Goal: Communication & Community: Answer question/provide support

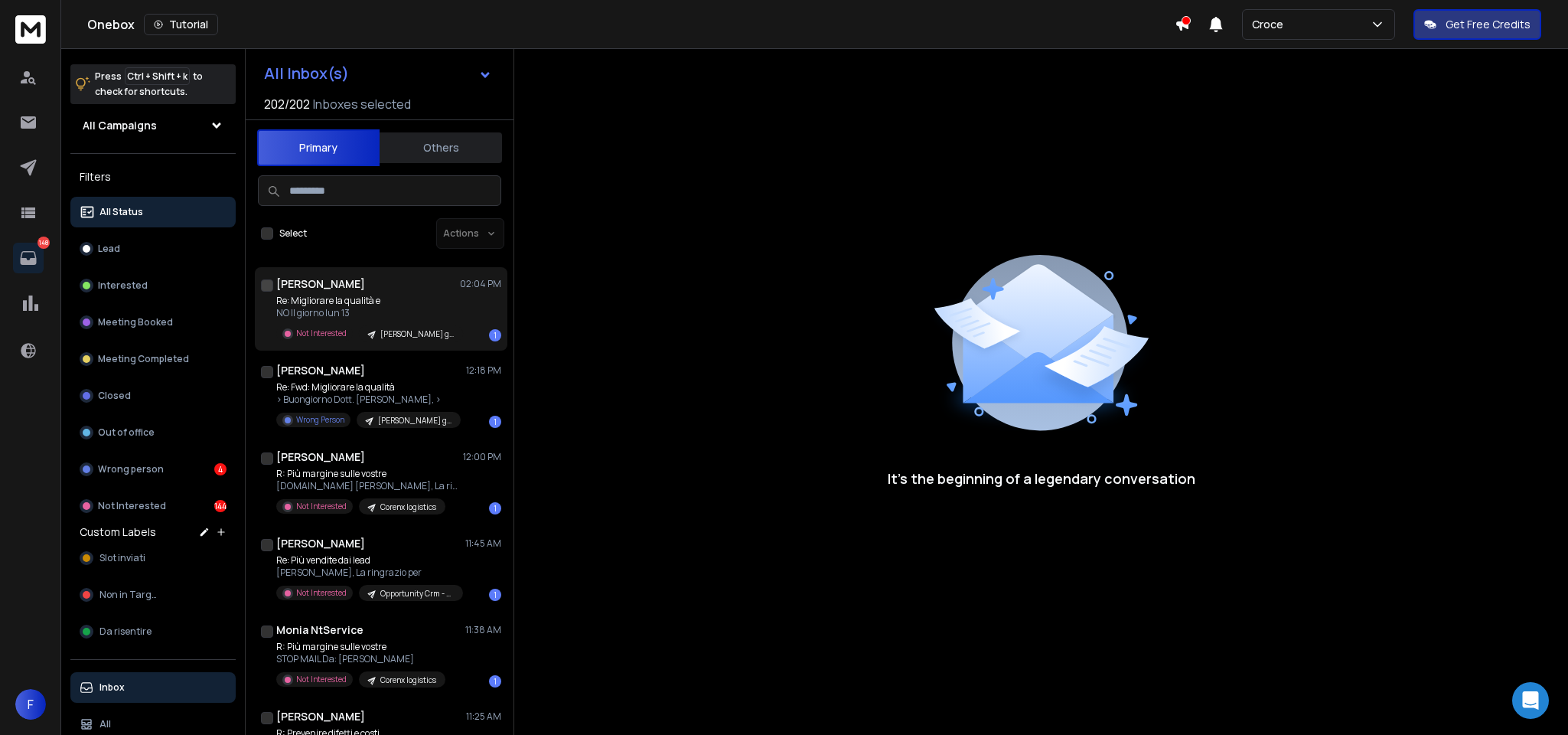
click at [453, 338] on p "[PERSON_NAME] gesi - ottobre" at bounding box center [416, 334] width 73 height 12
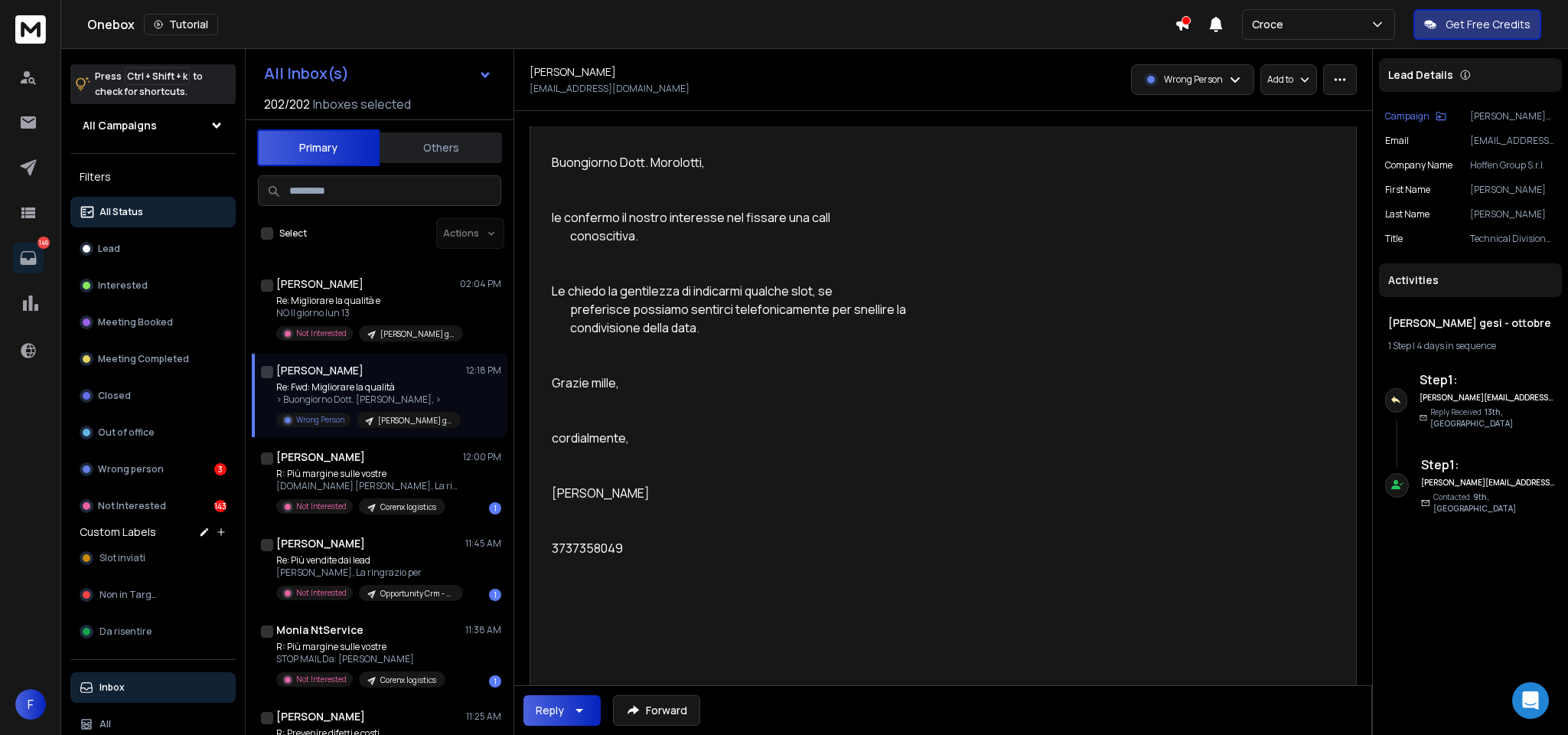
scroll to position [288, 0]
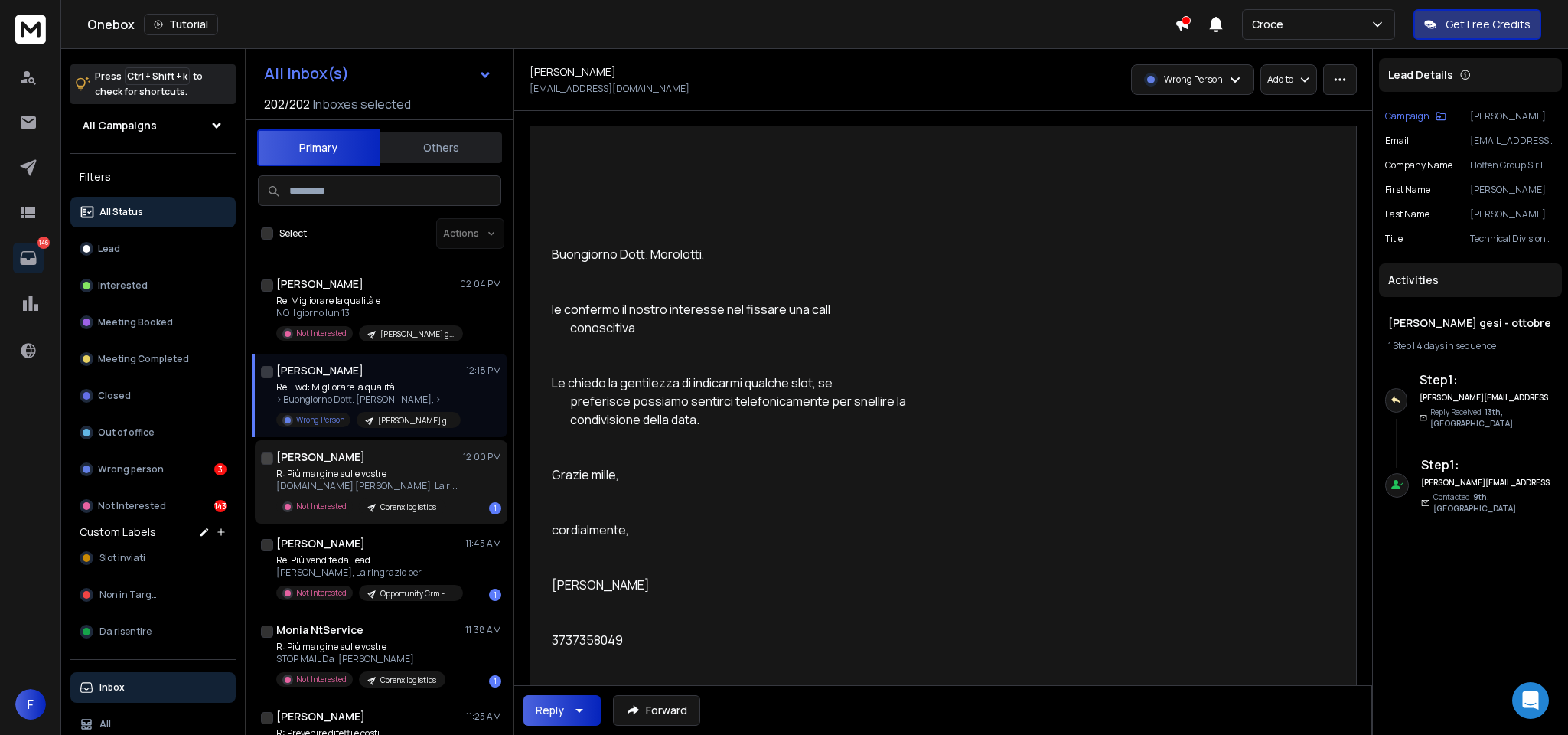
click at [388, 488] on p "[DOMAIN_NAME] [PERSON_NAME], La ringrazio per" at bounding box center [368, 486] width 184 height 13
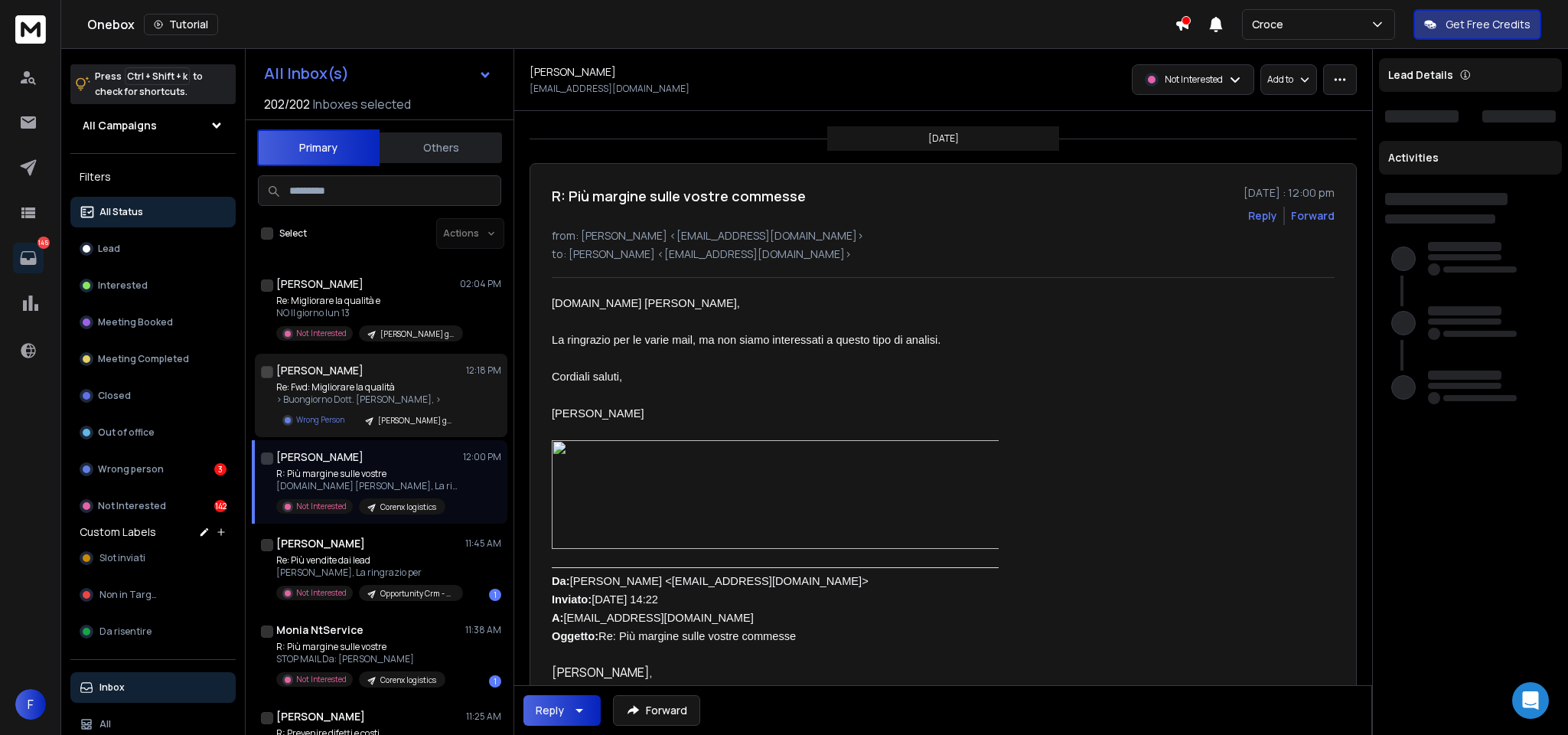
click at [400, 400] on p "> Buongiorno Dott. [PERSON_NAME], >" at bounding box center [368, 400] width 184 height 13
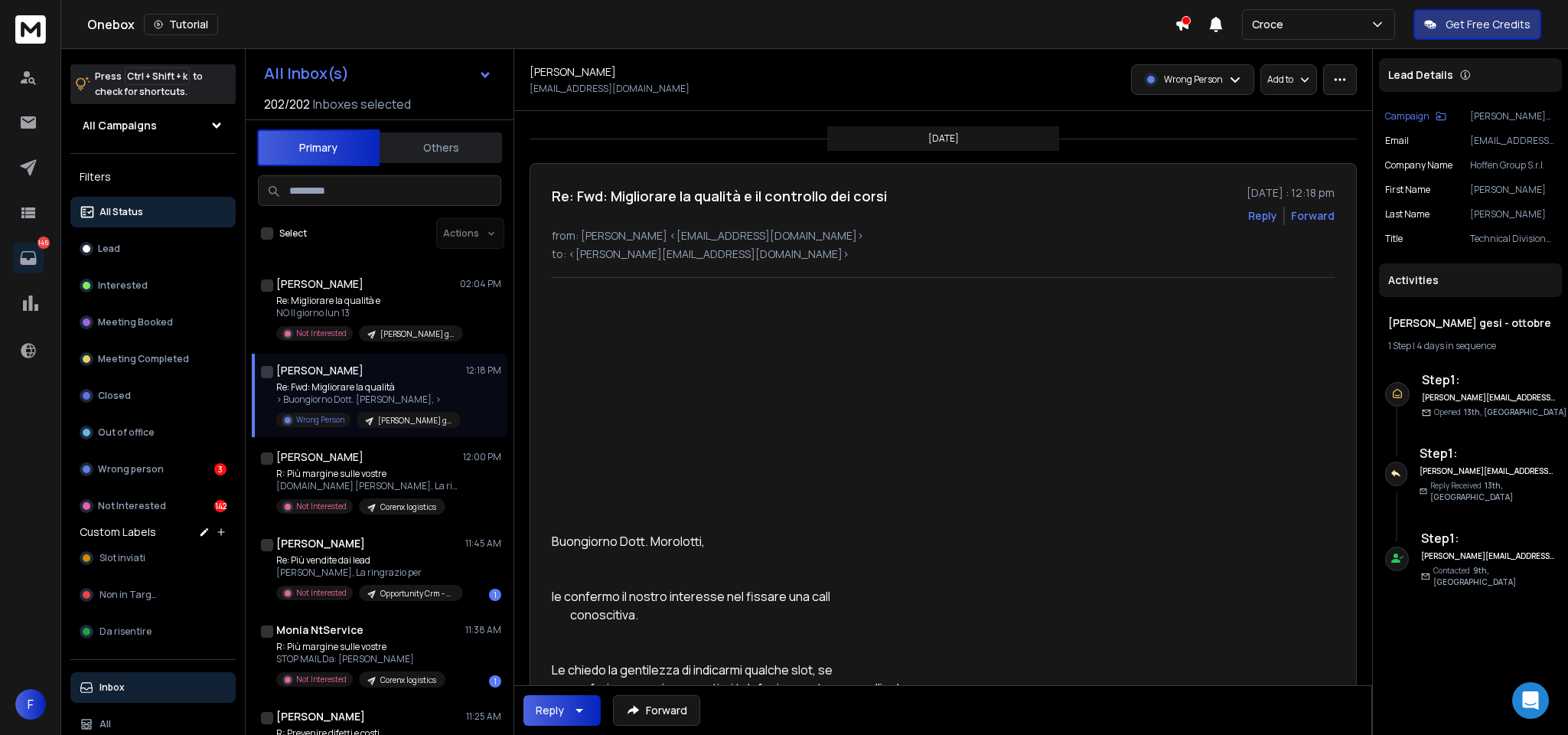
click at [1196, 78] on p "Wrong Person" at bounding box center [1193, 80] width 59 height 13
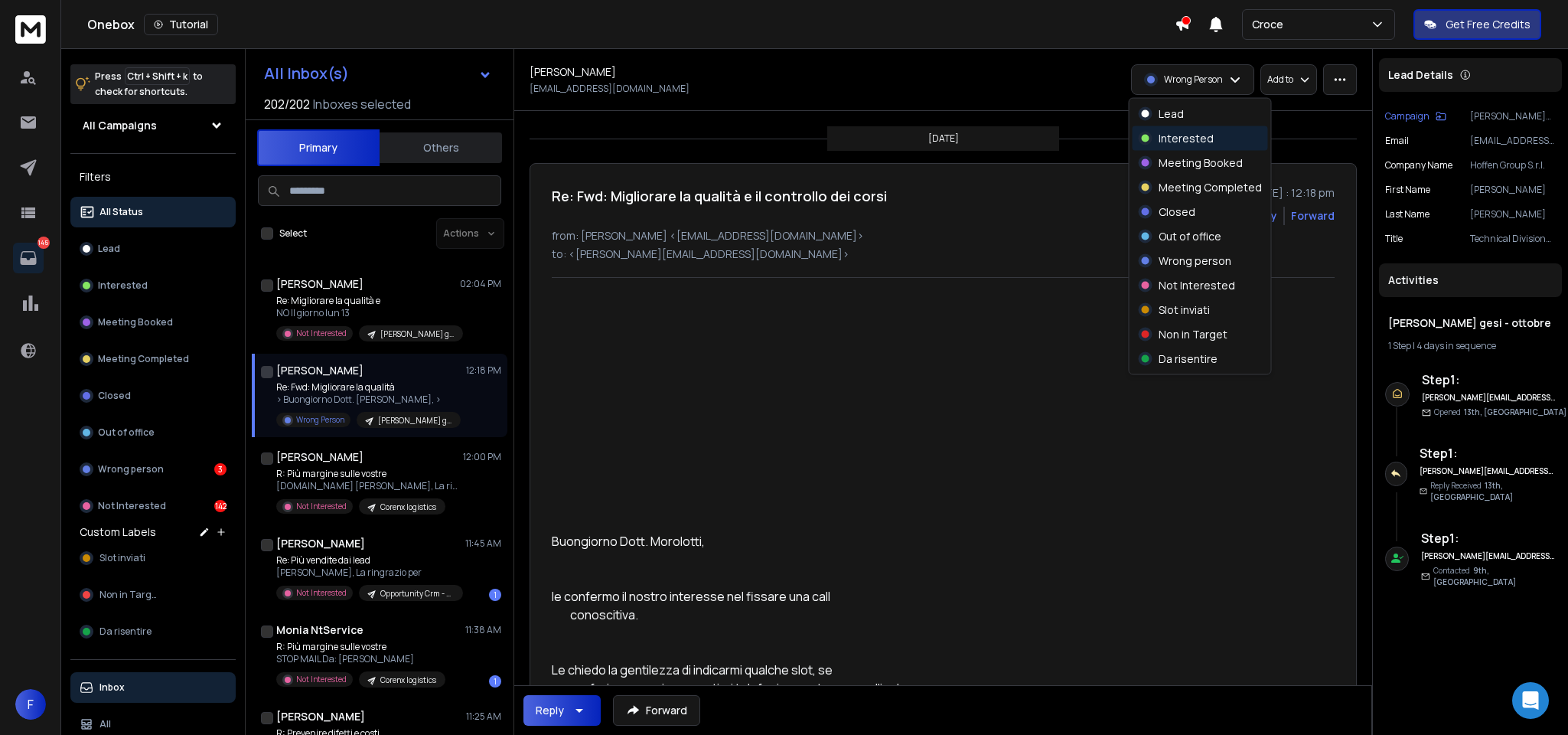
click at [1181, 140] on p "Interested" at bounding box center [1186, 138] width 55 height 15
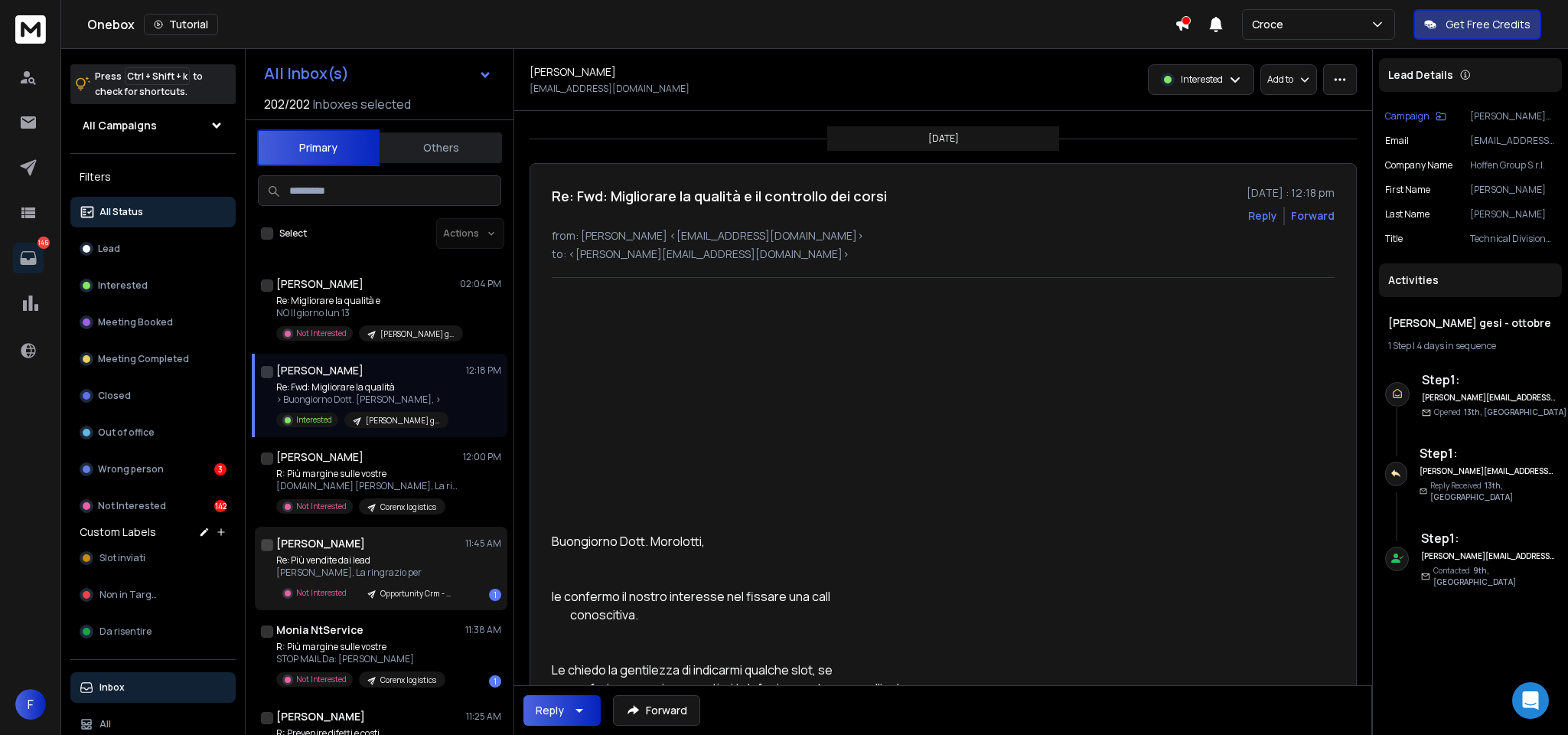
click at [469, 587] on div "Re: Più vendite dai lead Buongiorno Andrea, La ringrazio per Not Interested Opp…" at bounding box center [389, 577] width 225 height 46
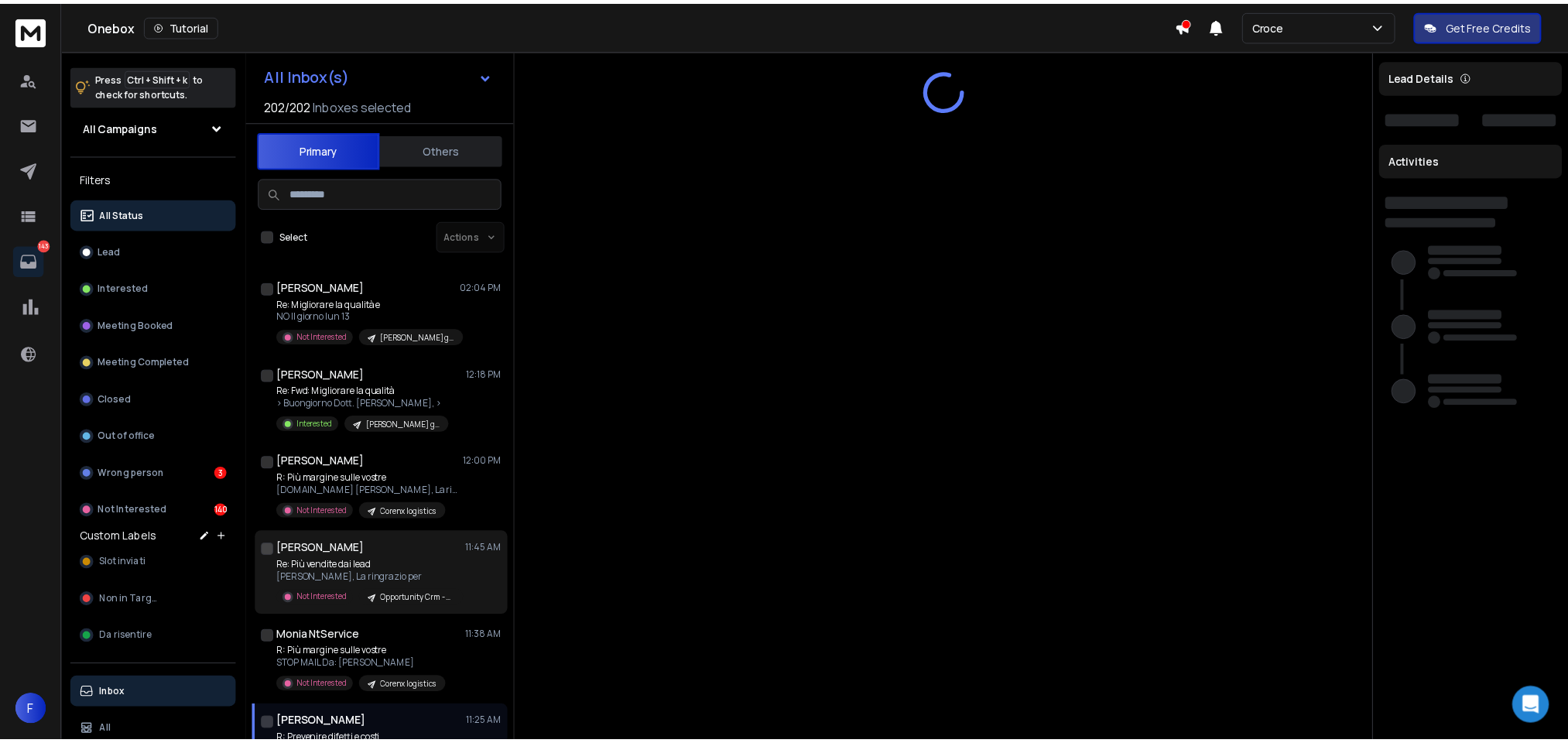
scroll to position [242, 0]
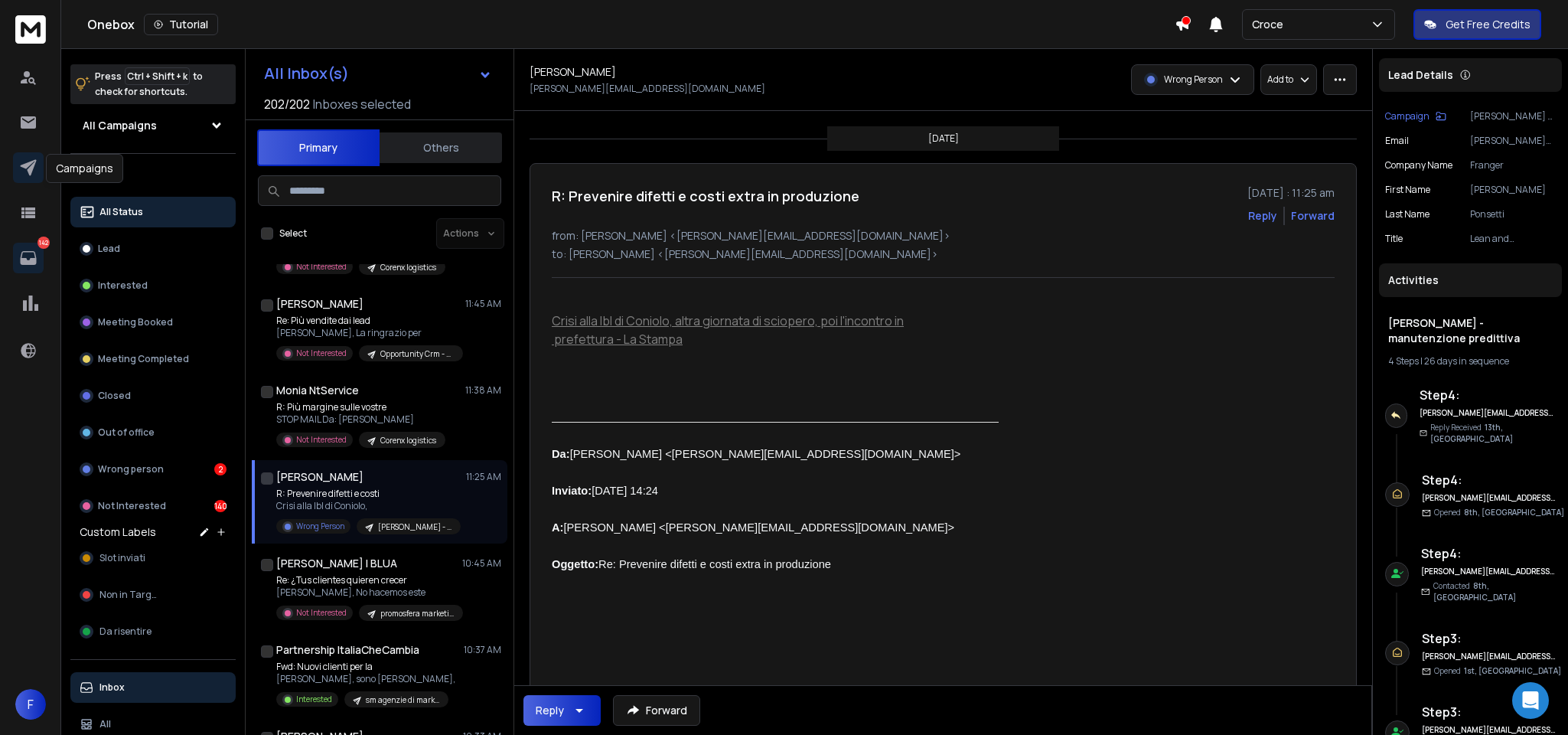
click at [32, 163] on icon at bounding box center [28, 168] width 16 height 16
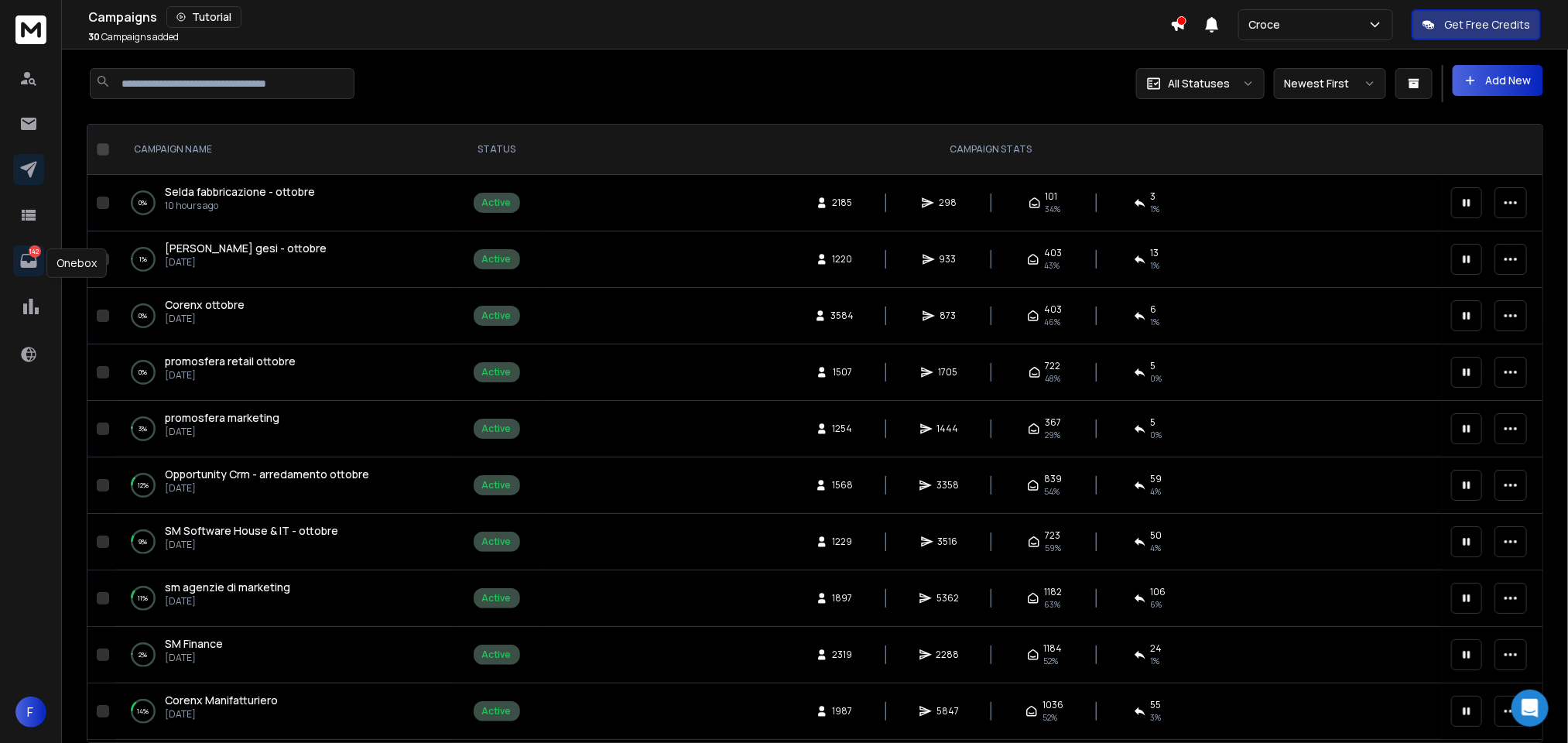
click at [27, 259] on icon at bounding box center [28, 261] width 18 height 18
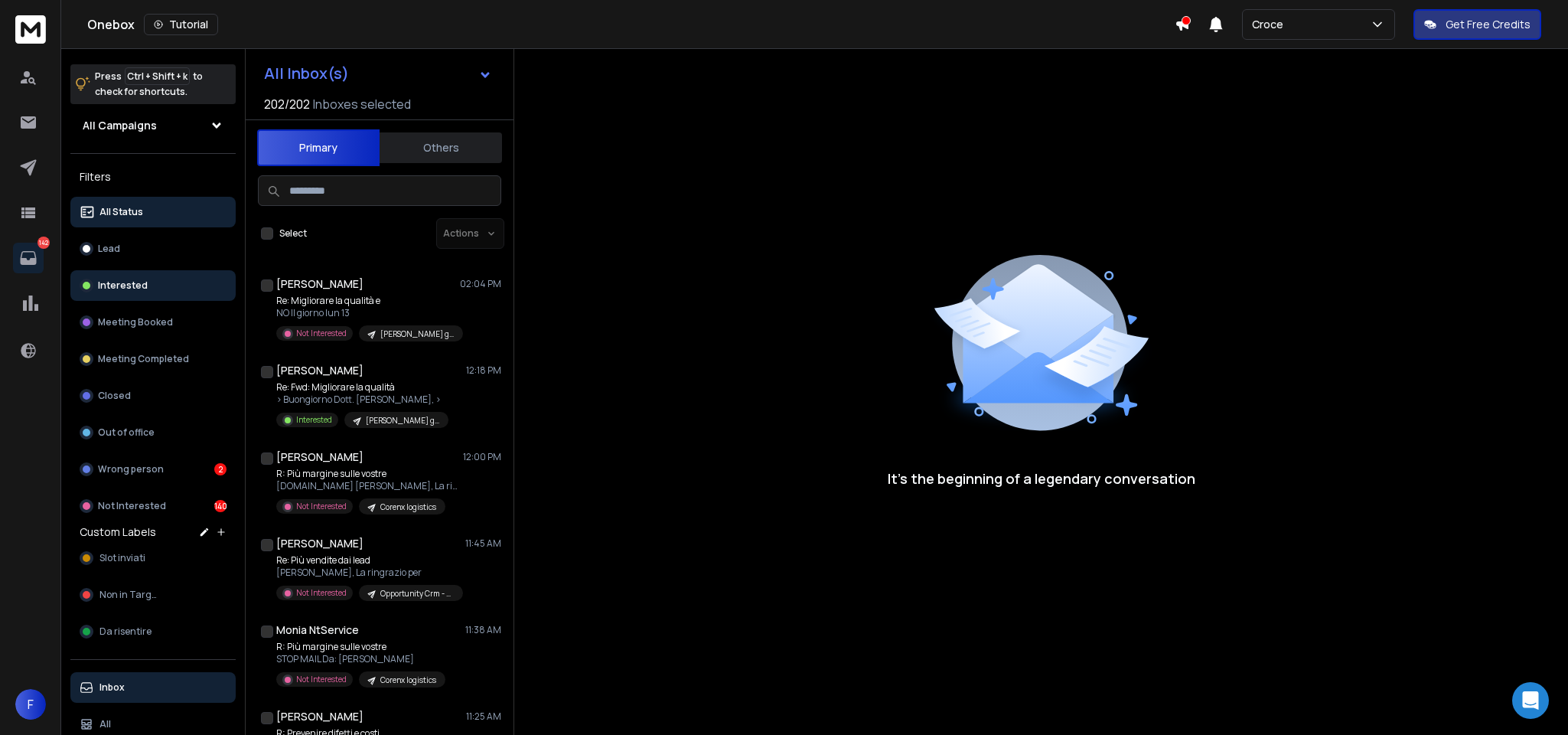
click at [172, 297] on button "Interested" at bounding box center [153, 286] width 165 height 31
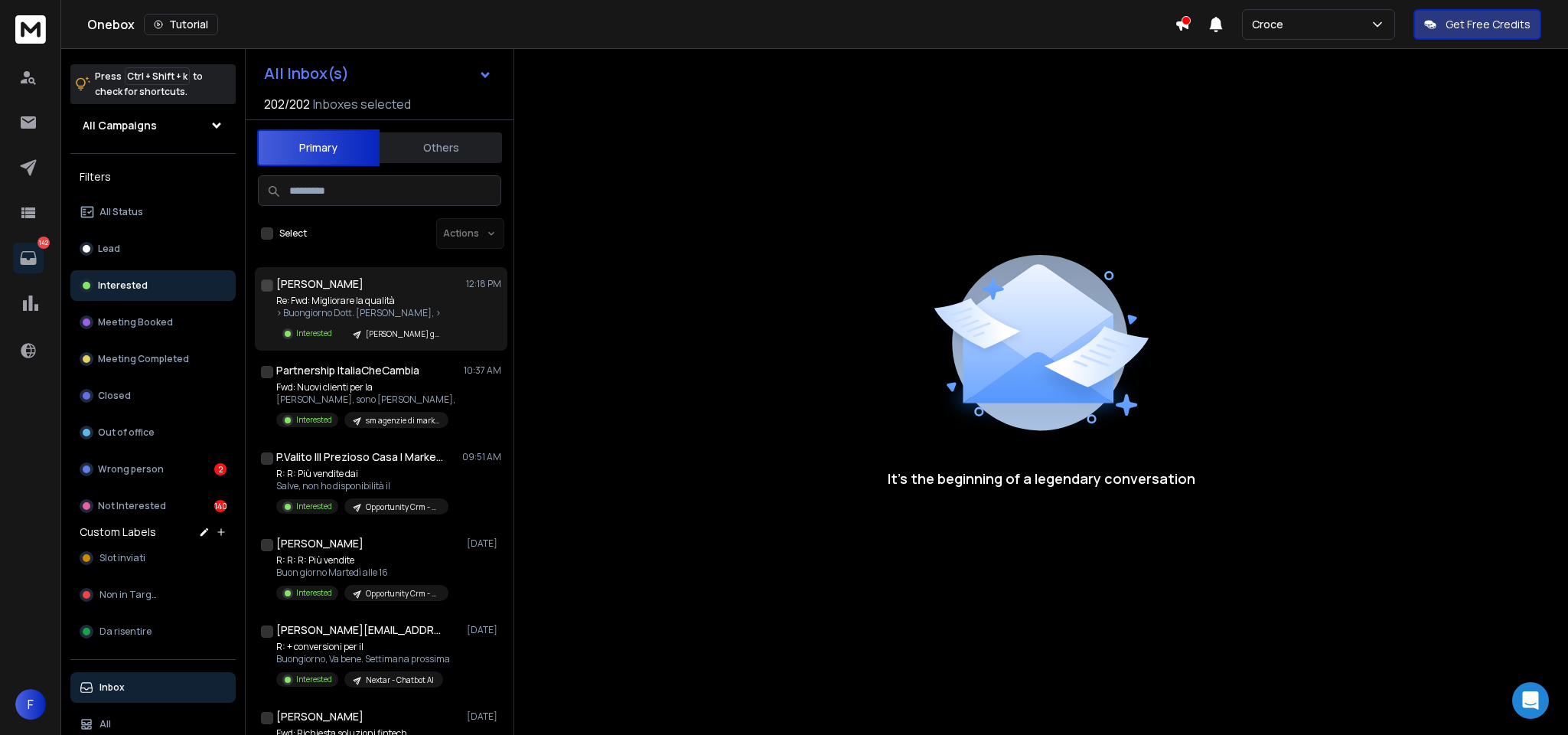
click at [355, 292] on div "Antonella De Simone 12:18 PM Re: Fwd: Migliorare la qualità > Buongiorno Dott. …" at bounding box center [389, 309] width 225 height 65
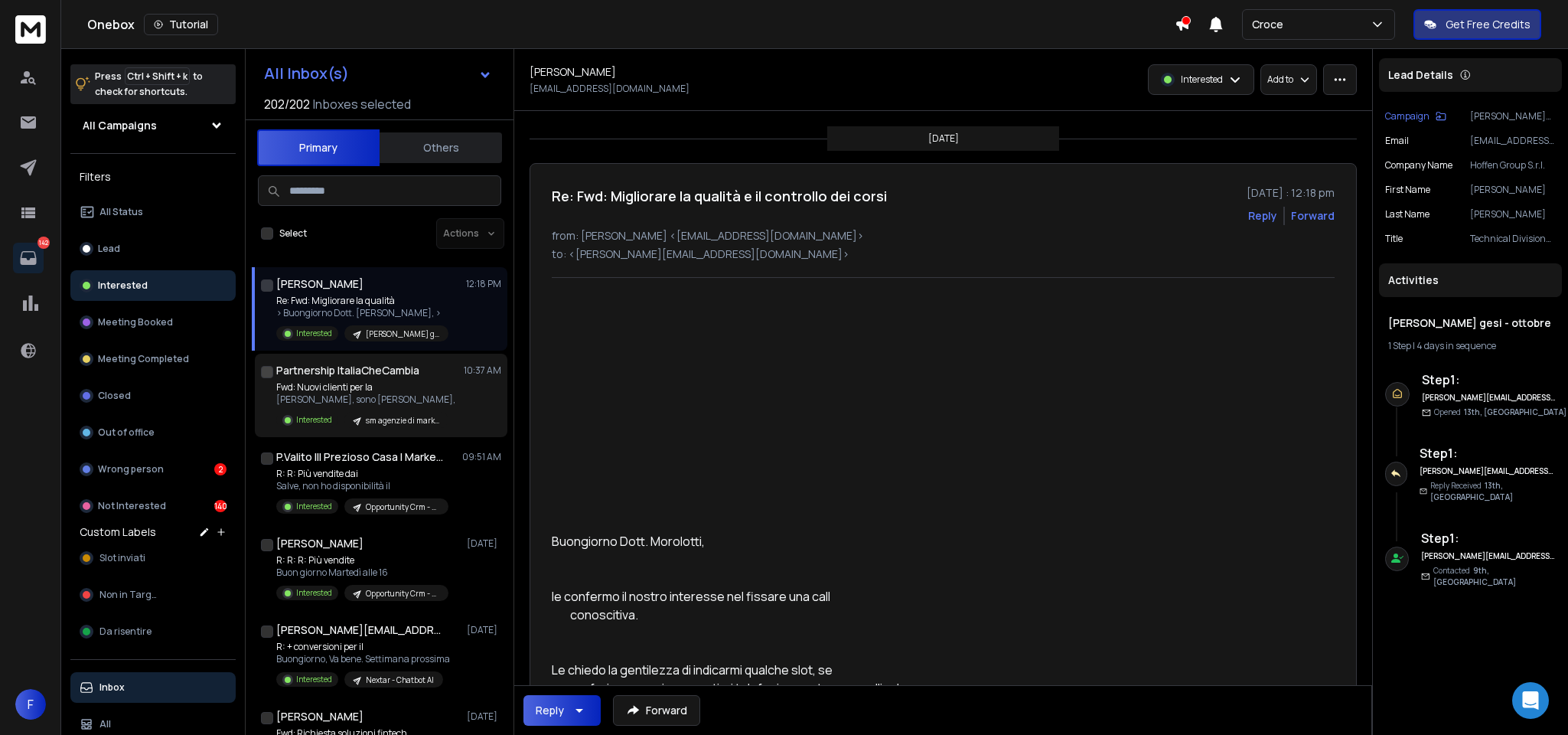
click at [416, 364] on h1 "Partnership ItaliaCheCambia" at bounding box center [348, 370] width 143 height 15
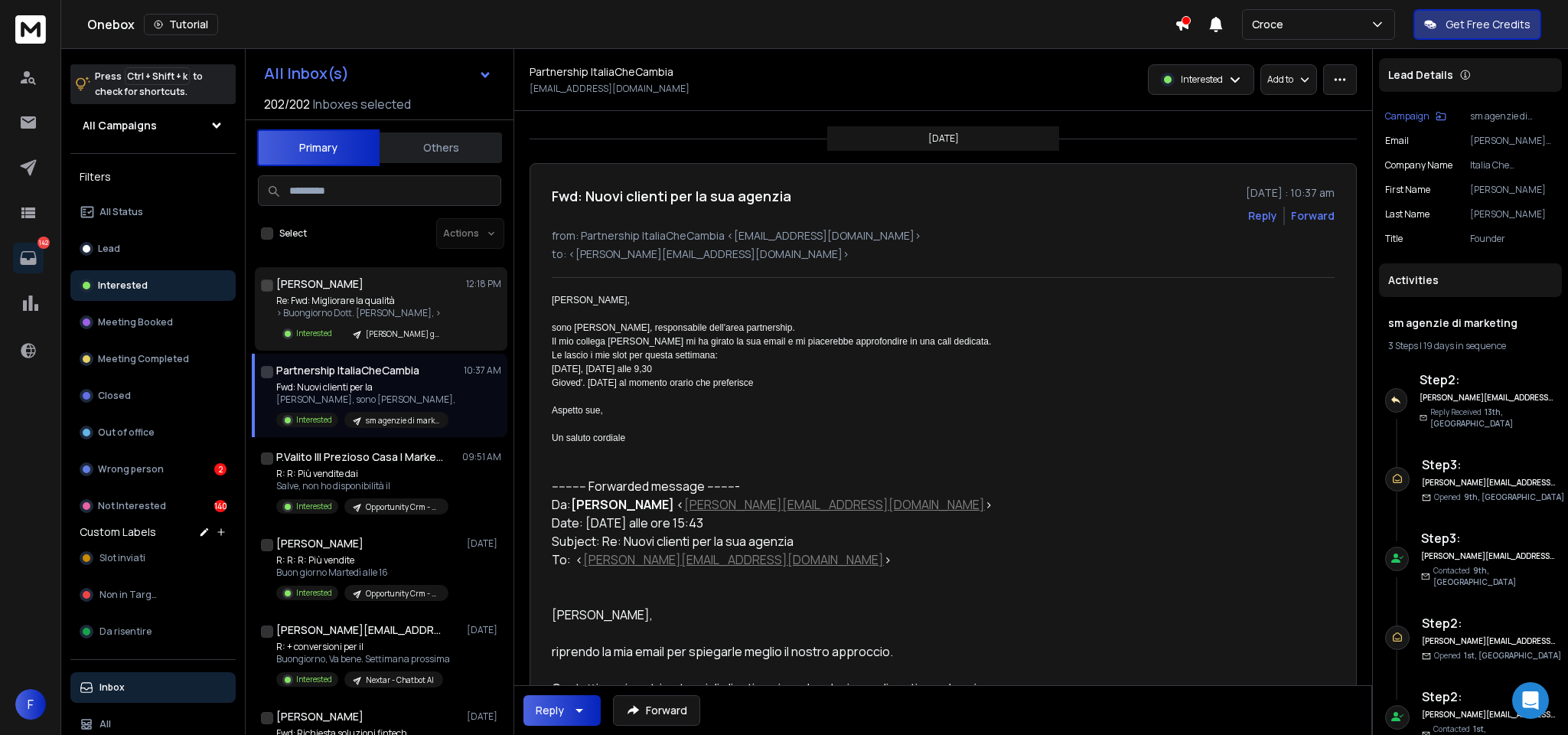
click at [402, 283] on div "Antonella De Simone 12:18 PM" at bounding box center [389, 284] width 225 height 15
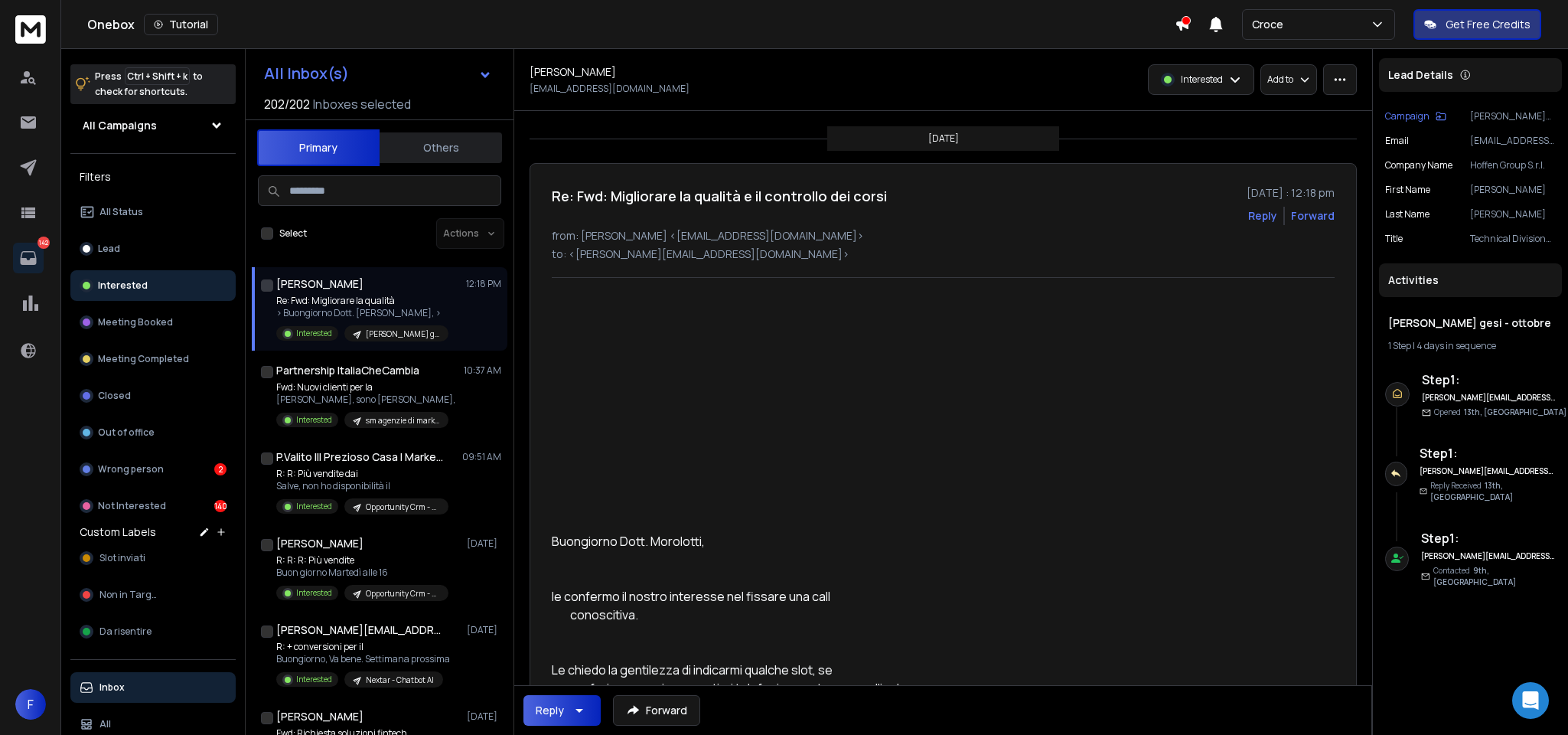
drag, startPoint x: 755, startPoint y: 238, endPoint x: 843, endPoint y: 239, distance: 88.0
click at [843, 239] on p "from: Antonella De Simone <a.desimone@hoffengroup.com>" at bounding box center [943, 236] width 783 height 15
copy p "hoffengroup.com"
click at [208, 321] on button "Meeting Booked" at bounding box center [153, 322] width 165 height 31
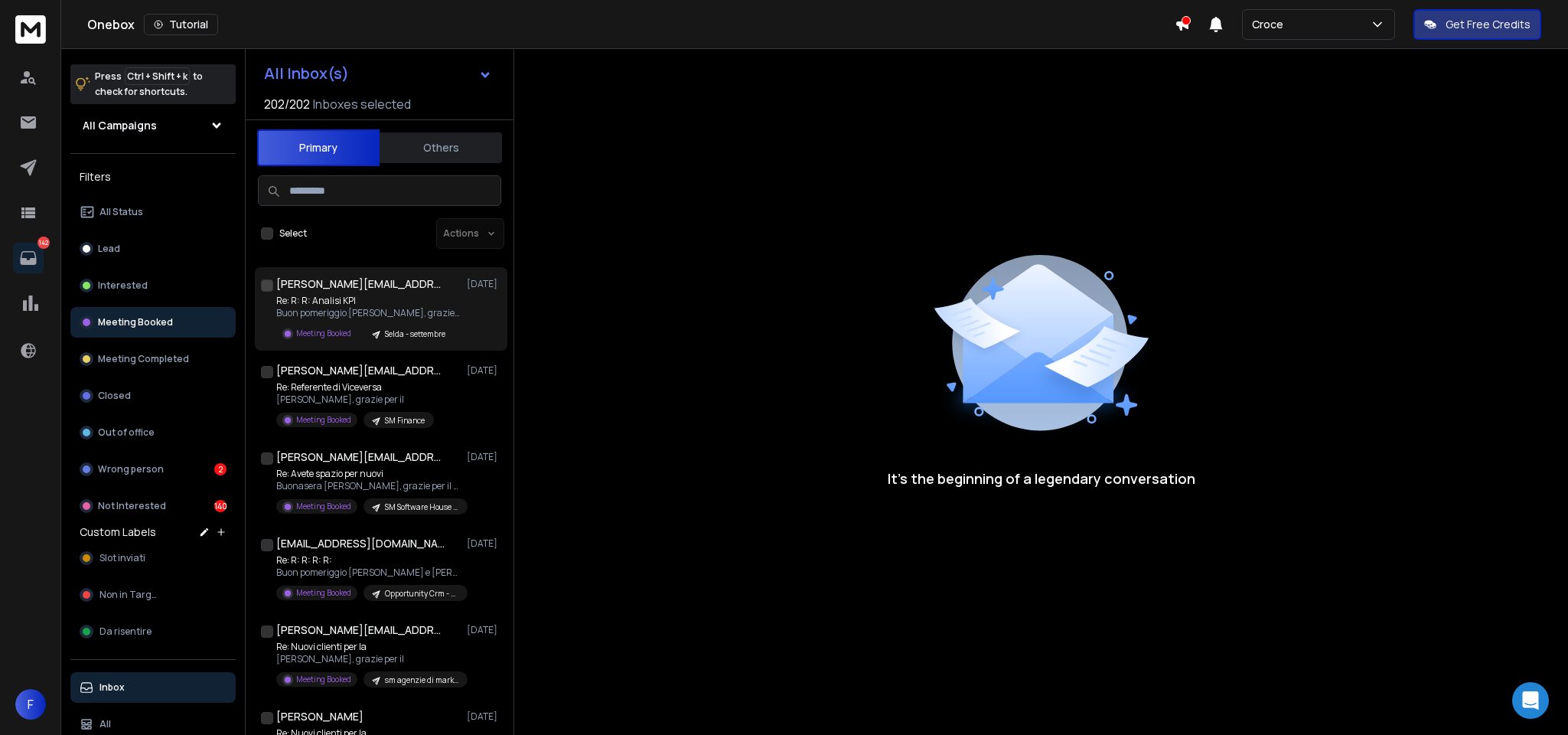
click at [453, 317] on p "Buon pomeriggio [PERSON_NAME], grazie per" at bounding box center [368, 313] width 184 height 13
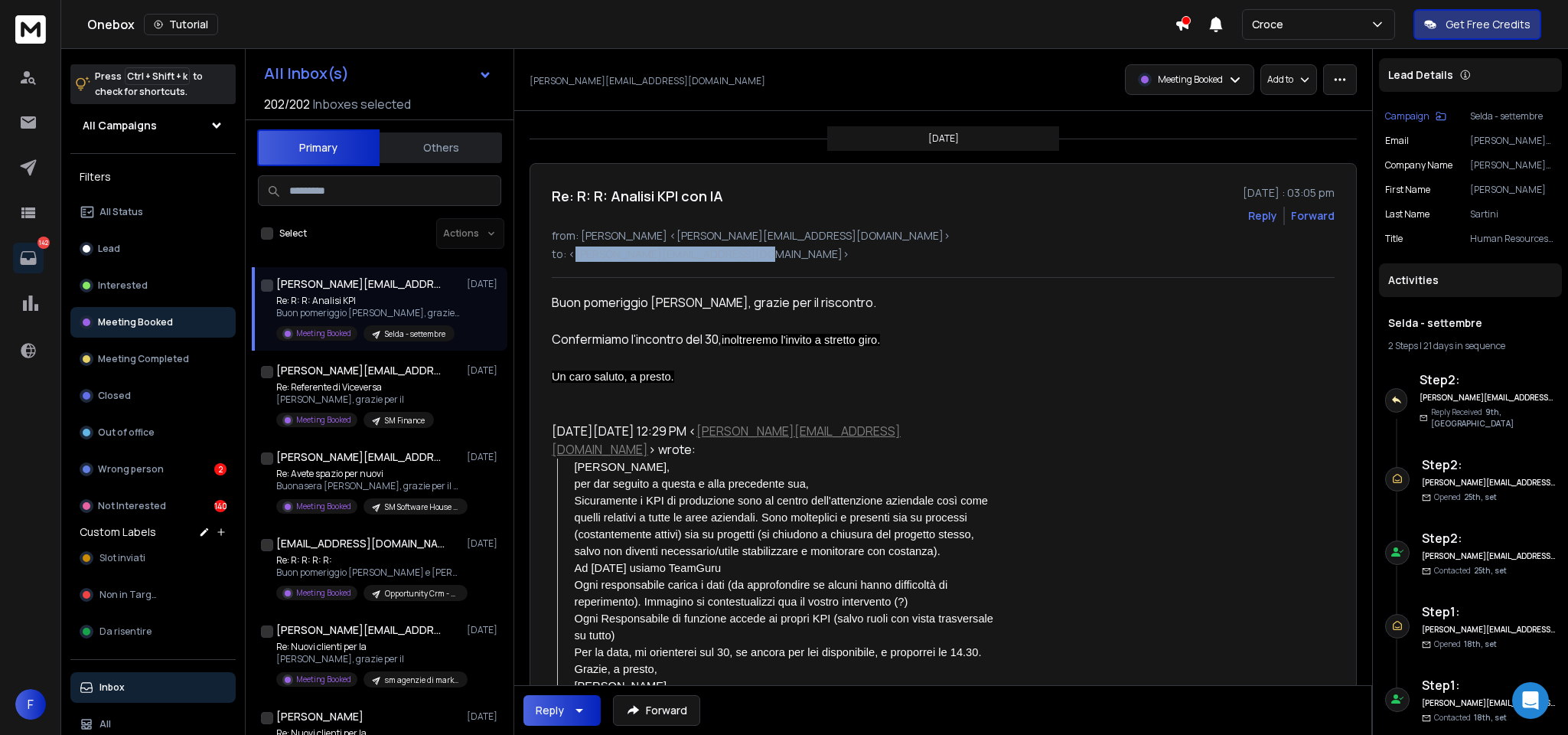
drag, startPoint x: 572, startPoint y: 251, endPoint x: 738, endPoint y: 253, distance: 166.0
click at [737, 253] on p "to: <daniela.sartini@matteigroup.com>" at bounding box center [943, 254] width 783 height 15
copy p "[PERSON_NAME][EMAIL_ADDRESS][DOMAIN_NAME]"
click at [797, 363] on div at bounding box center [775, 358] width 447 height 18
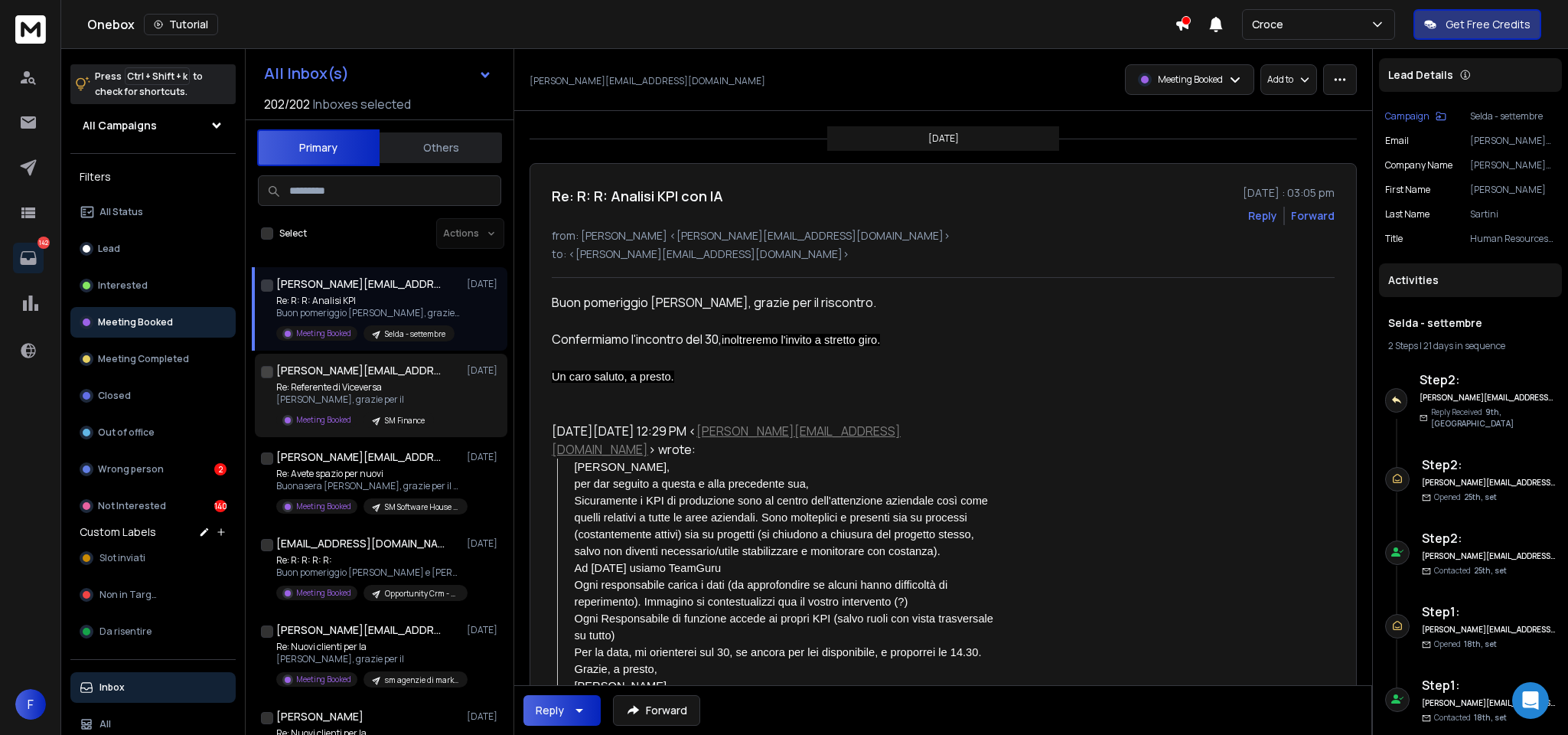
click at [346, 377] on h1 "[PERSON_NAME][EMAIL_ADDRESS][DOMAIN_NAME]" at bounding box center [361, 370] width 169 height 15
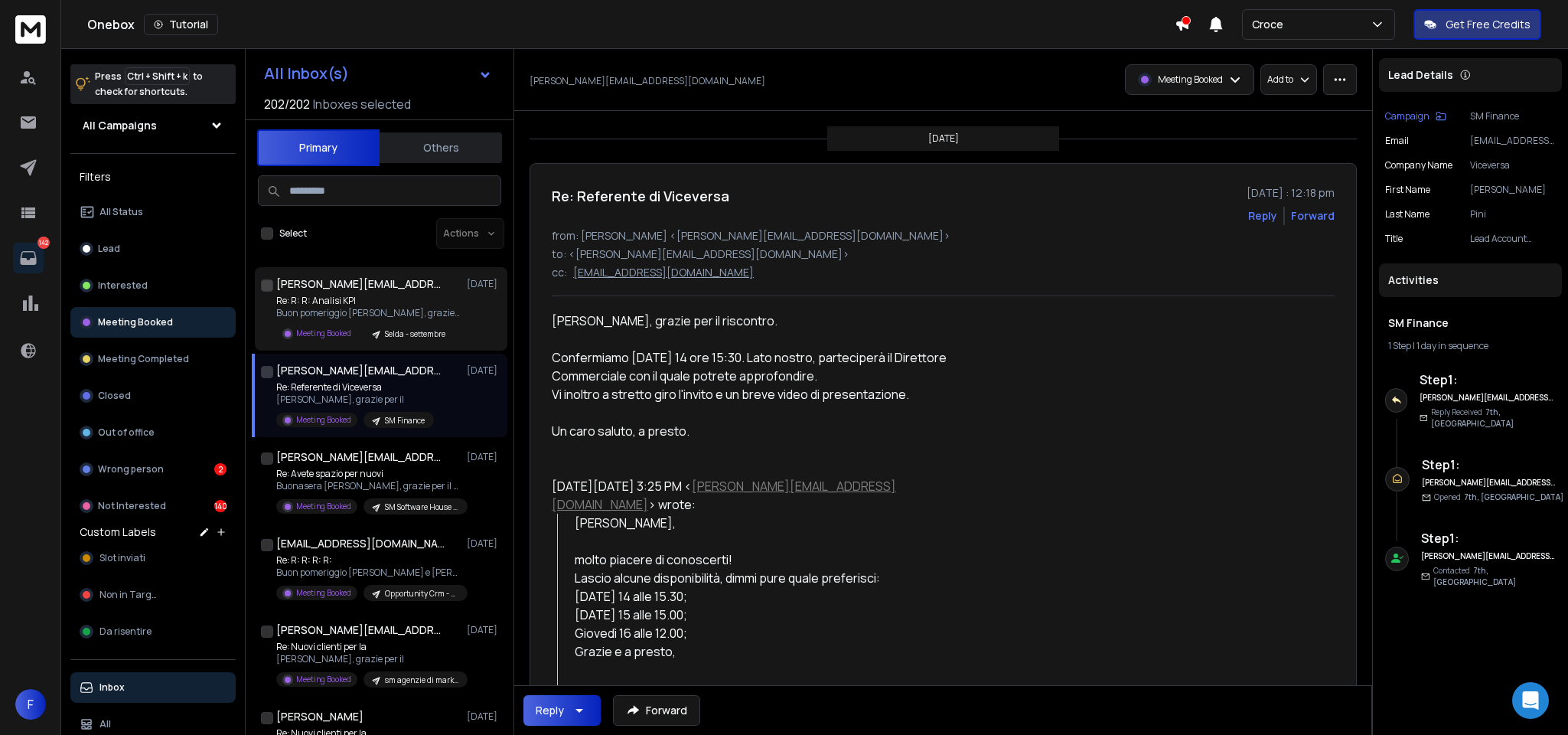
click at [342, 295] on p "Re: R: R: Analisi KPI" at bounding box center [368, 301] width 184 height 13
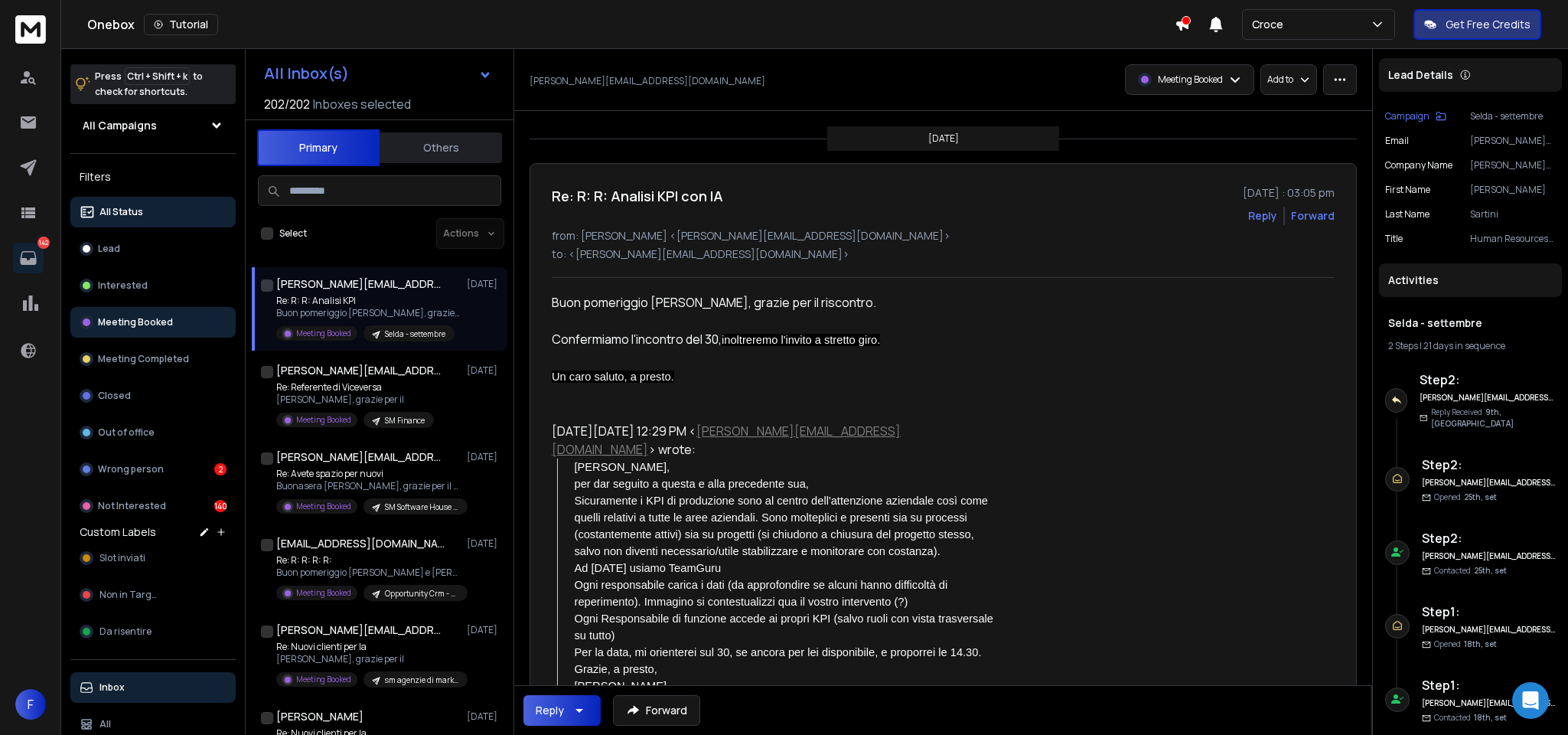
click at [184, 216] on button "All Status" at bounding box center [153, 212] width 165 height 31
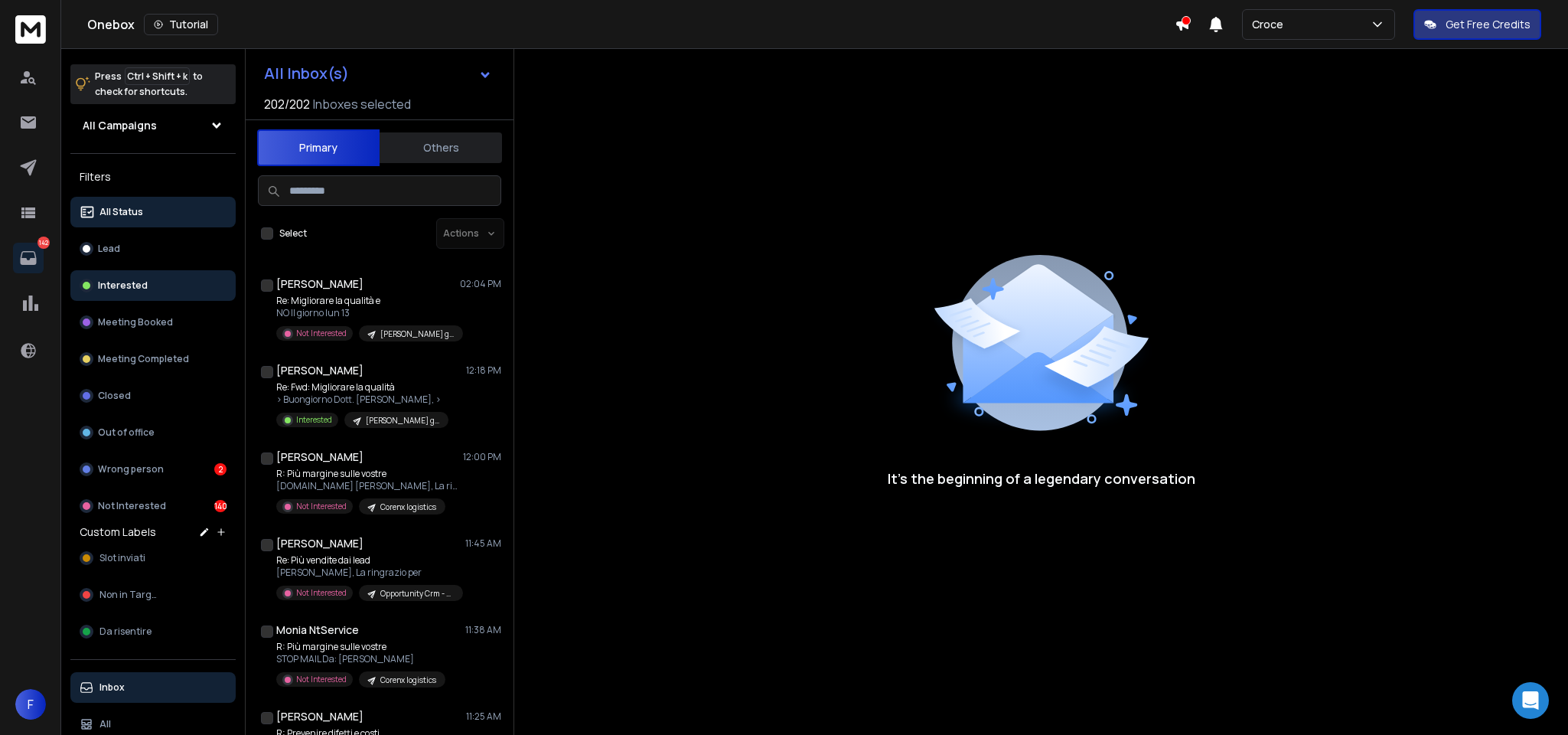
click at [184, 283] on button "Interested" at bounding box center [153, 286] width 165 height 31
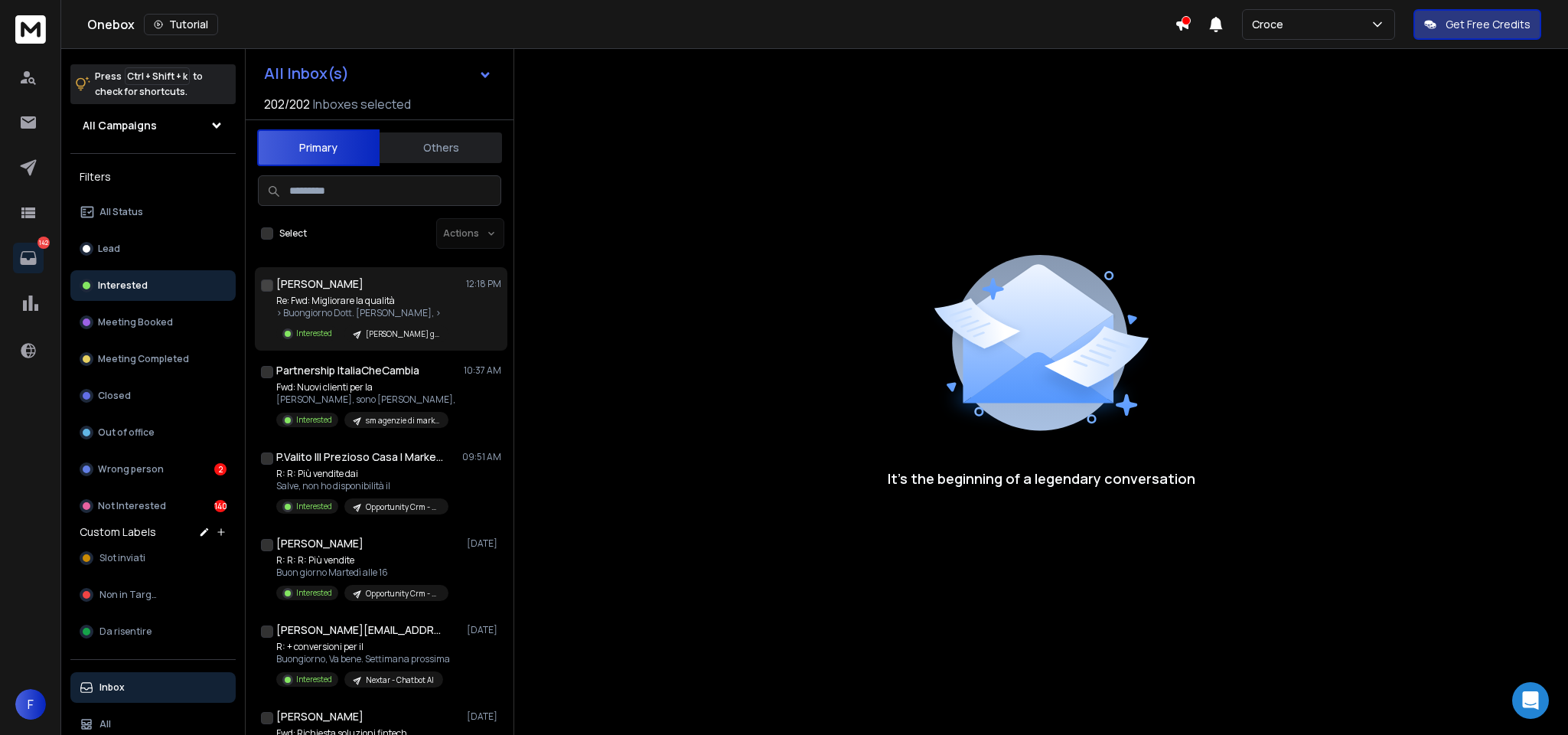
click at [446, 315] on p "> Buongiorno Dott. [PERSON_NAME], >" at bounding box center [363, 313] width 172 height 13
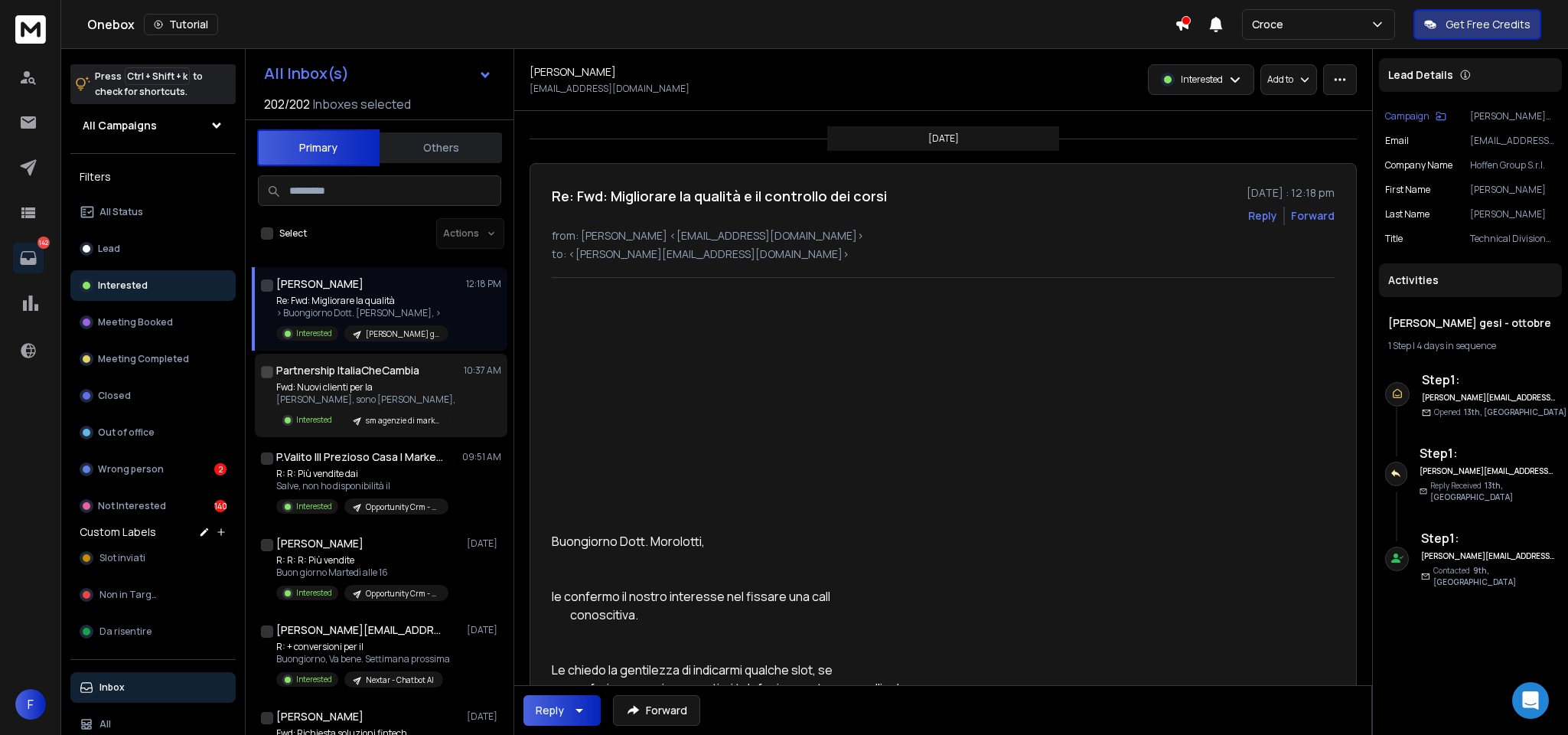
click at [425, 394] on p "[PERSON_NAME], sono [PERSON_NAME]," at bounding box center [366, 400] width 180 height 13
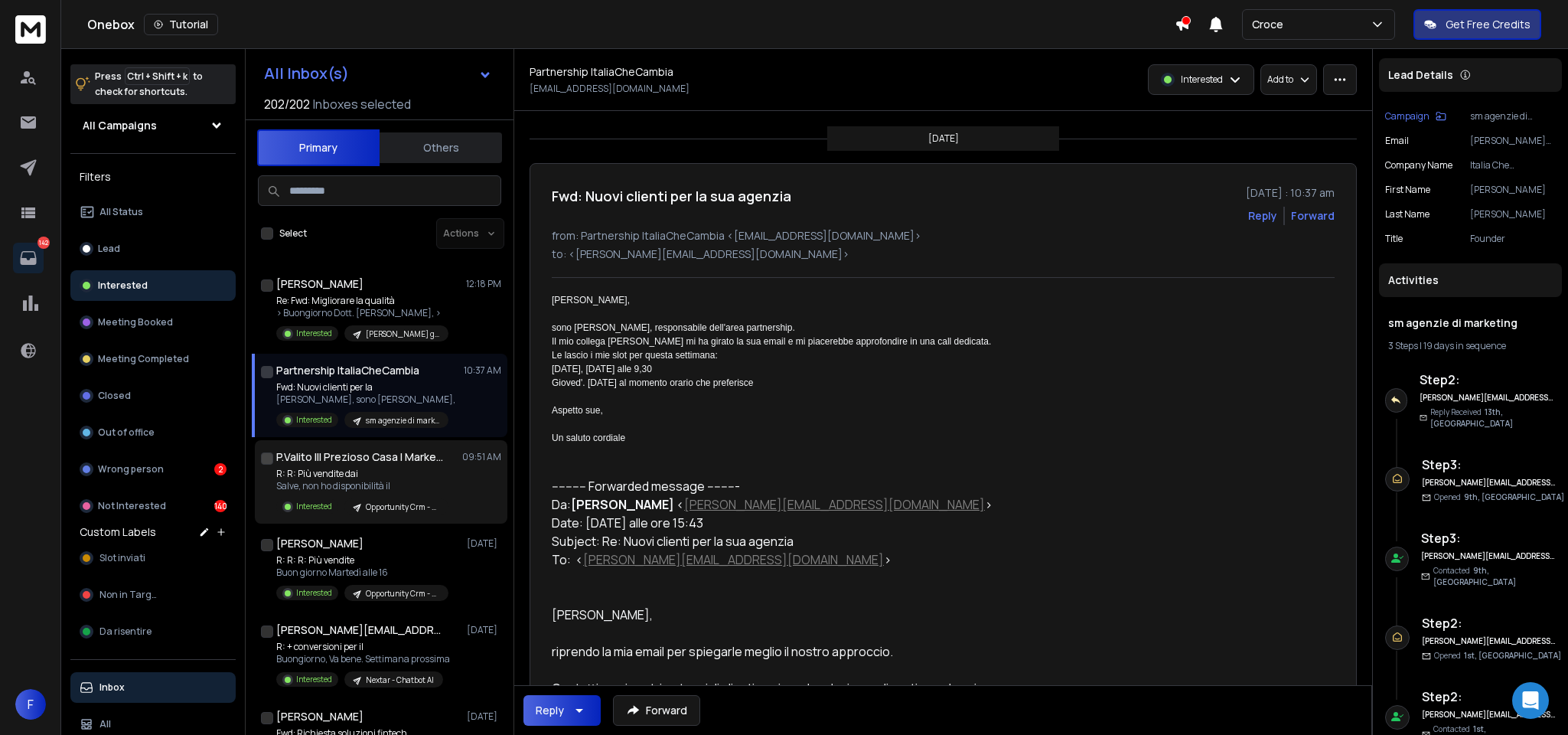
click at [421, 474] on p "R: R: Più vendite dai" at bounding box center [363, 475] width 172 height 13
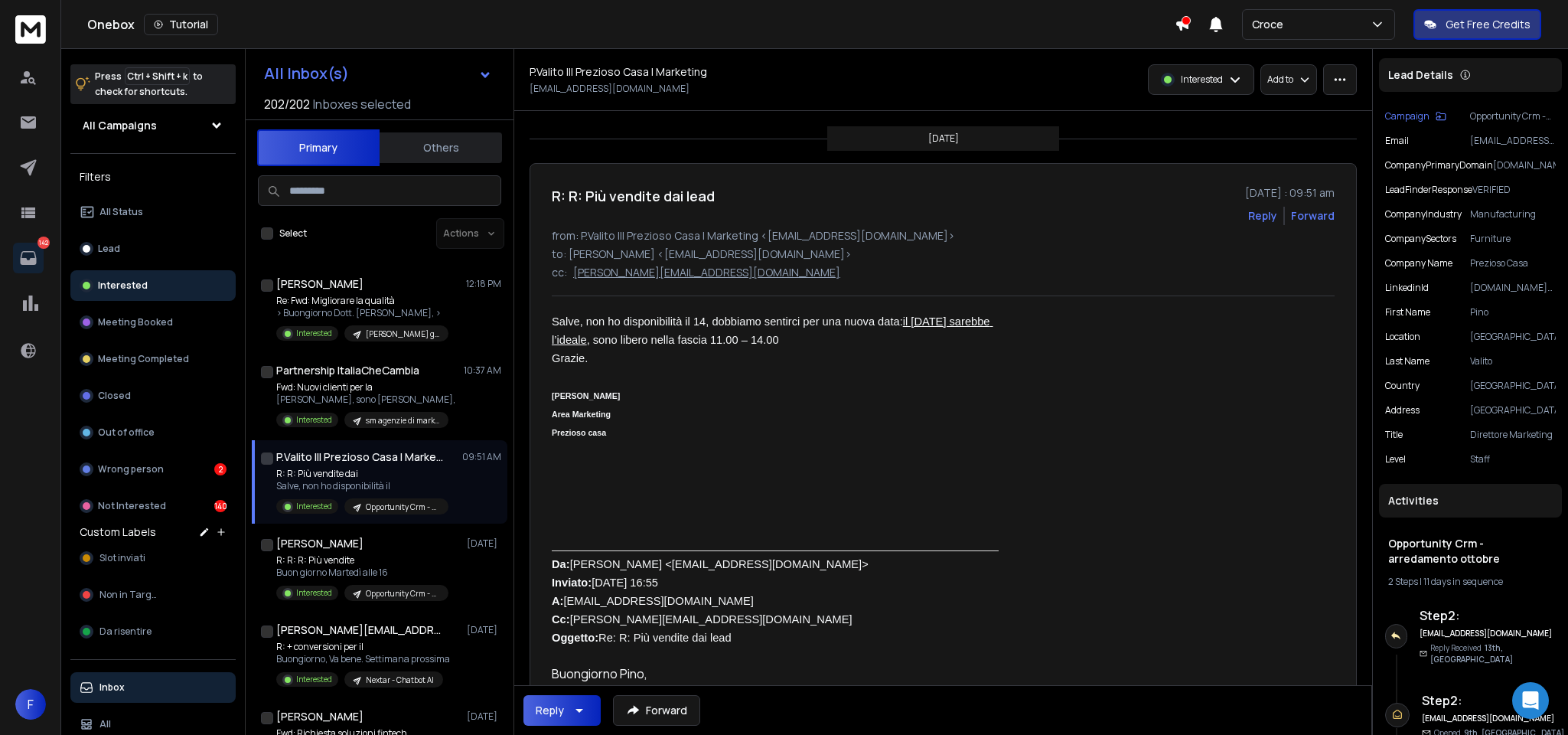
click at [572, 706] on icon "button" at bounding box center [579, 710] width 18 height 18
click at [572, 632] on p "Reply" at bounding box center [562, 640] width 28 height 15
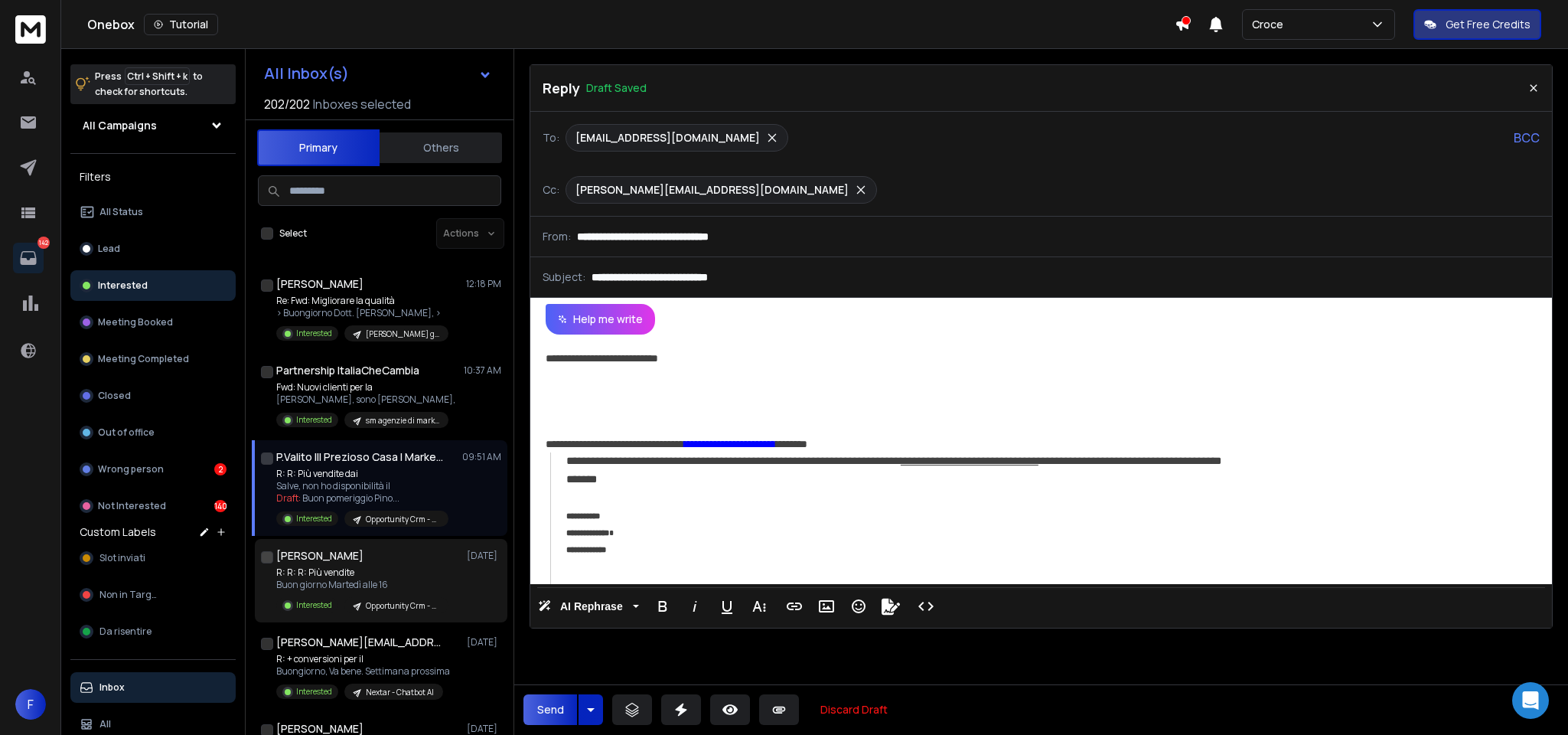
click at [418, 567] on p "R: R: R: Più vendite" at bounding box center [363, 573] width 172 height 13
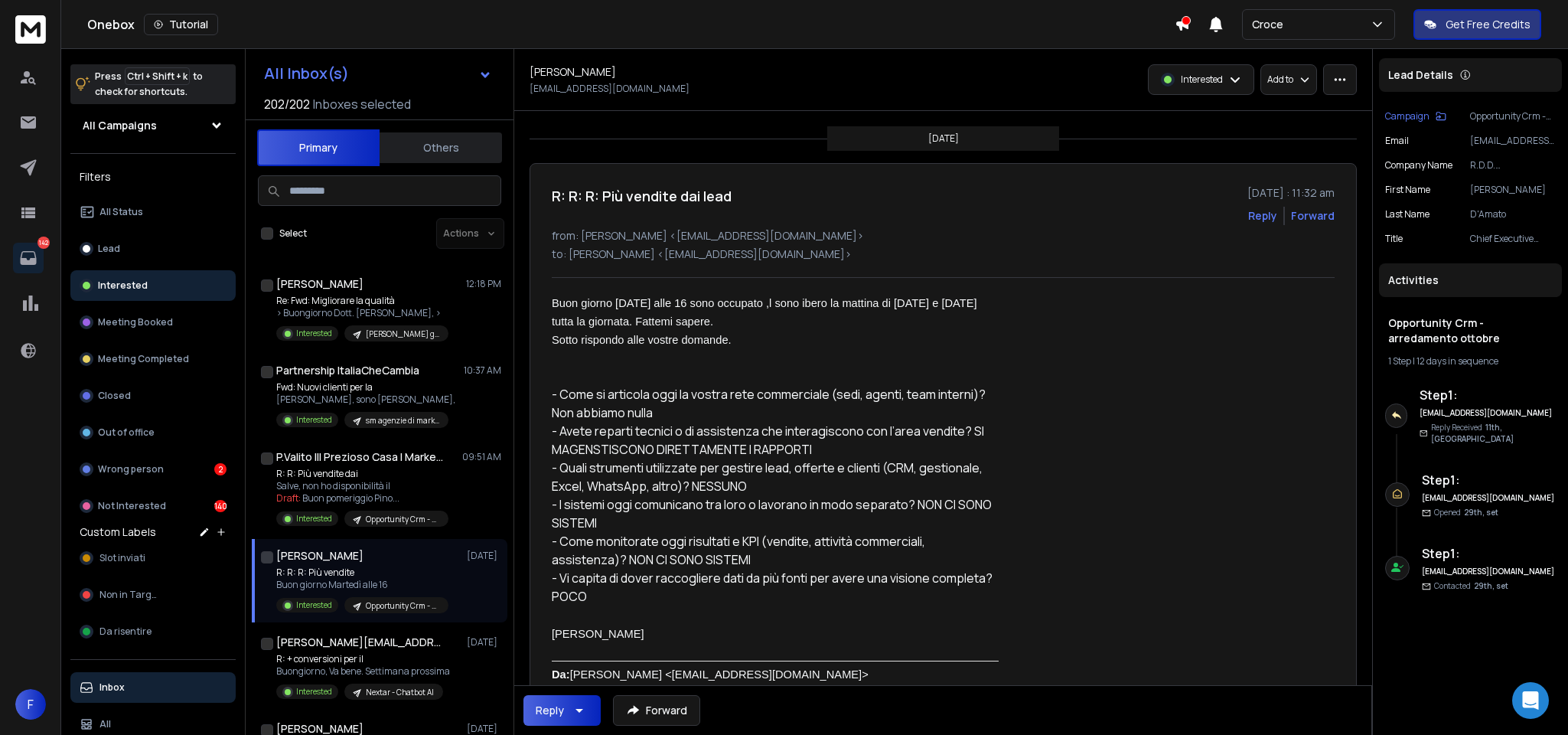
click at [565, 704] on div "Reply" at bounding box center [562, 710] width 53 height 18
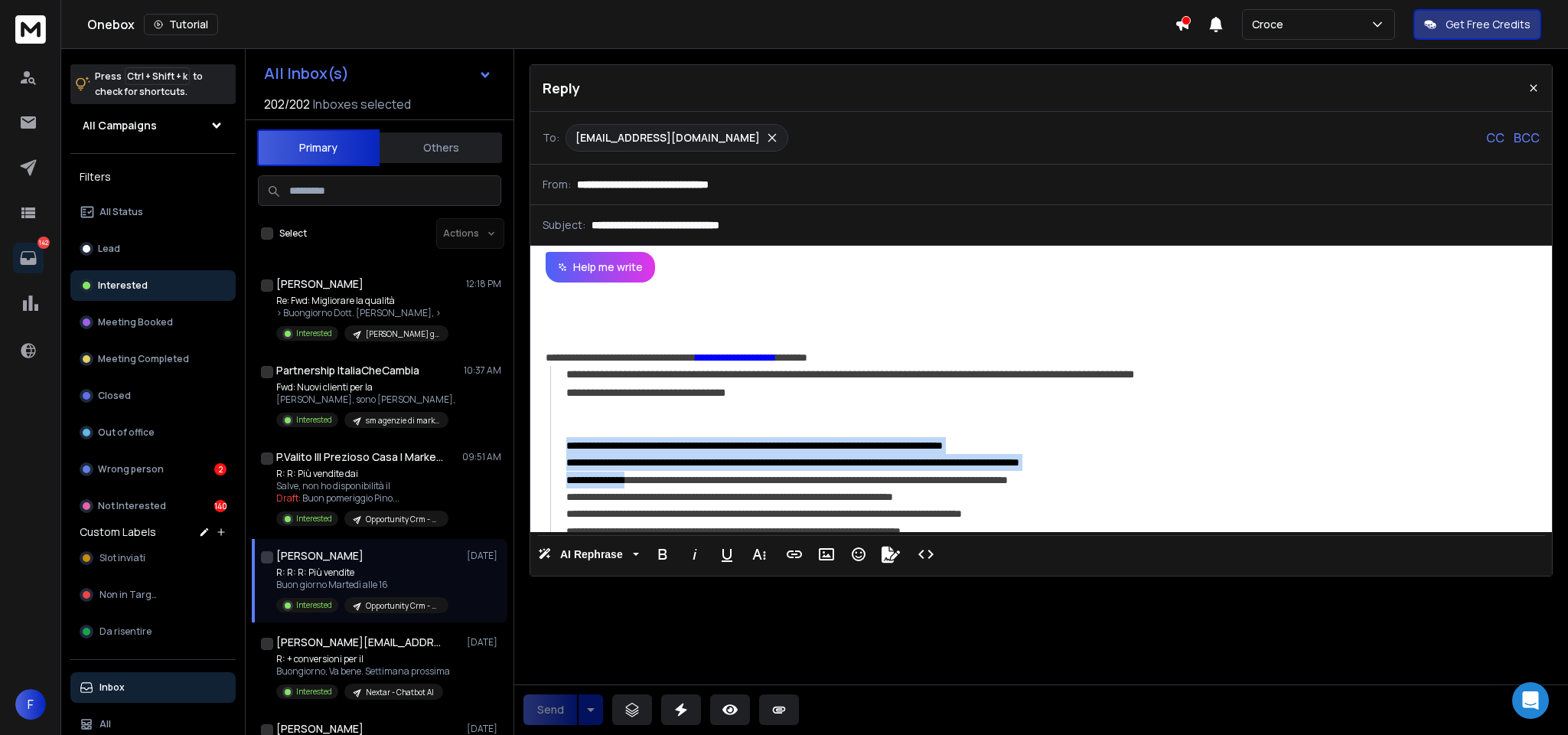
drag, startPoint x: 565, startPoint y: 448, endPoint x: 637, endPoint y: 485, distance: 81.0
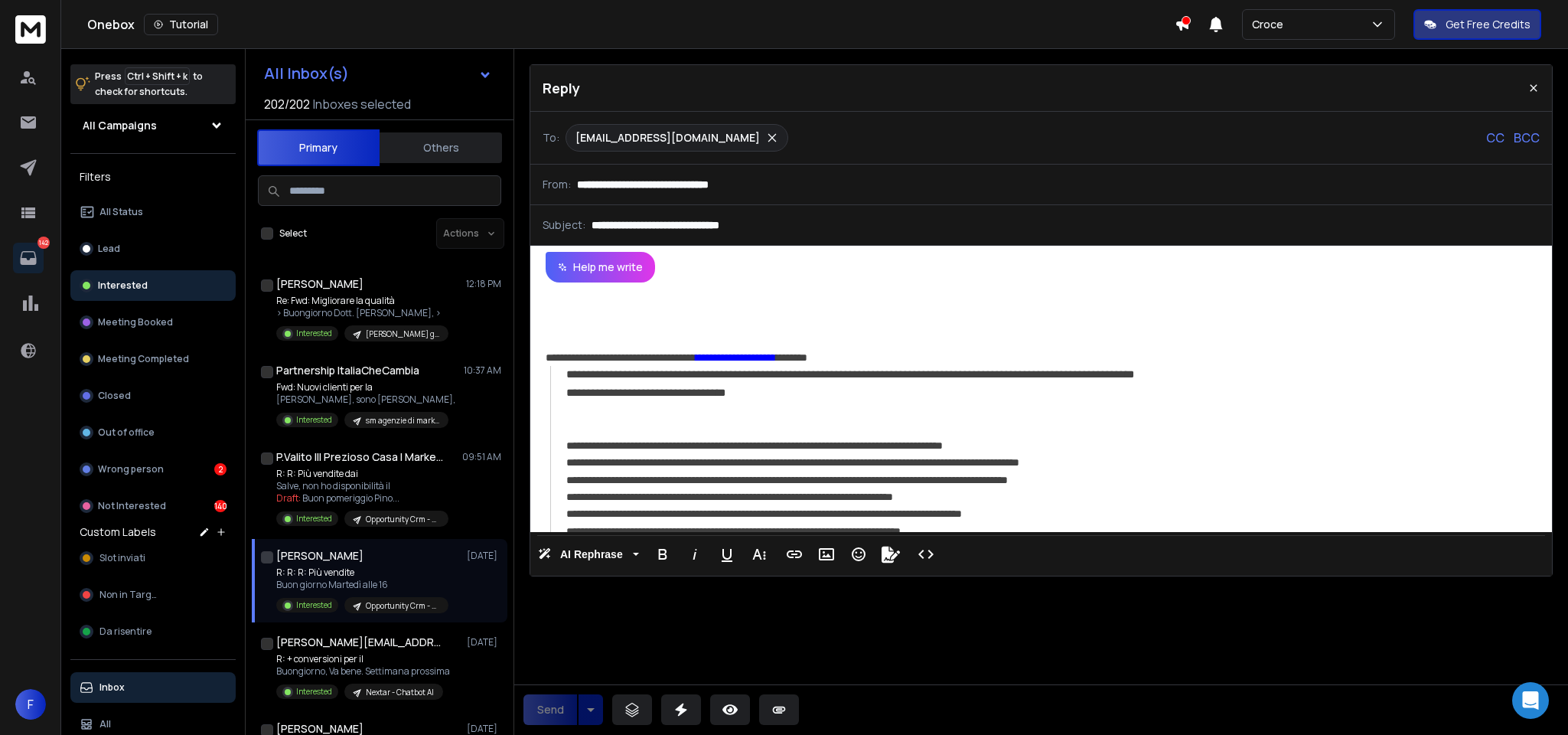
click at [788, 405] on p at bounding box center [1052, 410] width 970 height 17
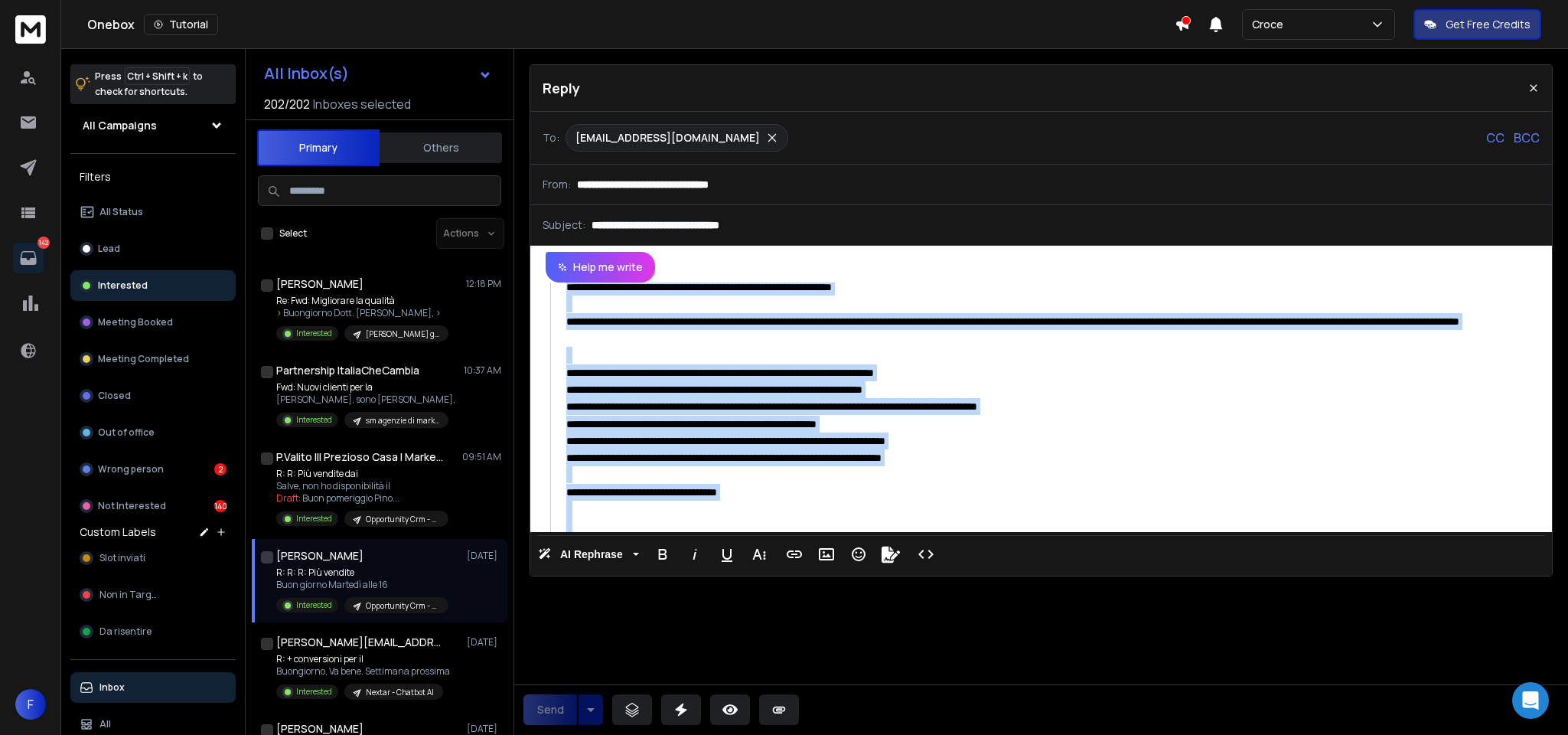
scroll to position [506, 0]
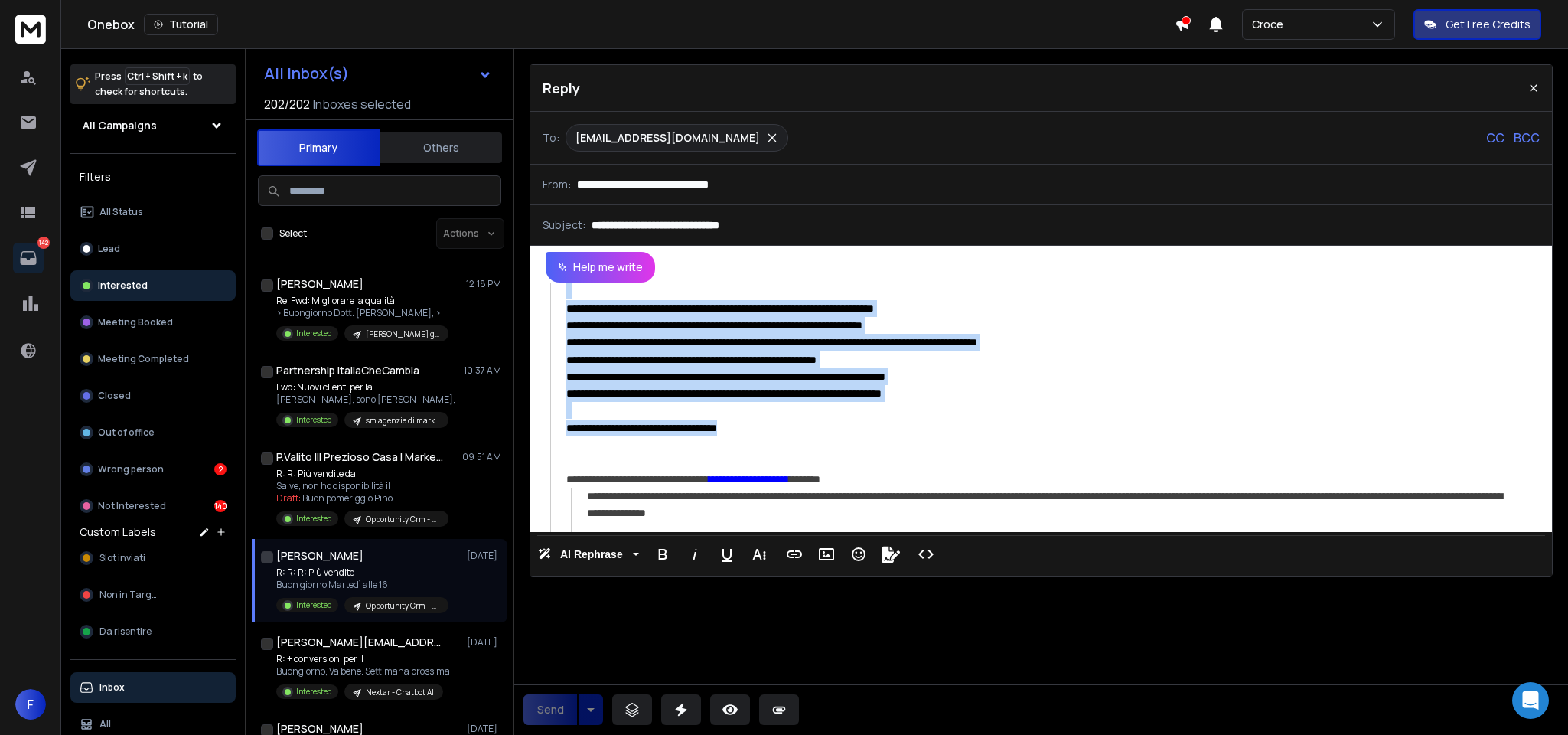
drag, startPoint x: 568, startPoint y: 312, endPoint x: 763, endPoint y: 435, distance: 230.6
click at [763, 435] on div "**********" at bounding box center [1049, 730] width 965 height 1740
copy div "**********"
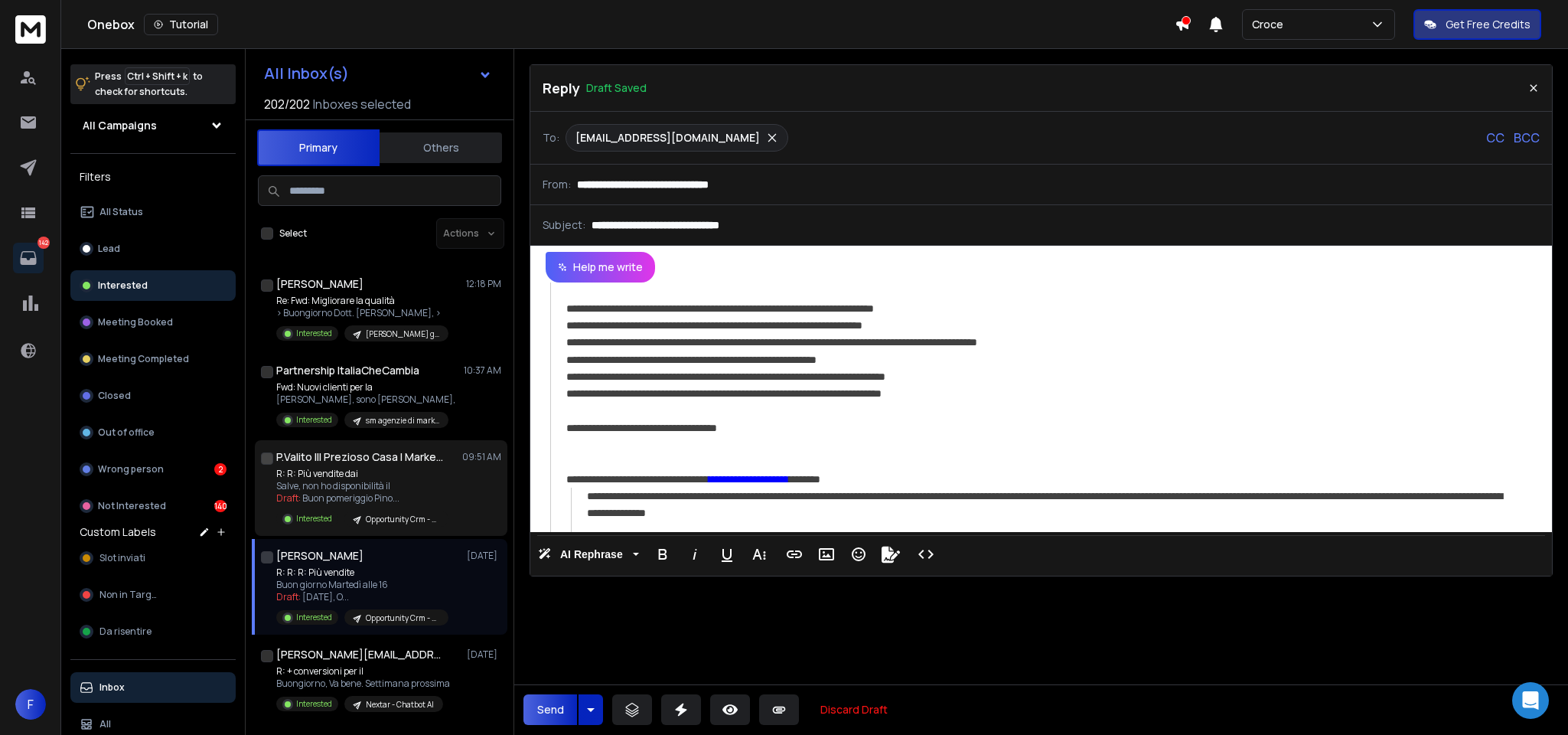
click at [370, 519] on p "Opportunity Crm - arredamento ottobre" at bounding box center [402, 519] width 73 height 12
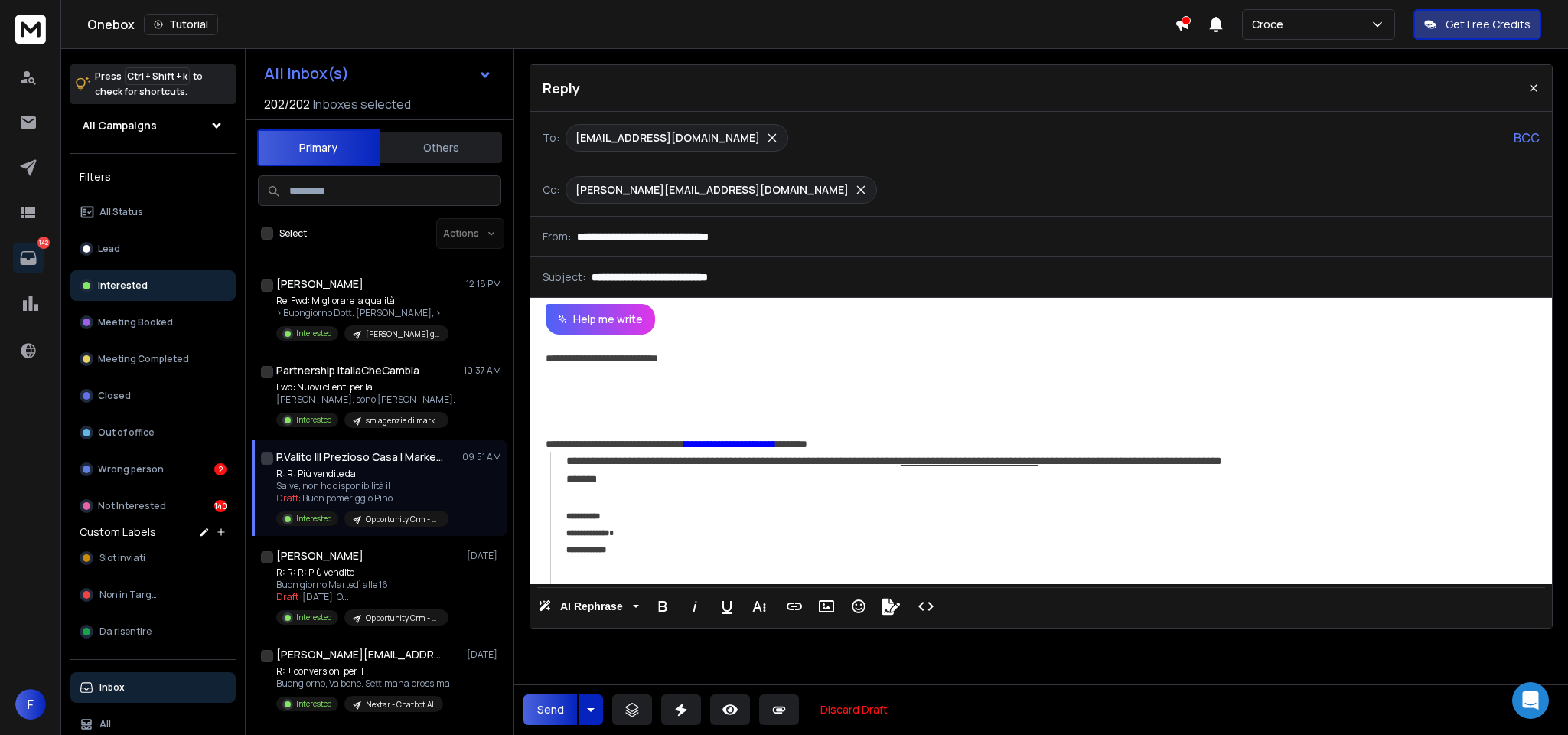
click at [731, 359] on div "**********" at bounding box center [1041, 459] width 1022 height 250
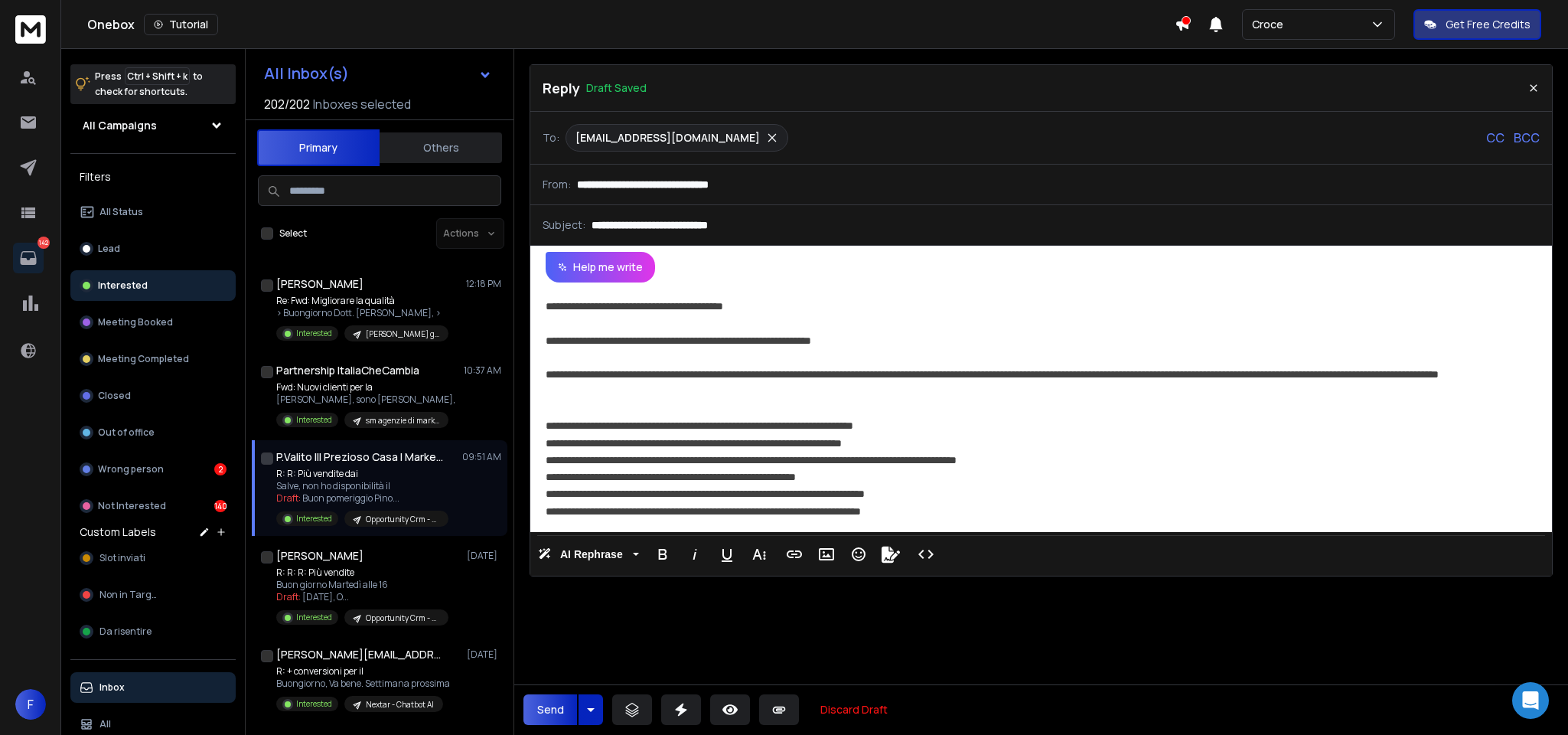
click at [783, 338] on p "**********" at bounding box center [1030, 340] width 969 height 17
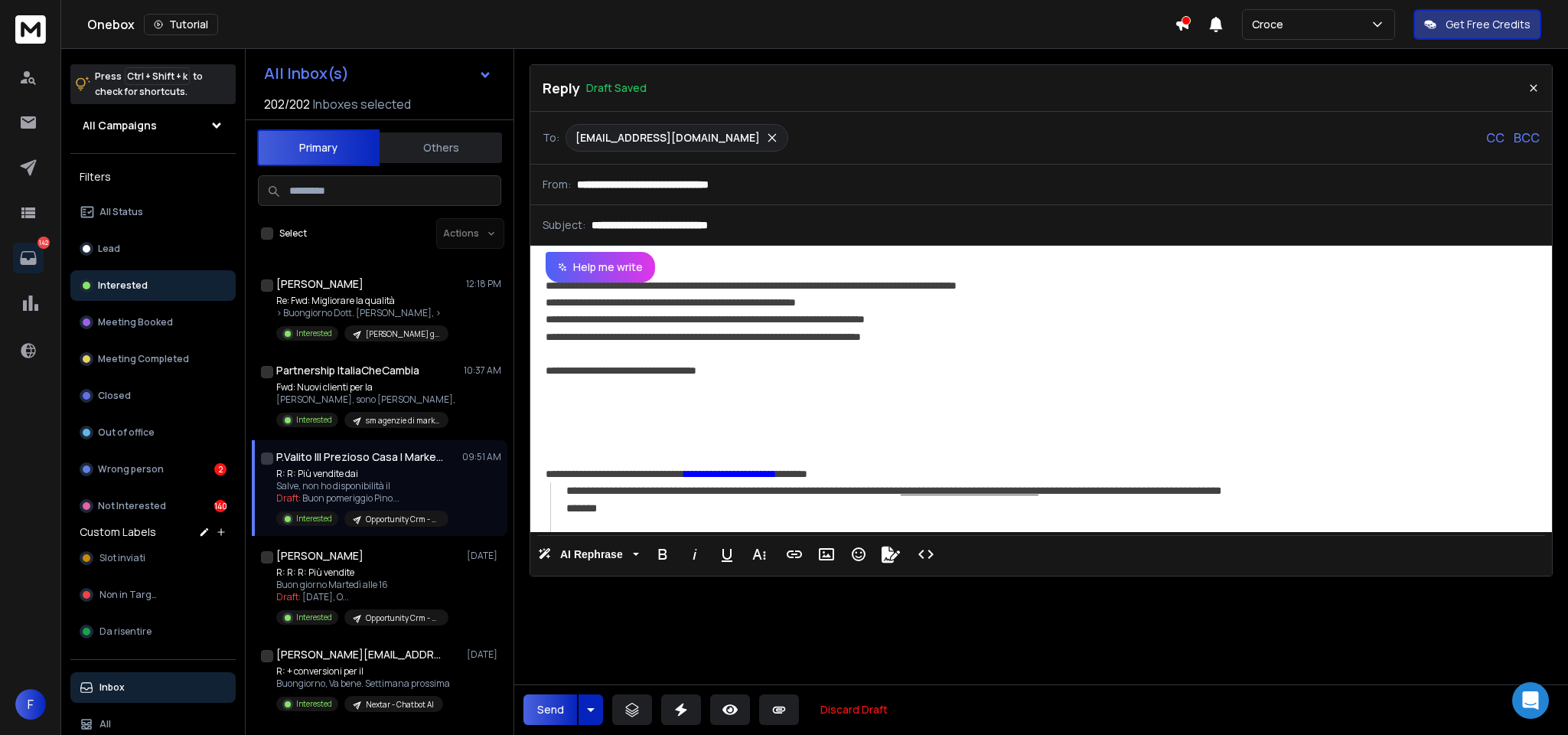
scroll to position [0, 0]
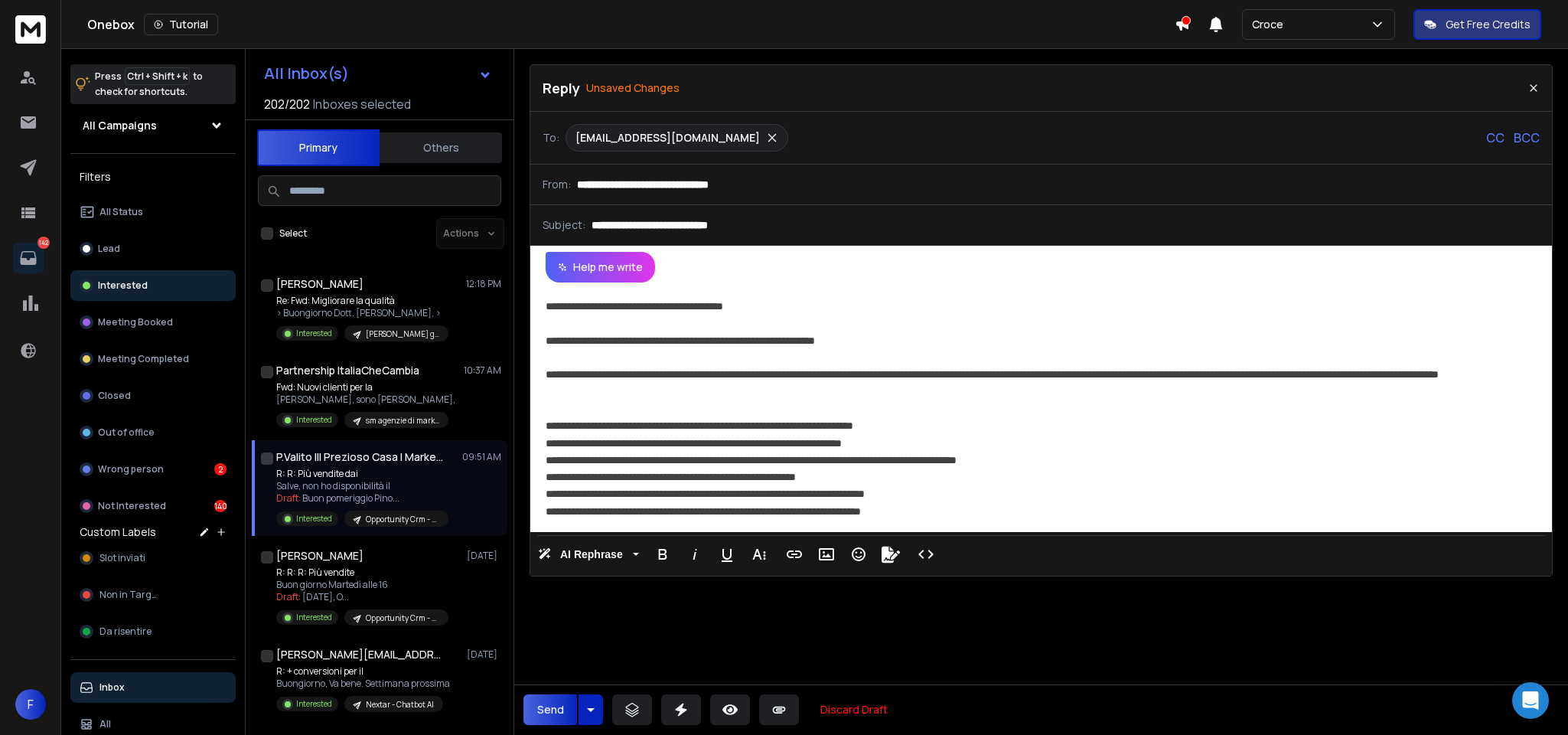
click at [809, 342] on p "**********" at bounding box center [1030, 340] width 969 height 17
click at [866, 336] on p "**********" at bounding box center [1030, 340] width 969 height 17
click at [864, 338] on p "**********" at bounding box center [1030, 340] width 969 height 17
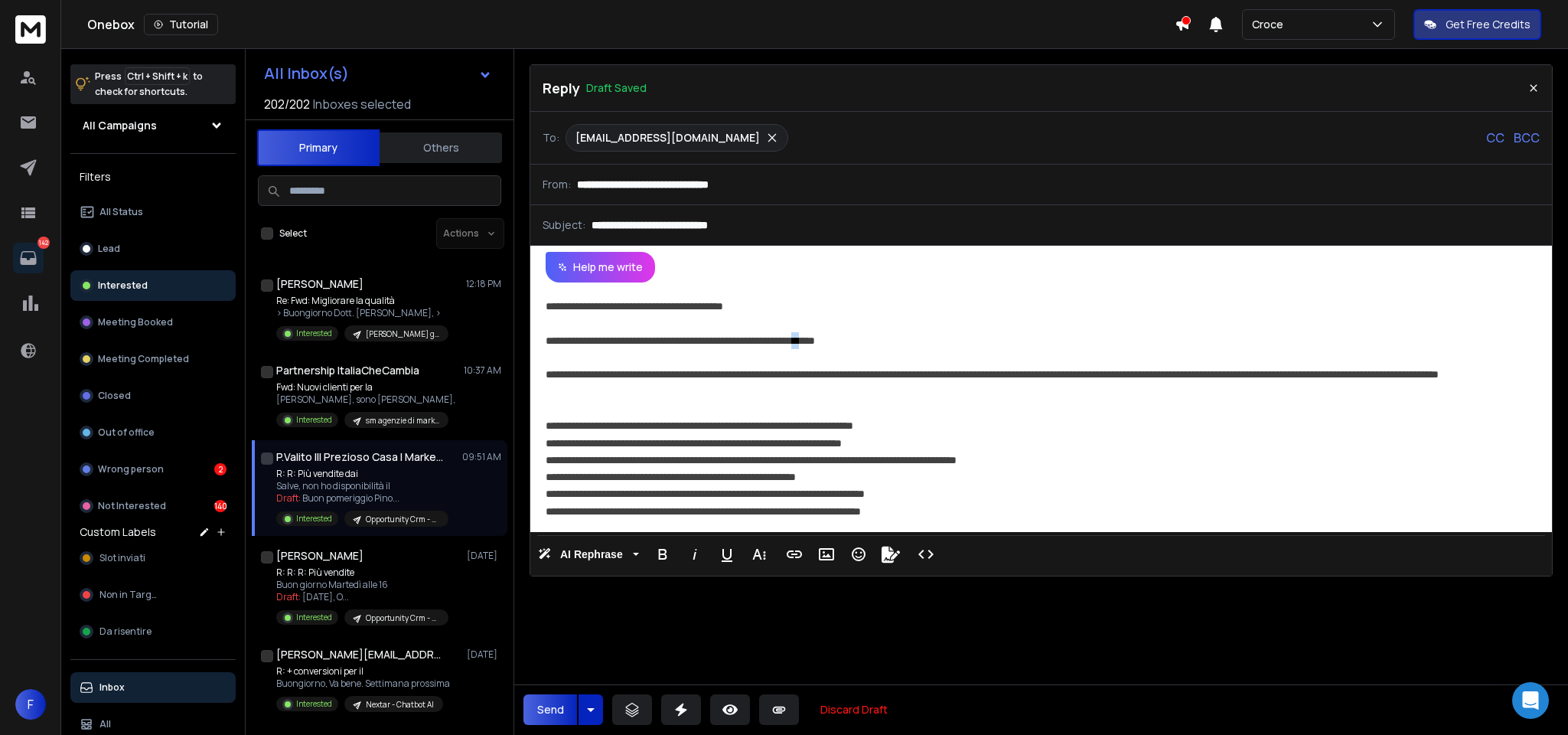
click at [864, 338] on p "**********" at bounding box center [1030, 340] width 969 height 17
click at [935, 338] on p "**********" at bounding box center [1030, 340] width 969 height 17
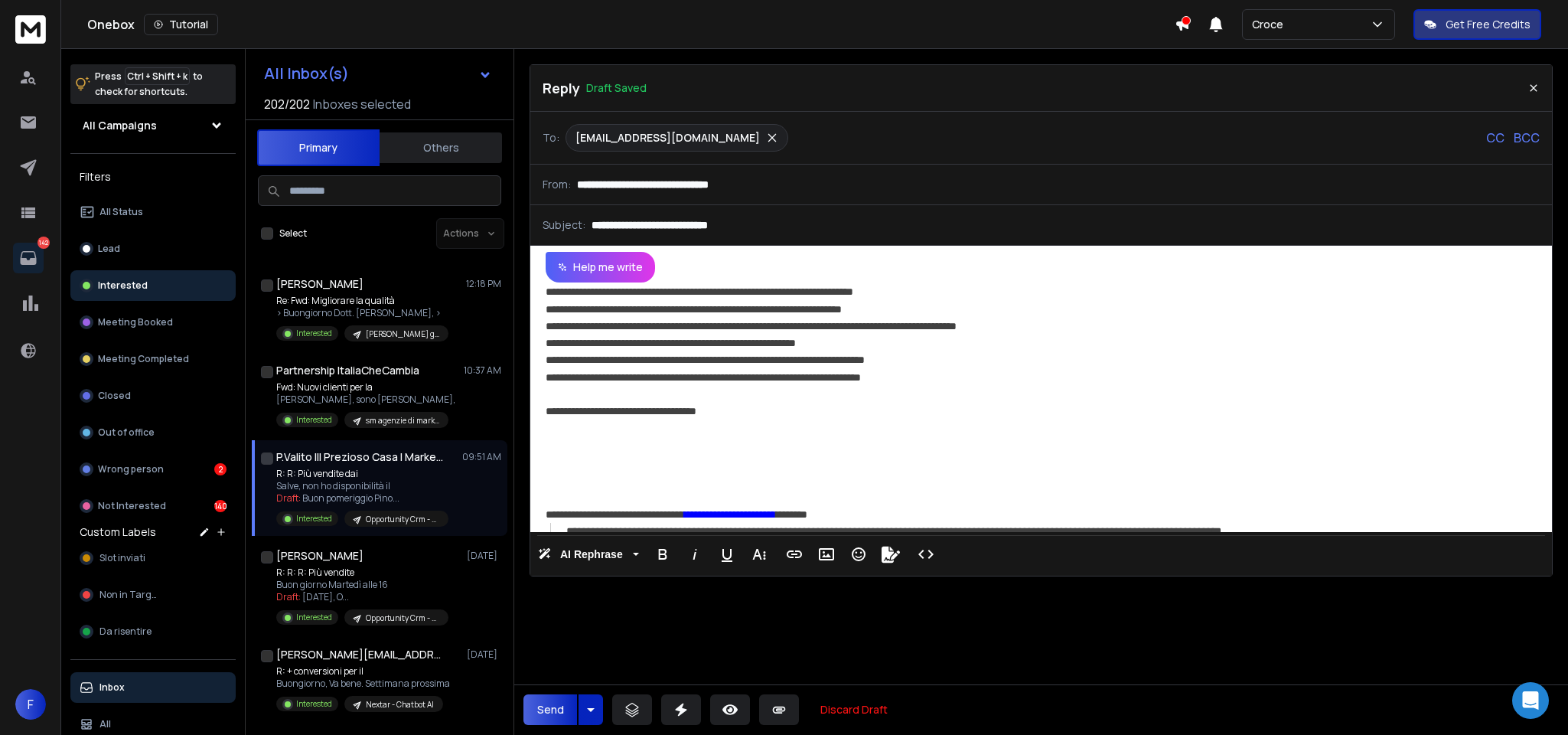
scroll to position [161, 0]
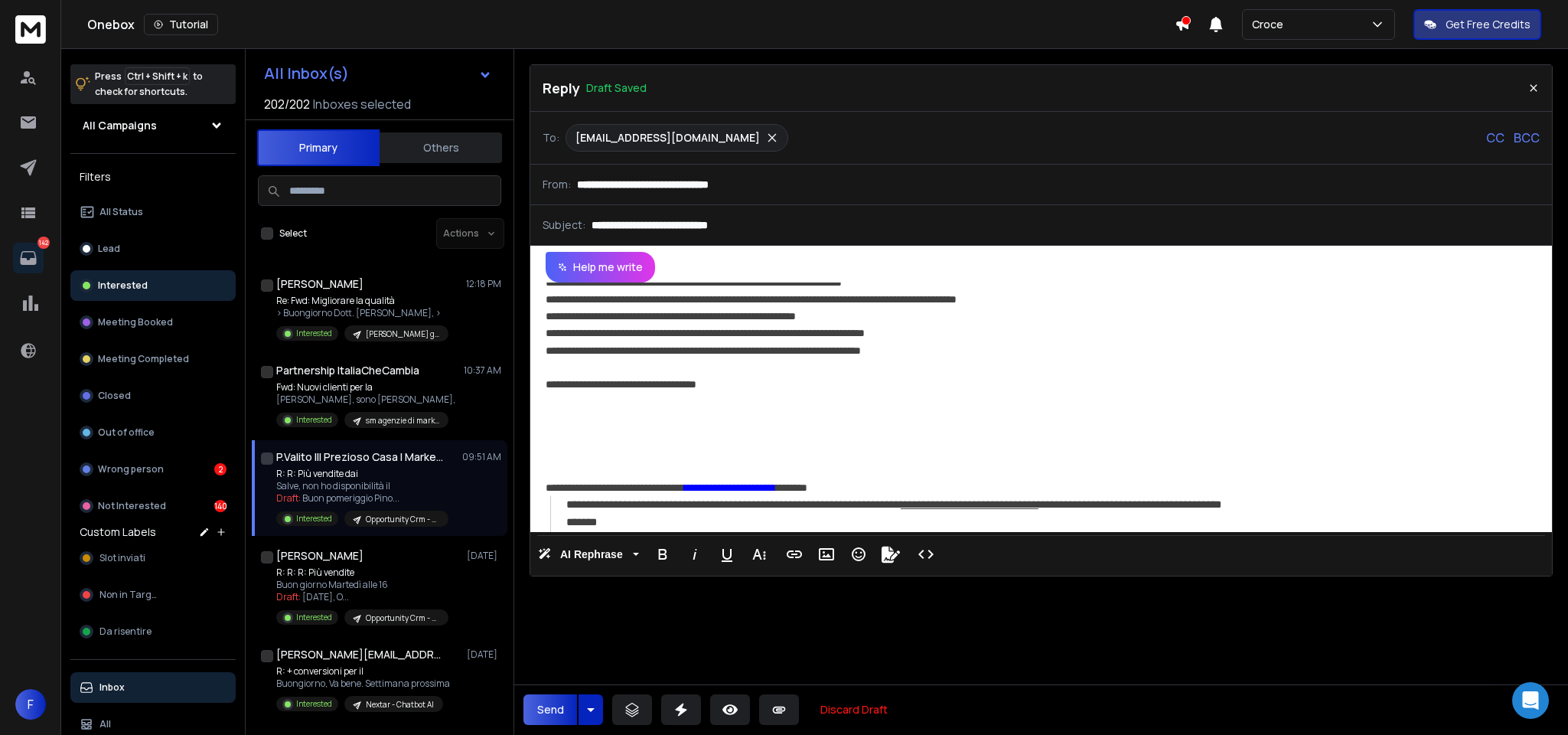
click at [800, 446] on div at bounding box center [1038, 453] width 986 height 17
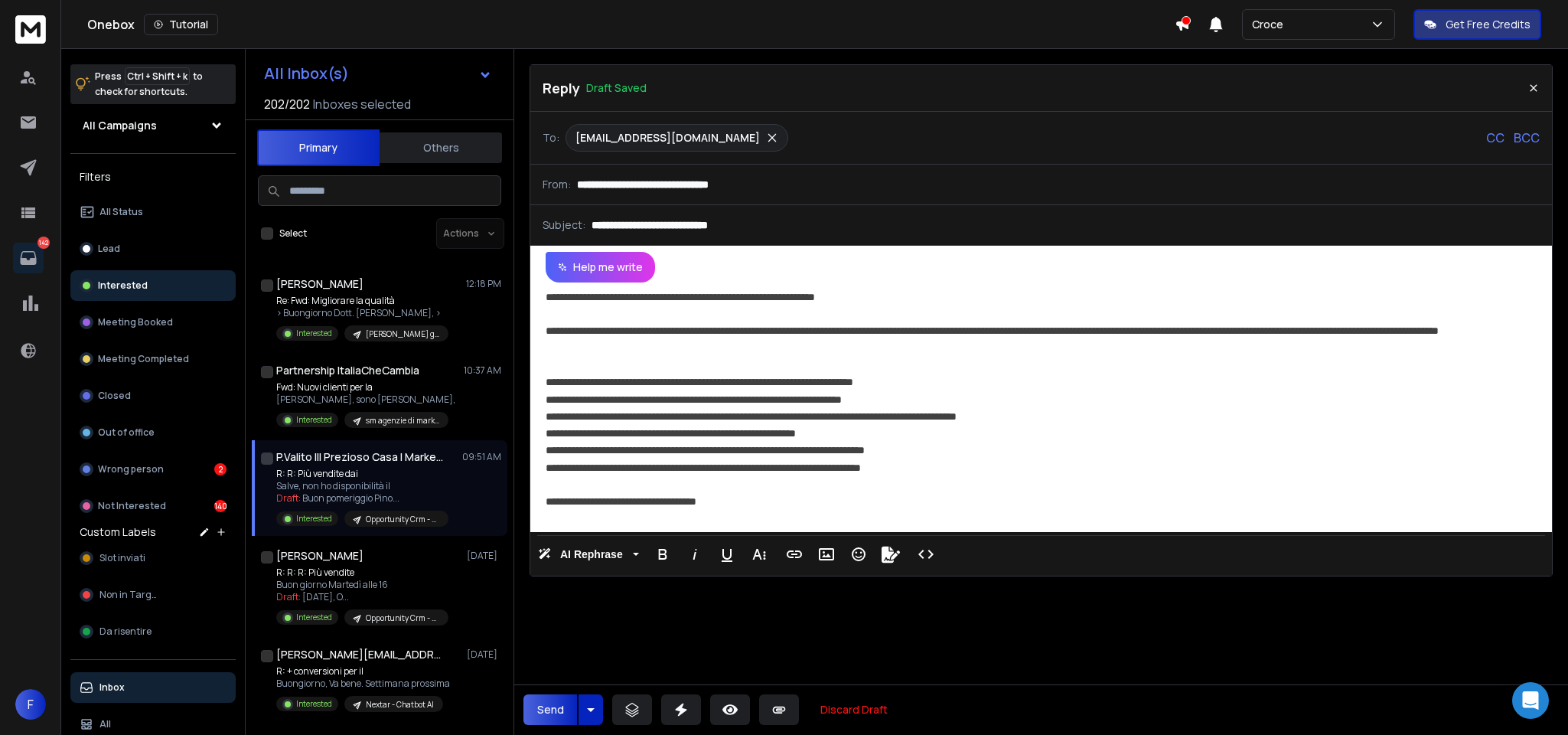
scroll to position [56, 0]
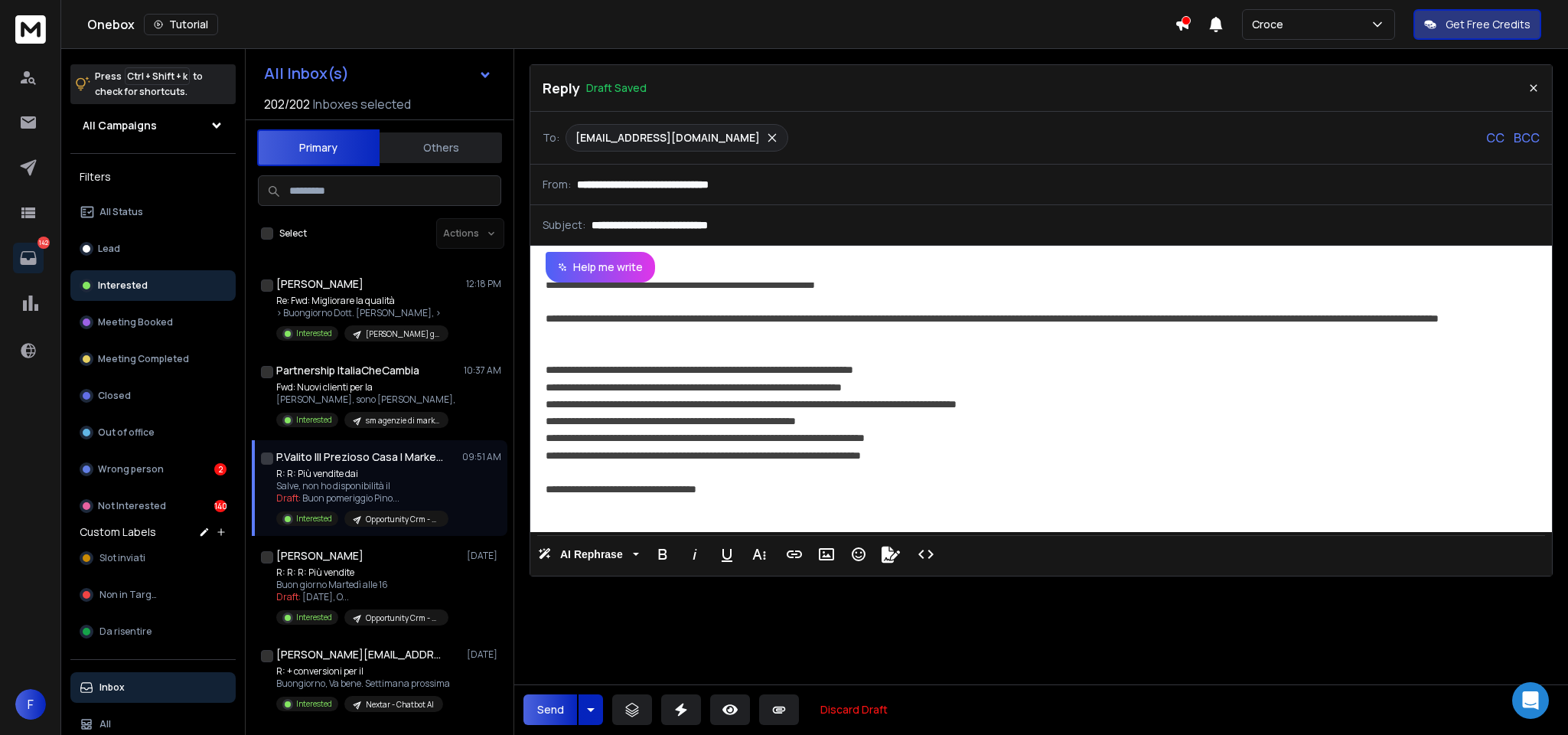
click at [560, 704] on button "Send" at bounding box center [550, 710] width 54 height 31
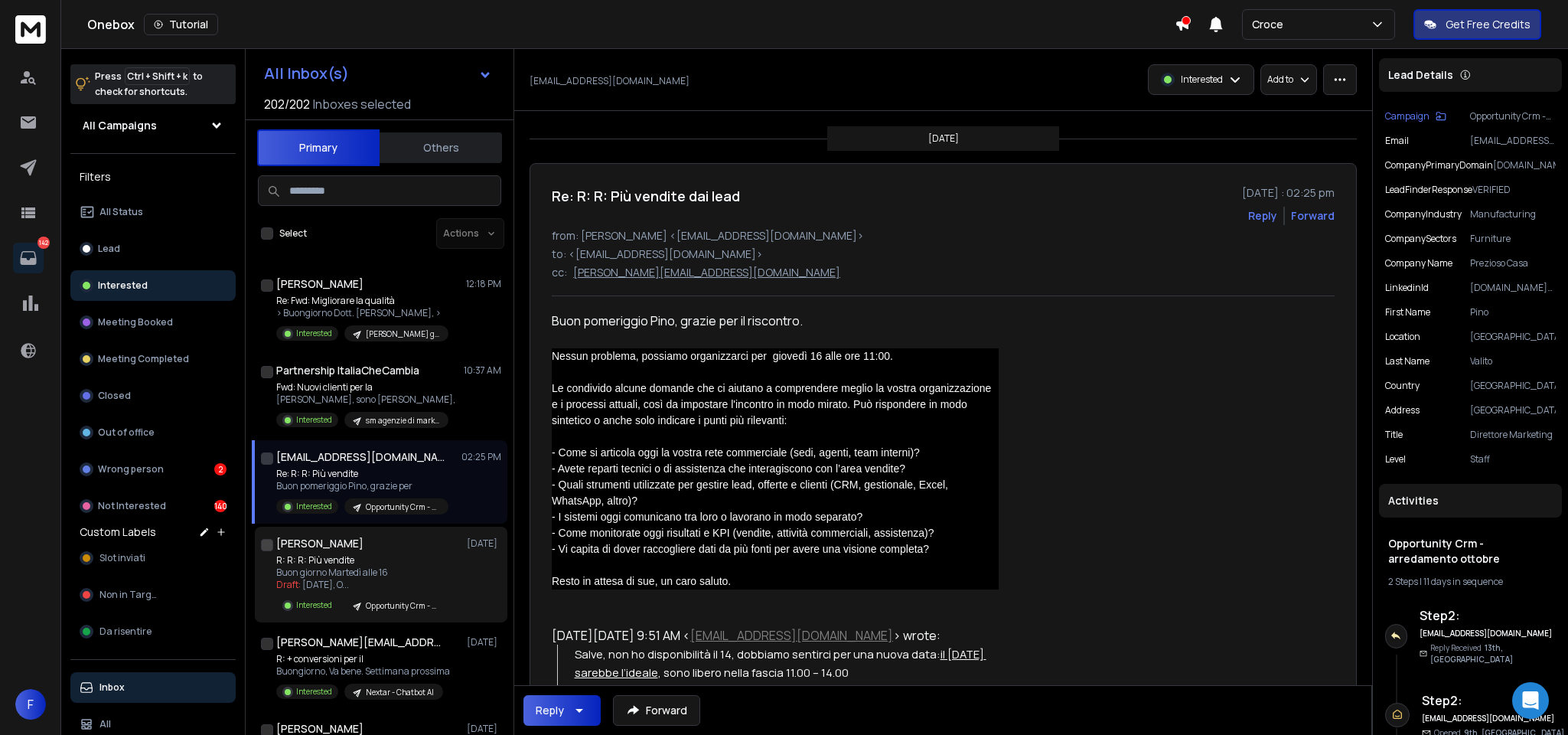
click at [433, 573] on p "Buon giorno Martedì alle 16" at bounding box center [363, 573] width 172 height 13
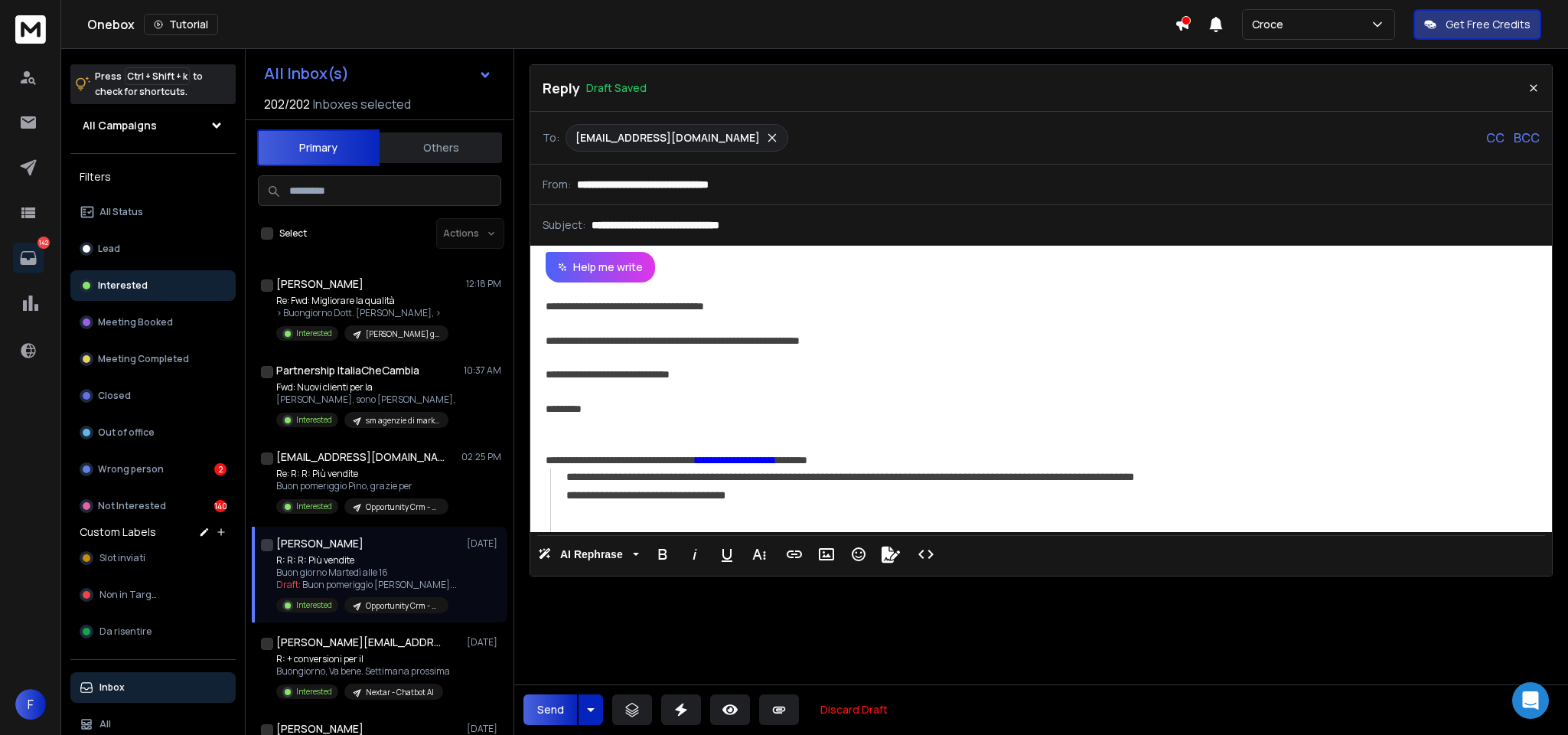
click at [545, 700] on button "Send" at bounding box center [550, 710] width 54 height 31
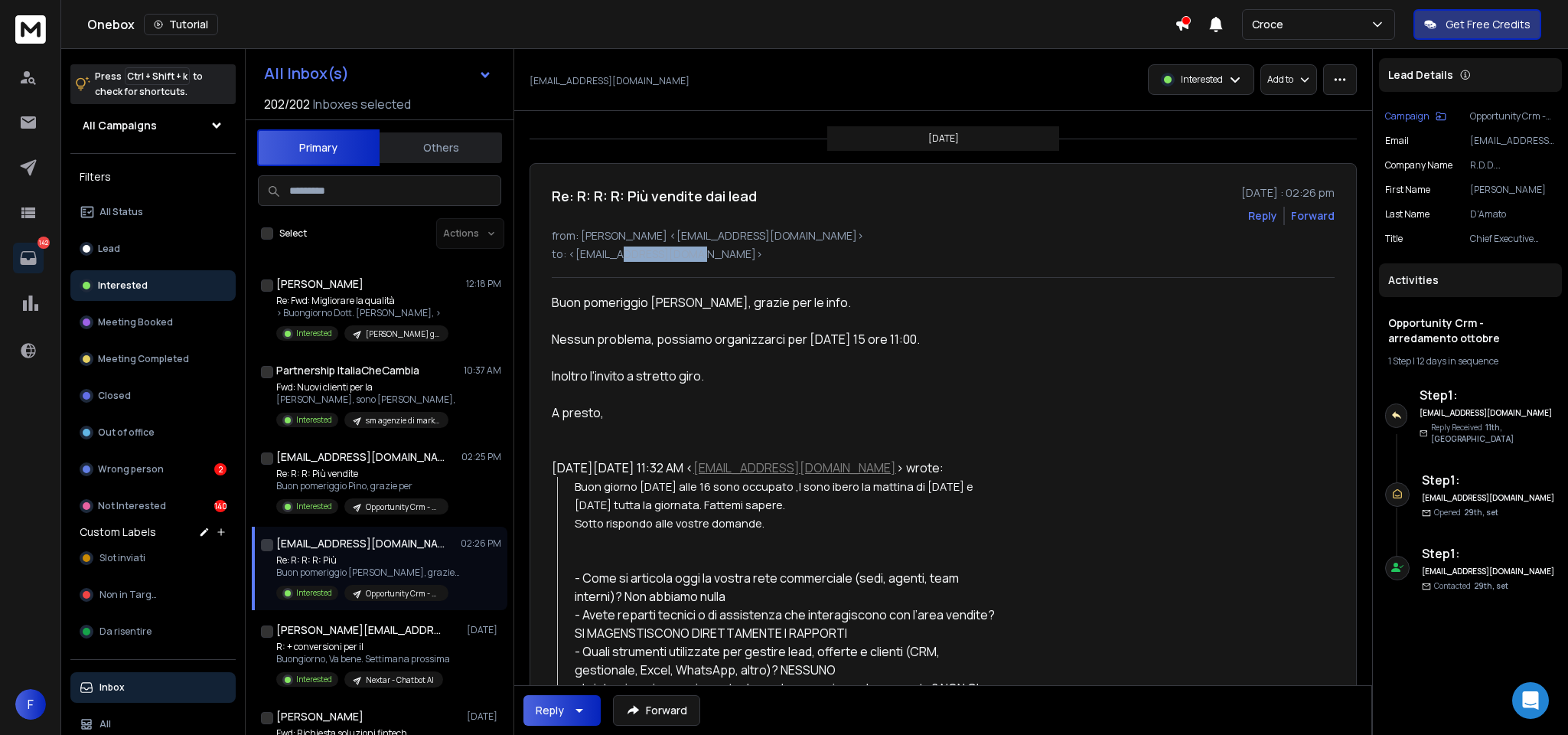
drag, startPoint x: 625, startPoint y: 256, endPoint x: 691, endPoint y: 256, distance: 66.0
click at [691, 256] on p "to: <vdamato@rdditalia.com>" at bounding box center [943, 254] width 783 height 15
copy p "rdditalia.com"
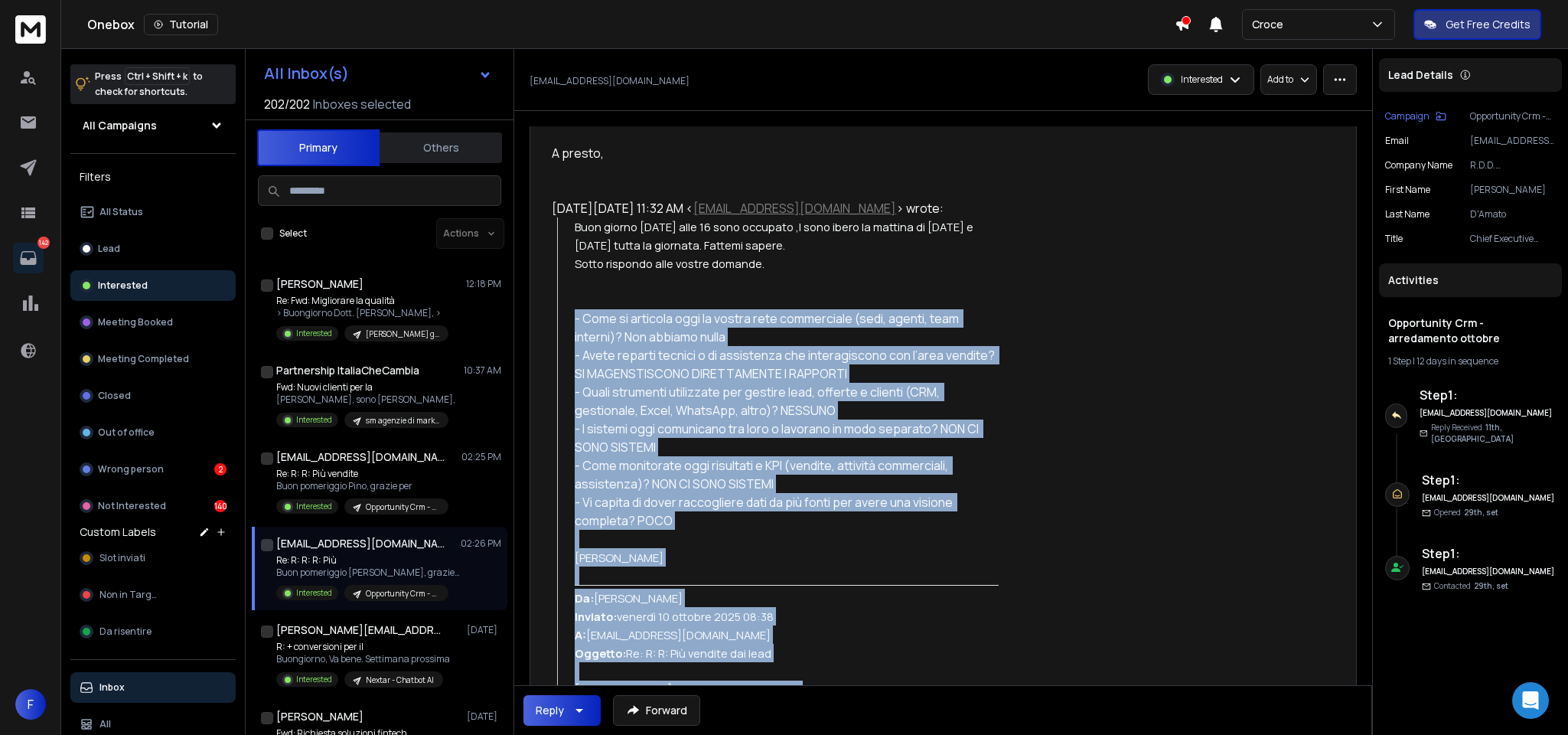
scroll to position [273, 0]
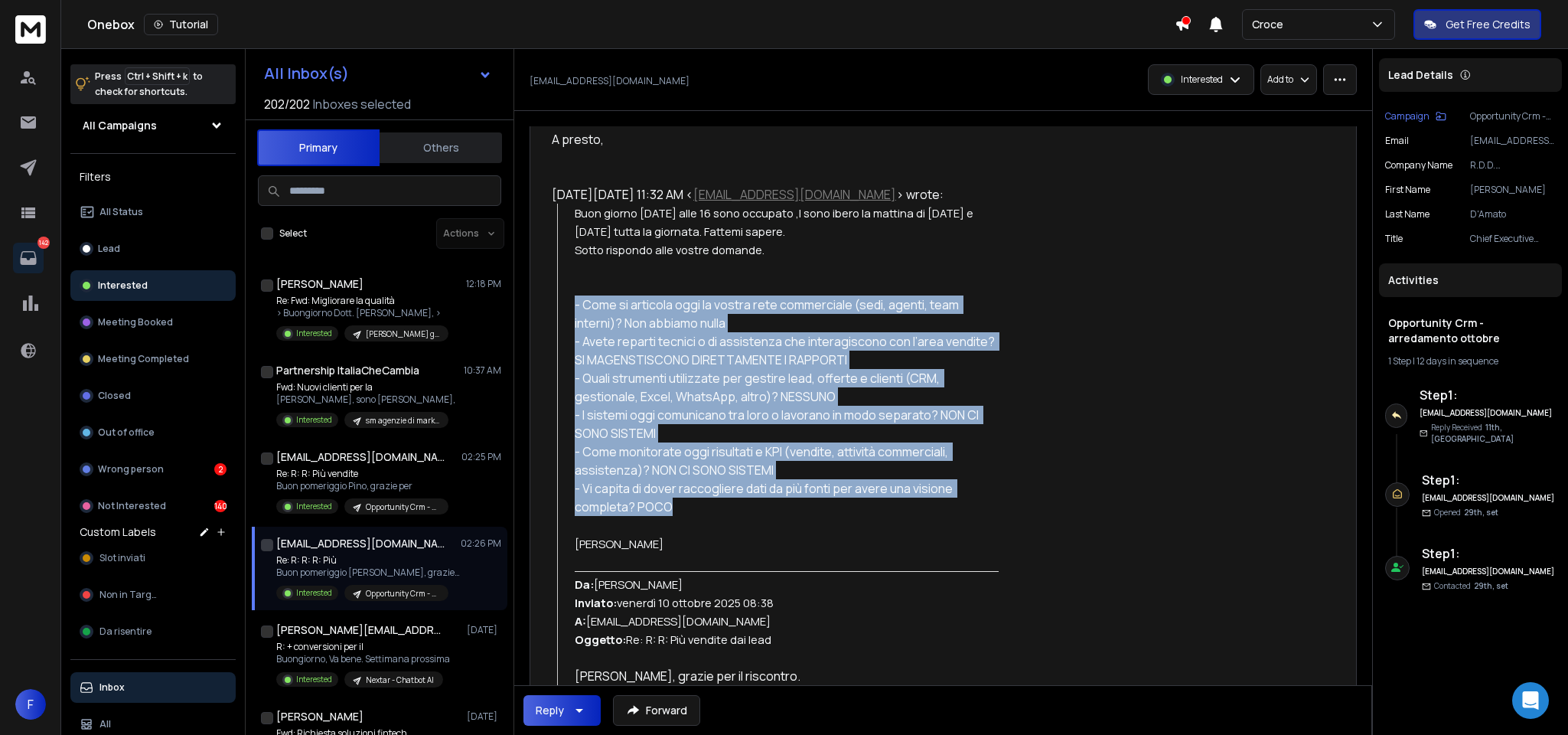
drag, startPoint x: 574, startPoint y: 583, endPoint x: 816, endPoint y: 513, distance: 251.9
copy div "- Come si articola oggi la vostra rete commerciale (sedi, agenti, team interni)…"
click at [788, 439] on div "- I sistemi oggi comunicano tra loro o lavorano in modo separato? NON CI SONO S…" at bounding box center [787, 424] width 424 height 37
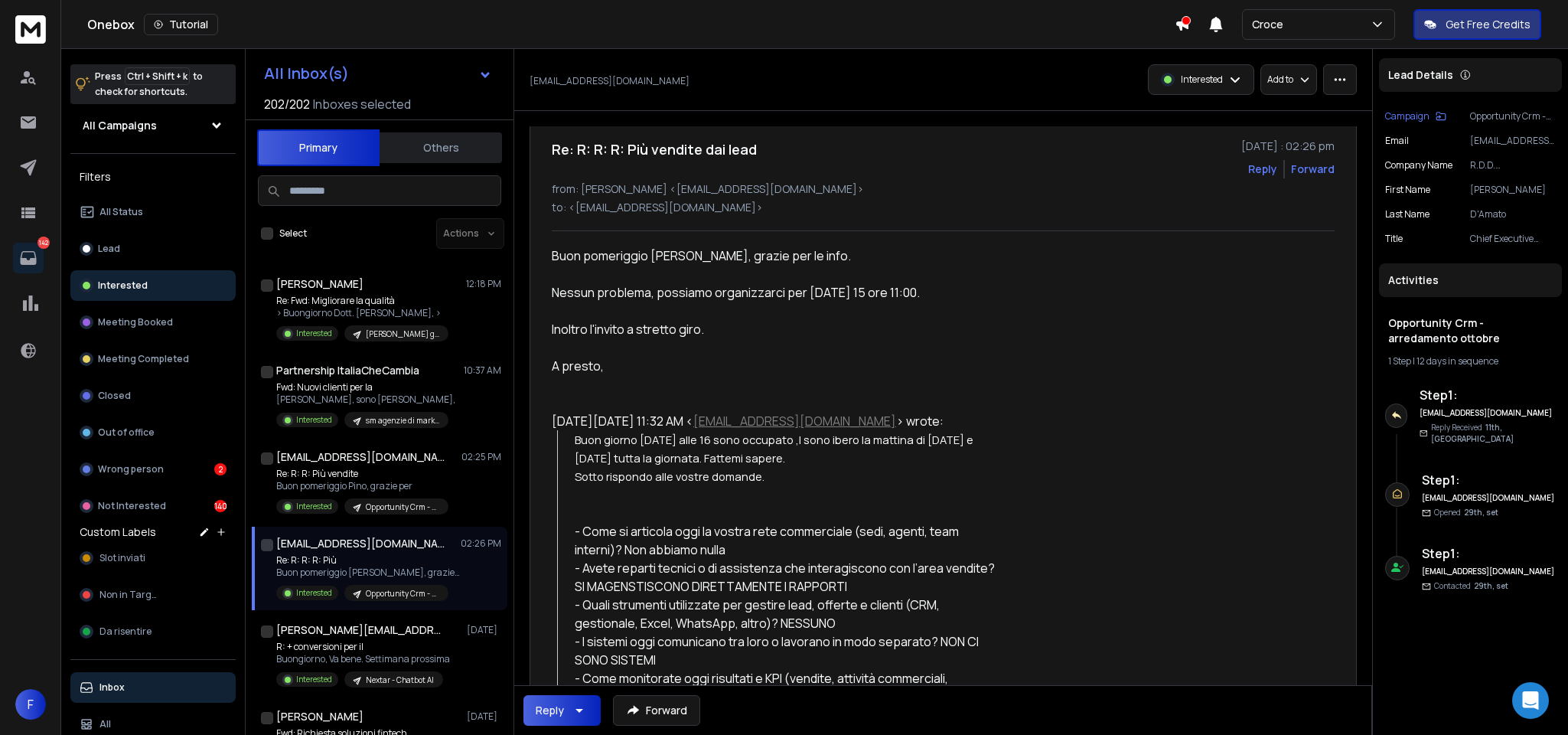
scroll to position [0, 0]
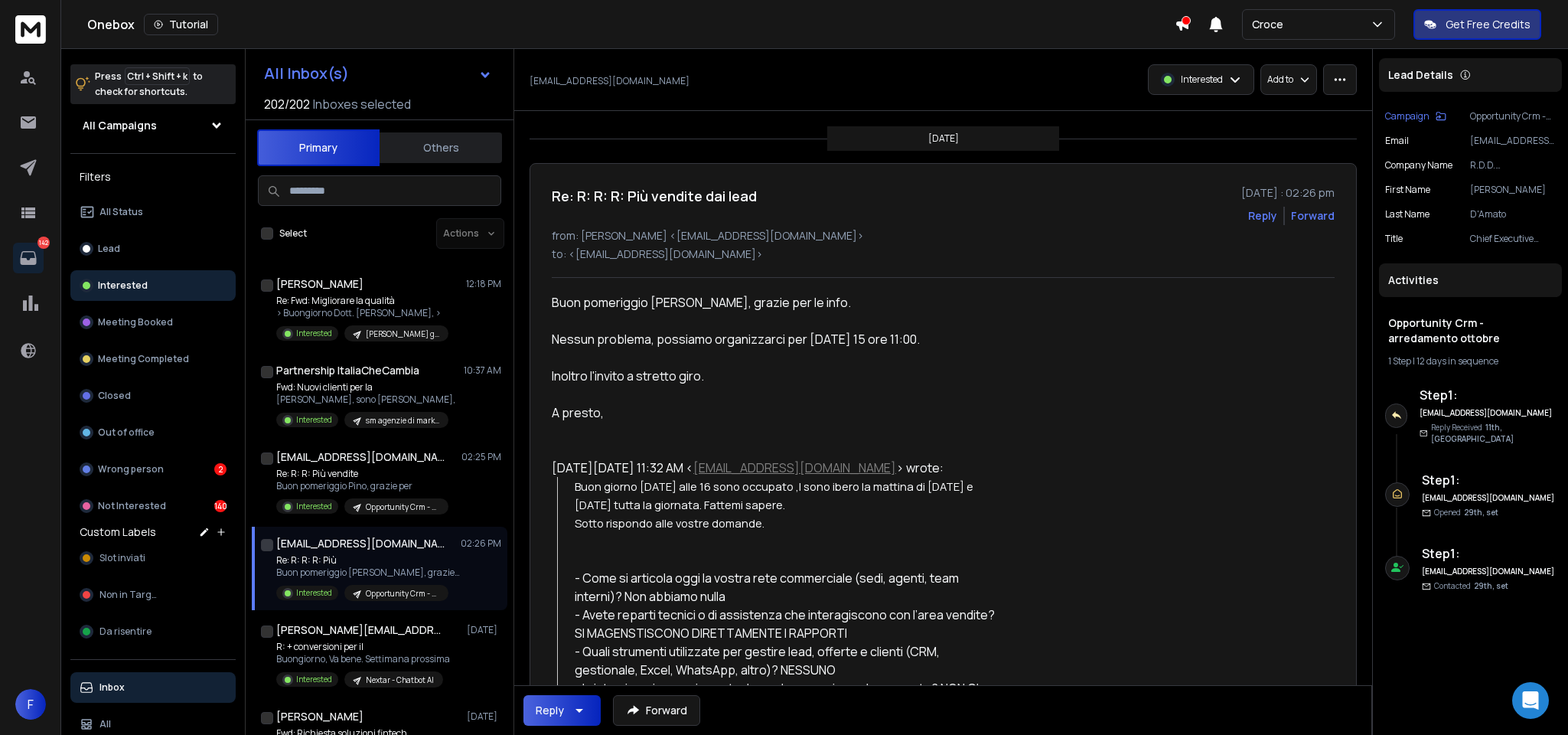
click at [1202, 81] on p "Interested" at bounding box center [1202, 80] width 42 height 13
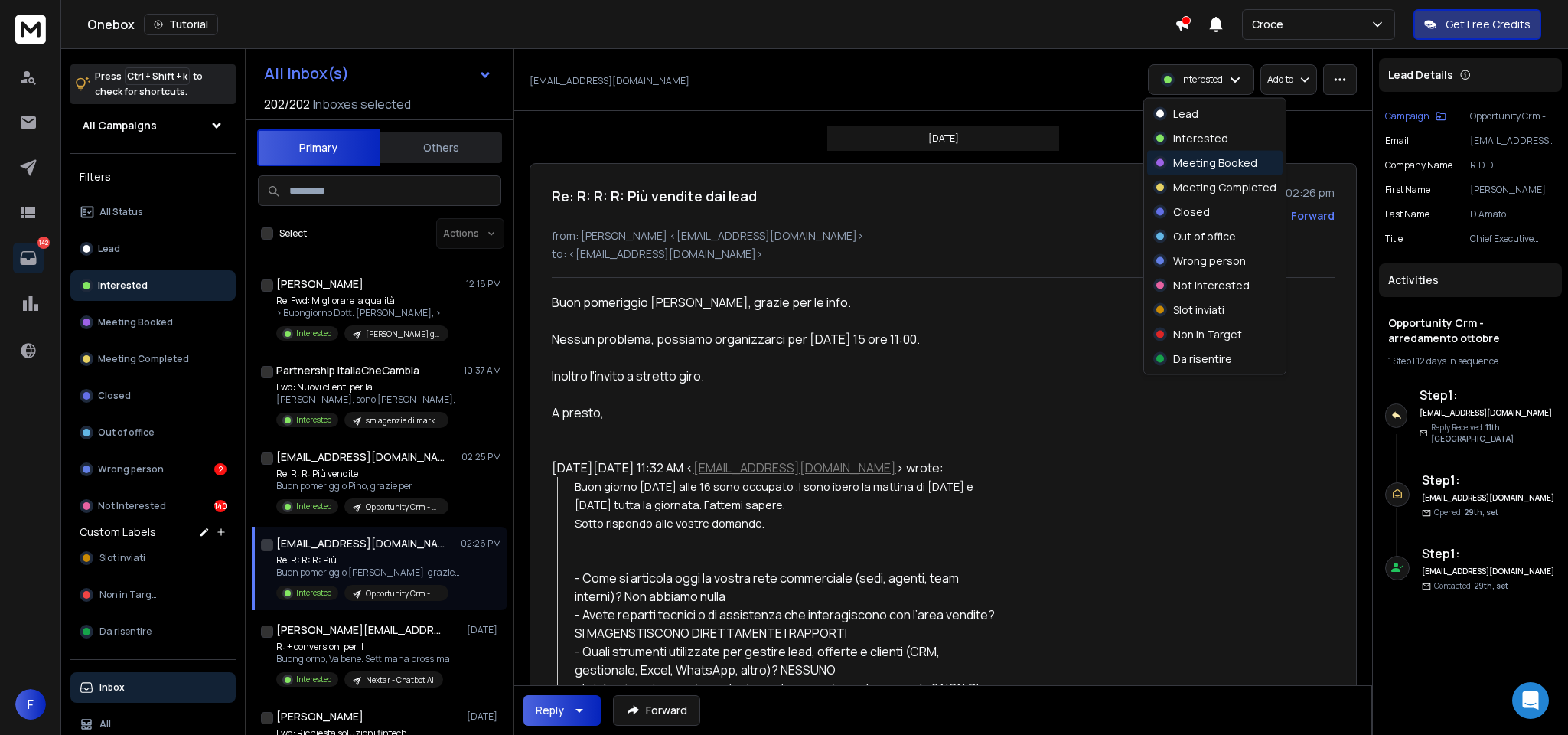
click at [1220, 165] on p "Meeting Booked" at bounding box center [1215, 162] width 84 height 15
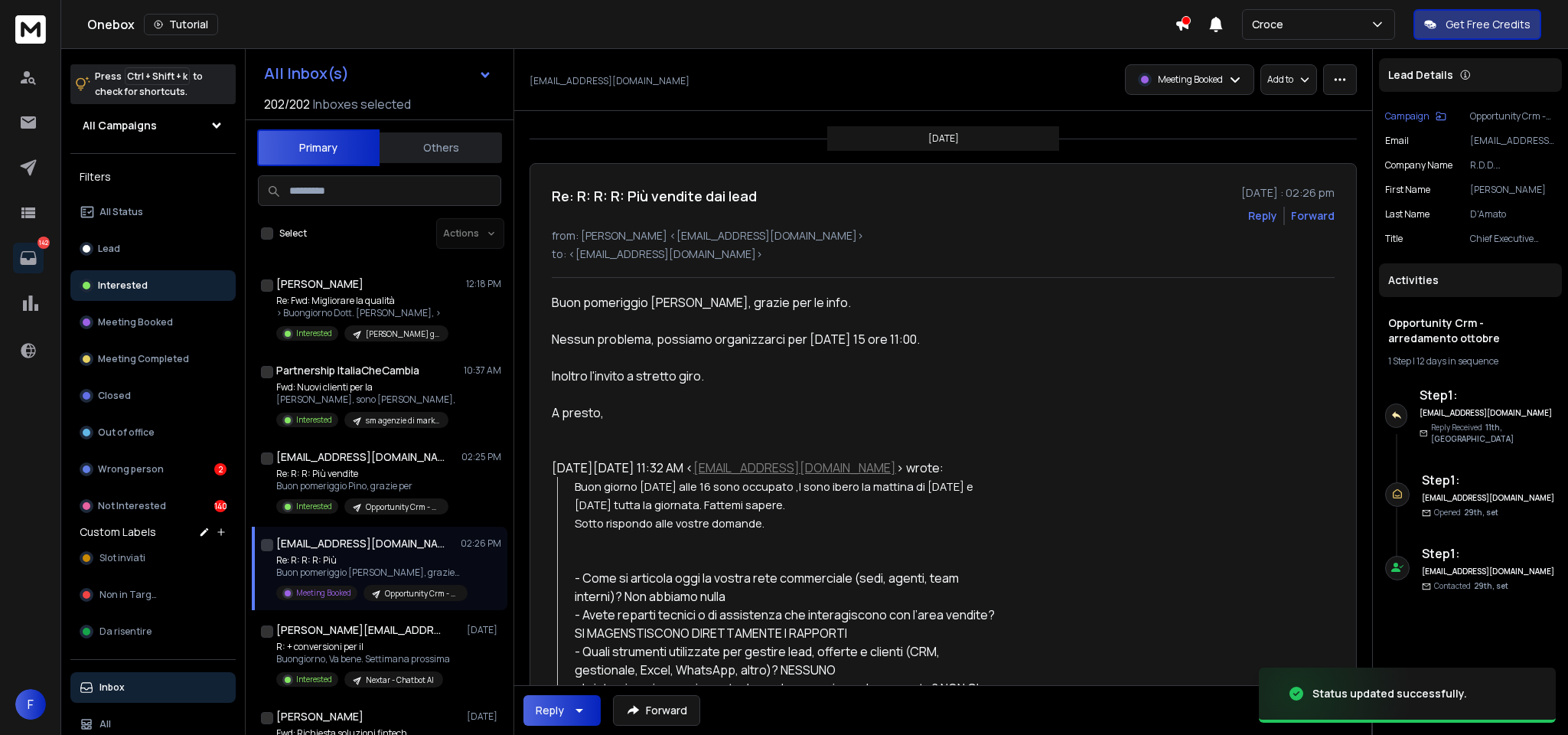
click at [390, 193] on input at bounding box center [379, 191] width 243 height 31
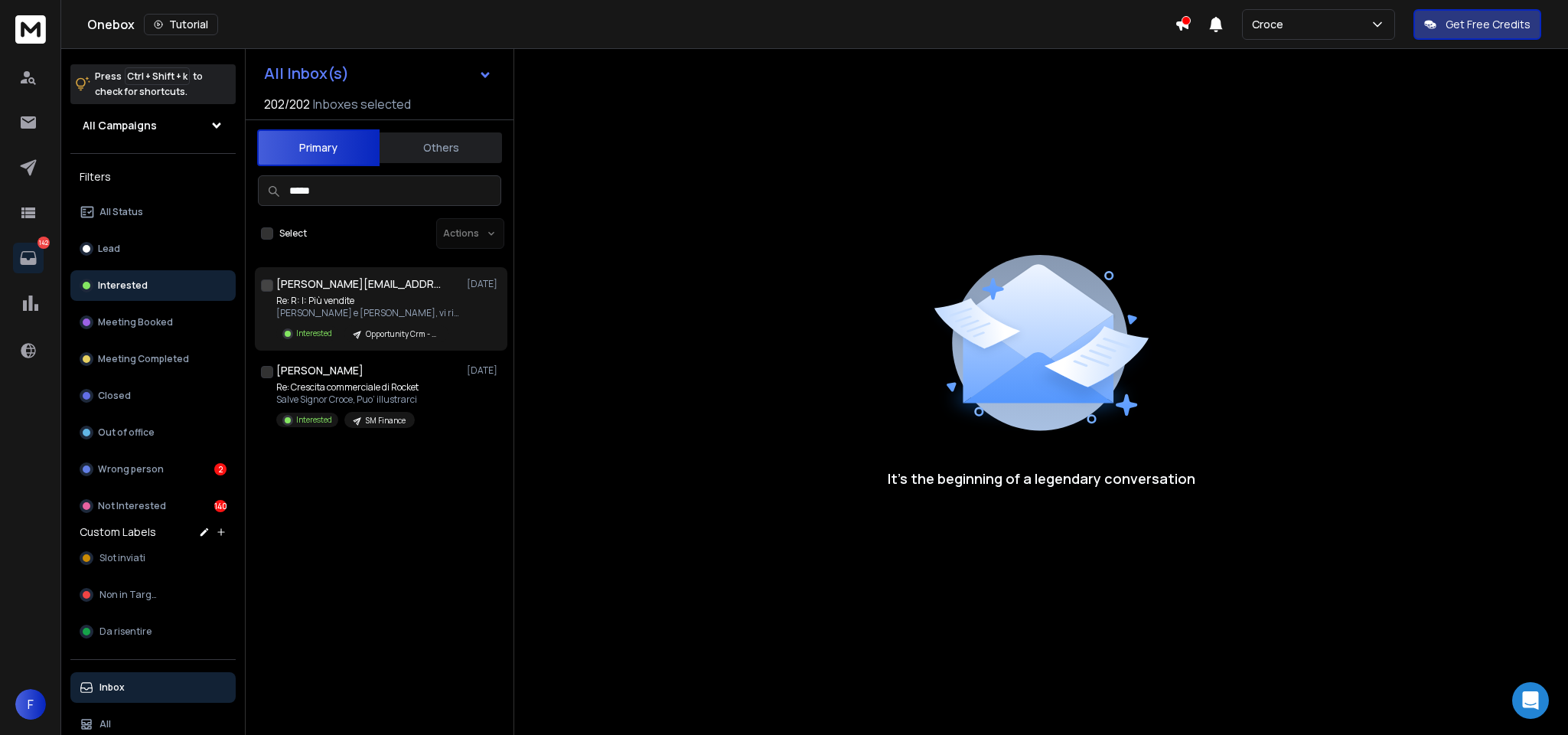
type input "*****"
click at [404, 295] on p "Re: R: I: Più vendite" at bounding box center [368, 301] width 184 height 13
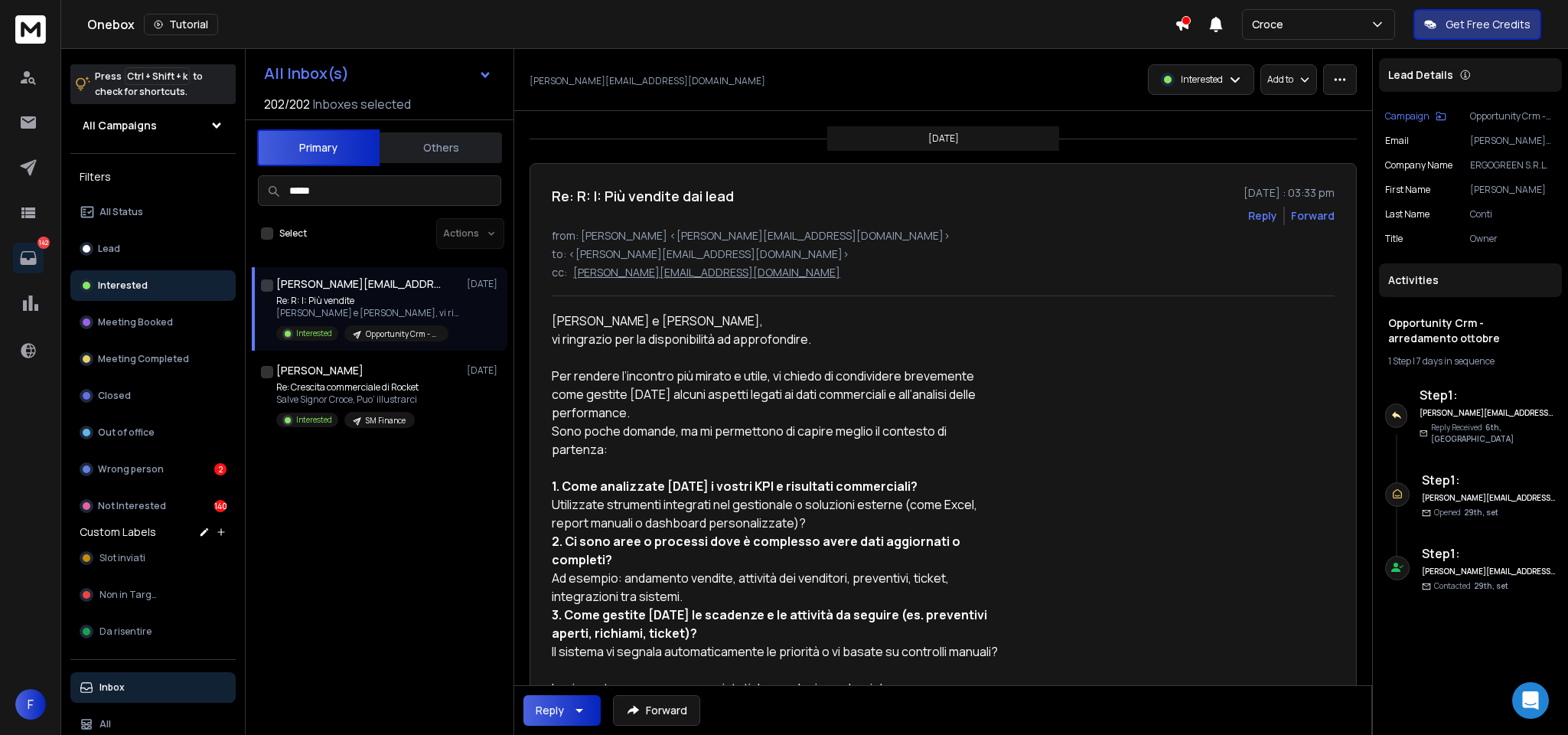
click at [577, 712] on icon "button" at bounding box center [579, 710] width 18 height 18
click at [570, 662] on p "Reply All" at bounding box center [560, 671] width 68 height 22
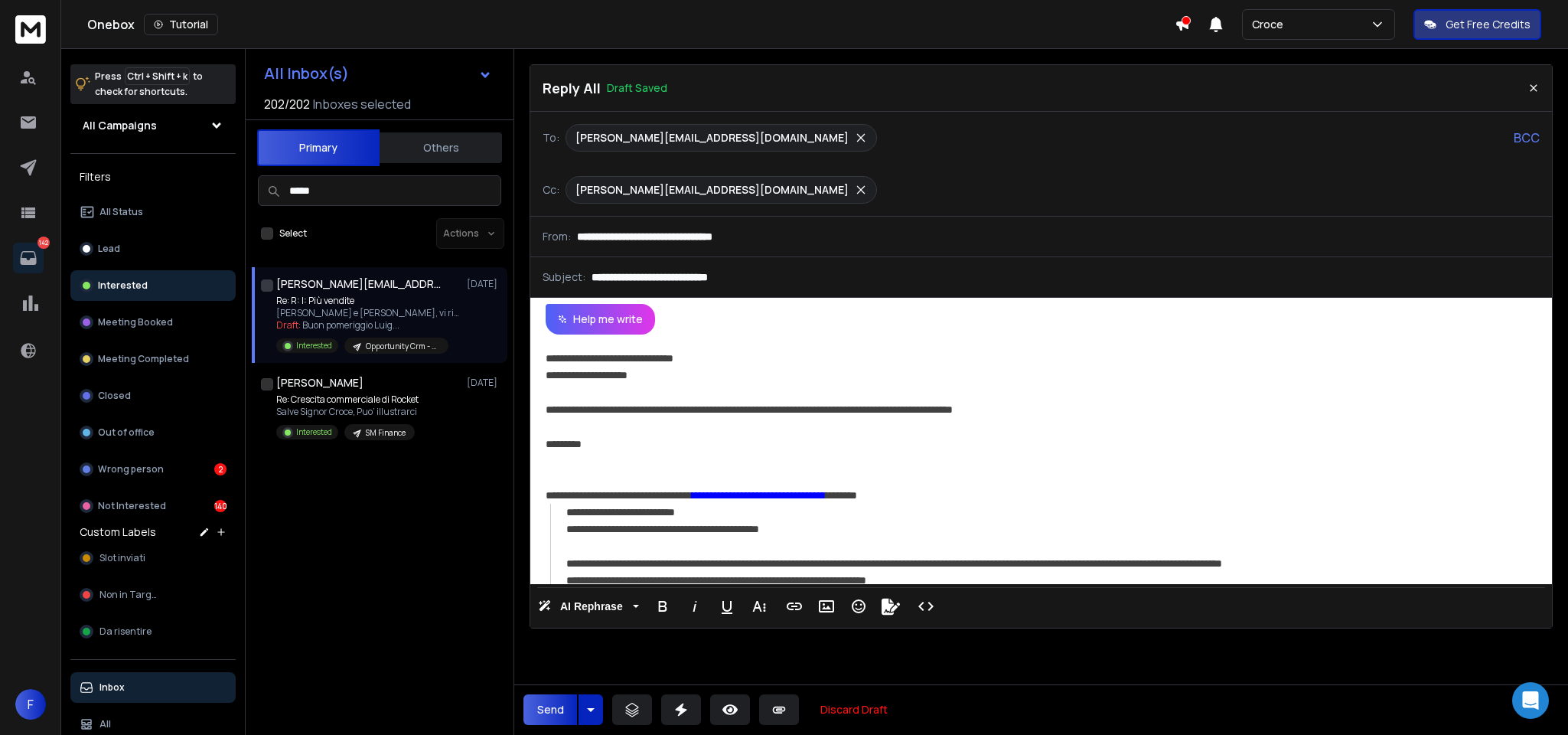
click at [547, 713] on button "Send" at bounding box center [550, 710] width 54 height 31
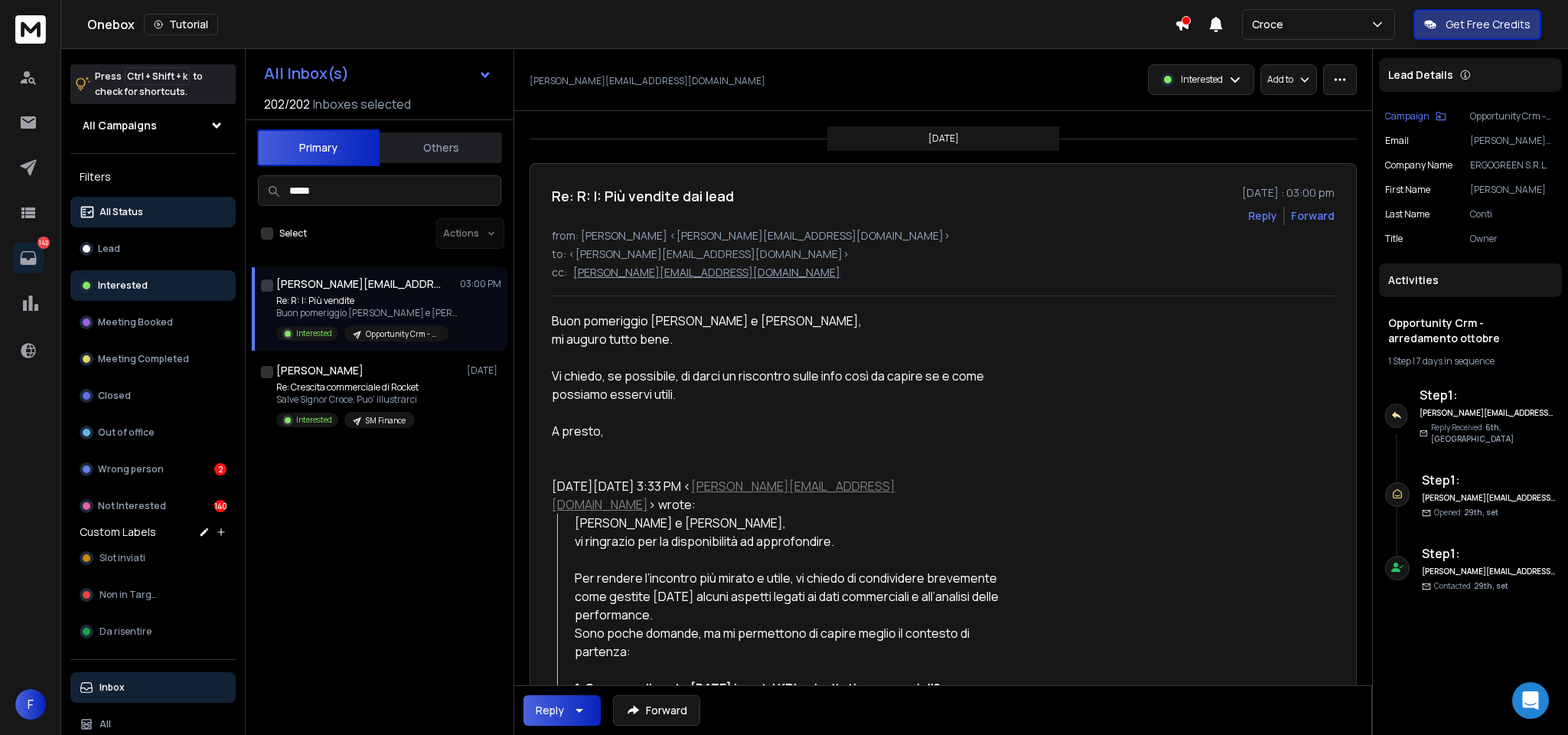
click at [131, 213] on p "All Status" at bounding box center [122, 212] width 44 height 13
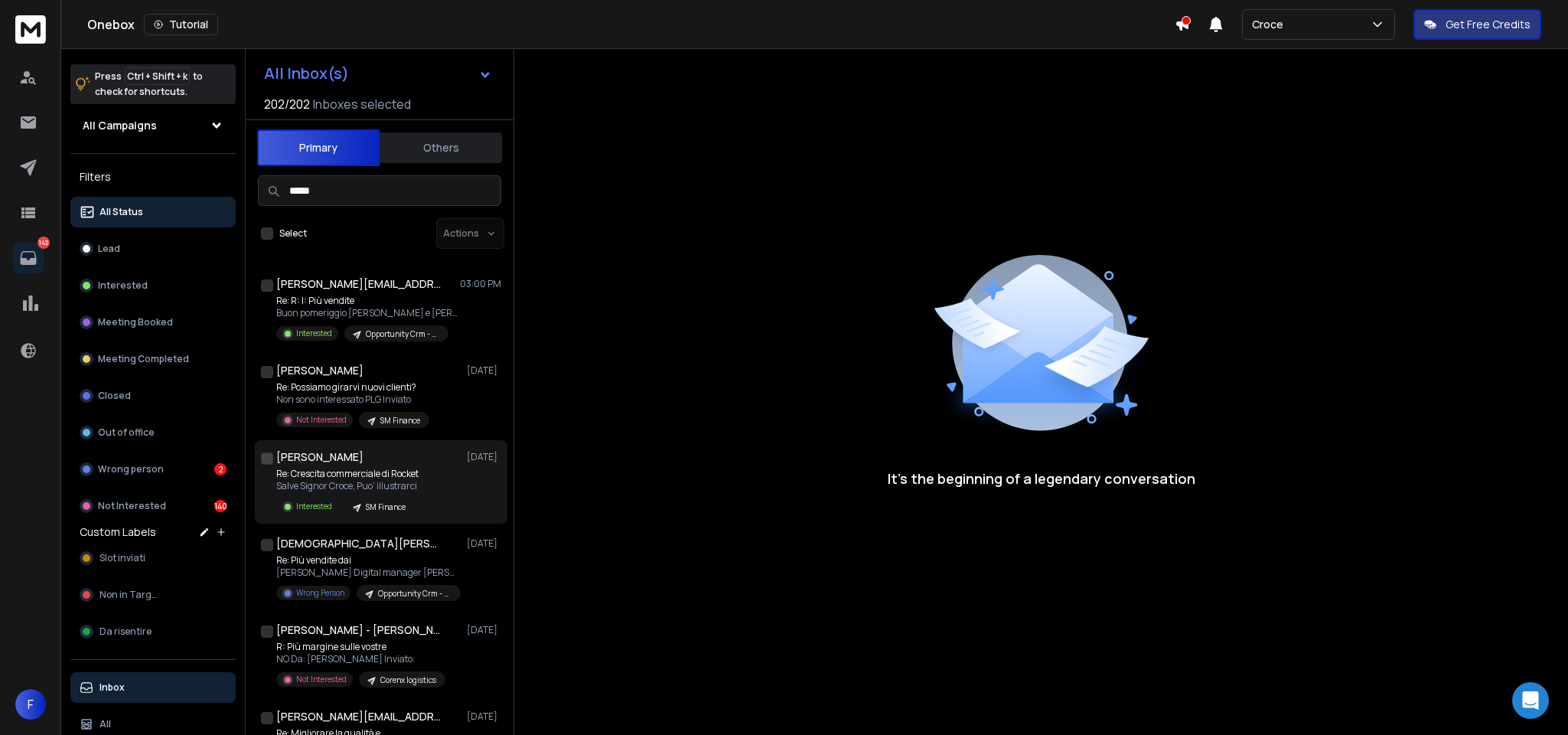
click at [430, 474] on div "Re: Crescita commerciale di Rocket Salve Signor Croce, Puo’ illustrarci Interes…" at bounding box center [389, 491] width 225 height 46
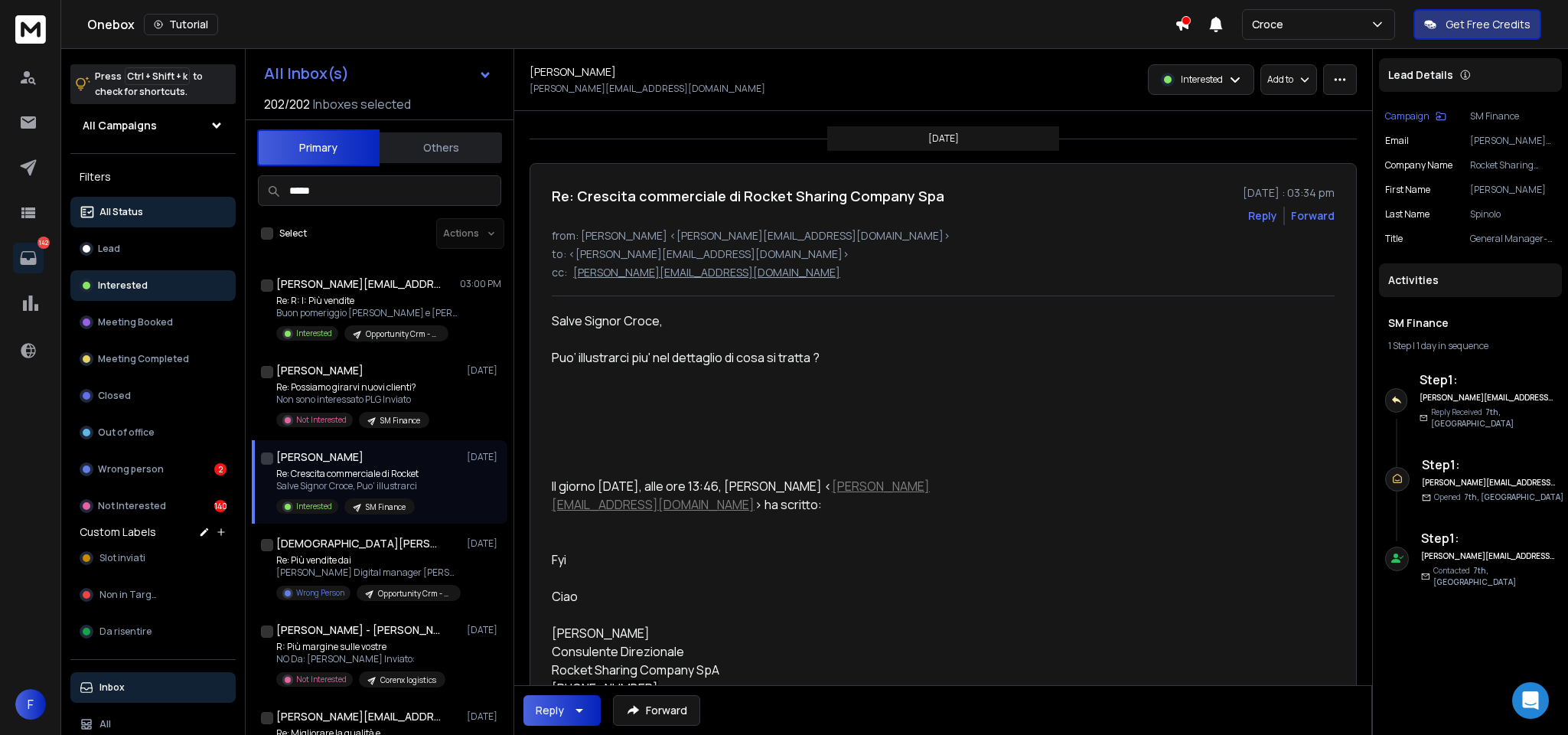
click at [186, 278] on button "Interested" at bounding box center [153, 286] width 165 height 31
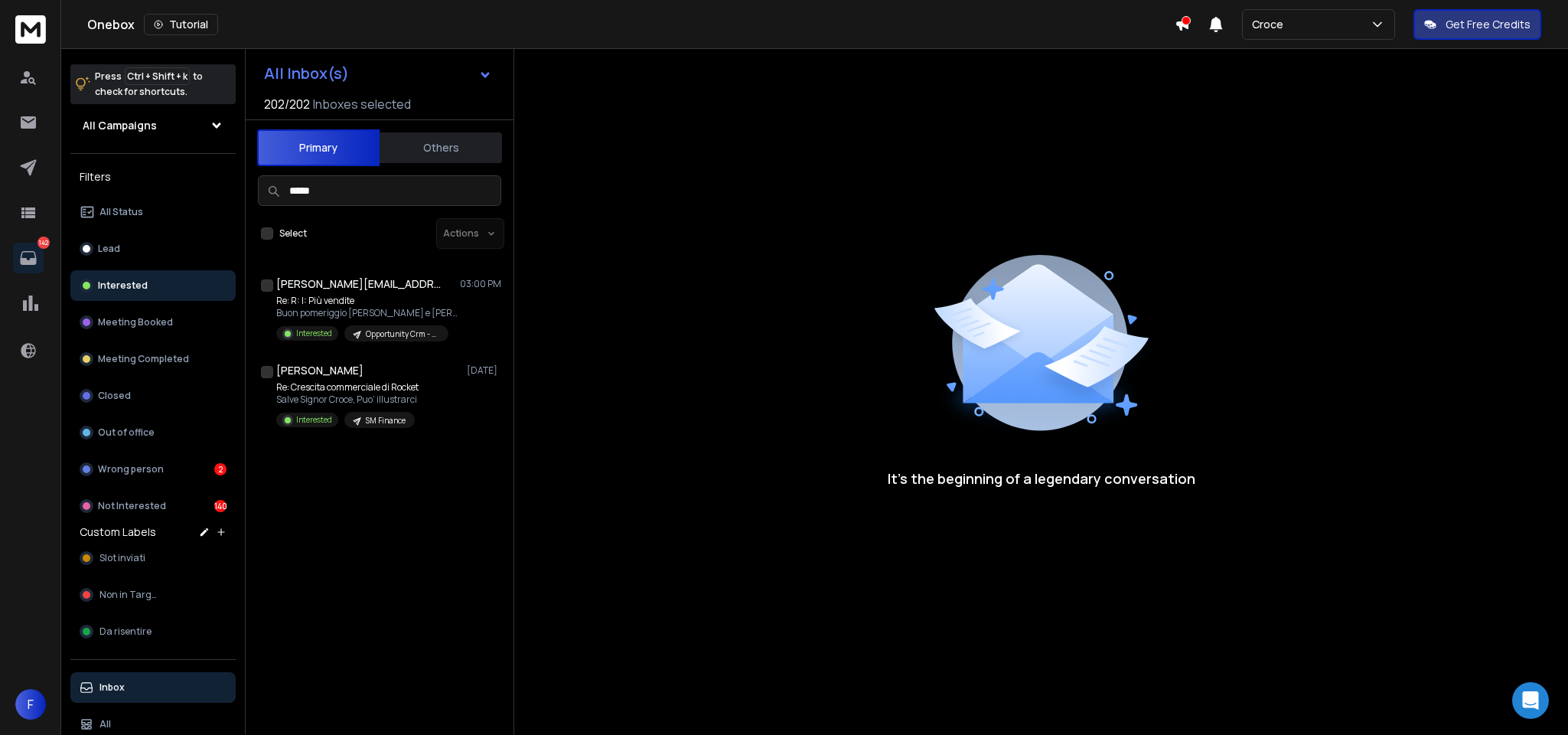
click at [299, 186] on input "*****" at bounding box center [379, 191] width 243 height 31
click at [298, 186] on input "*****" at bounding box center [379, 191] width 243 height 31
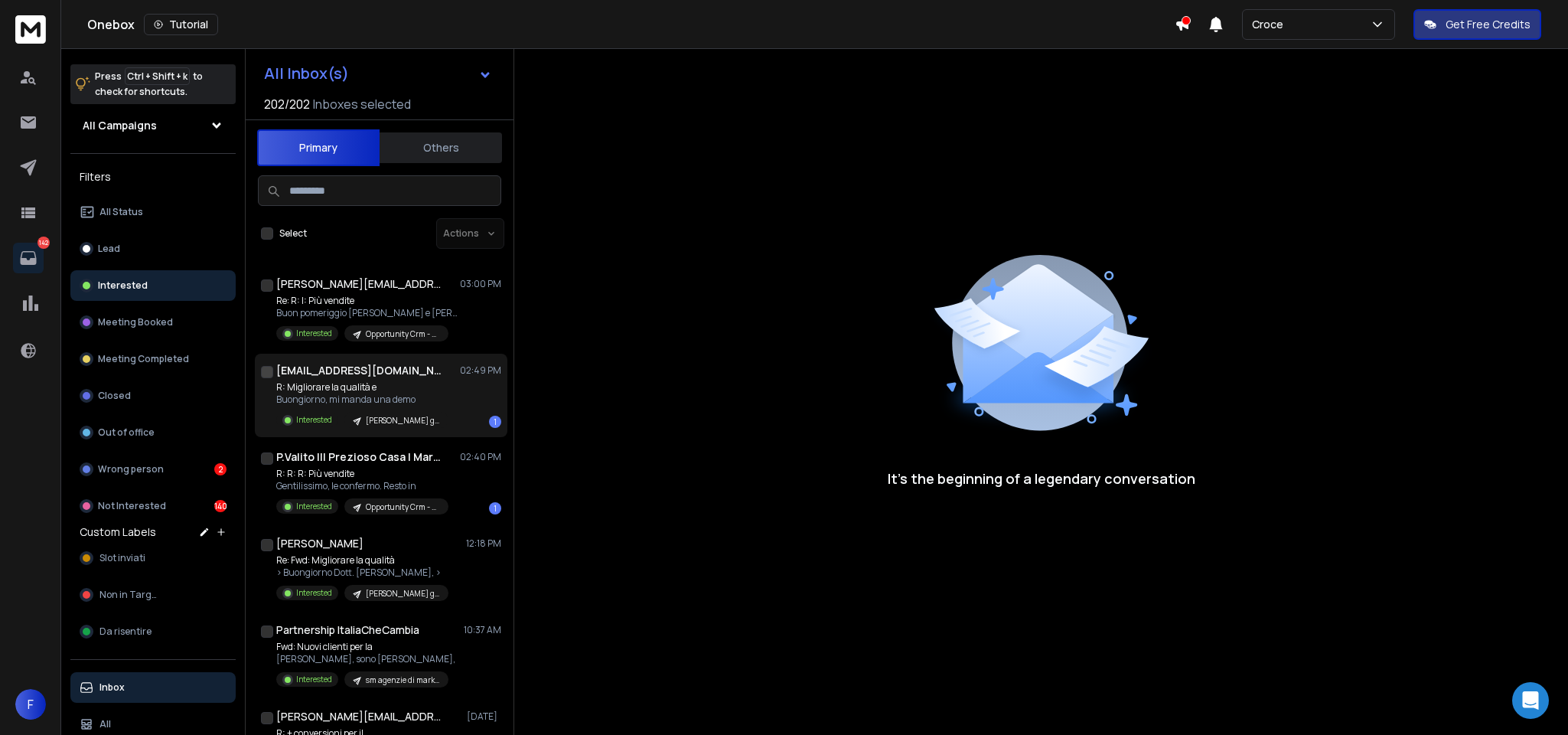
click at [410, 390] on p "R: Migliorare la qualità e" at bounding box center [363, 387] width 172 height 13
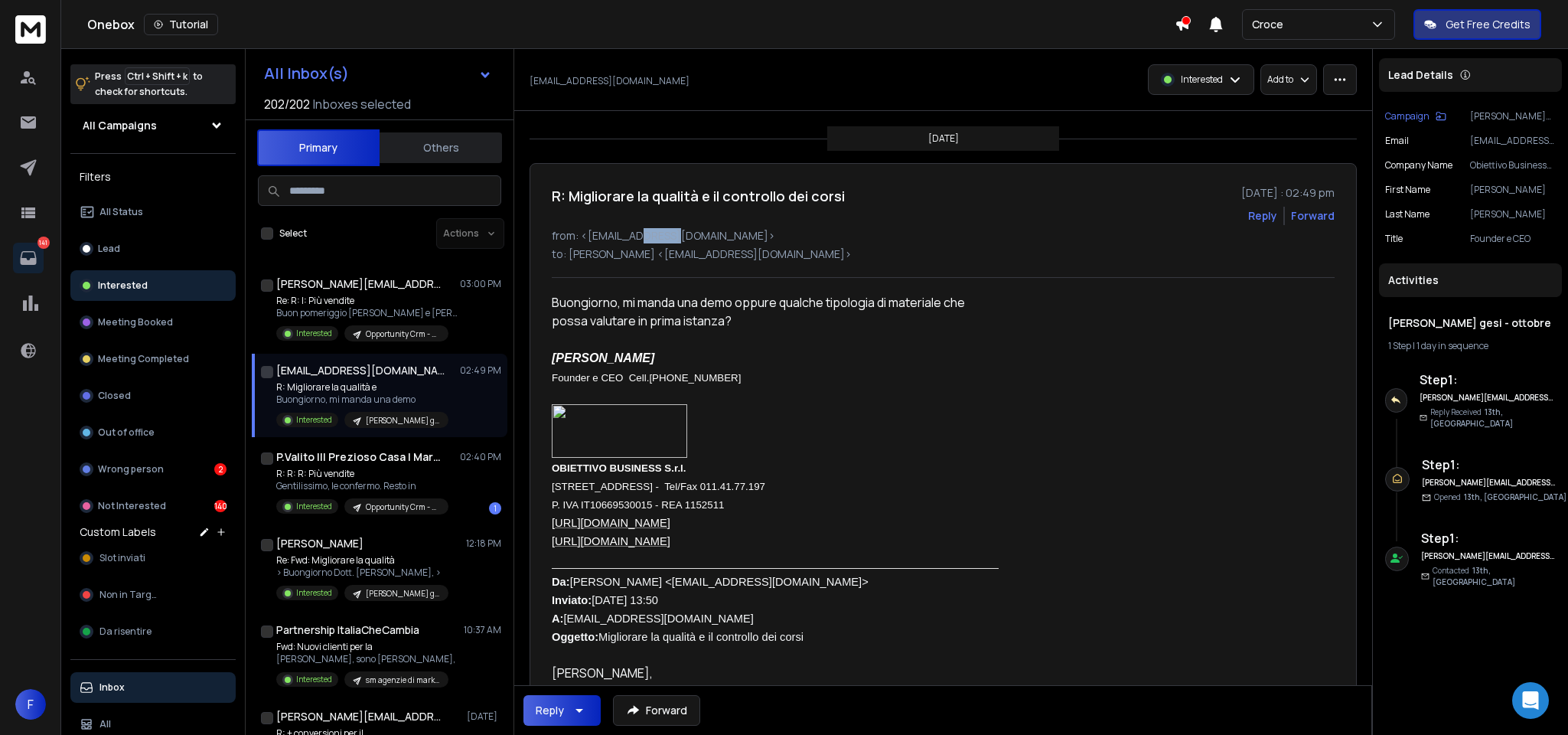
drag, startPoint x: 636, startPoint y: 237, endPoint x: 667, endPoint y: 238, distance: 31.0
click at [667, 238] on p "from: <direzione@obiettivobusinesstorino.com>" at bounding box center [943, 236] width 783 height 15
click at [666, 238] on p "from: <direzione@obiettivobusinesstorino.com>" at bounding box center [943, 236] width 783 height 15
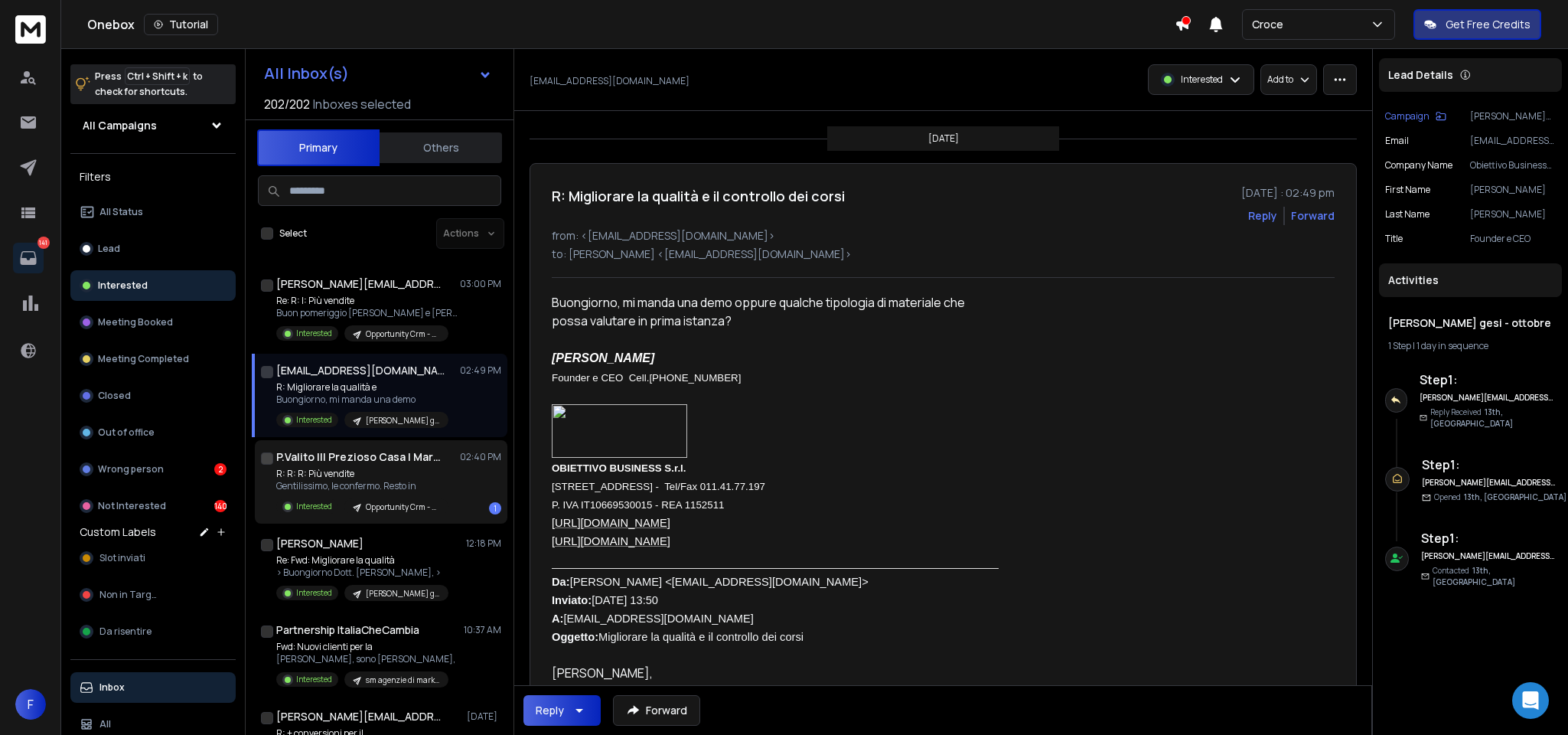
click at [454, 468] on div "R: R: R: Più vendite Gentilissimo, le confermo. Resto in Interested Opportunity…" at bounding box center [389, 491] width 225 height 46
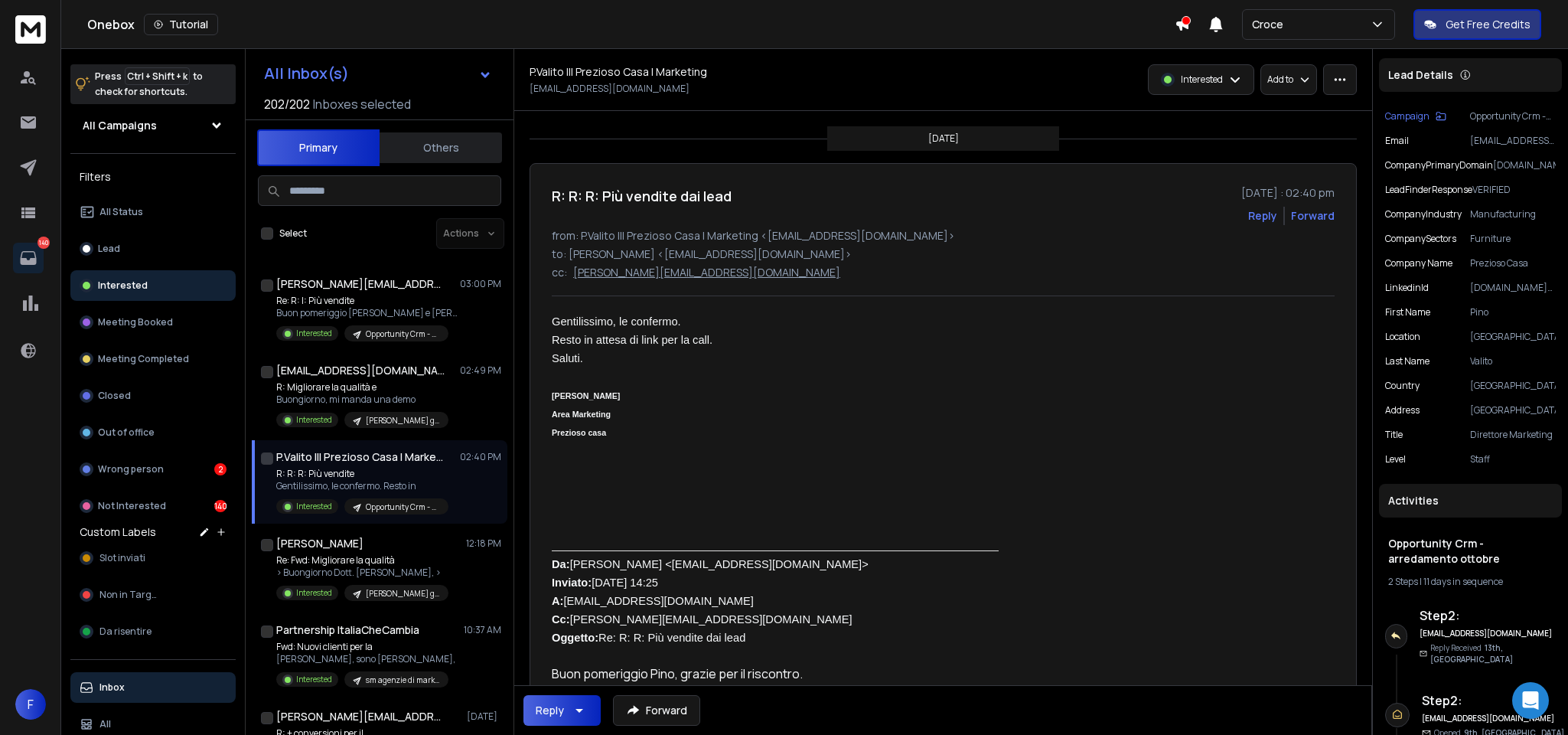
click at [558, 715] on div "Reply" at bounding box center [550, 710] width 28 height 15
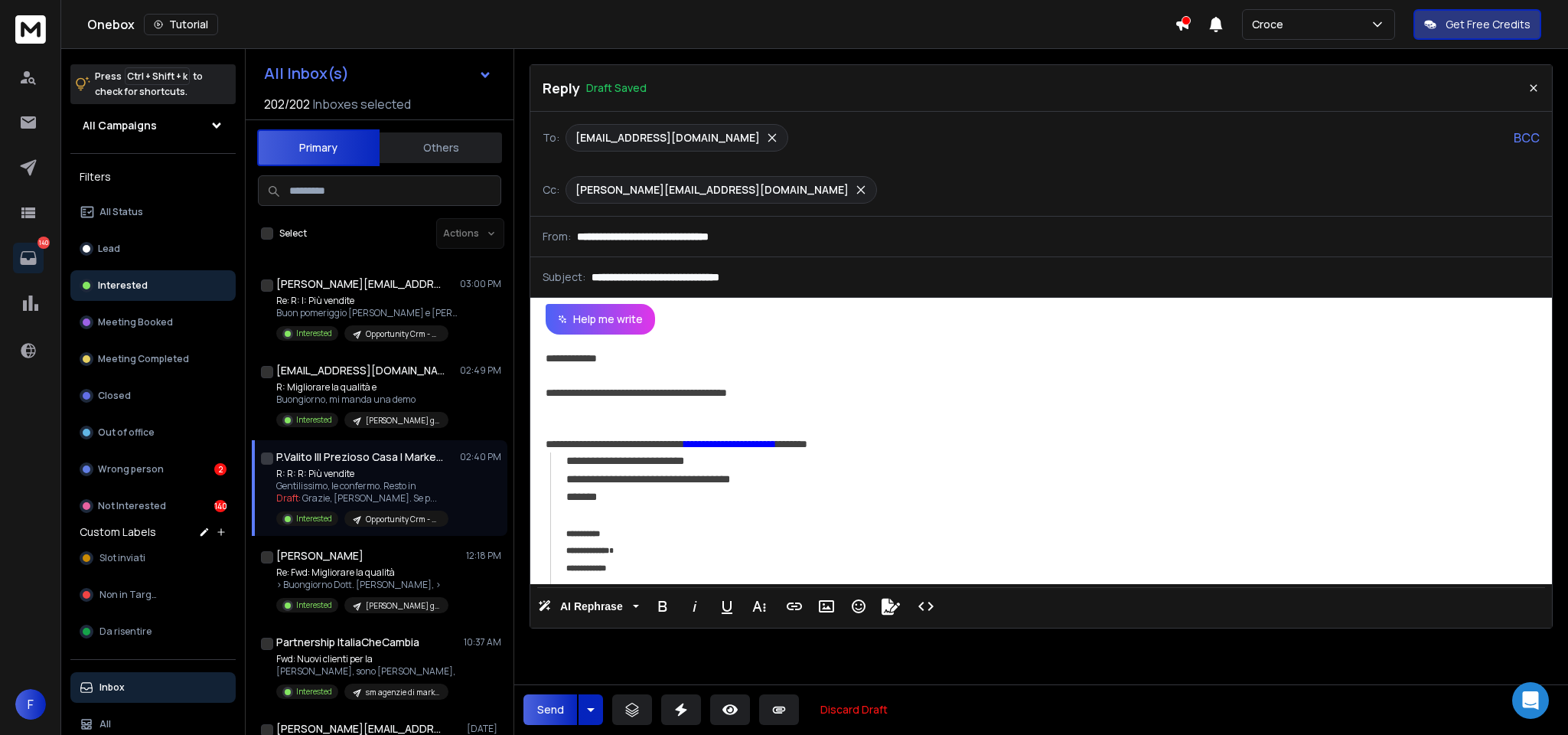
click at [714, 391] on div "**********" at bounding box center [1041, 459] width 1022 height 250
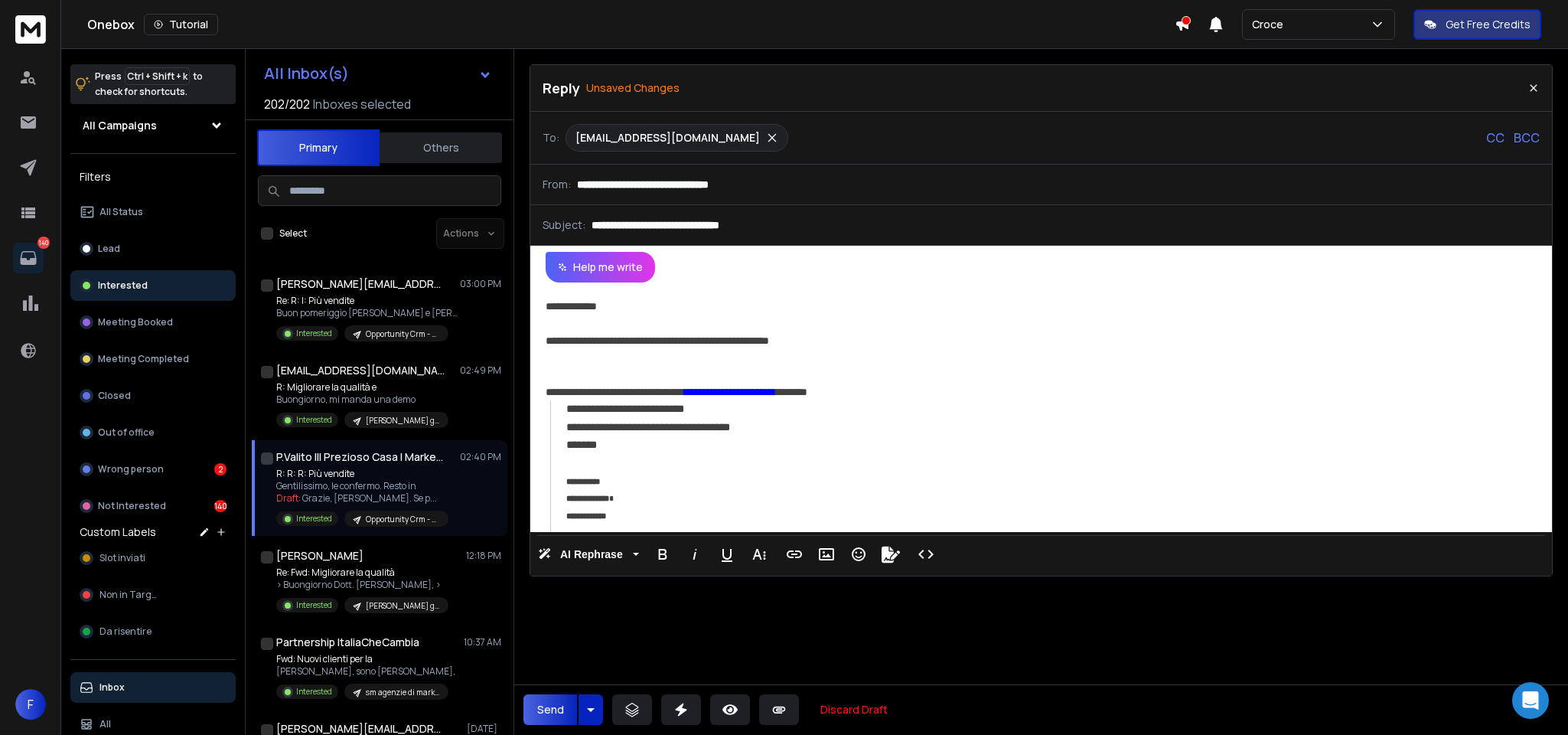
click at [862, 332] on div "**********" at bounding box center [1030, 340] width 969 height 17
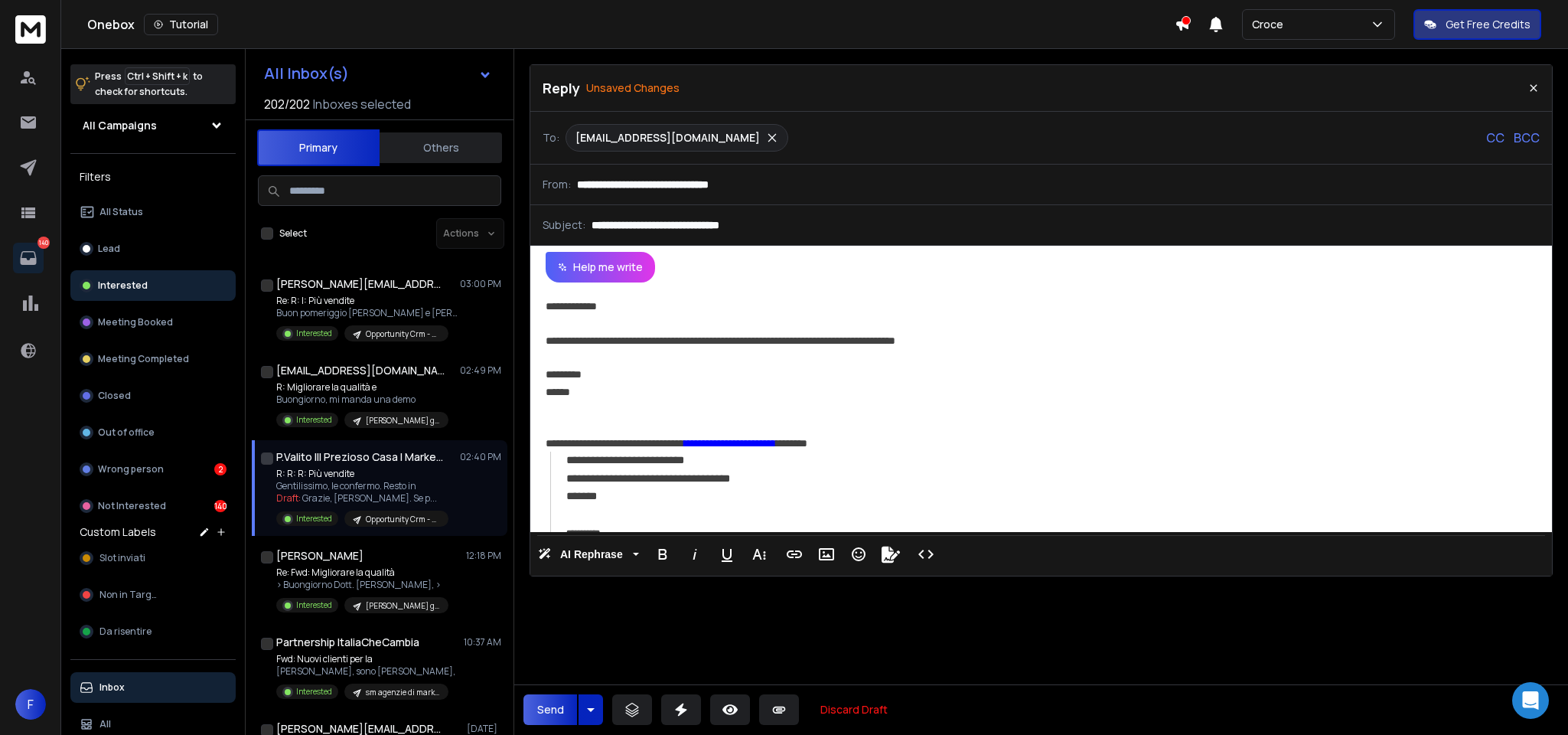
click at [558, 708] on button "Send" at bounding box center [550, 710] width 54 height 31
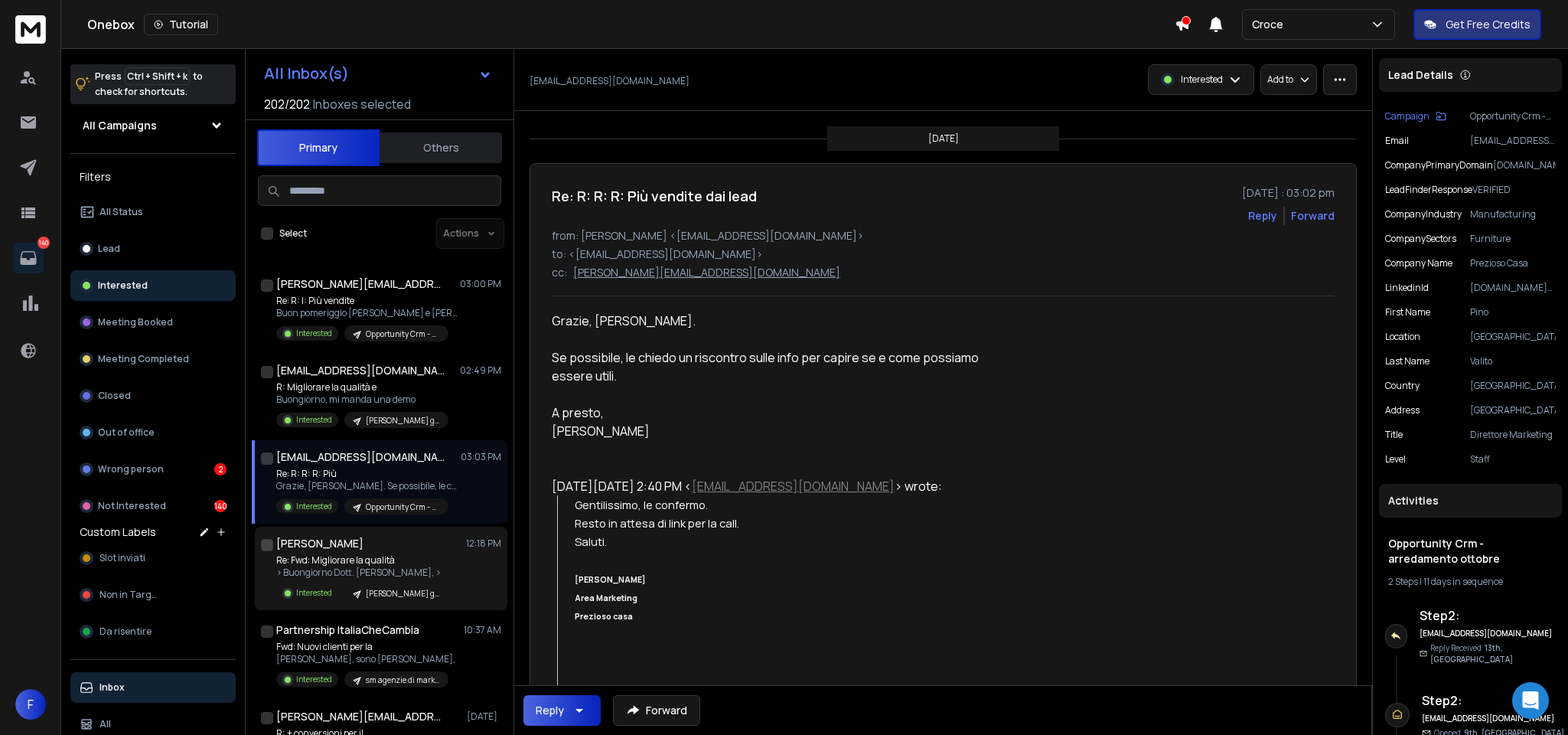
click at [428, 559] on p "Re: Fwd: Migliorare la qualità" at bounding box center [363, 561] width 172 height 13
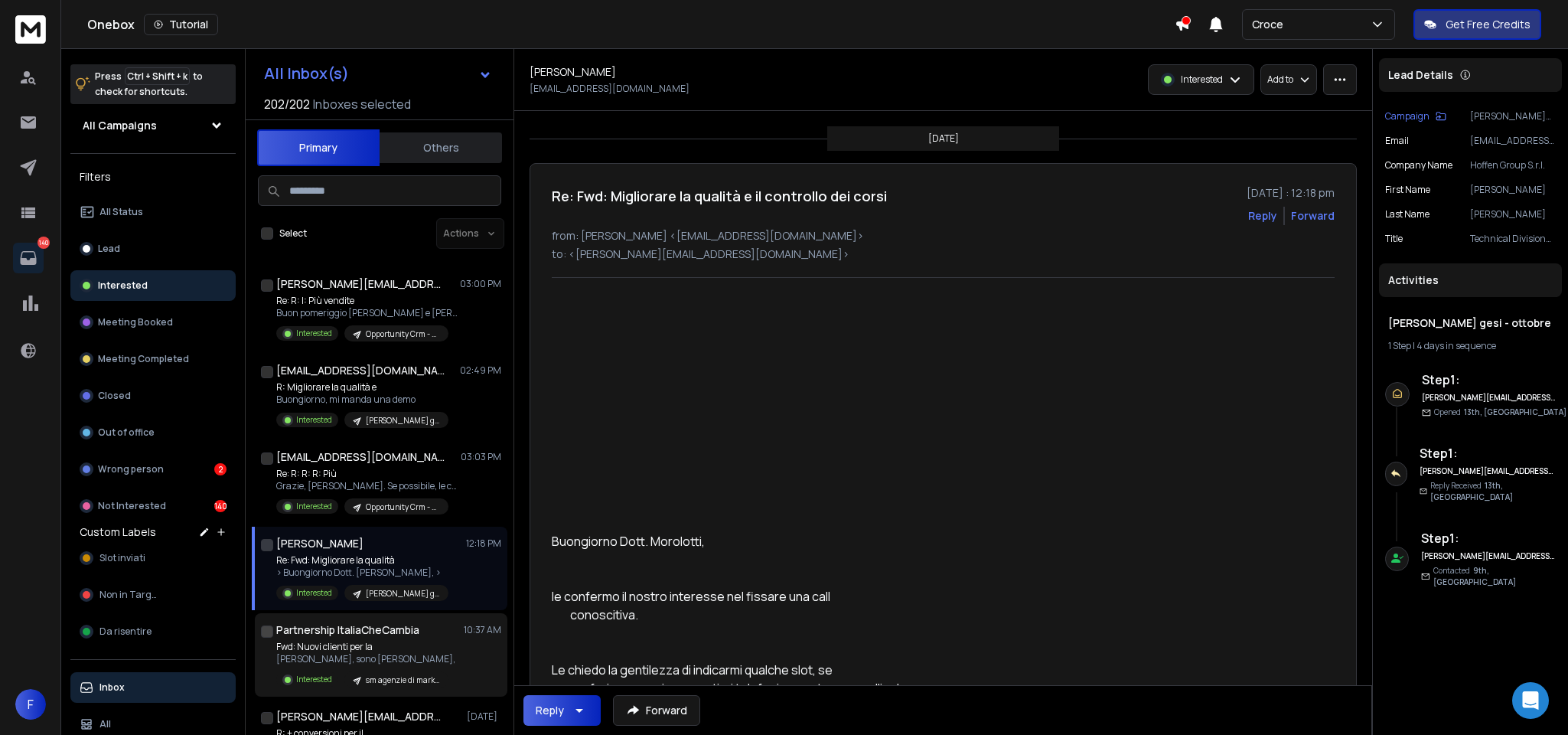
click at [400, 627] on h1 "Partnership ItaliaCheCambia" at bounding box center [348, 630] width 143 height 15
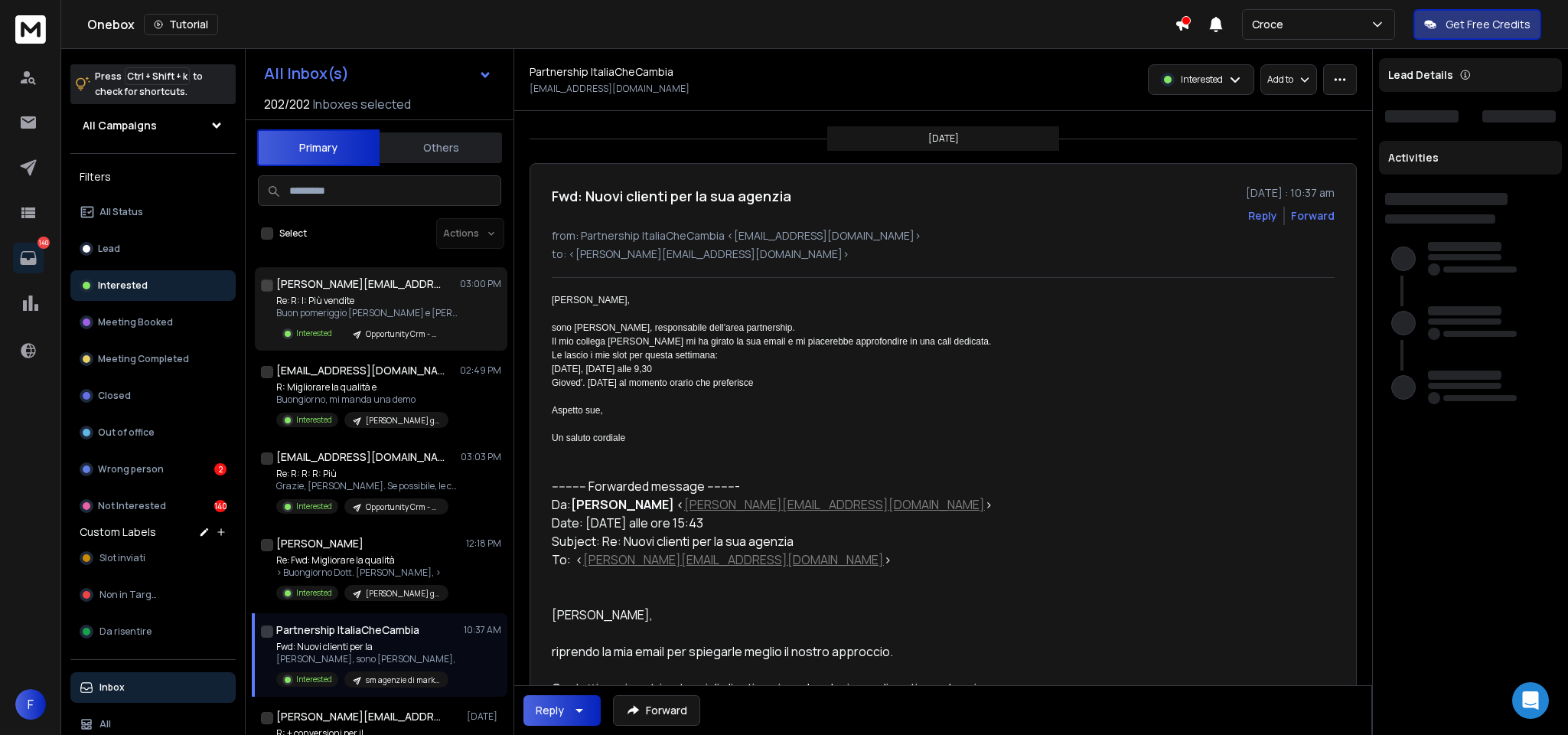
click at [320, 268] on div "luigi@ergogreen.com 03:00 PM Re: R: I: Più vendite Buon pomeriggio Luigi e Gius…" at bounding box center [381, 309] width 253 height 83
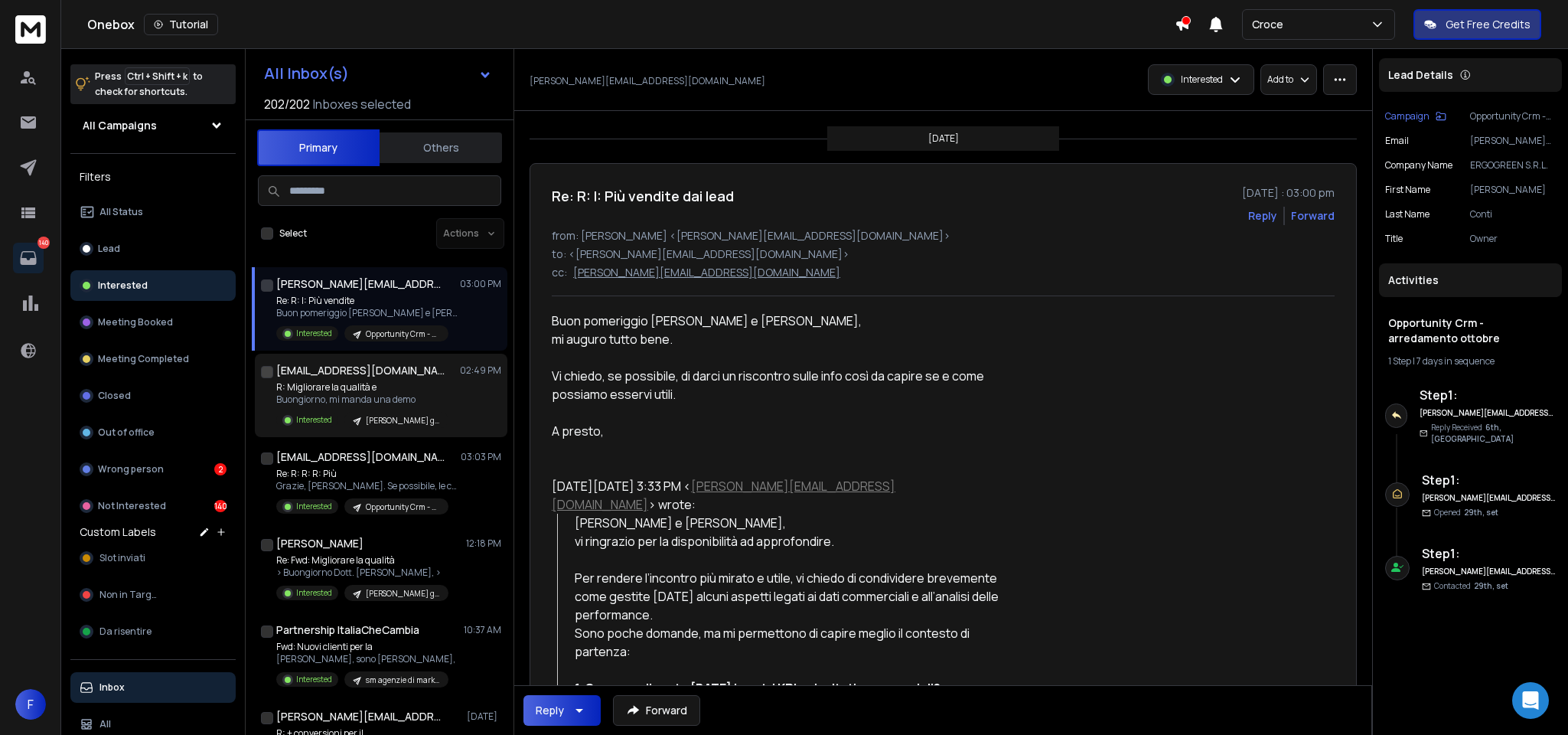
click at [395, 381] on p "R: Migliorare la qualità e" at bounding box center [363, 387] width 172 height 13
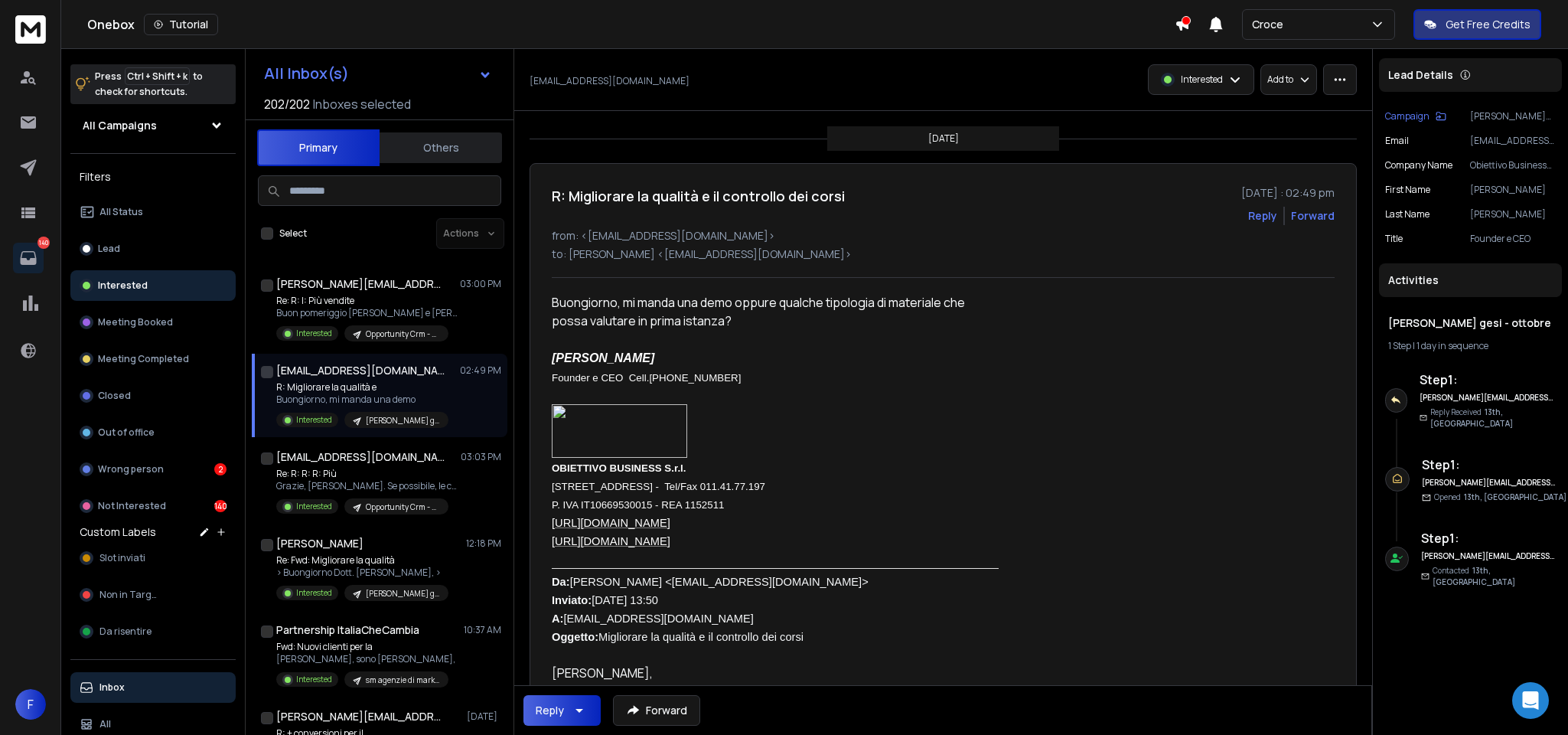
drag, startPoint x: 638, startPoint y: 237, endPoint x: 783, endPoint y: 241, distance: 145.1
click at [783, 241] on p "from: <direzione@obiettivobusinesstorino.com>" at bounding box center [943, 236] width 783 height 15
copy p "obiettivobusinesstorino.com"
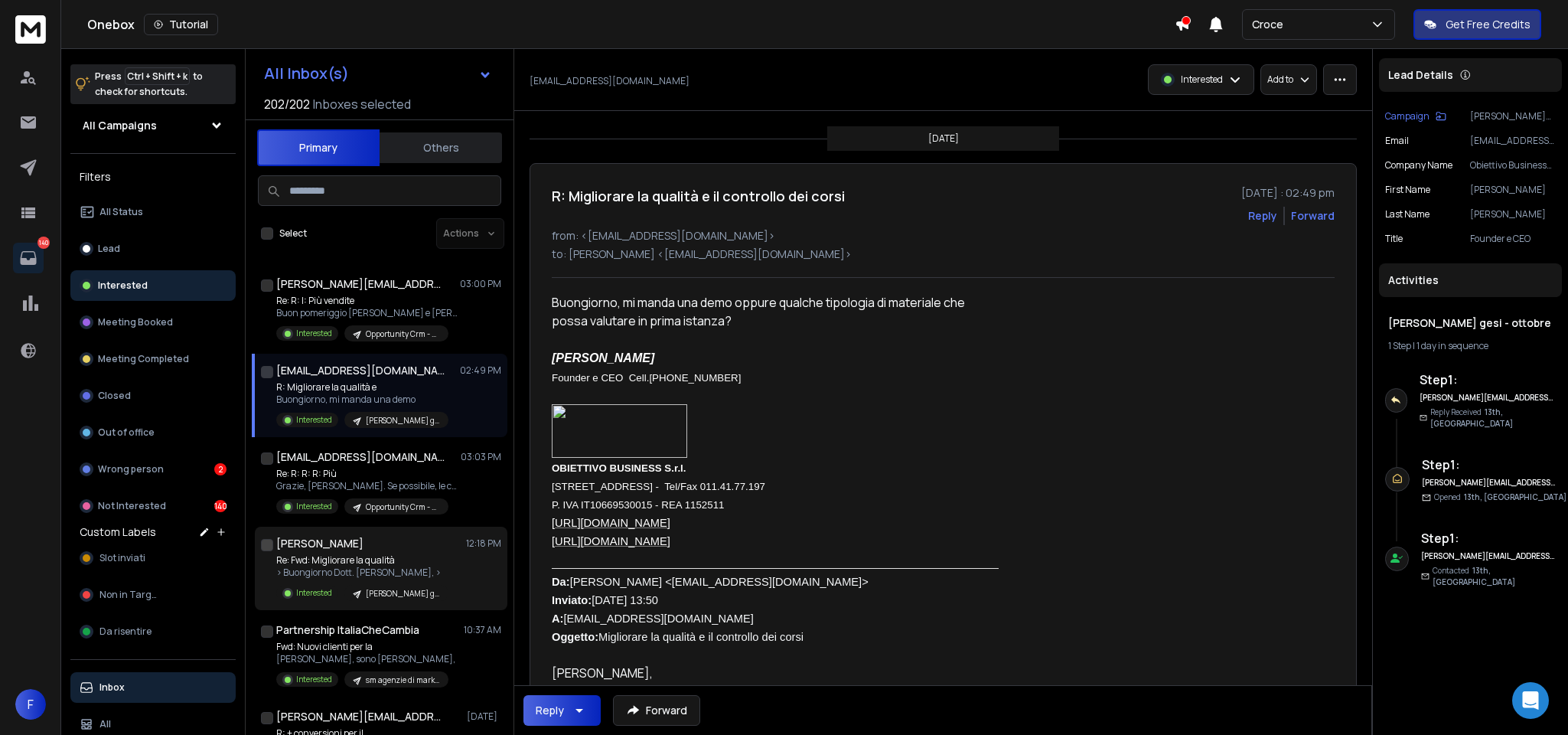
click at [338, 567] on p "> Buongiorno Dott. [PERSON_NAME], >" at bounding box center [363, 573] width 172 height 13
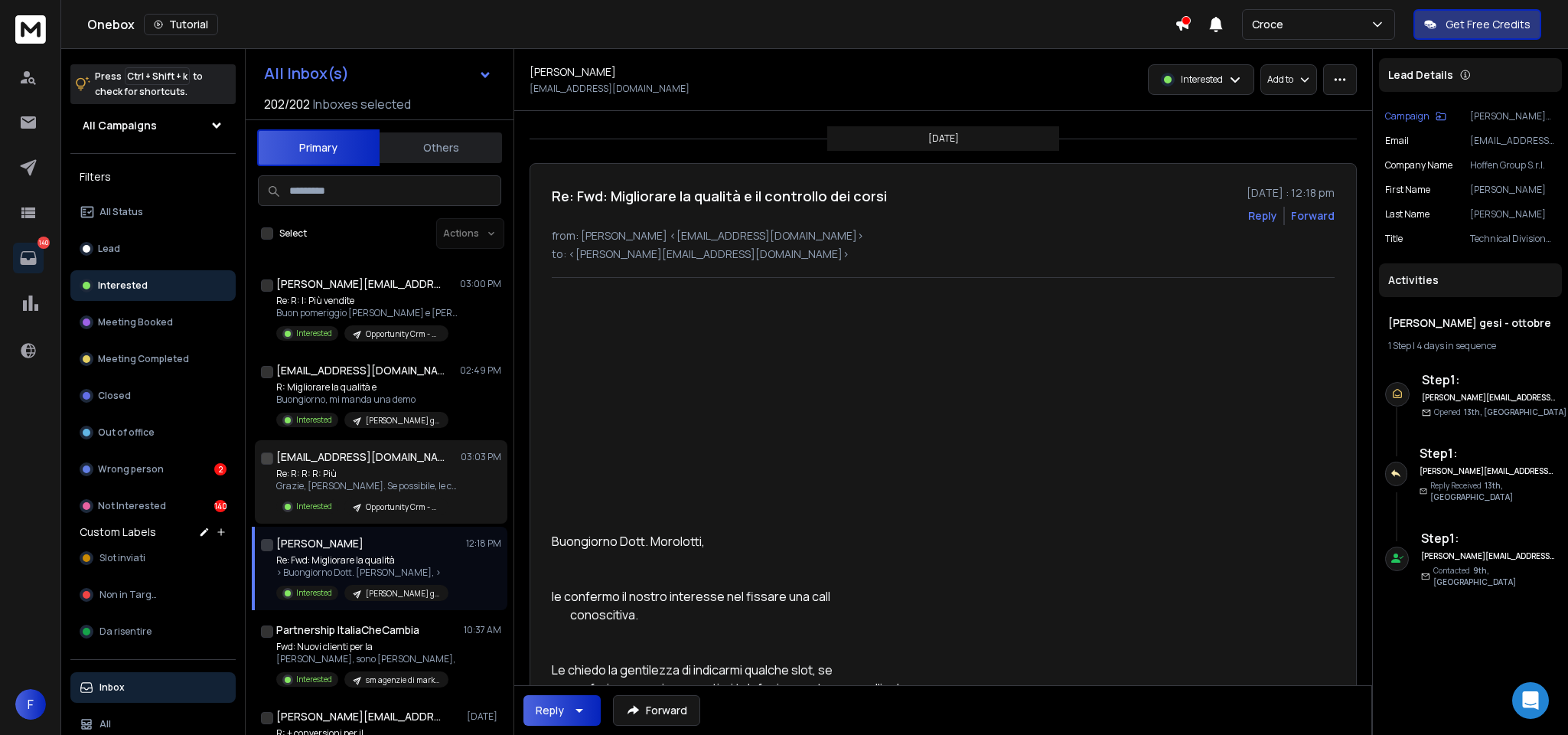
click at [376, 514] on div "Opportunity Crm - arredamento ottobre" at bounding box center [396, 506] width 104 height 16
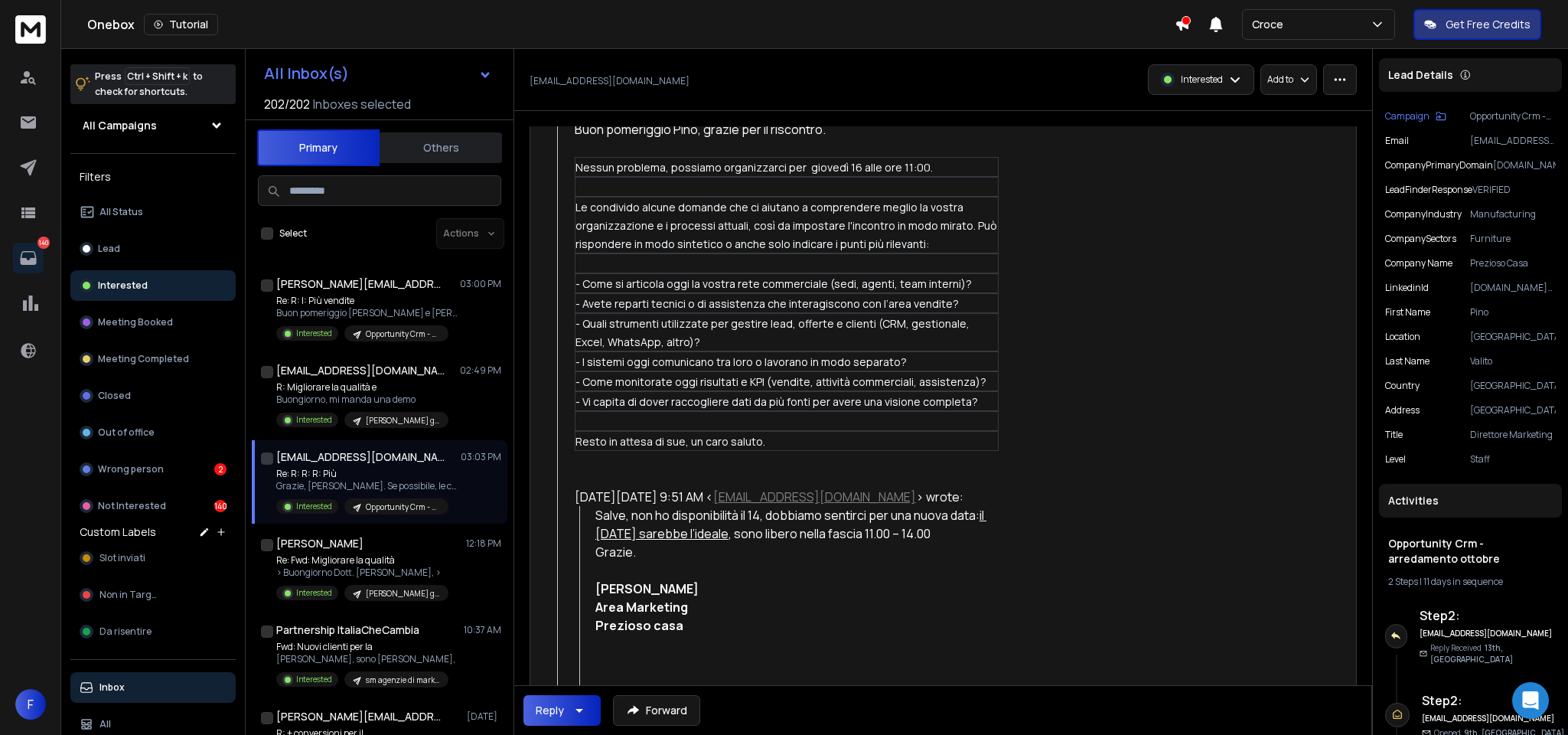
scroll to position [720, 0]
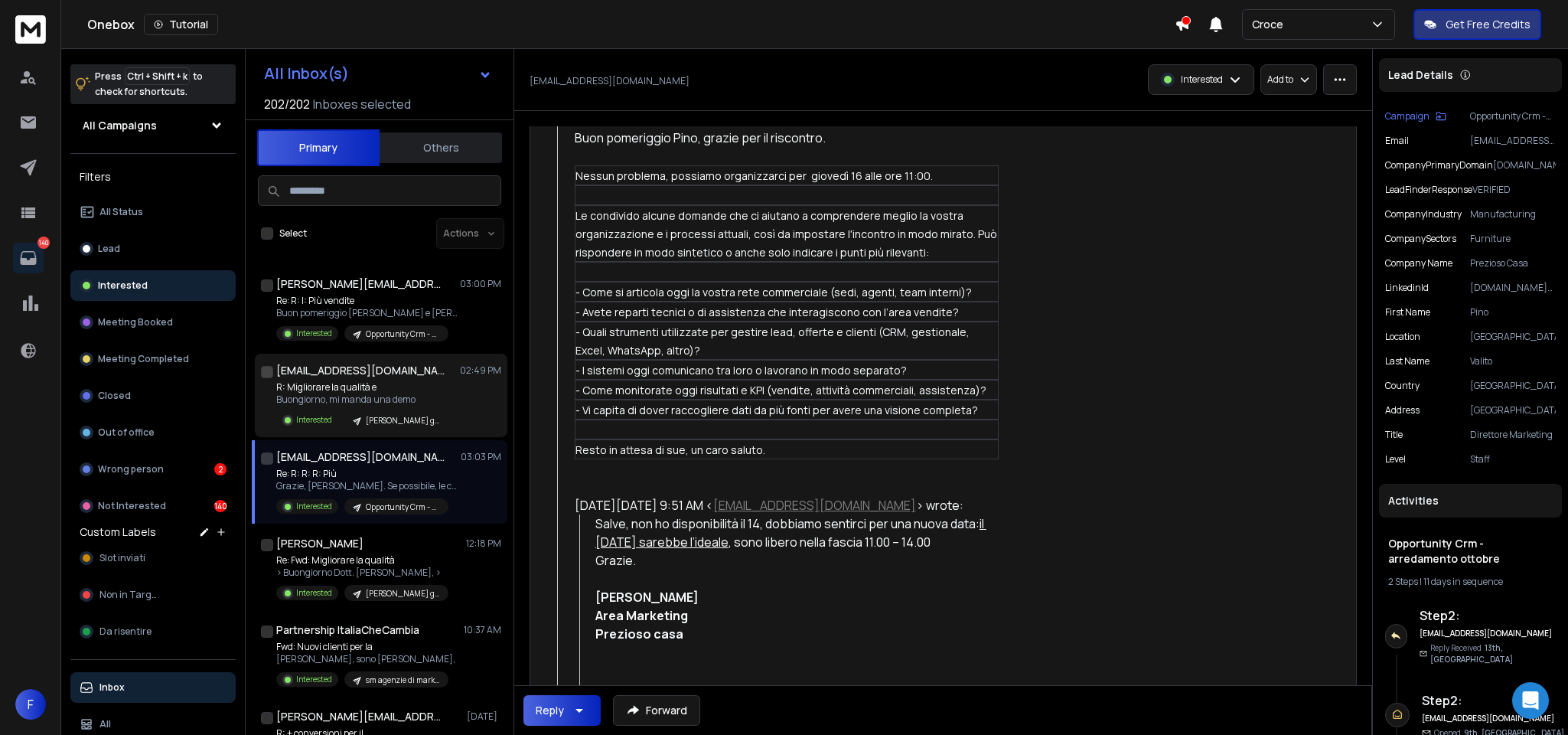
click at [430, 388] on p "R: Migliorare la qualità e" at bounding box center [363, 387] width 172 height 13
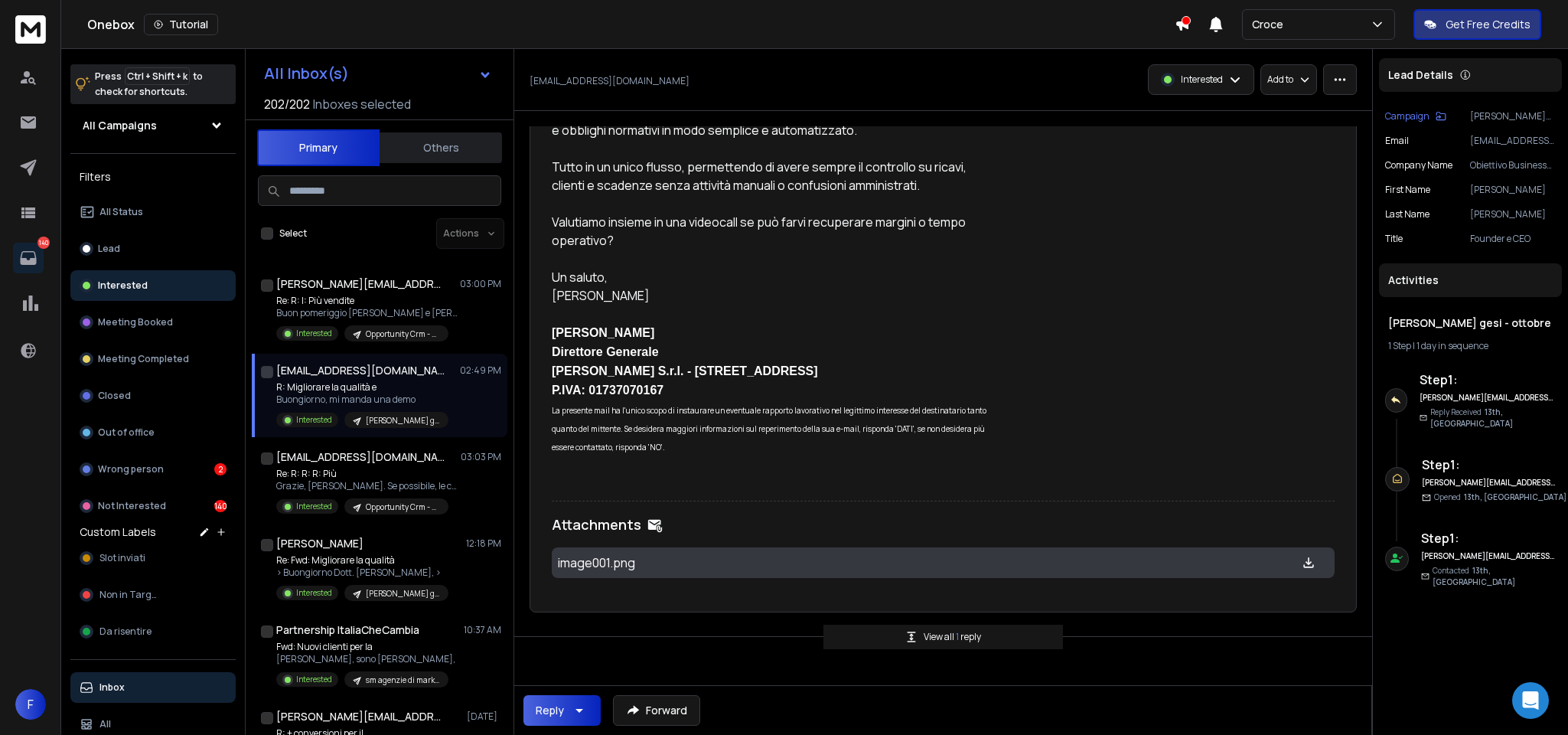
scroll to position [604, 0]
click at [131, 204] on div "All Status" at bounding box center [112, 211] width 63 height 15
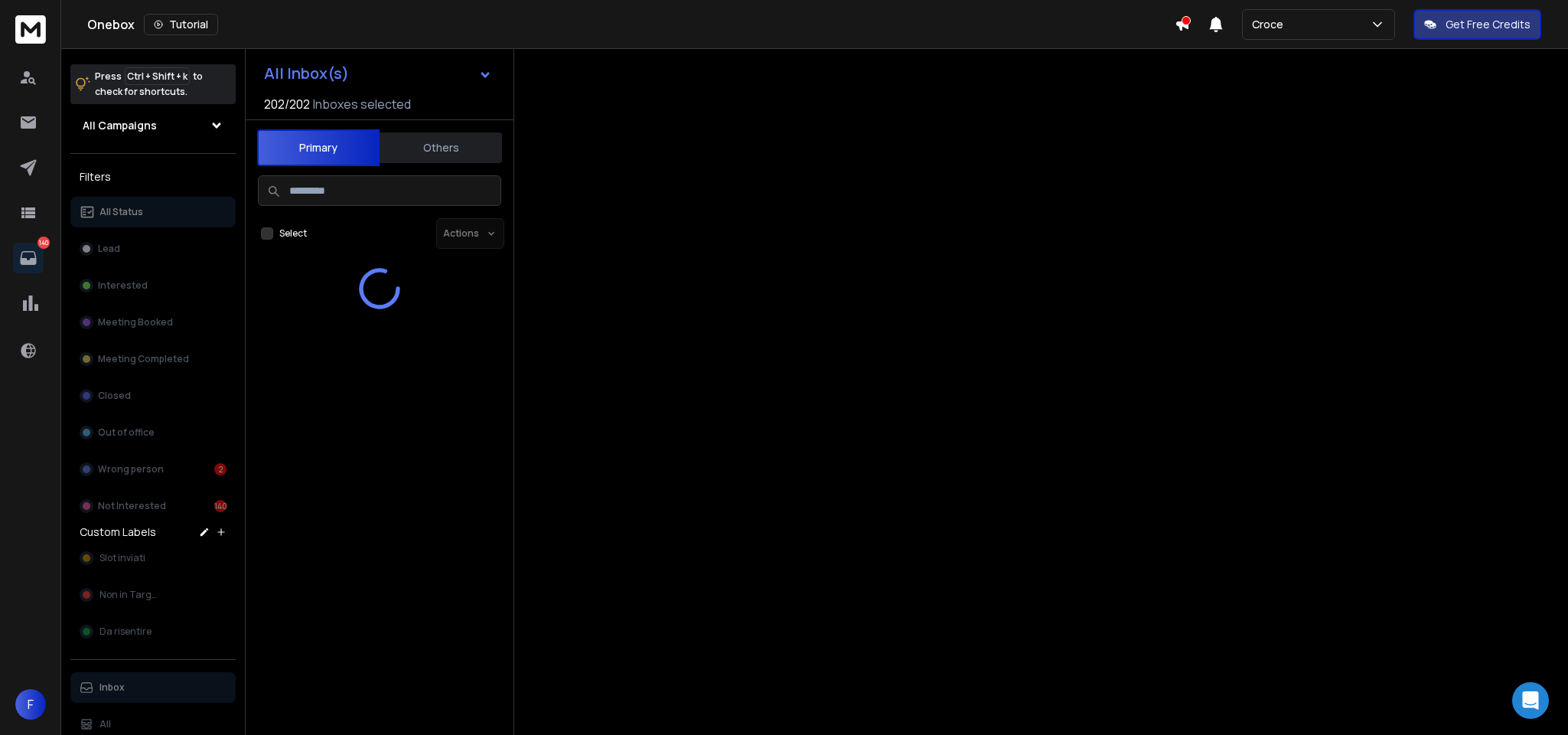
scroll to position [0, 0]
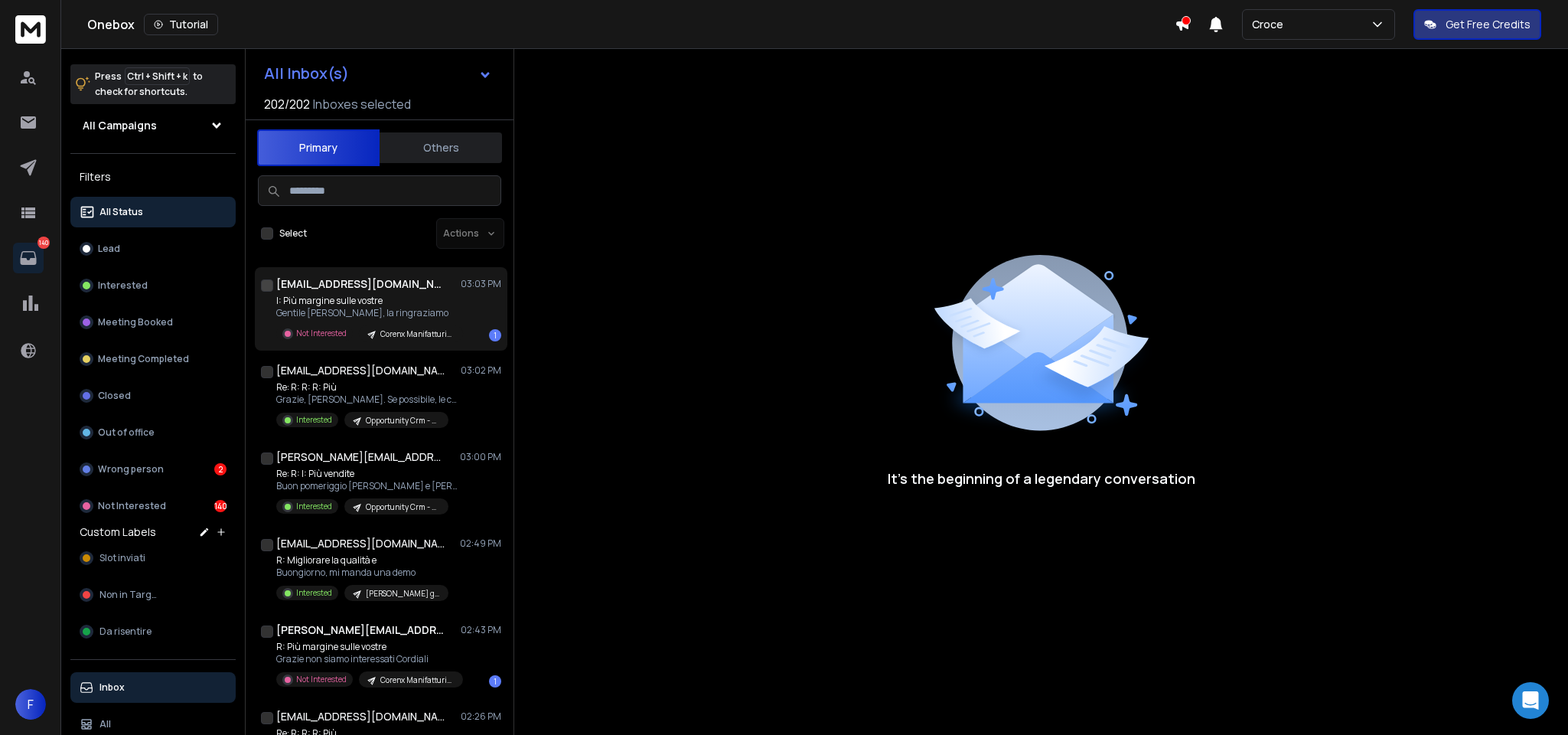
click at [457, 324] on div "I: Più margine sulle vostre Gentile Francesco Croce, la ringraziamo Not Interes…" at bounding box center [370, 318] width 187 height 46
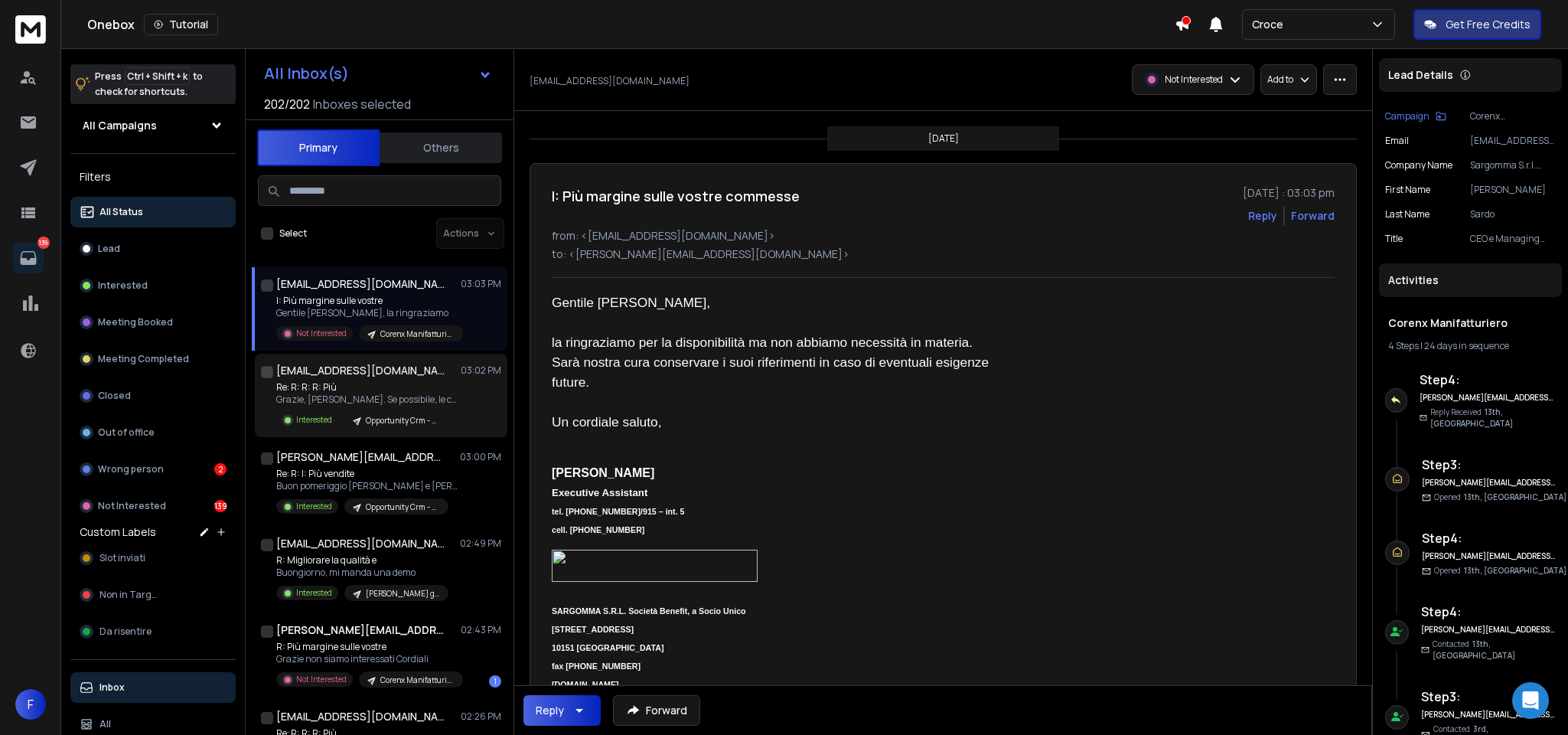
click at [320, 407] on div "Re: R: R: R: Più Grazie, Pino. Se possibile, le chiedo Interested Opportunity C…" at bounding box center [368, 404] width 184 height 46
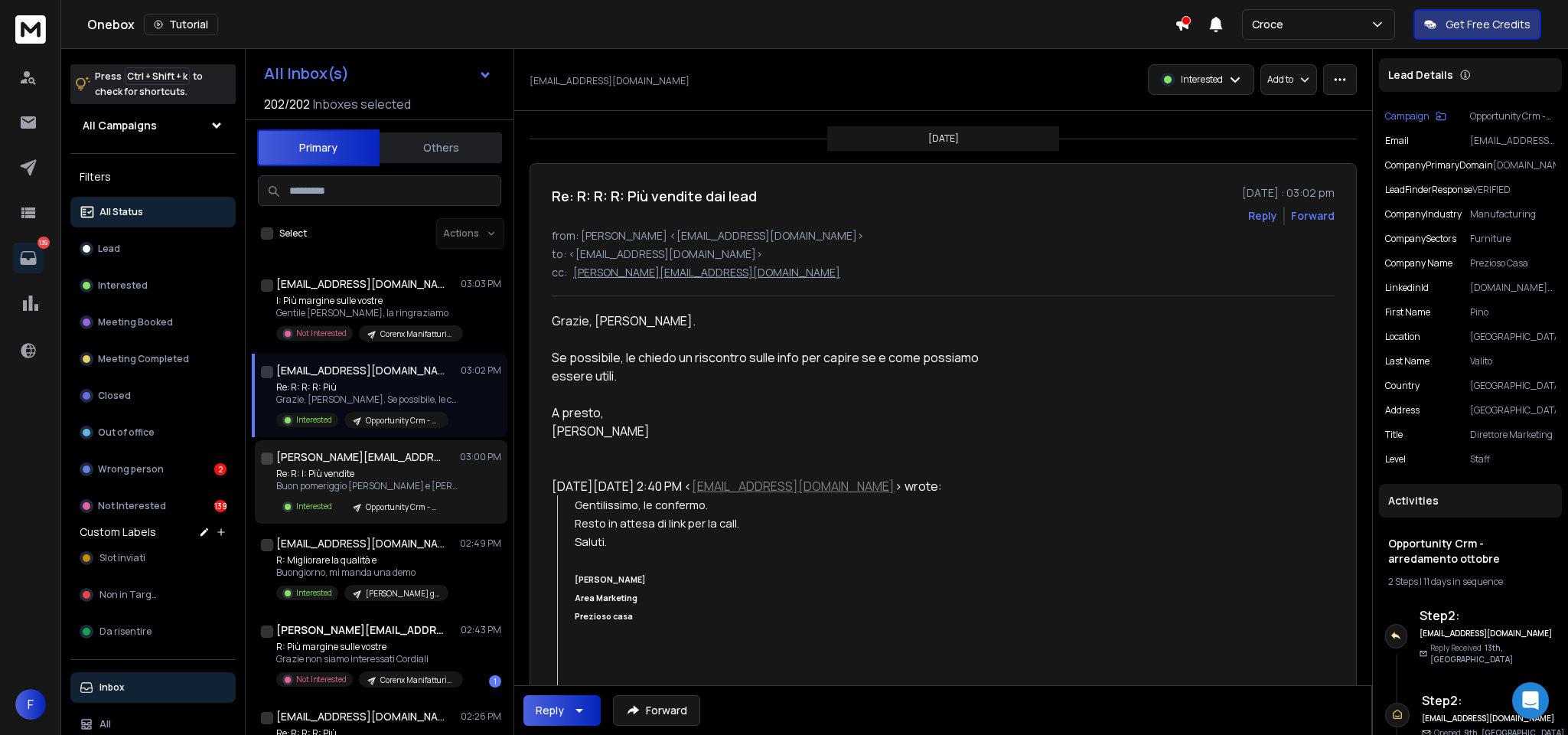
click at [384, 498] on div "Opportunity Crm - arredamento ottobre" at bounding box center [396, 506] width 104 height 16
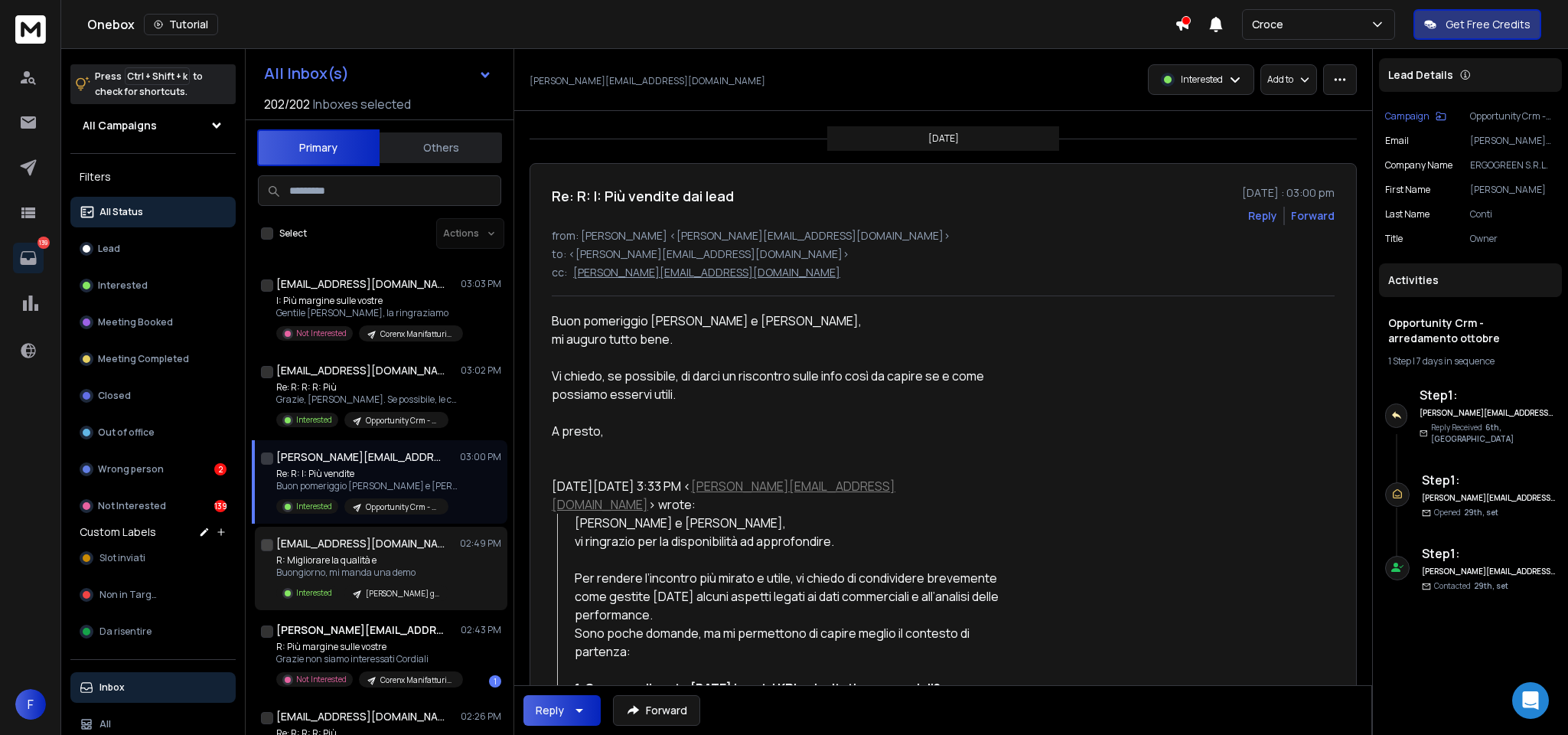
click at [394, 600] on div "[PERSON_NAME] gesi - ottobre" at bounding box center [396, 593] width 104 height 16
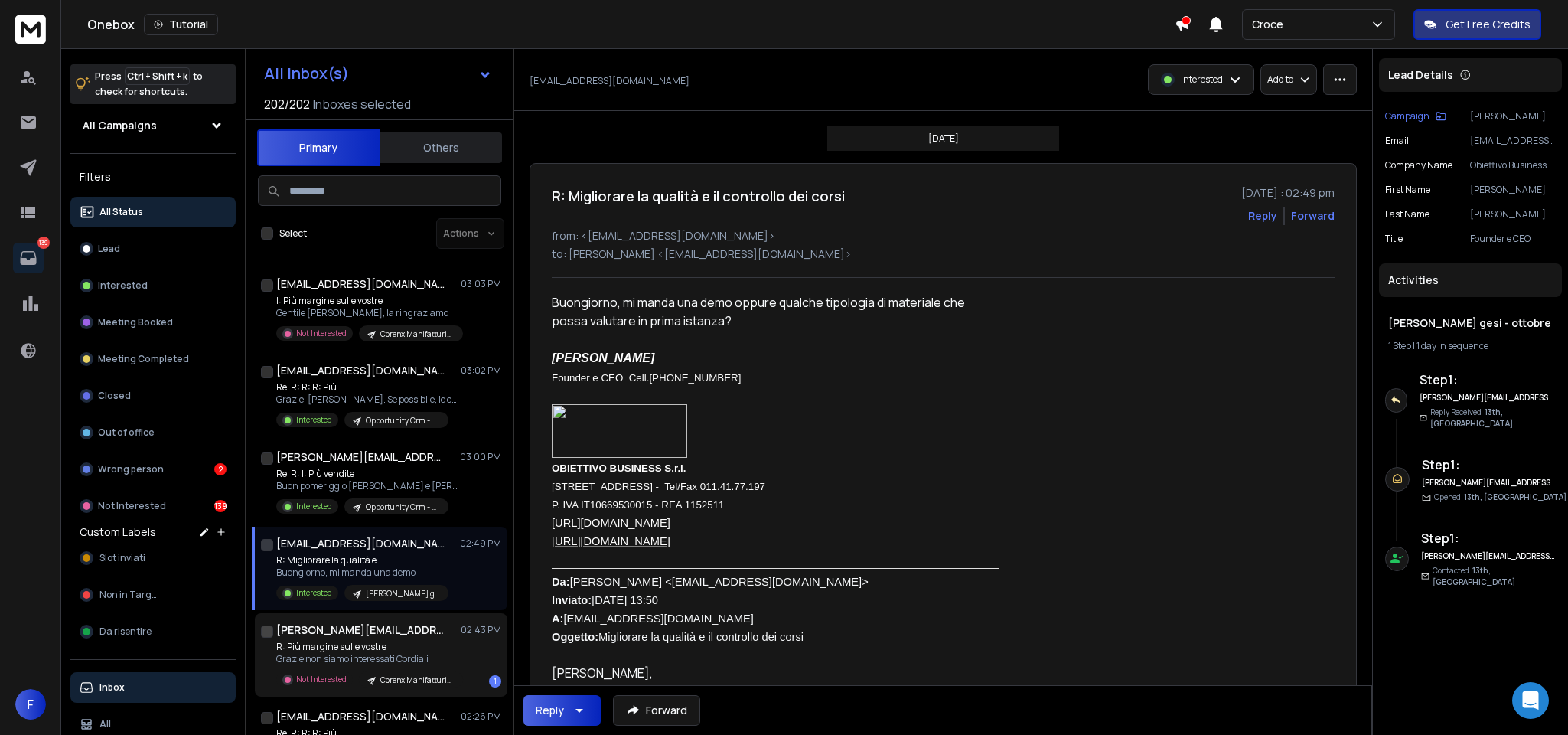
click at [398, 675] on p "Corenx Manifatturiero" at bounding box center [416, 681] width 73 height 12
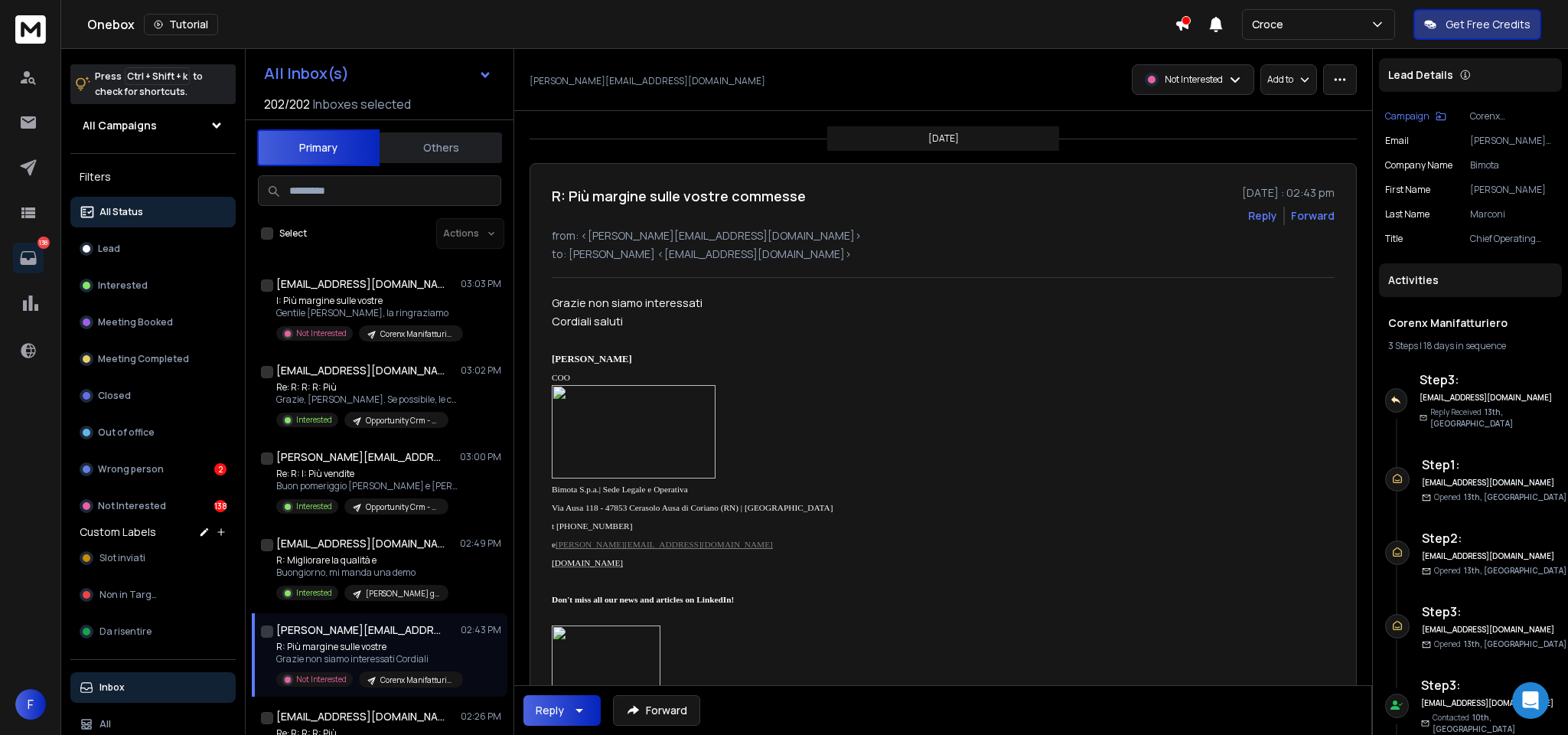
click at [391, 697] on div "nadiamomo@sargomma.it 03:03 PM I: Più margine sulle vostre Gentile Francesco Cr…" at bounding box center [379, 535] width 268 height 544
click at [381, 713] on h1 "[EMAIL_ADDRESS][DOMAIN_NAME]" at bounding box center [361, 717] width 169 height 15
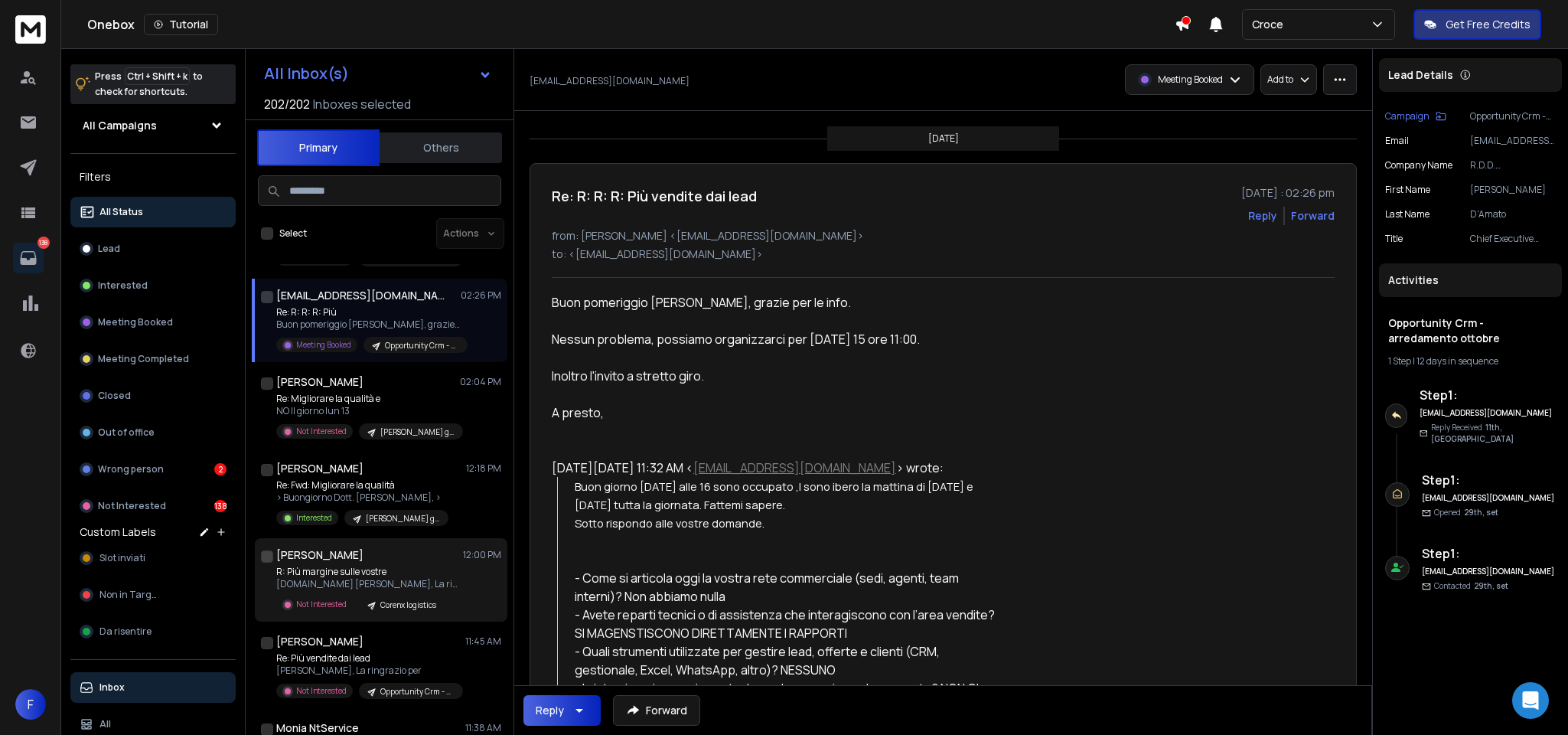
scroll to position [562, 0]
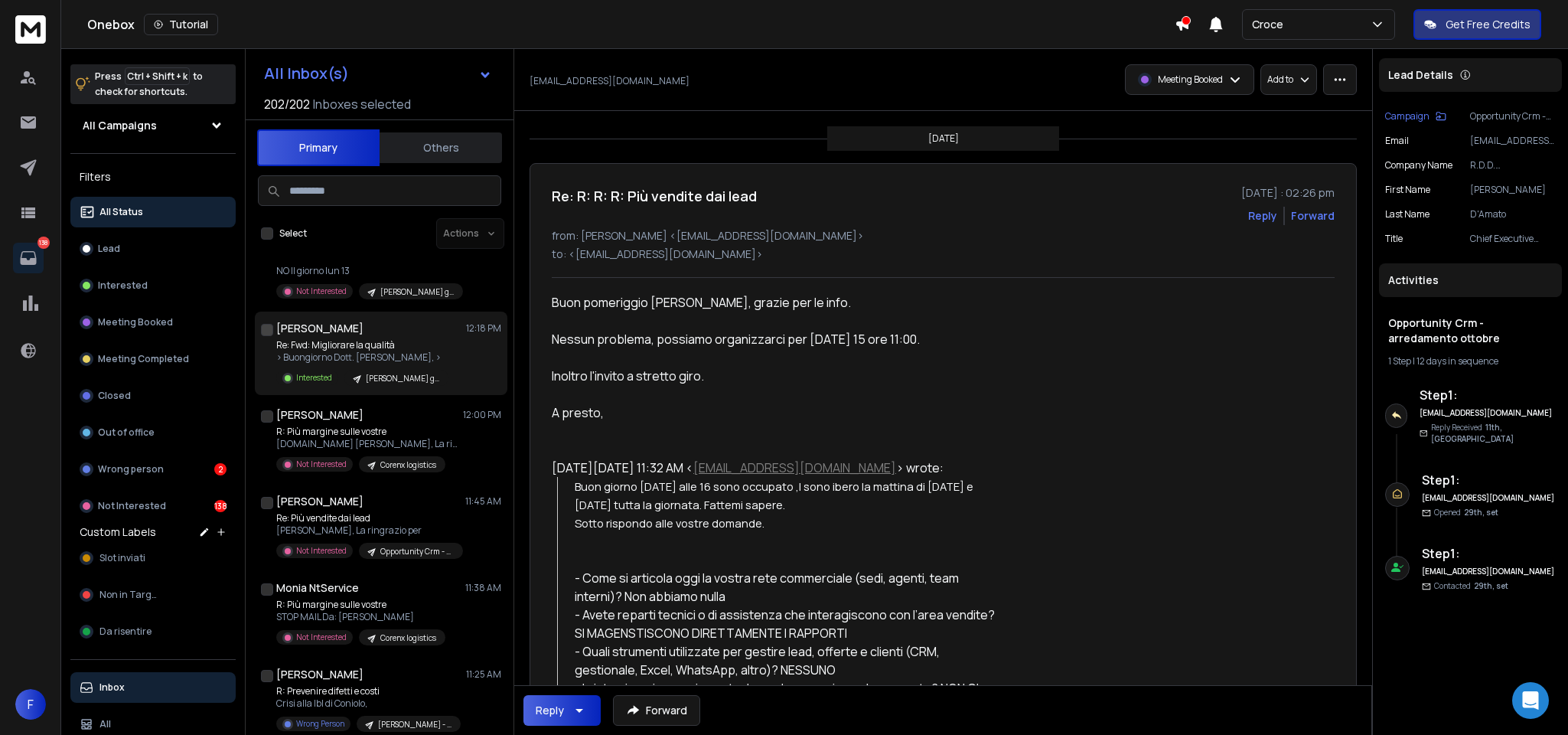
click at [428, 354] on p "> Buongiorno Dott. [PERSON_NAME], >" at bounding box center [363, 358] width 172 height 13
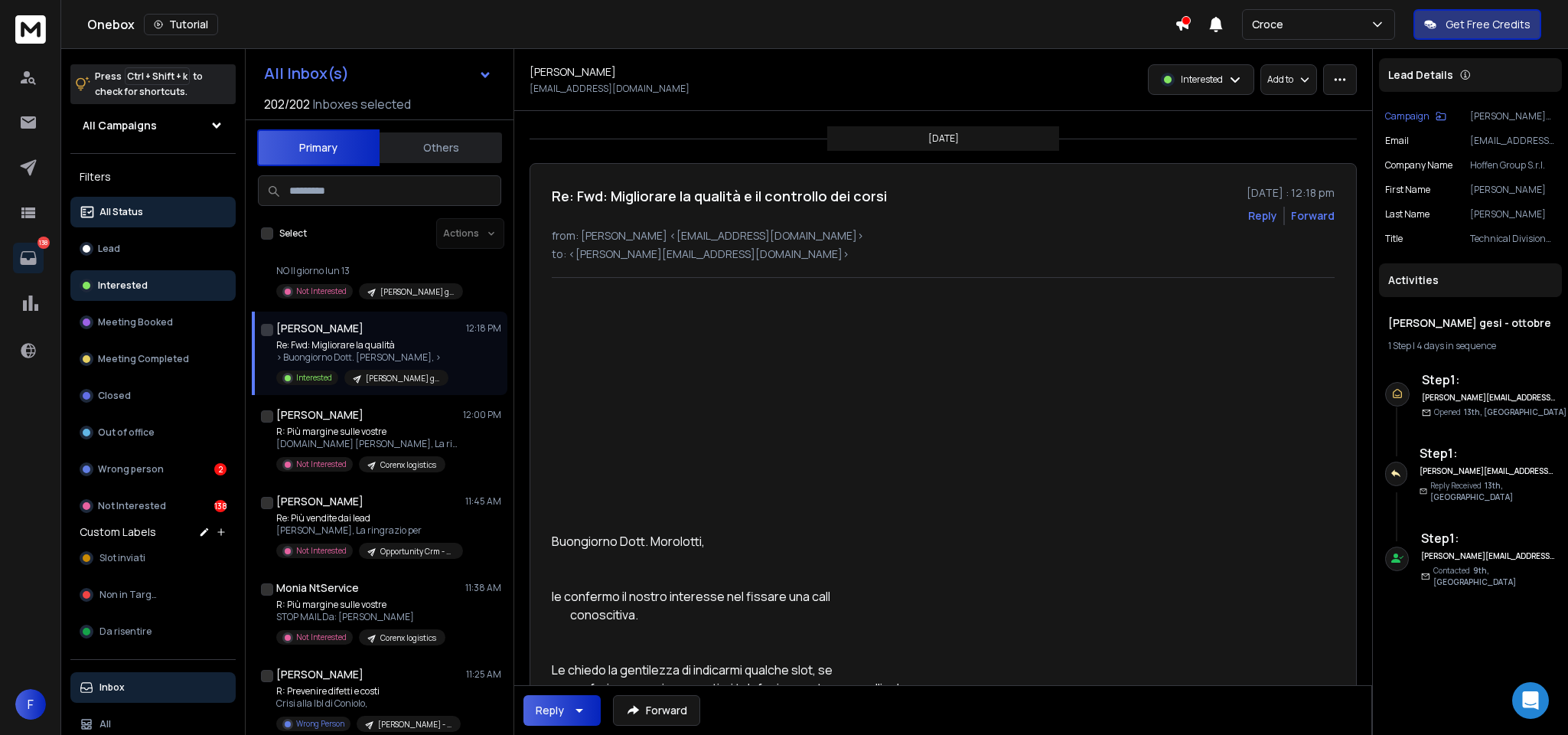
click at [154, 294] on button "Interested" at bounding box center [153, 286] width 165 height 31
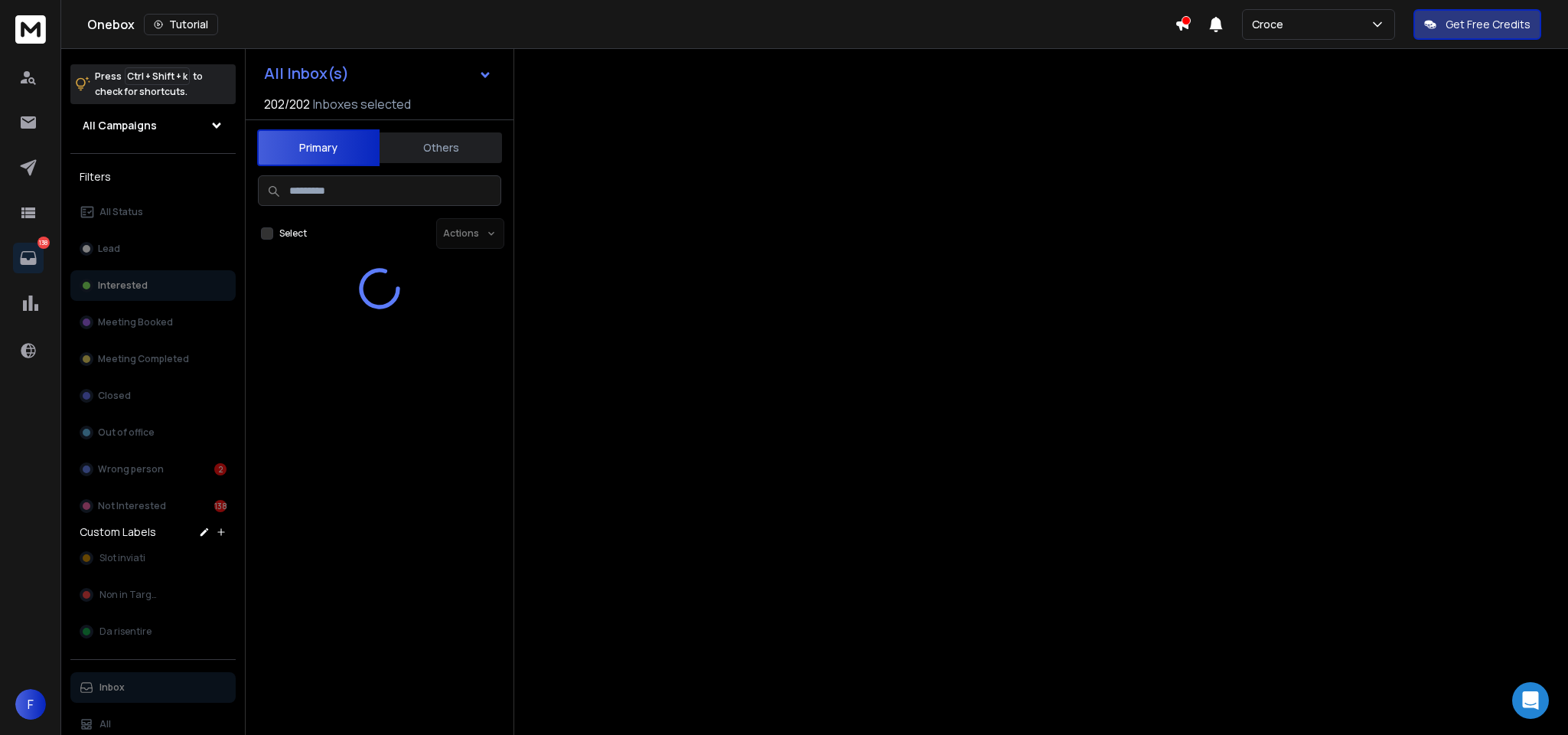
scroll to position [0, 0]
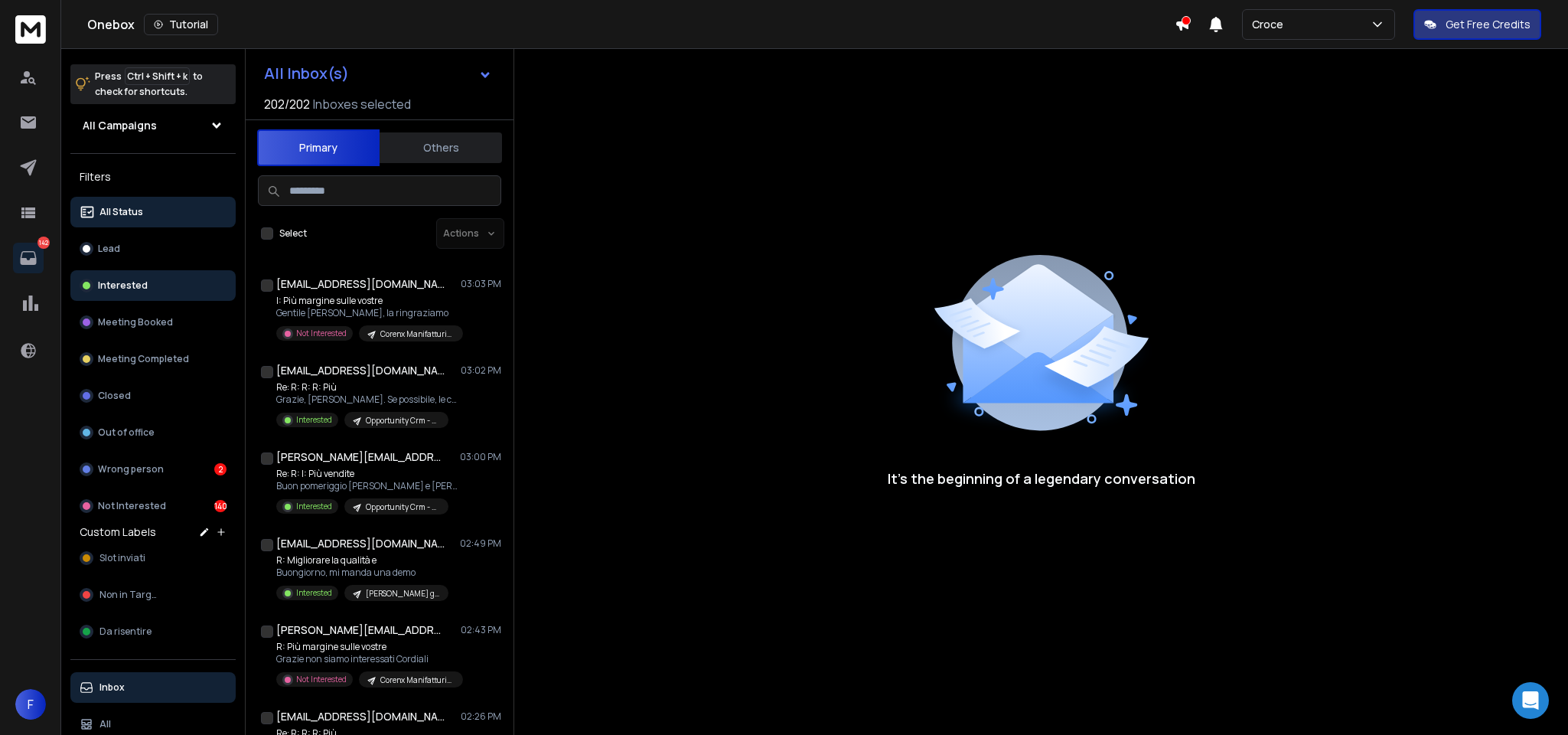
click at [172, 280] on button "Interested" at bounding box center [153, 286] width 165 height 31
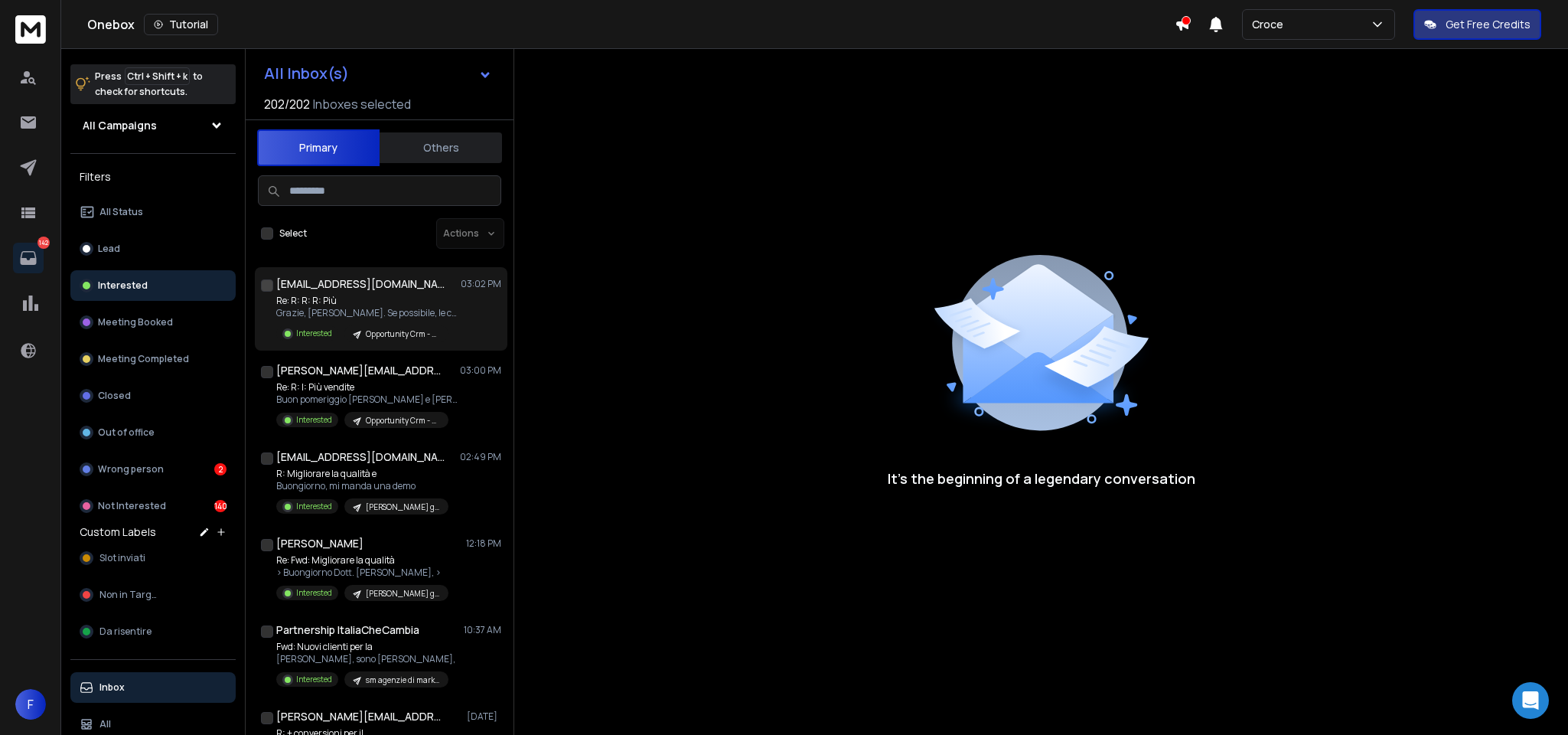
click at [451, 308] on div "Re: R: R: R: Più Grazie, [PERSON_NAME]. Se possibile, le chiedo Interested Oppo…" at bounding box center [389, 318] width 225 height 46
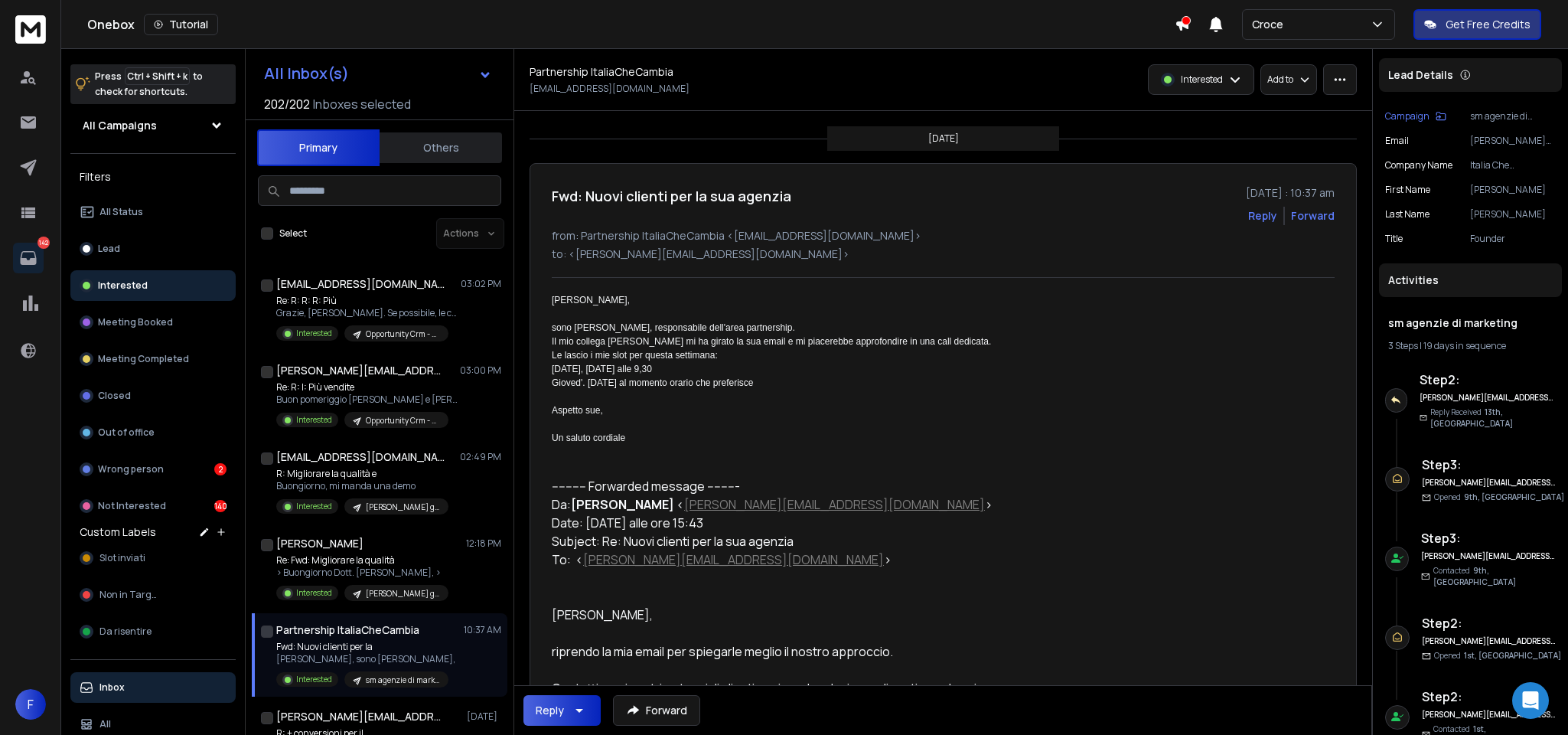
drag, startPoint x: 793, startPoint y: 235, endPoint x: 894, endPoint y: 238, distance: 101.0
click at [894, 238] on p "from: Partnership ItaliaCheCambia <partnership@italiachecambia.org>" at bounding box center [943, 236] width 783 height 15
copy p "italiachecambia.org"
click at [444, 700] on div "Alessandro.amadi@idamaproject.com 11 Oct R: + conversioni per il Buongiorno, Va…" at bounding box center [381, 741] width 253 height 83
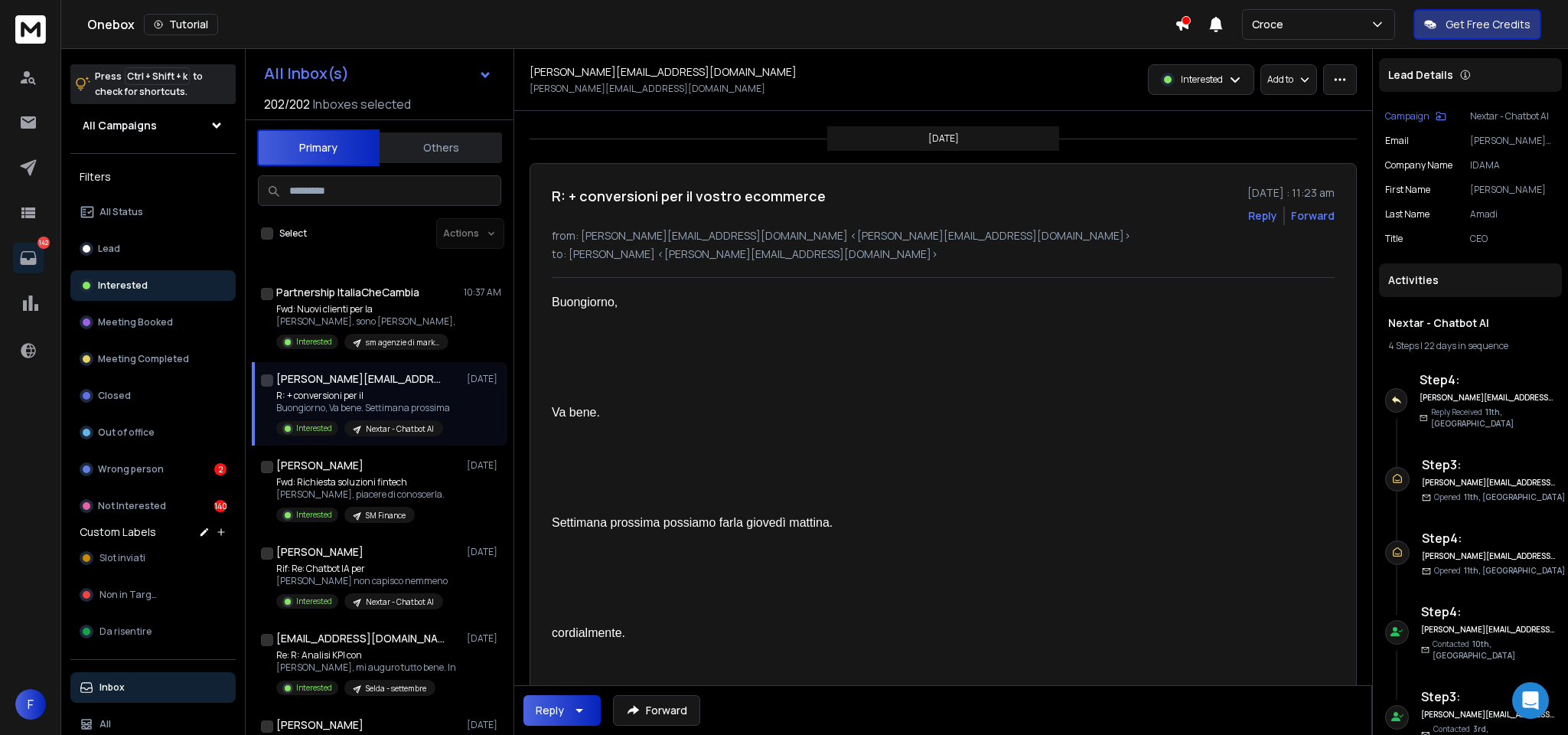
scroll to position [366, 0]
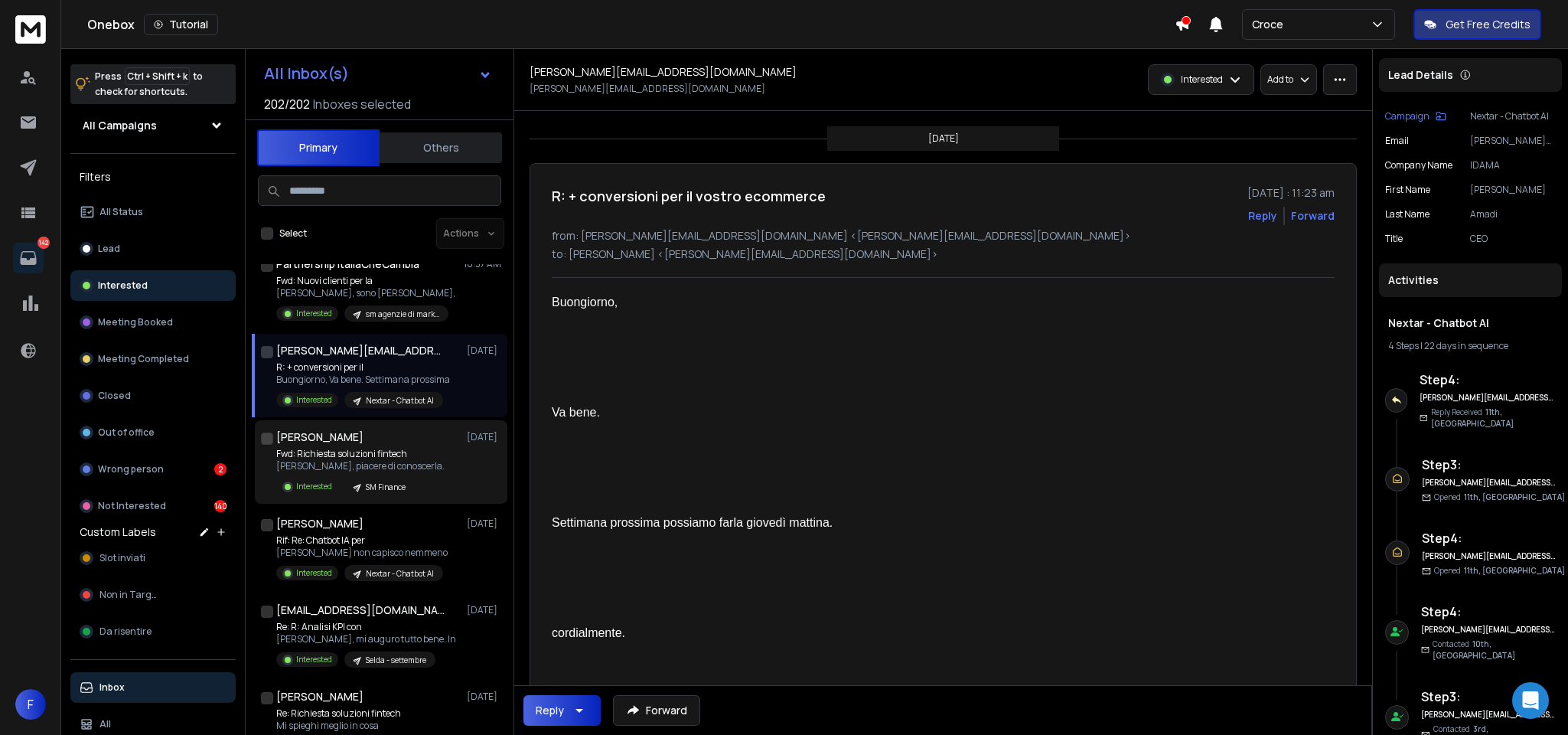
click at [410, 479] on div "SM Finance" at bounding box center [380, 487] width 71 height 16
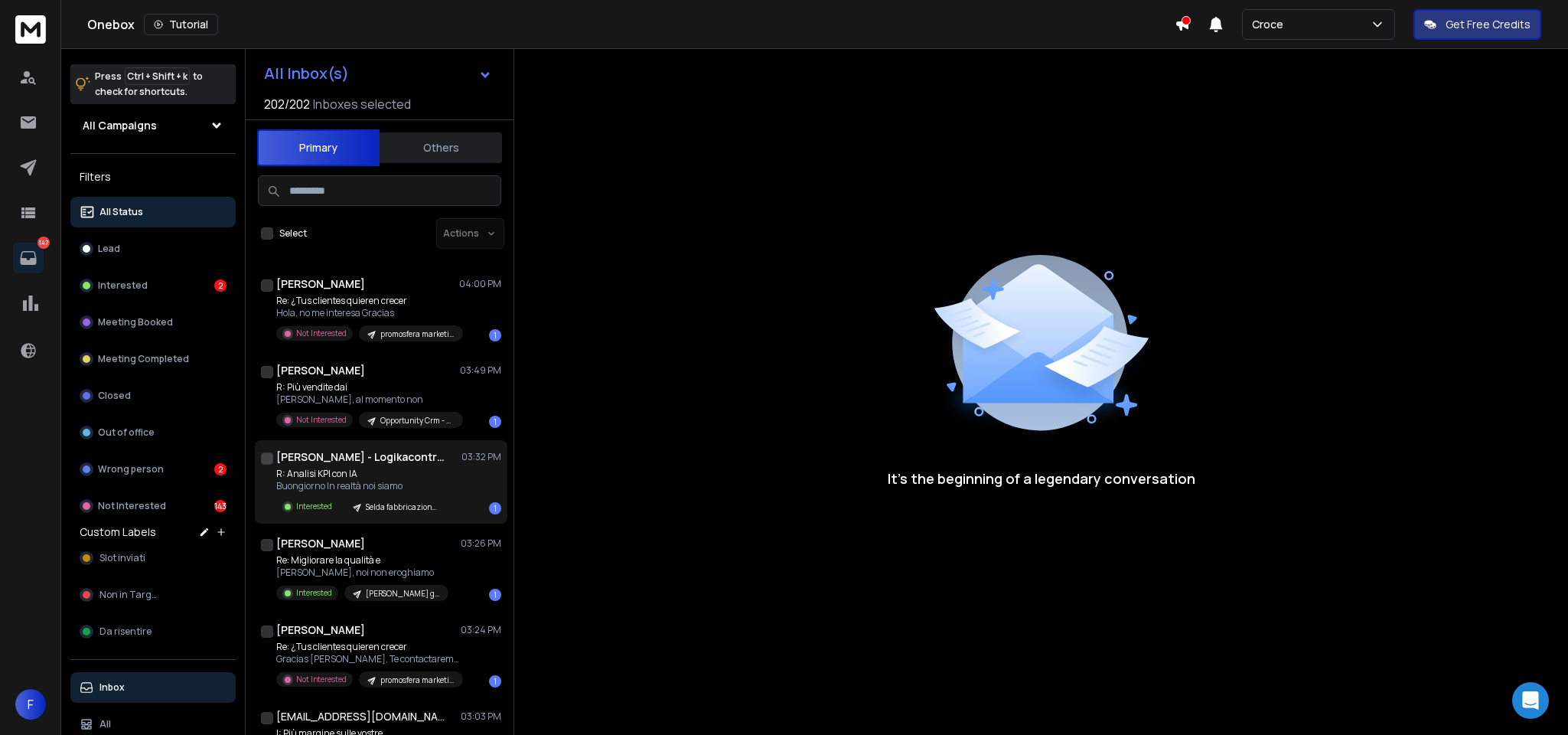
click at [463, 465] on div "Michel Moi - Logikacontrol 03:32 PM R: Analisi KPI con IA Buongiorno In realtà …" at bounding box center [389, 482] width 225 height 65
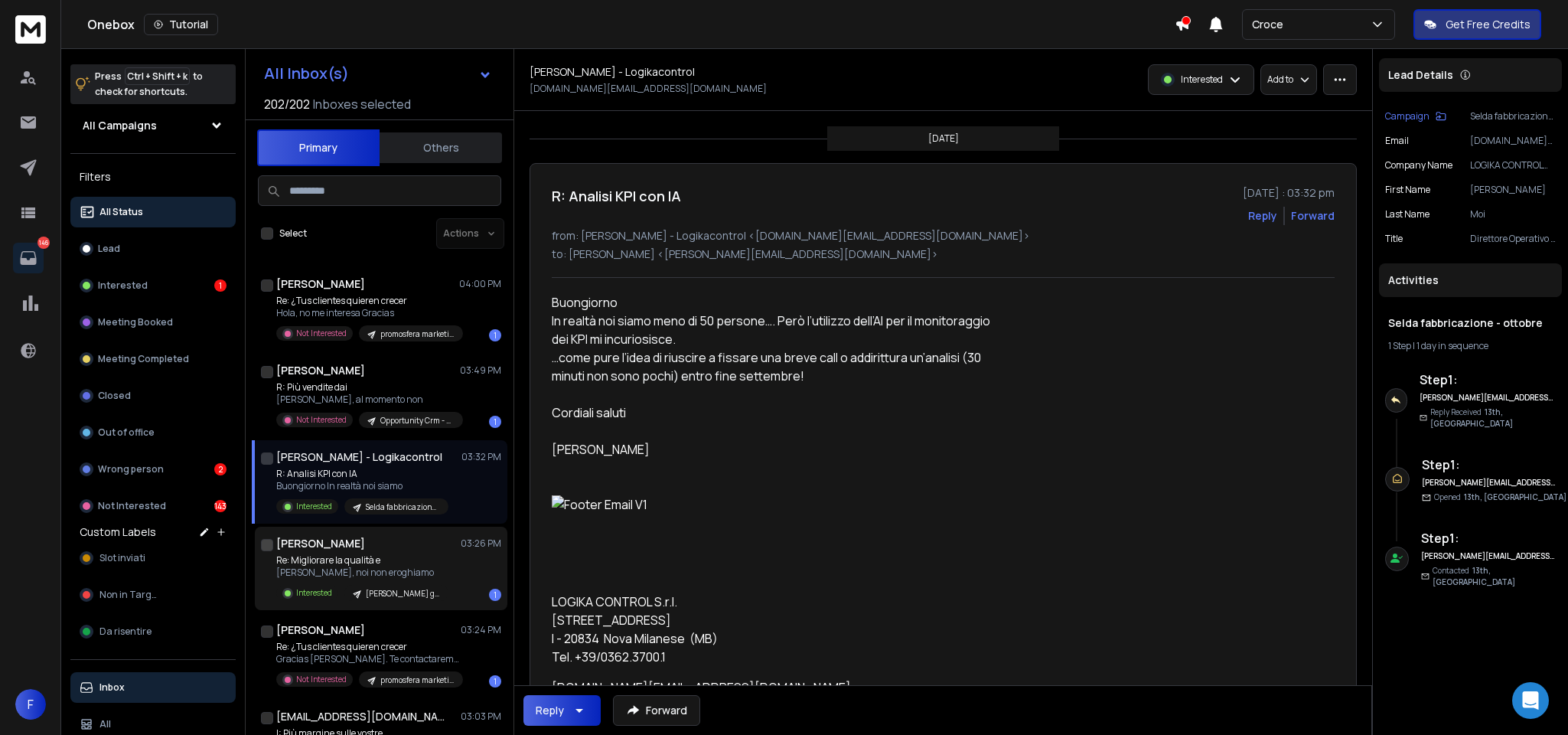
click at [437, 573] on p "[PERSON_NAME], noi non eroghiamo" at bounding box center [363, 573] width 172 height 13
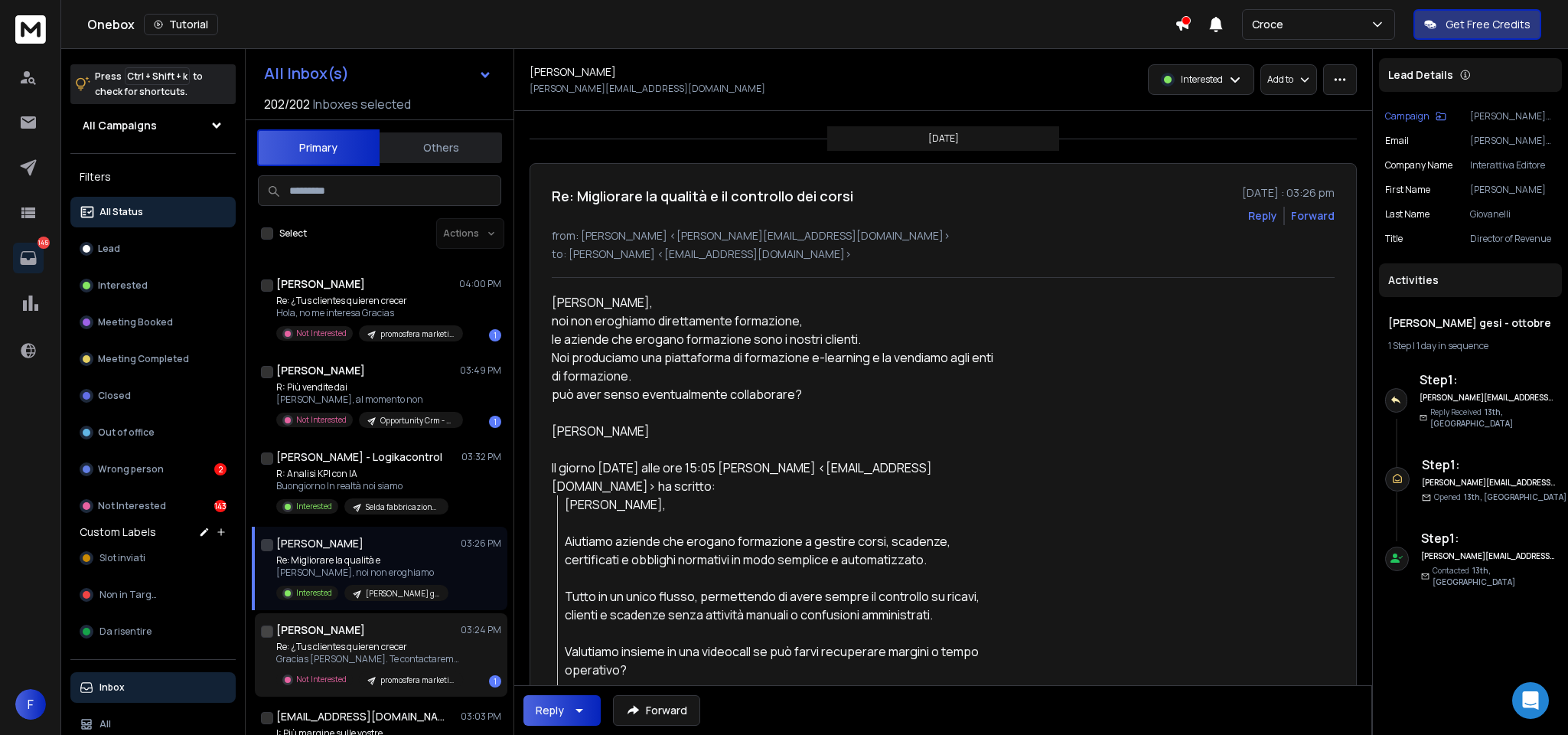
click at [424, 630] on div "Eduardo Santiago 03:24 PM" at bounding box center [389, 630] width 225 height 15
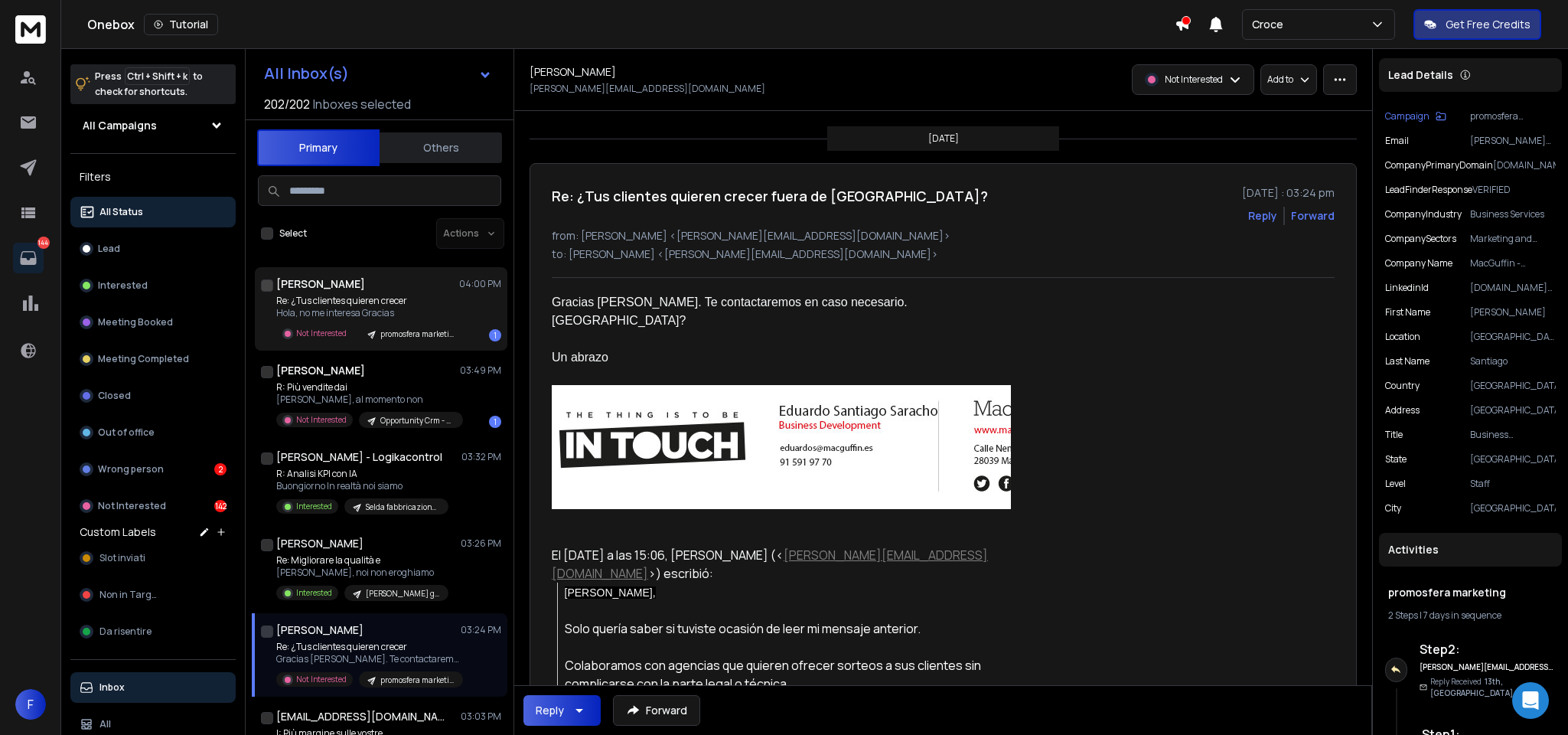
click at [458, 338] on div "promosfera marketing" at bounding box center [411, 334] width 104 height 16
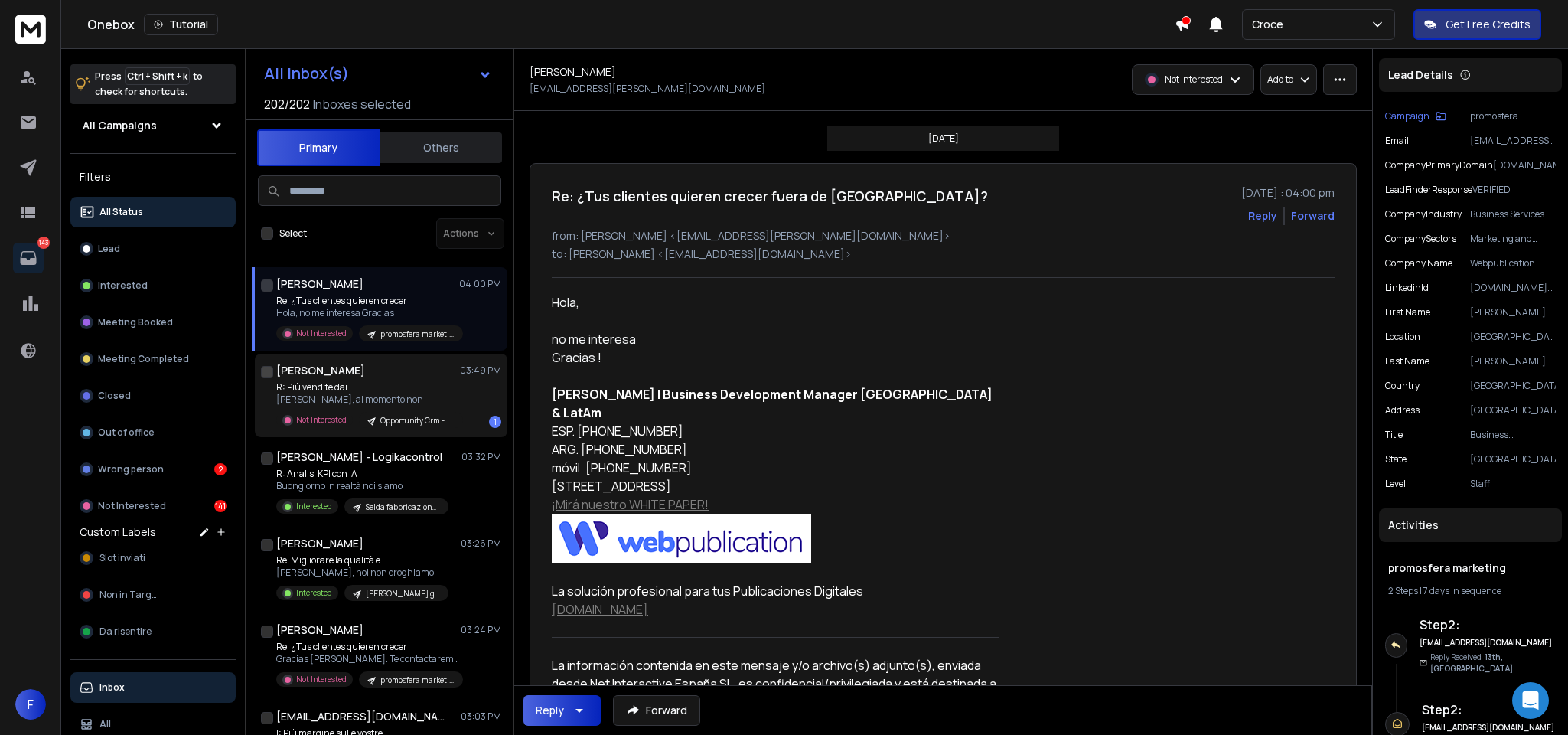
click at [453, 400] on p "[PERSON_NAME], al momento non" at bounding box center [368, 400] width 184 height 13
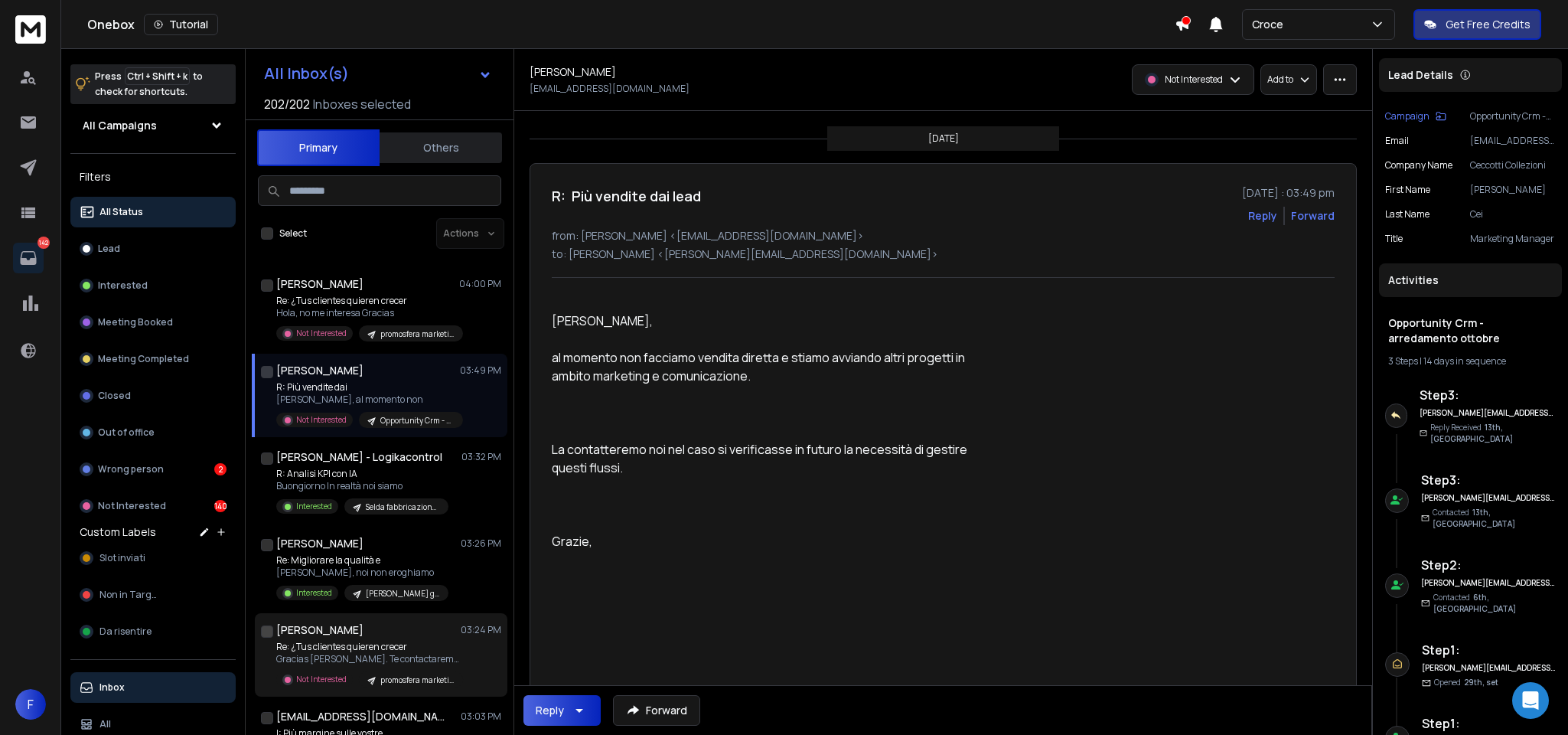
click at [416, 635] on div "Eduardo Santiago 03:24 PM" at bounding box center [389, 630] width 225 height 15
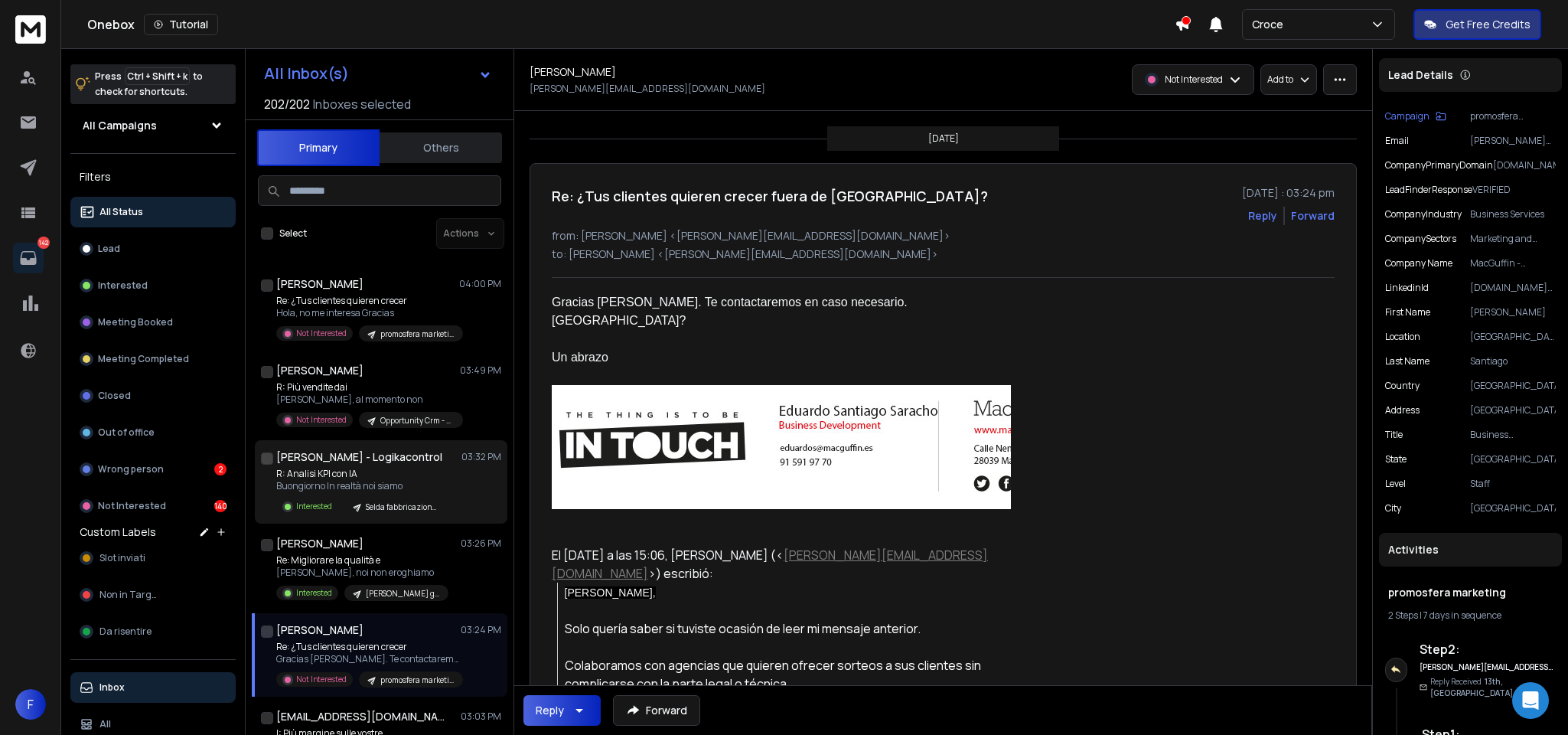
click at [439, 465] on div "Michel Moi - Logikacontrol 03:32 PM R: Analisi KPI con IA Buongiorno In realtà …" at bounding box center [389, 482] width 225 height 65
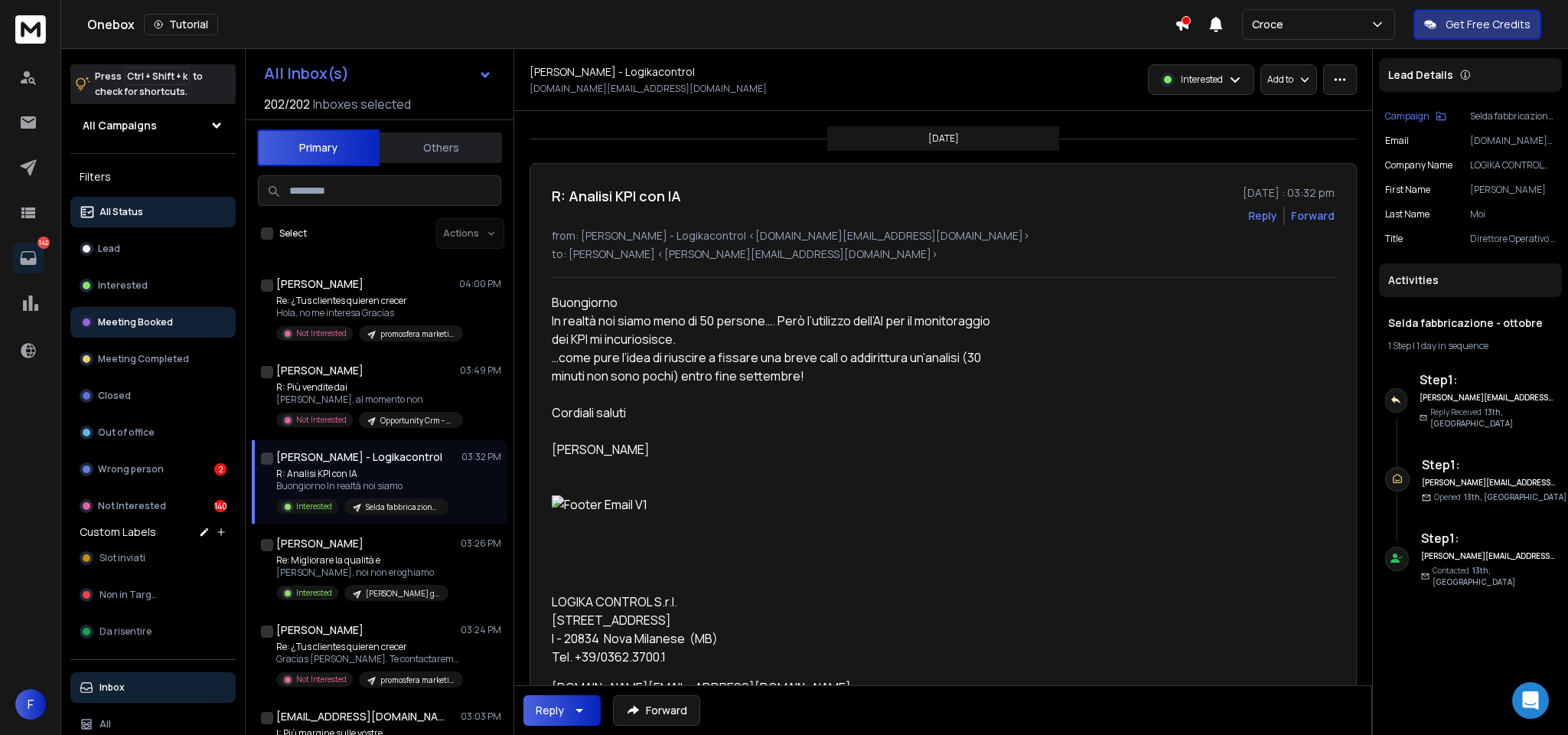
click at [150, 317] on p "Meeting Booked" at bounding box center [135, 323] width 75 height 13
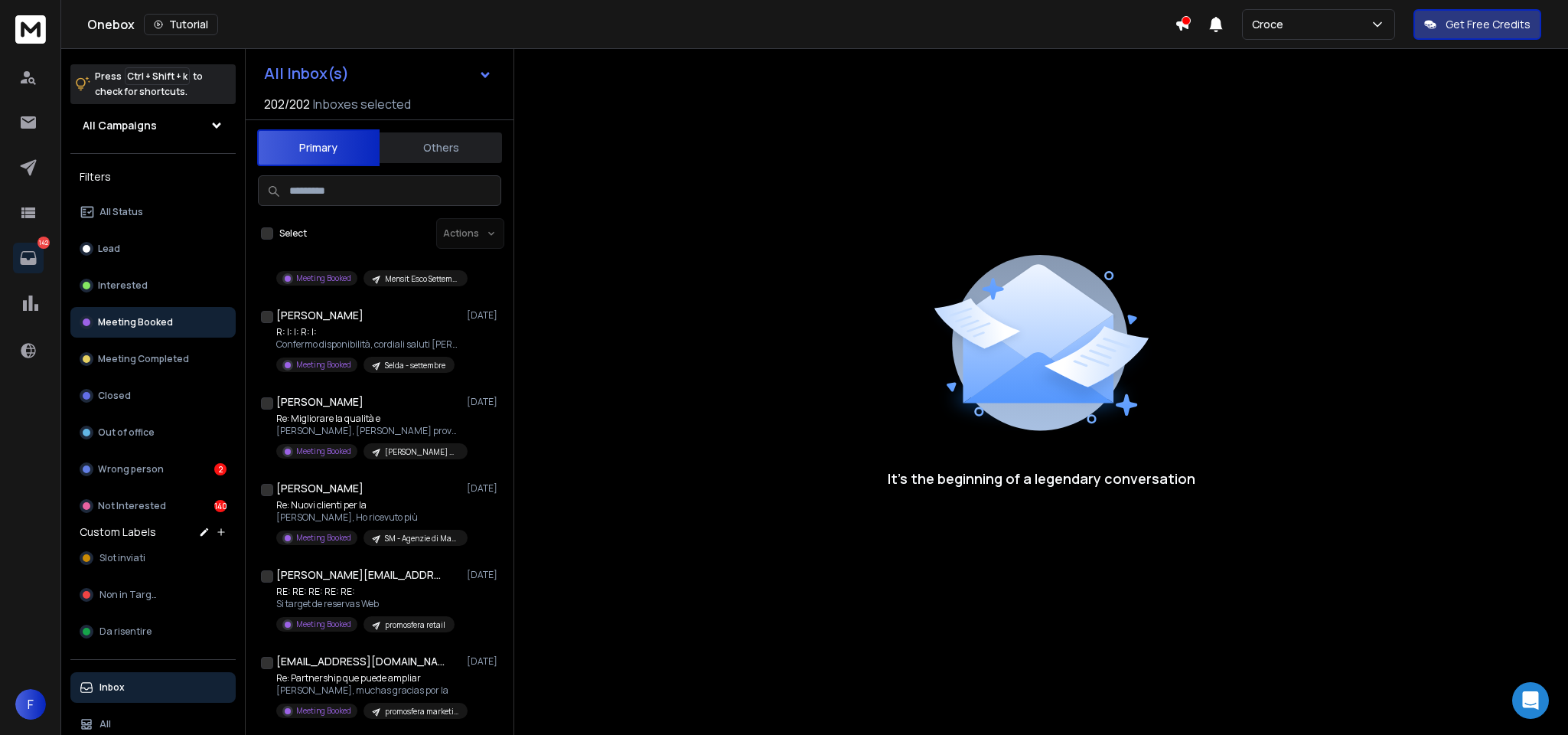
scroll to position [1845, 0]
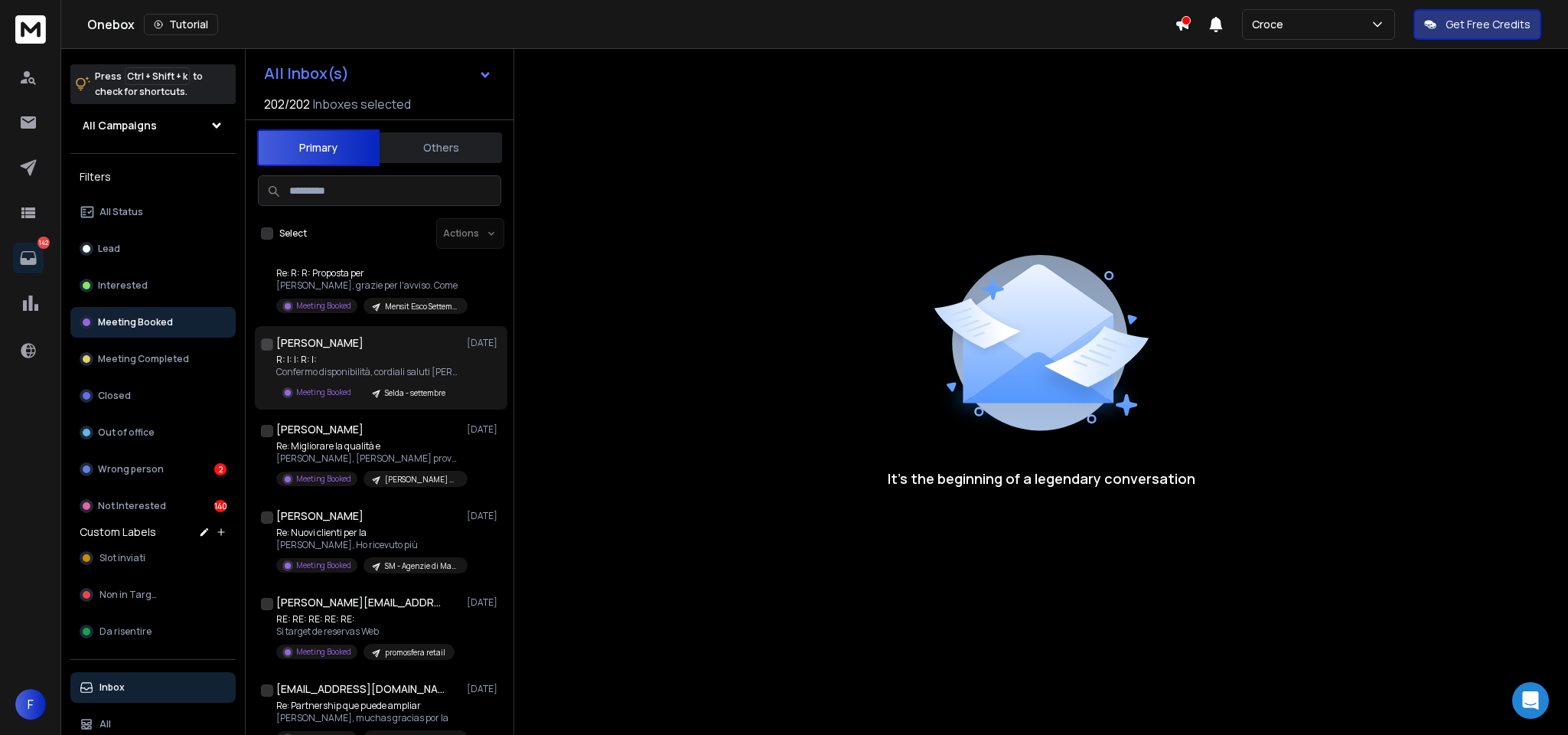
click at [415, 349] on div "Valentina Morandi 22 Sep" at bounding box center [389, 343] width 225 height 15
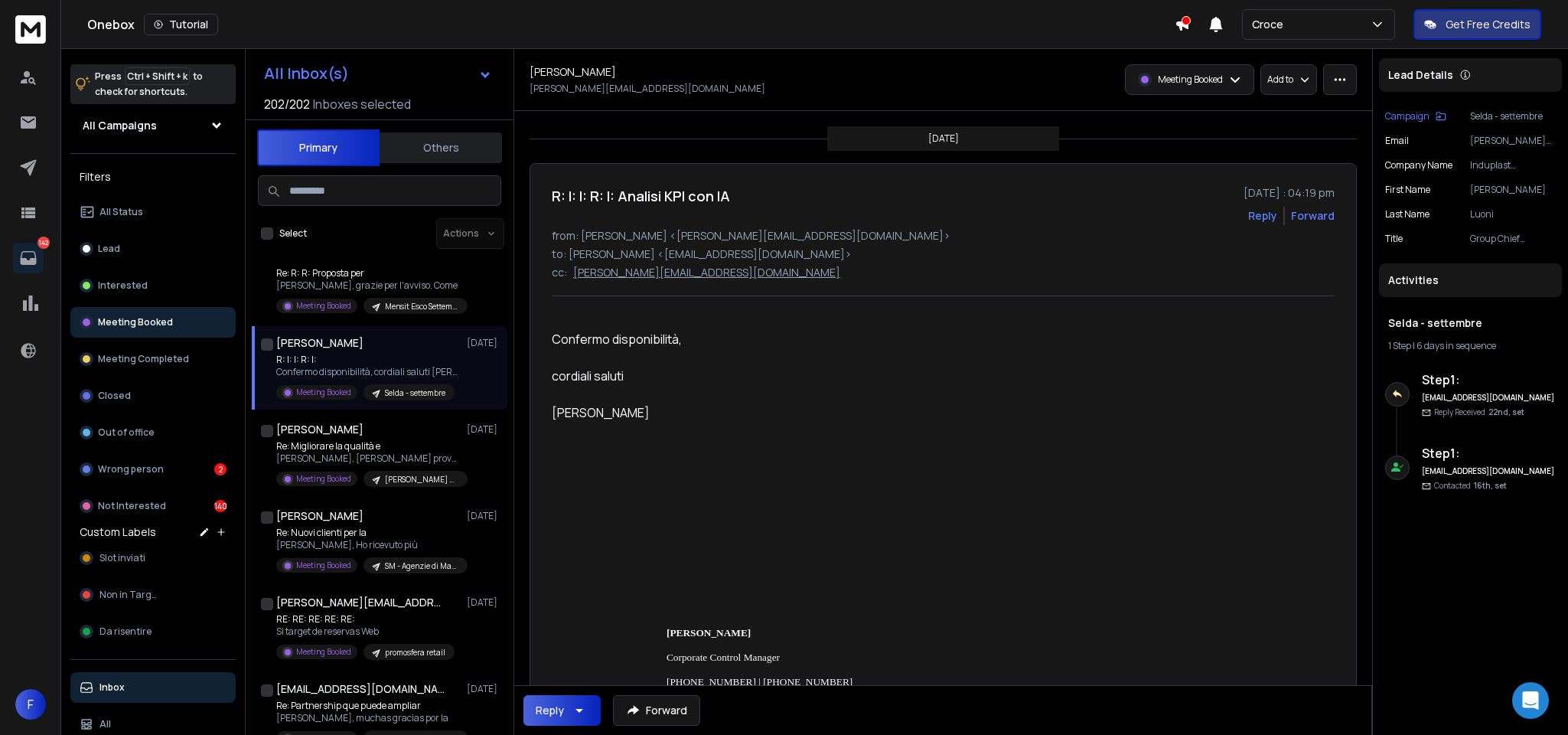
click at [583, 712] on icon "button" at bounding box center [579, 710] width 18 height 18
click at [581, 665] on p "Reply All" at bounding box center [570, 671] width 42 height 15
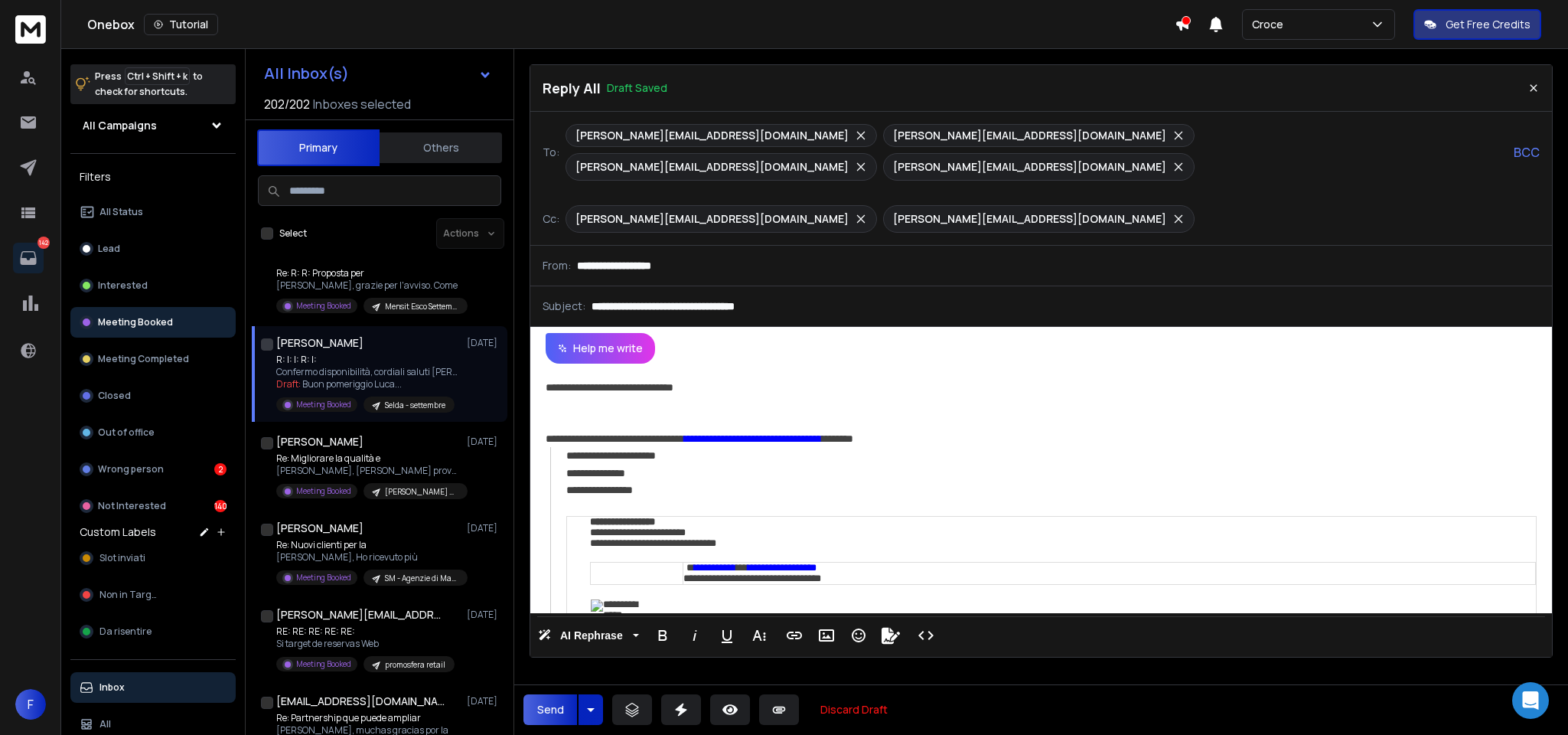
click at [666, 390] on div "**********" at bounding box center [1041, 488] width 1022 height 250
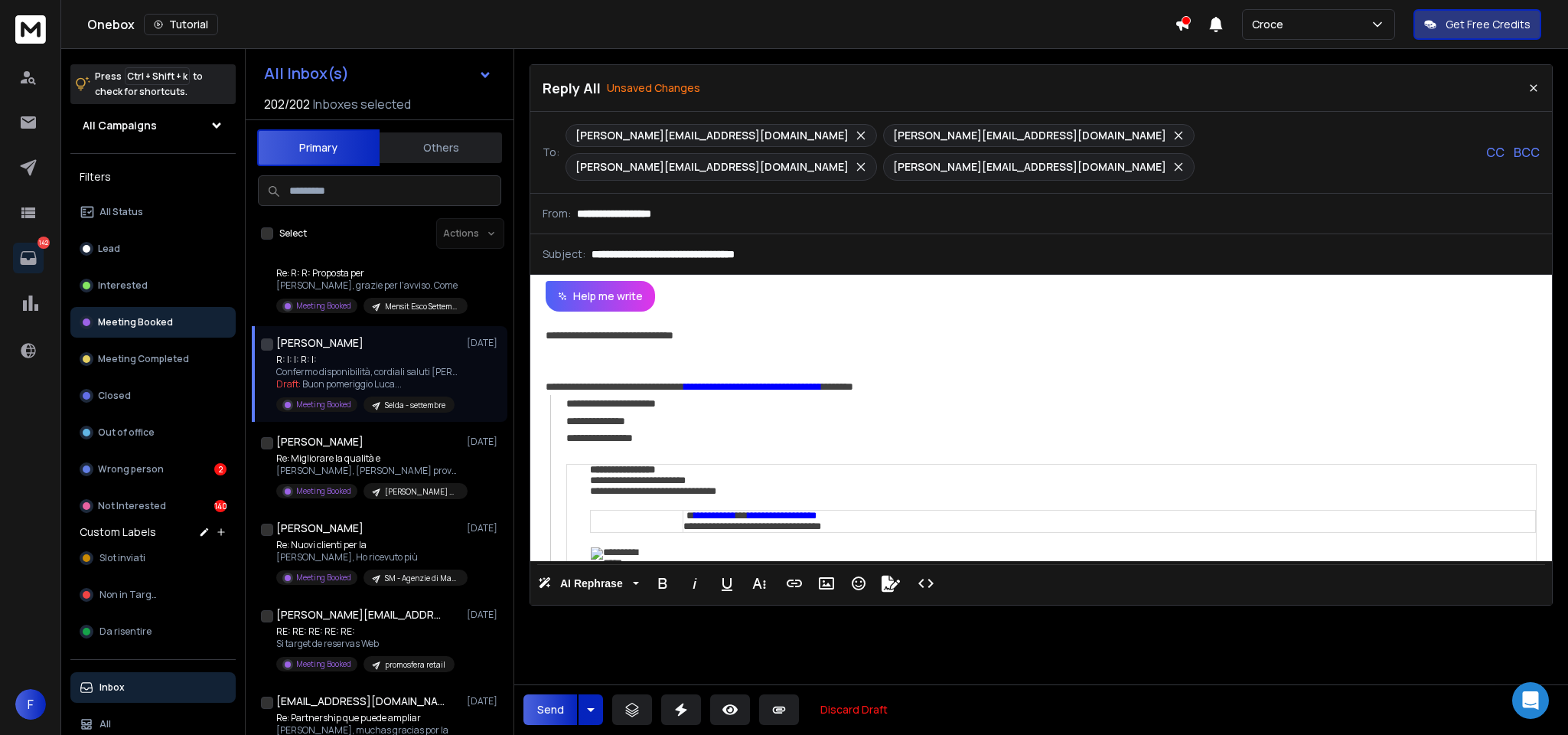
click at [735, 342] on div "**********" at bounding box center [1030, 335] width 969 height 17
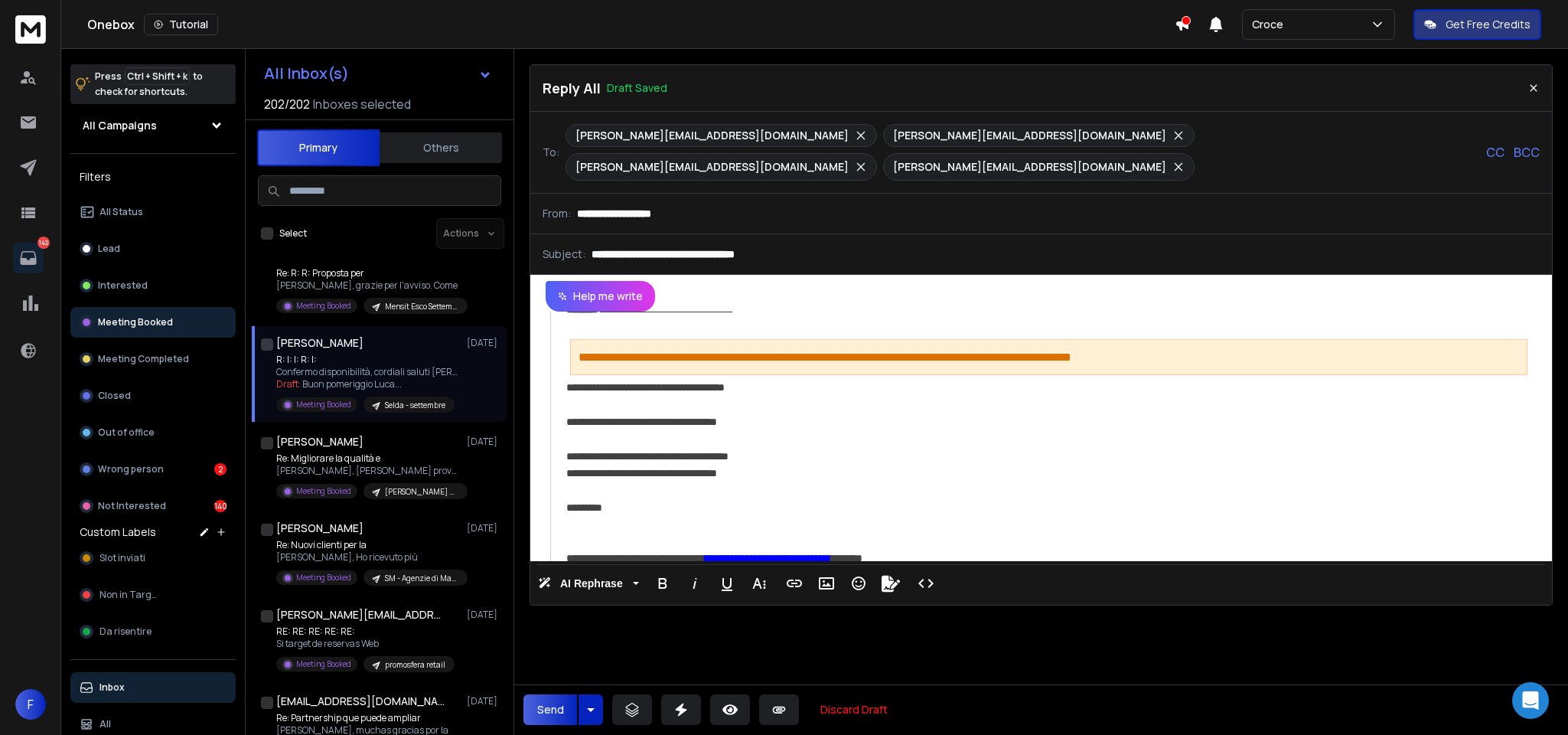
scroll to position [0, 0]
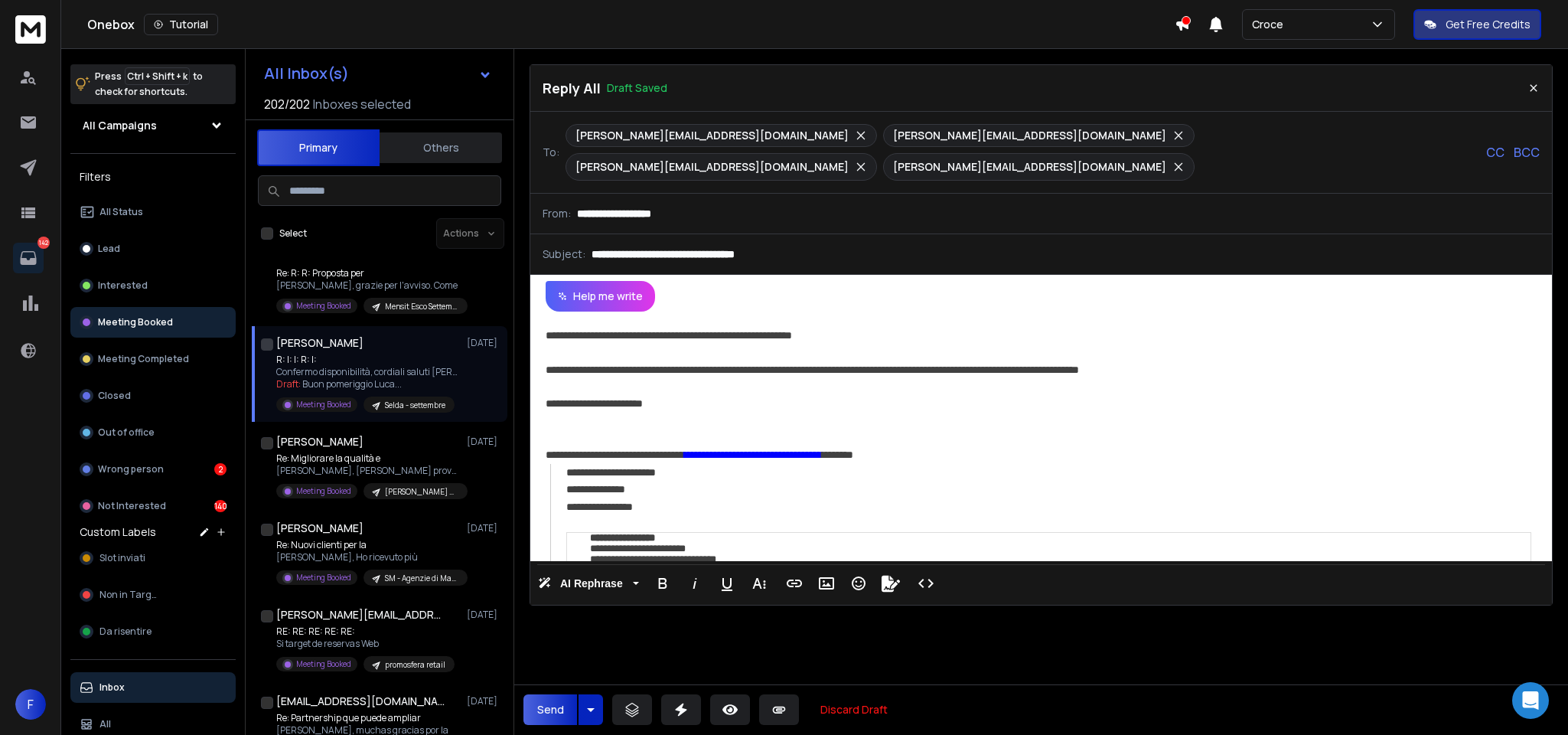
click at [554, 705] on button "Send" at bounding box center [550, 710] width 54 height 31
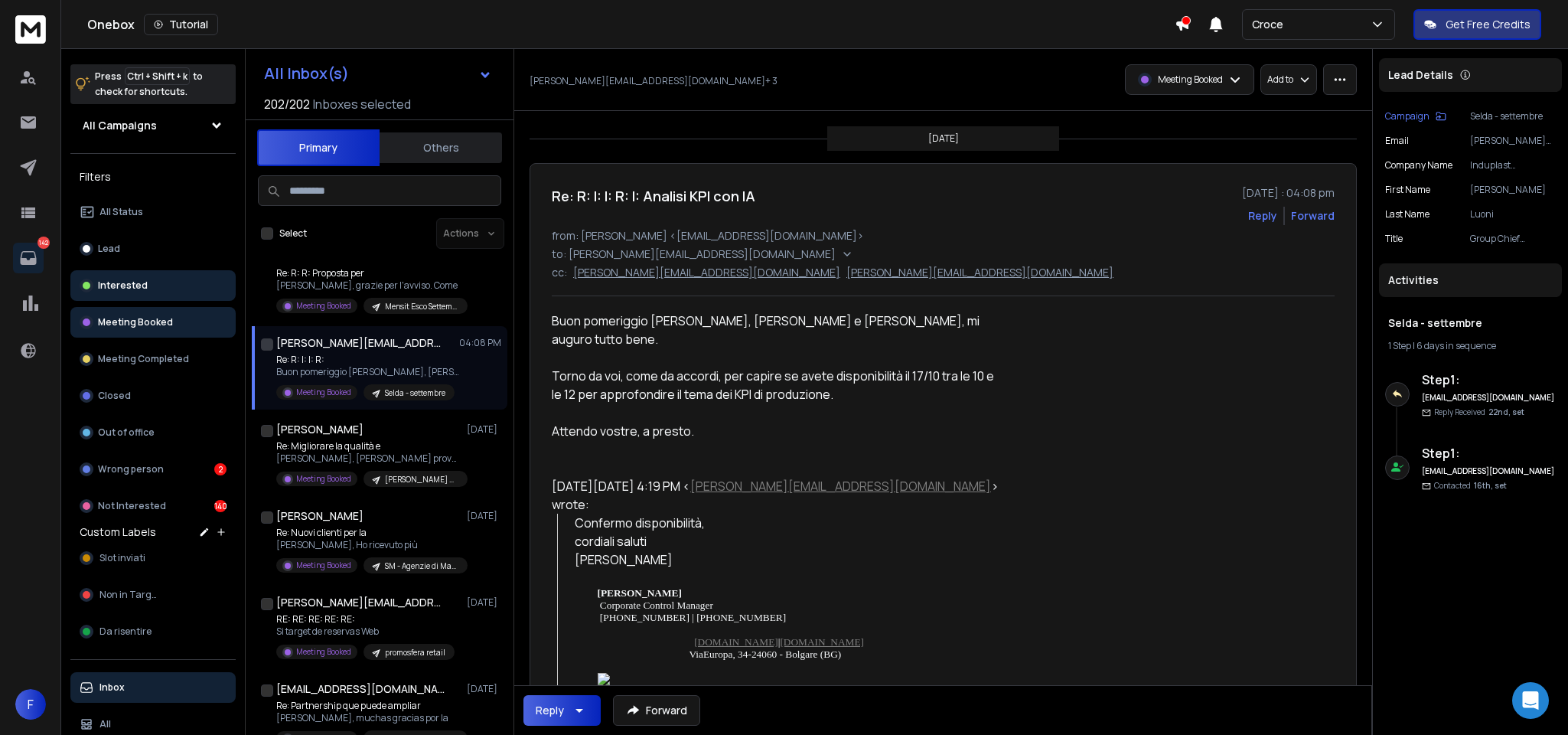
click at [184, 292] on button "Interested" at bounding box center [153, 286] width 165 height 31
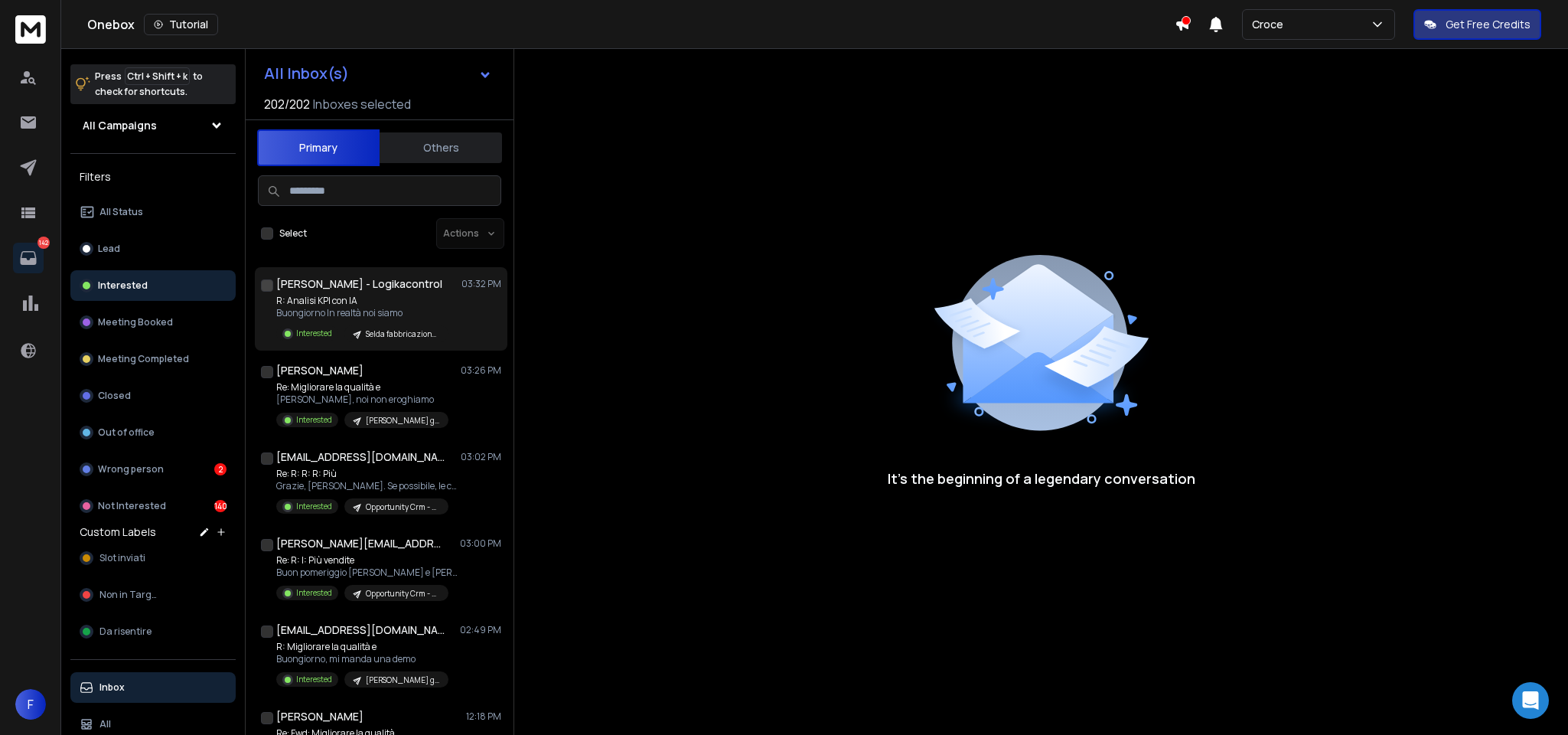
click at [375, 317] on p "Buongiorno In realtà noi siamo" at bounding box center [363, 313] width 172 height 13
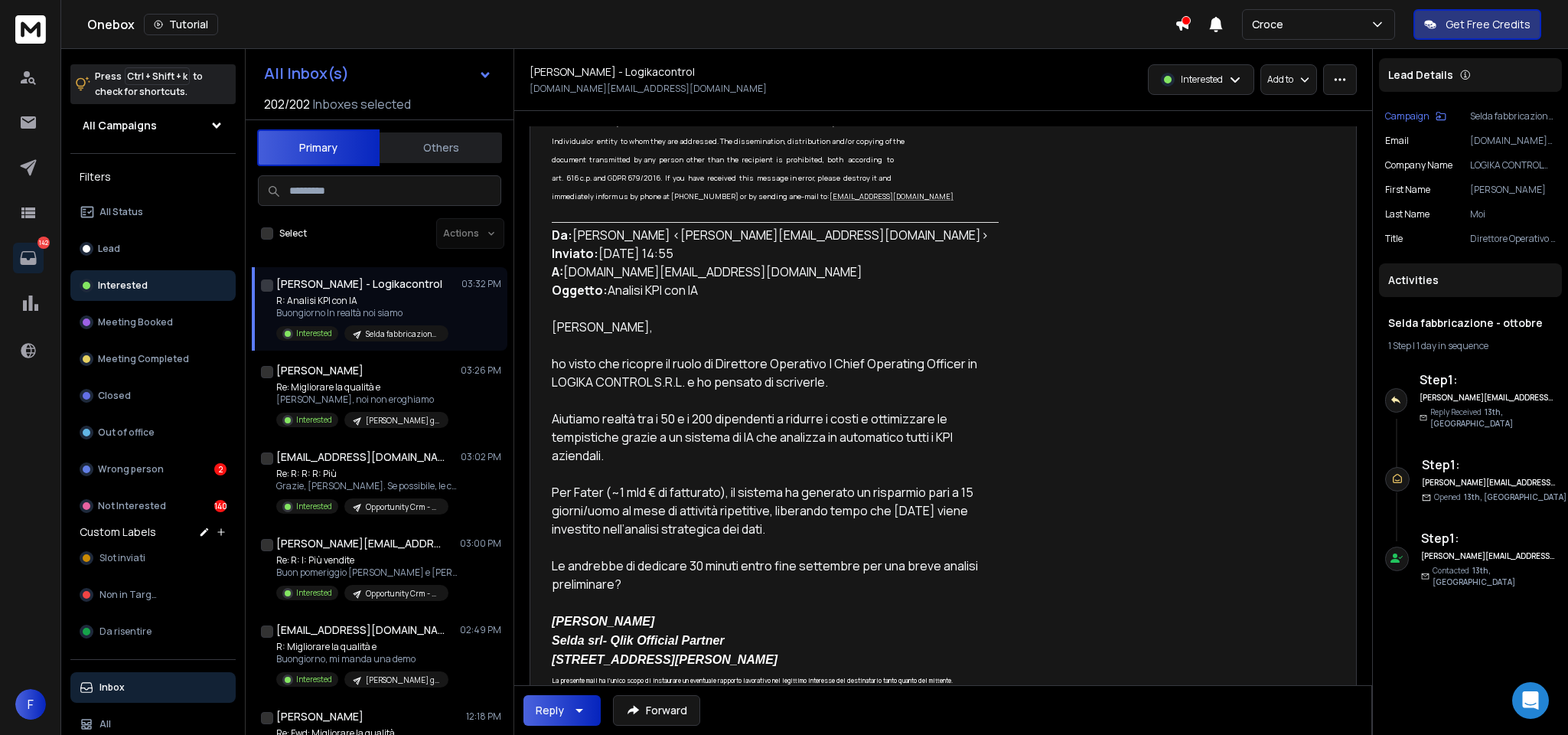
scroll to position [750, 0]
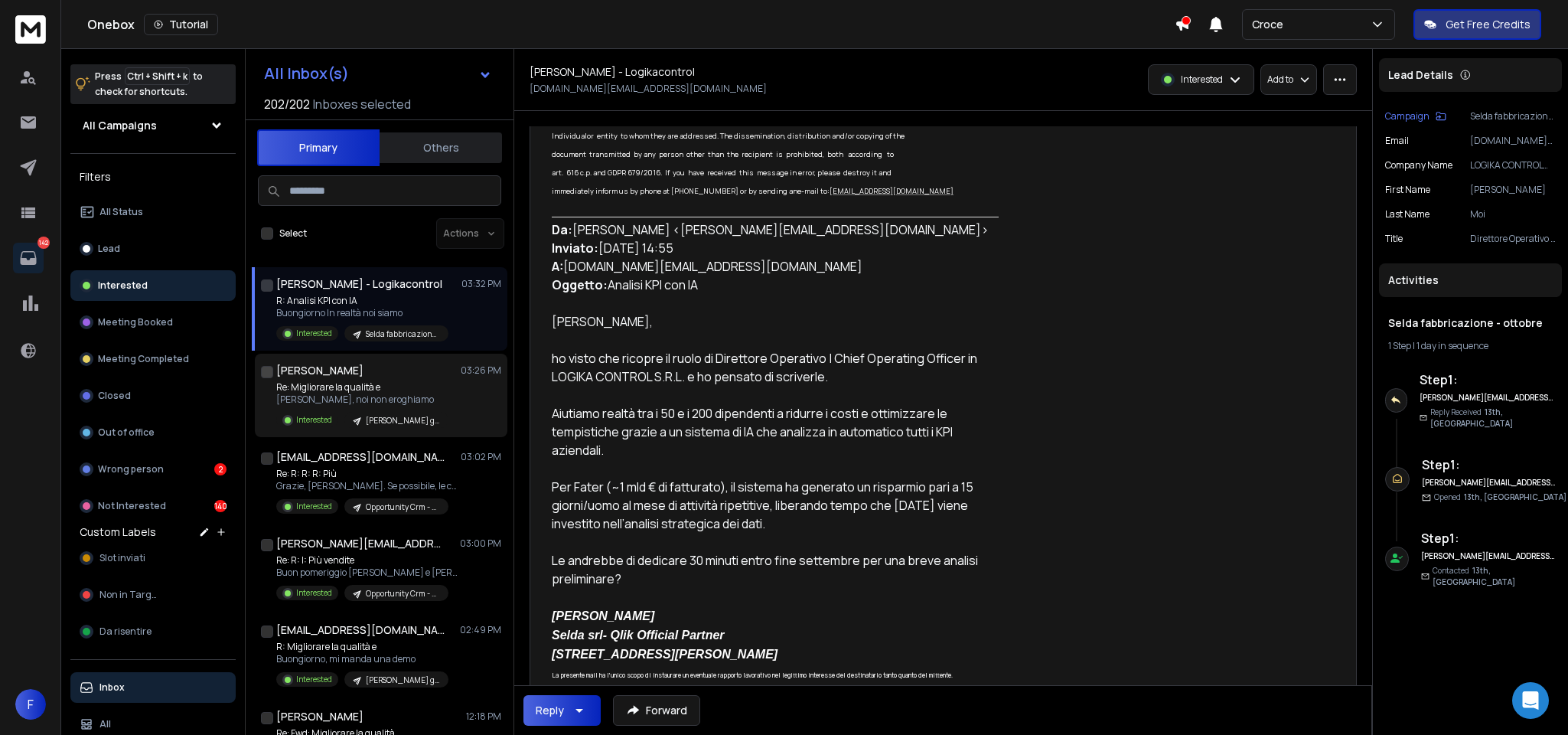
click at [430, 428] on div "Lorenzo Giovanelli 03:26 PM Re: Migliorare la qualità e Buongiorno Paolo, noi n…" at bounding box center [381, 396] width 253 height 83
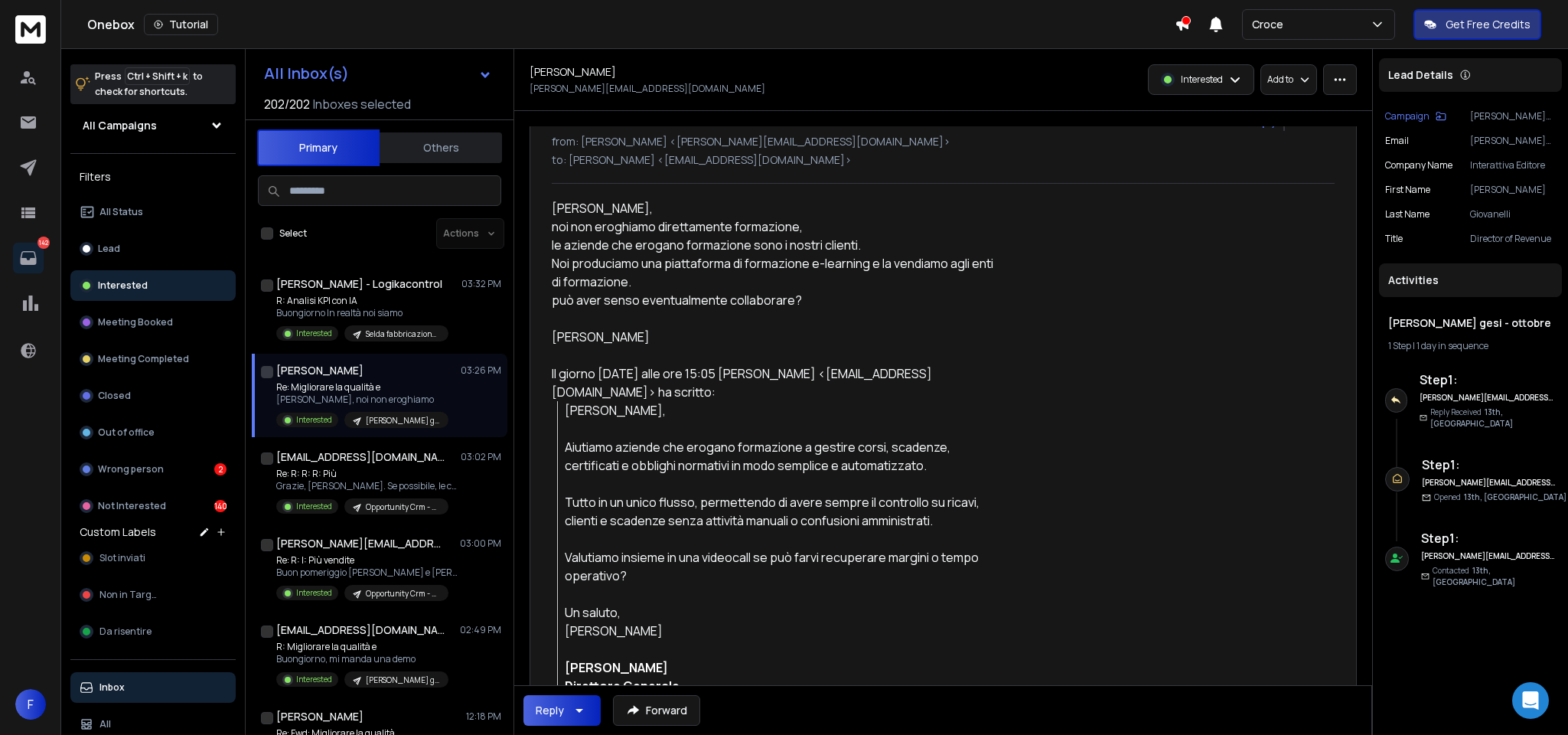
scroll to position [0, 0]
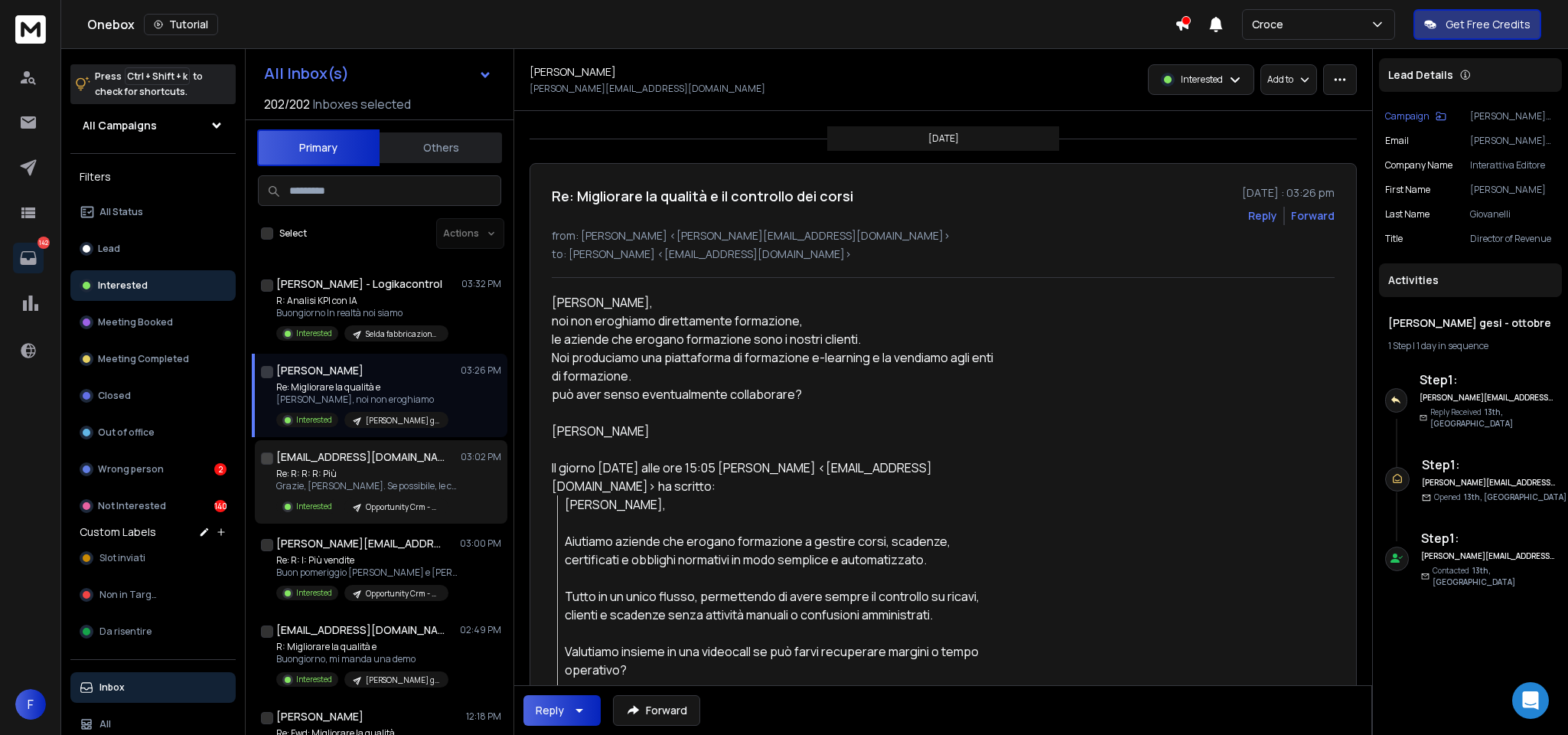
click at [454, 492] on div "Re: R: R: R: Più Grazie, Pino. Se possibile, le chiedo Interested Opportunity C…" at bounding box center [389, 491] width 225 height 46
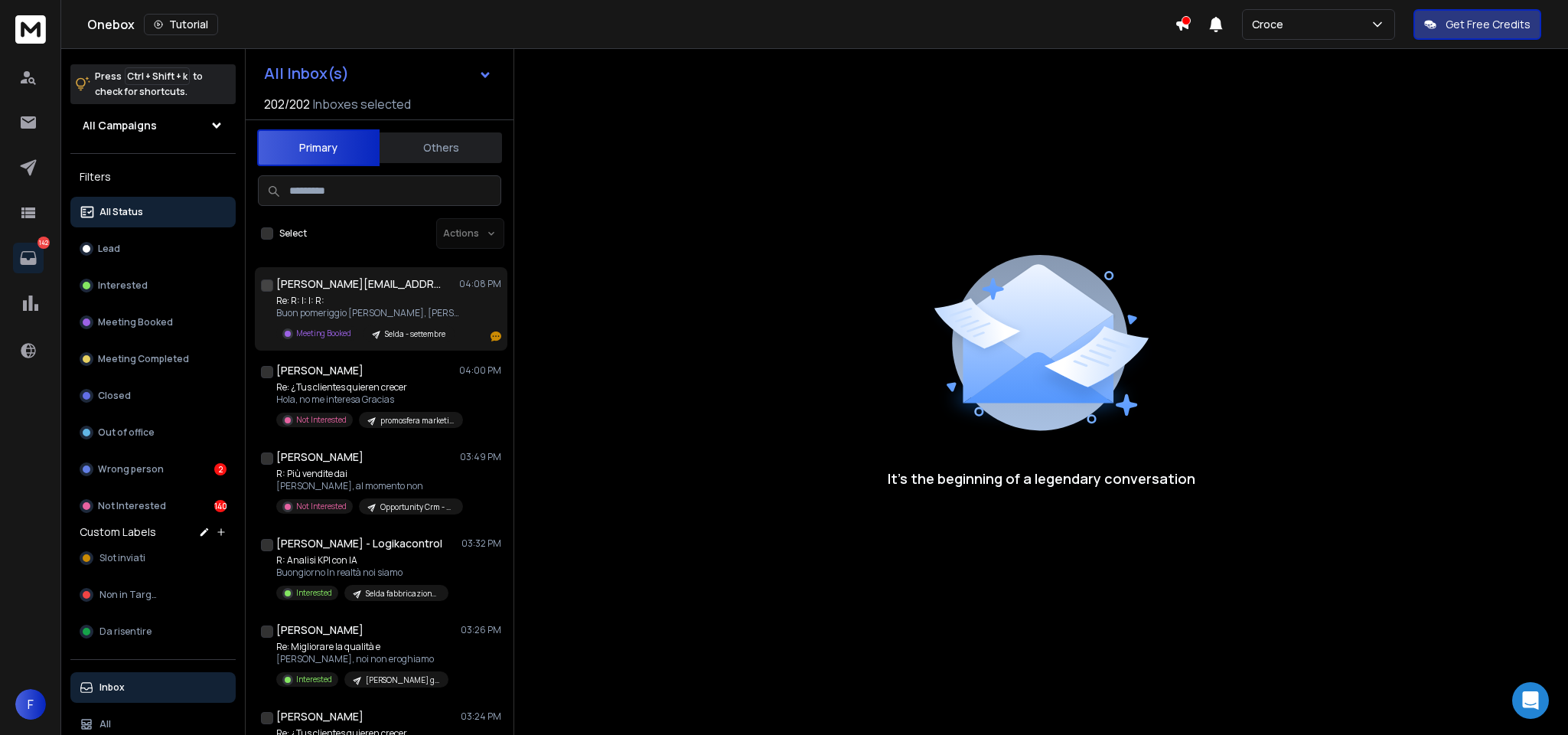
click at [409, 304] on p "Re: R: I: I: R:" at bounding box center [368, 301] width 184 height 13
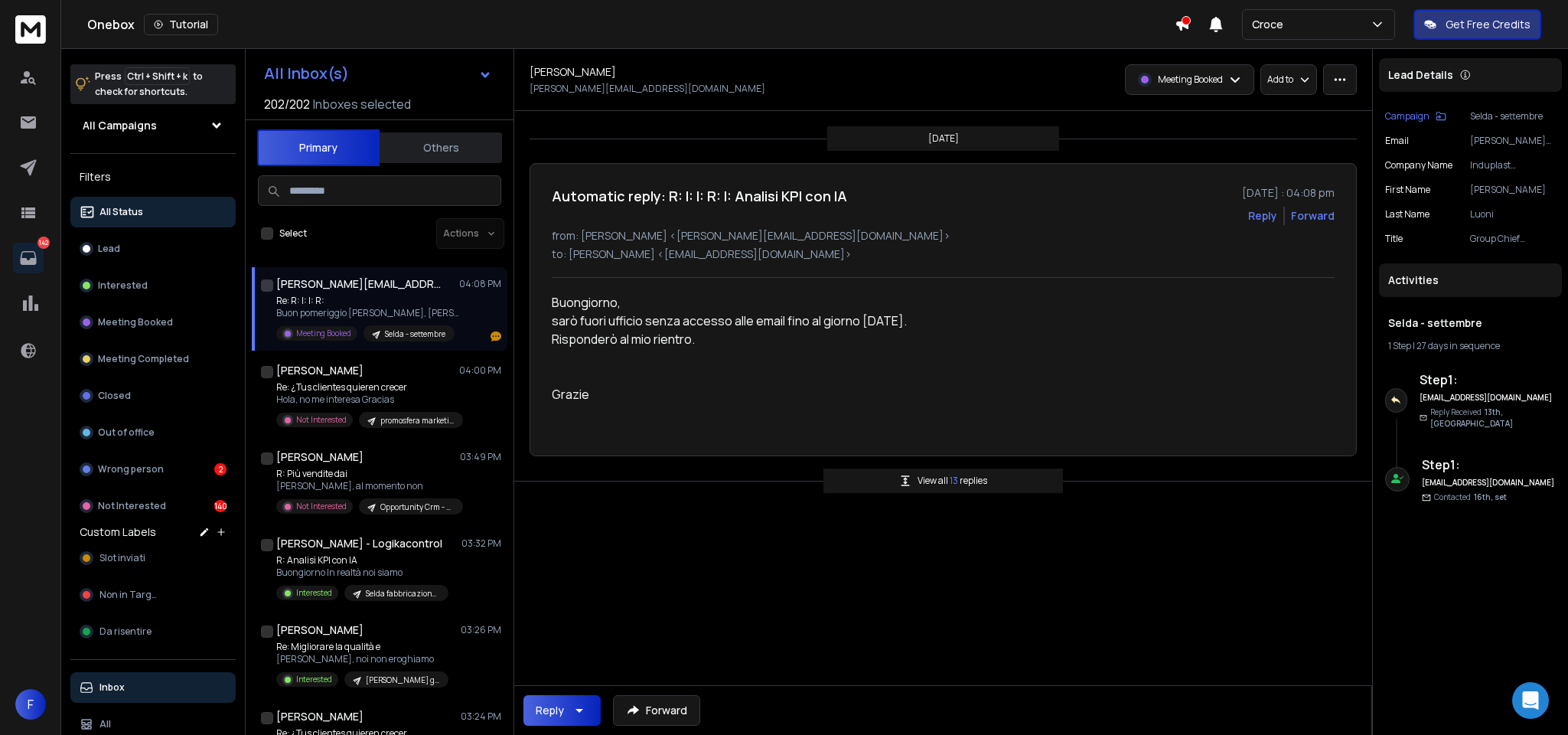
drag, startPoint x: 703, startPoint y: 380, endPoint x: 547, endPoint y: 376, distance: 156.1
click at [547, 376] on div "Automatic reply: R: I: I: R: I: Analisi KPI con IA 13 October 2025 : 04:08 pm R…" at bounding box center [943, 309] width 827 height 293
click at [572, 338] on div "Buongiorno, sarò fuori ufficio senza accesso alle email fino al giorno 13 ottob…" at bounding box center [782, 363] width 459 height 141
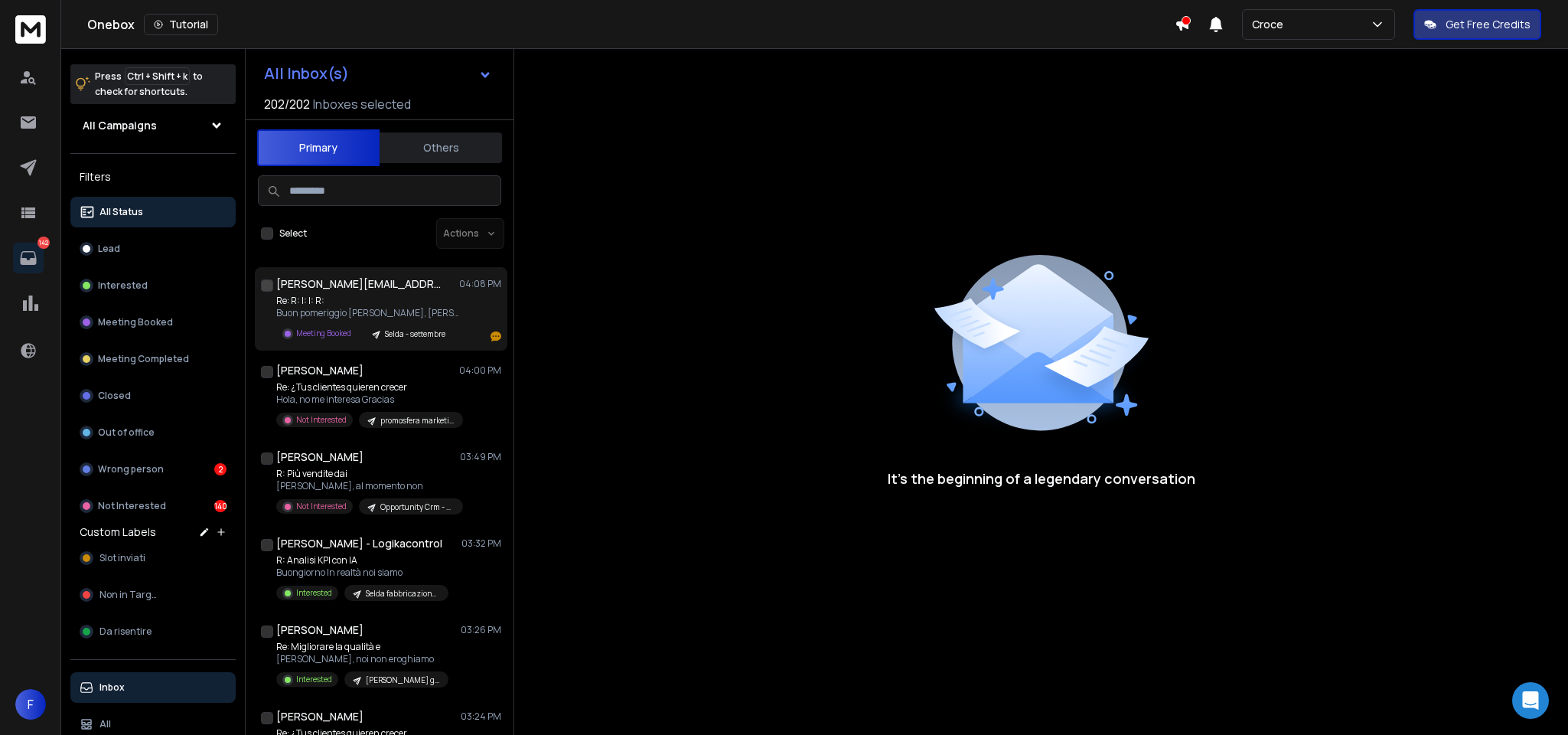
click at [390, 342] on div "valentina.morandi@induplastgroup.com +3 04:08 PM Re: R: I: I: R: Buon pomeriggi…" at bounding box center [381, 309] width 253 height 83
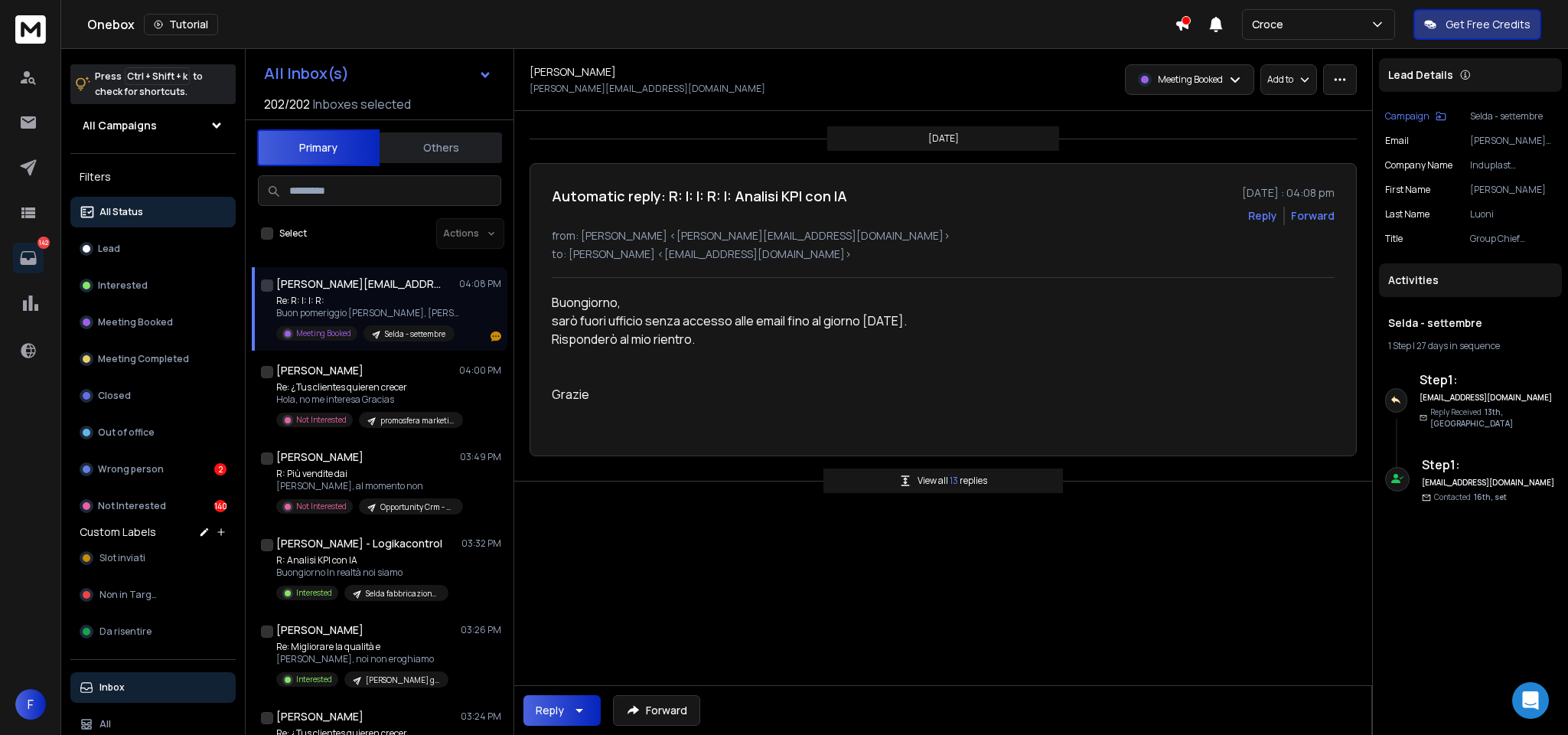
click at [980, 494] on div "View all 13 replies" at bounding box center [943, 481] width 239 height 24
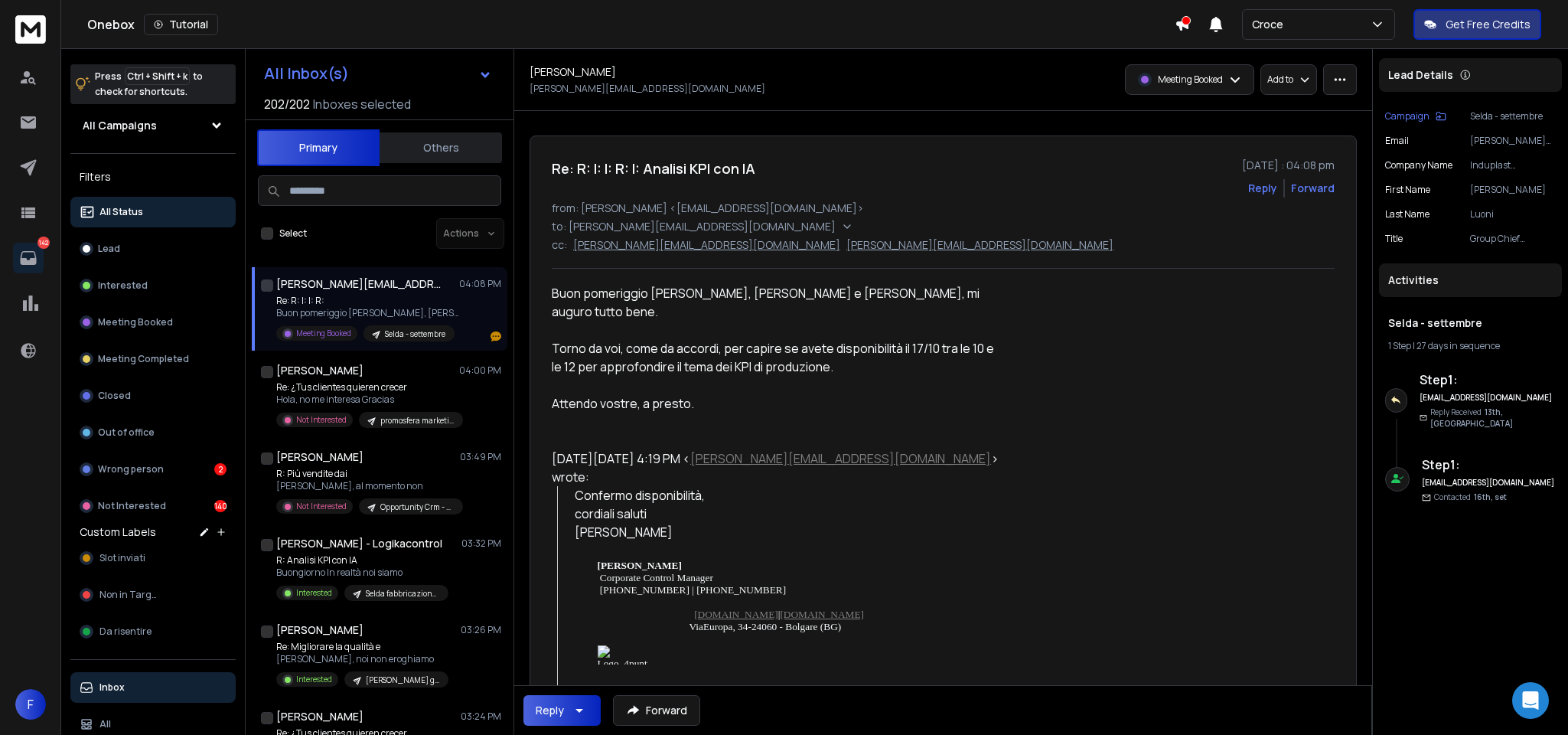
scroll to position [554, 0]
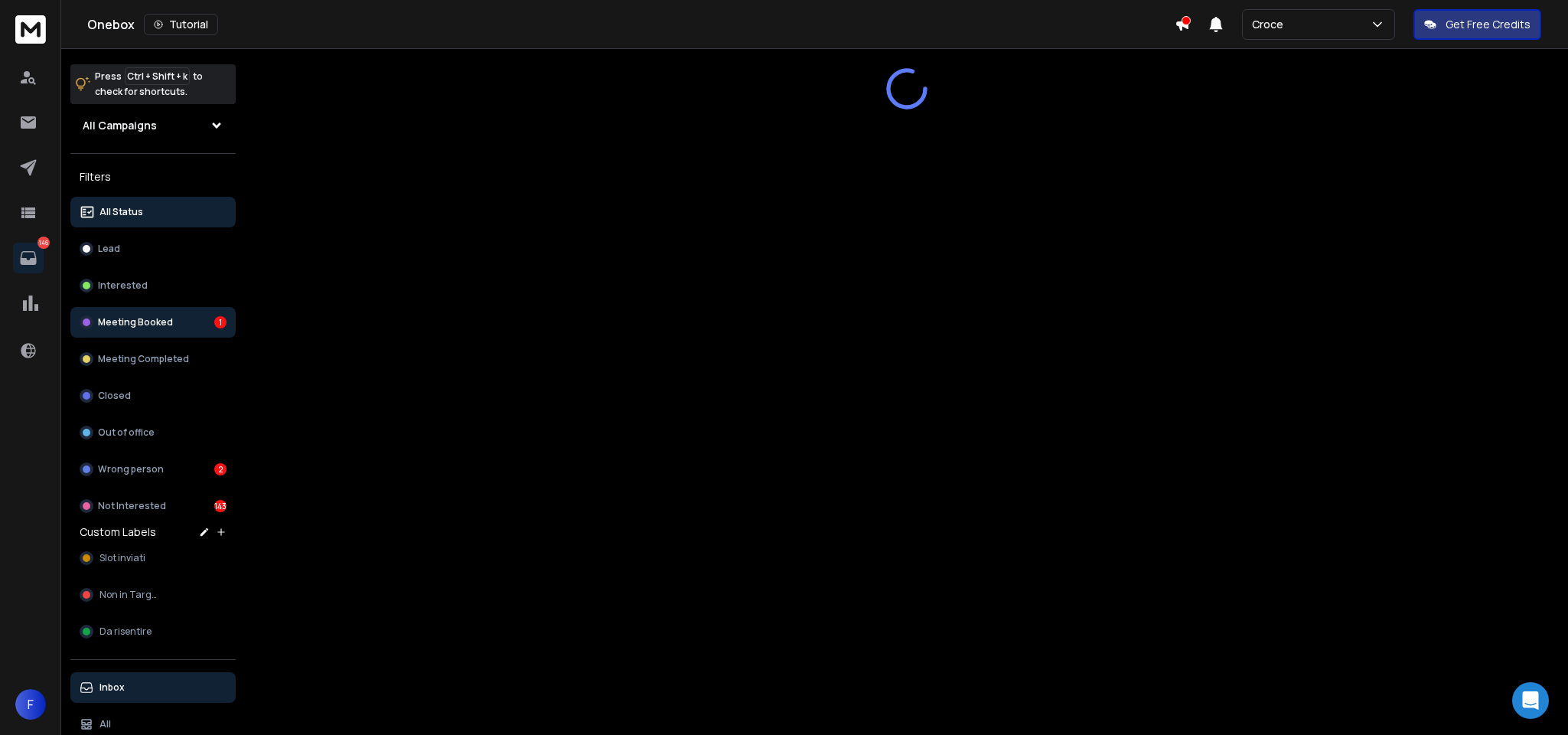
click at [216, 329] on button "Meeting Booked 1" at bounding box center [153, 322] width 165 height 31
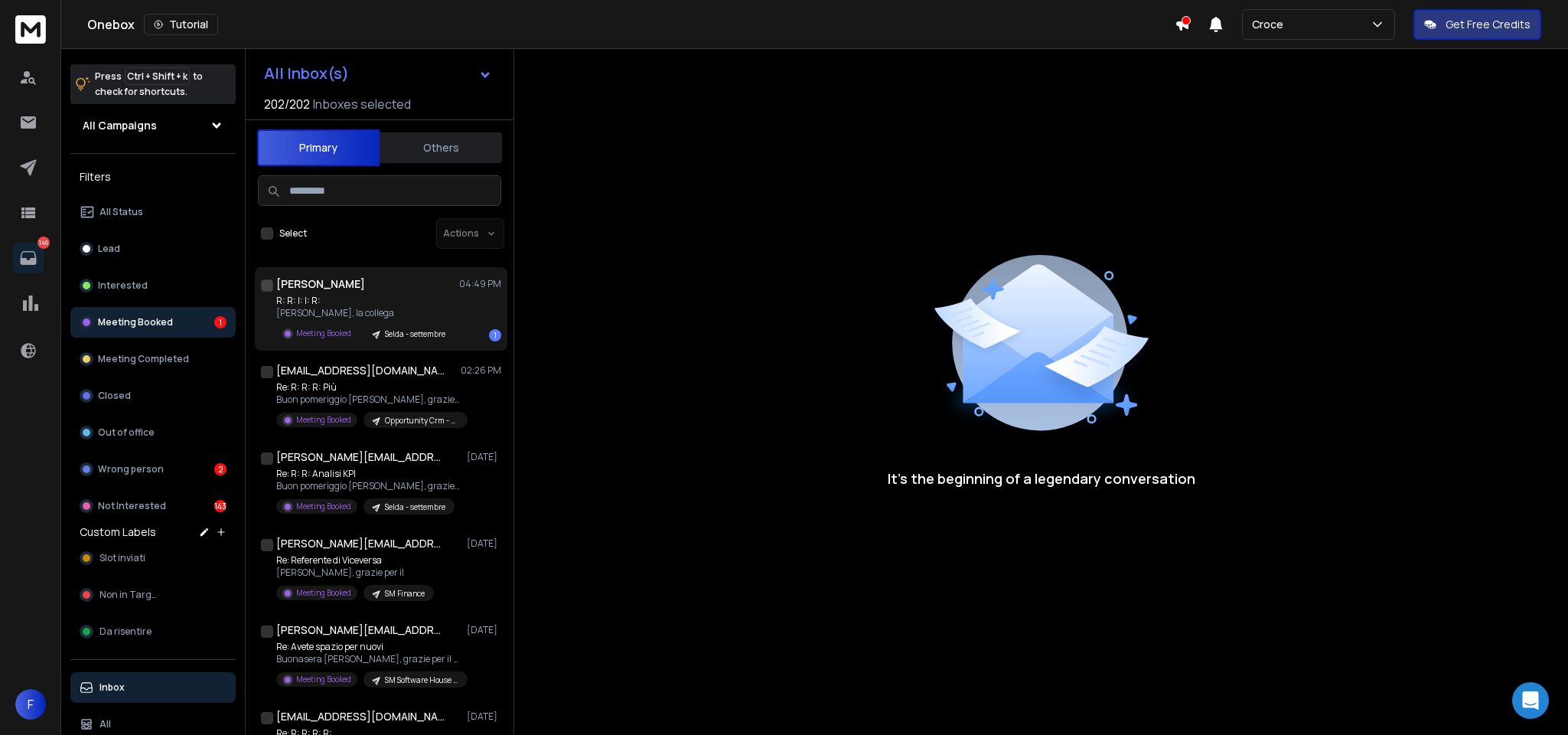
click at [376, 321] on div "R: R: I: I: R: [PERSON_NAME], la collega Meeting Booked Selda - settembre" at bounding box center [365, 318] width 179 height 46
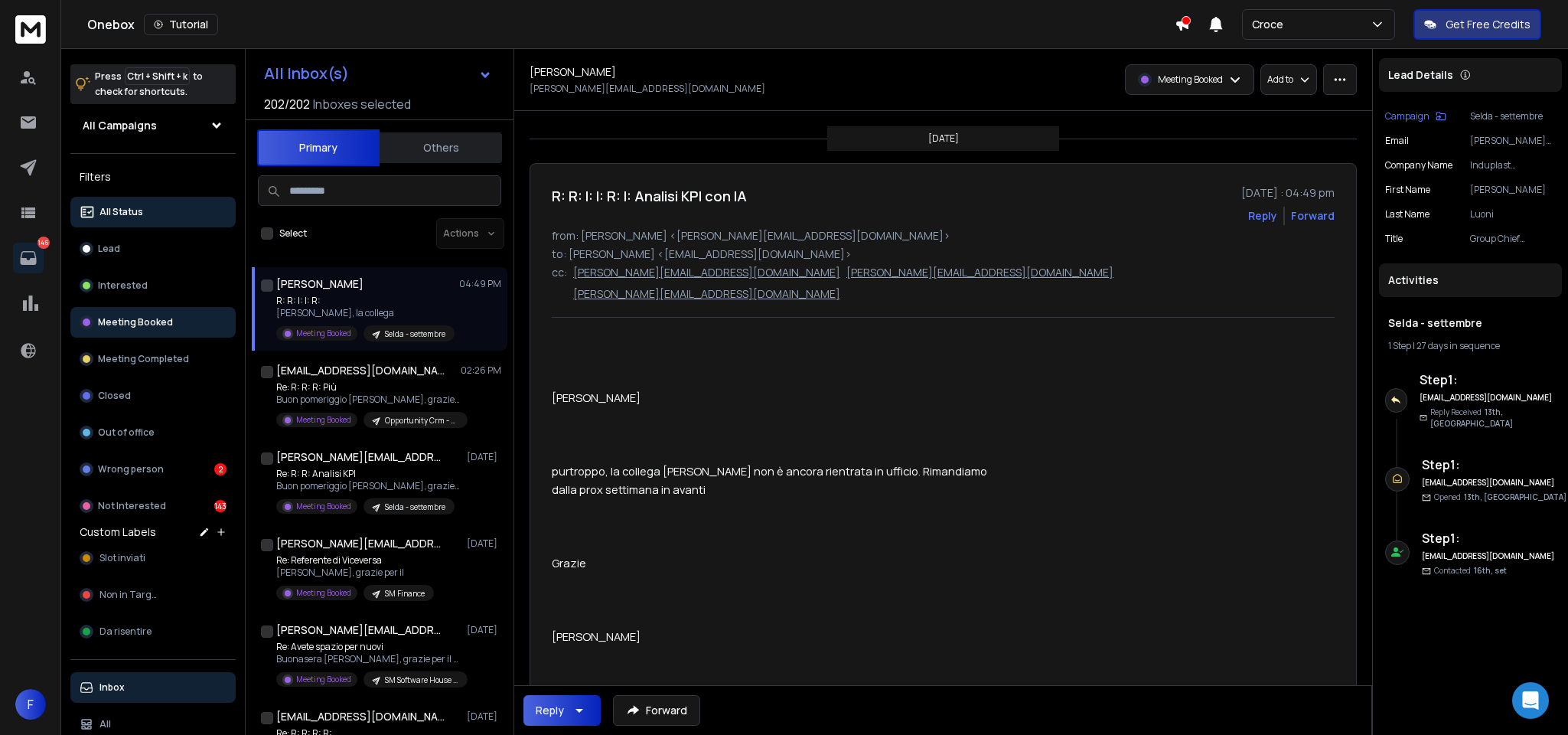
click at [147, 217] on button "All Status" at bounding box center [153, 212] width 165 height 31
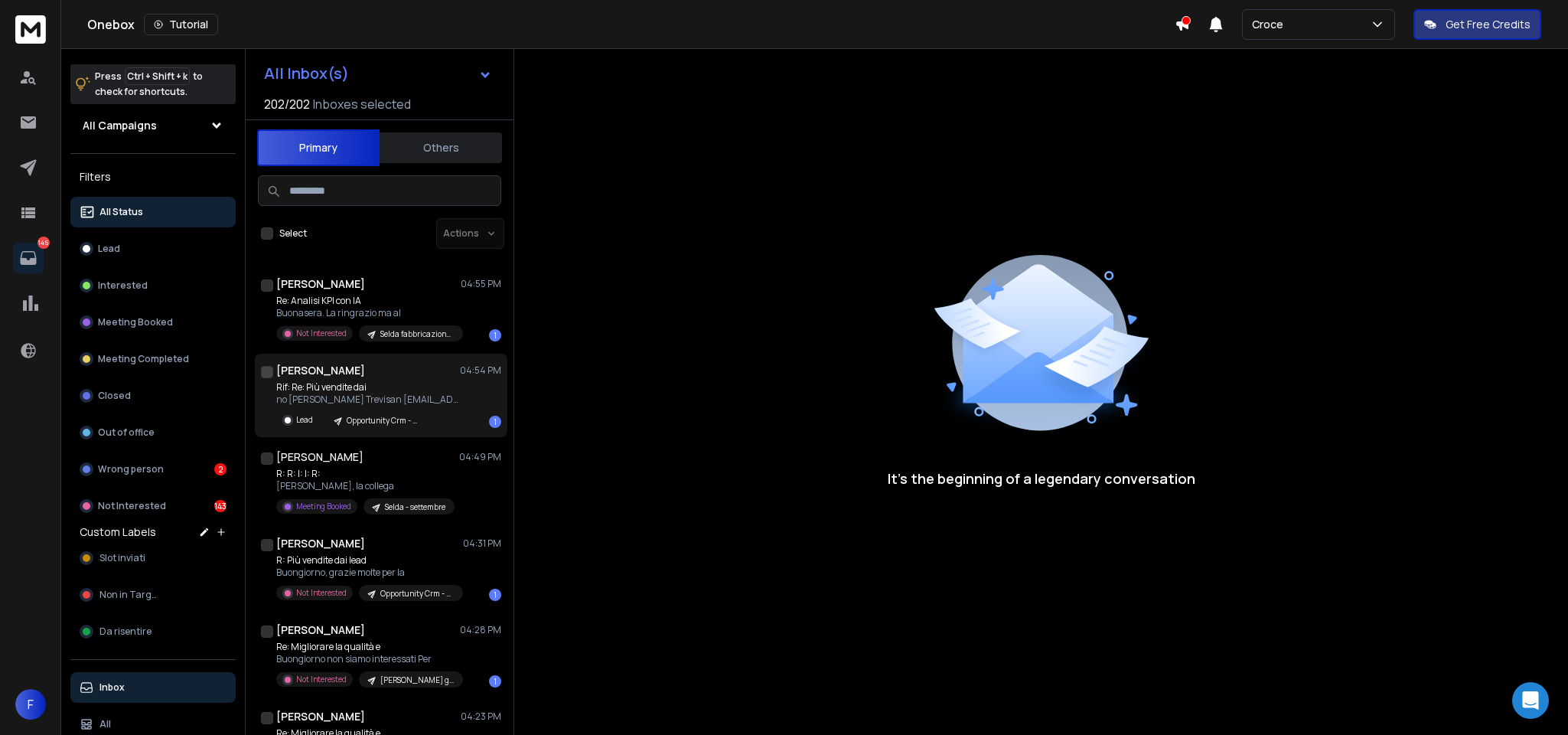
click at [492, 397] on div "Rif: Re: Più vendite dai no [PERSON_NAME] Trevisan [EMAIL_ADDRESS][DOMAIN_NAME]…" at bounding box center [389, 404] width 225 height 46
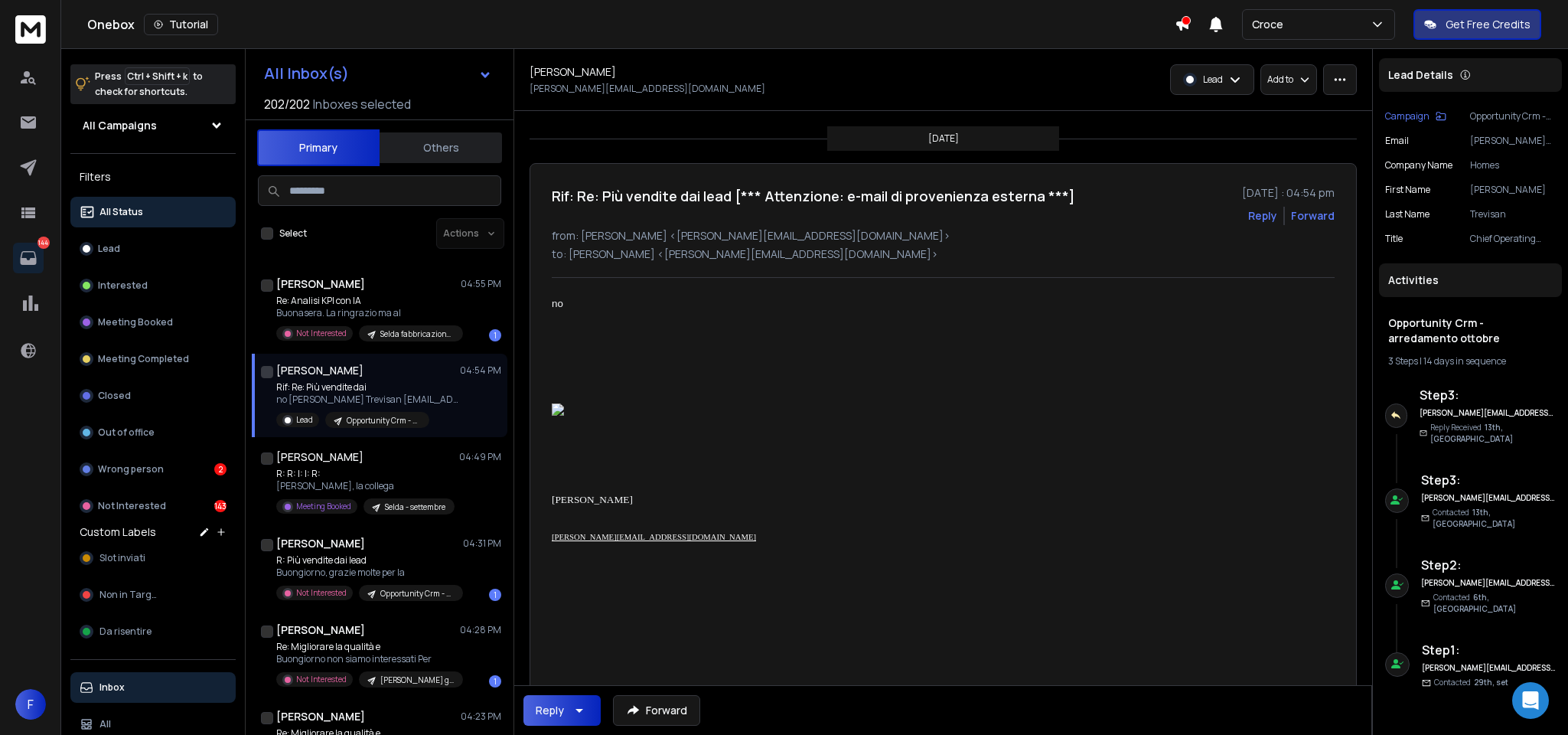
click at [1193, 81] on div "Lead" at bounding box center [1212, 80] width 83 height 29
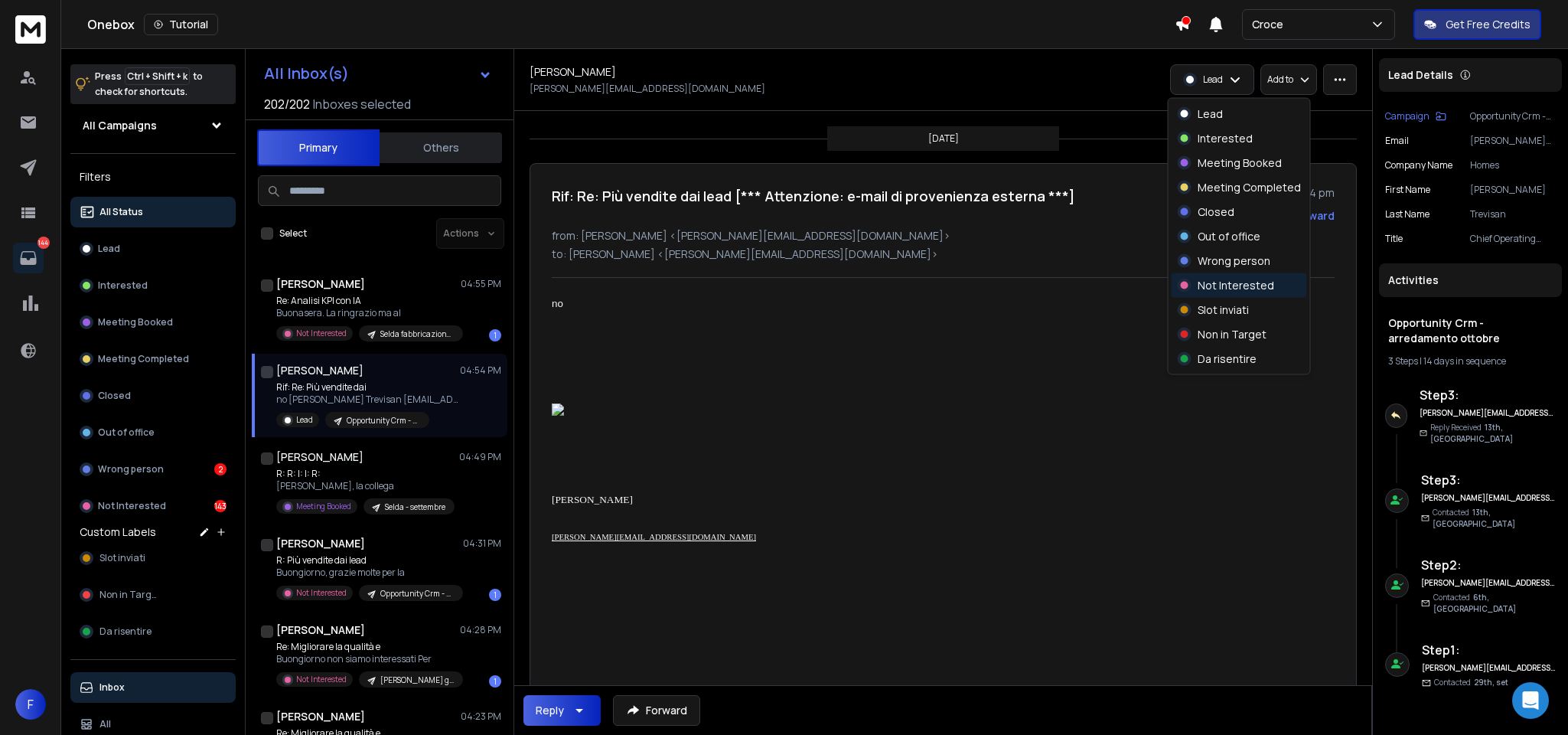
click at [1224, 294] on div "Not Interested" at bounding box center [1239, 285] width 135 height 24
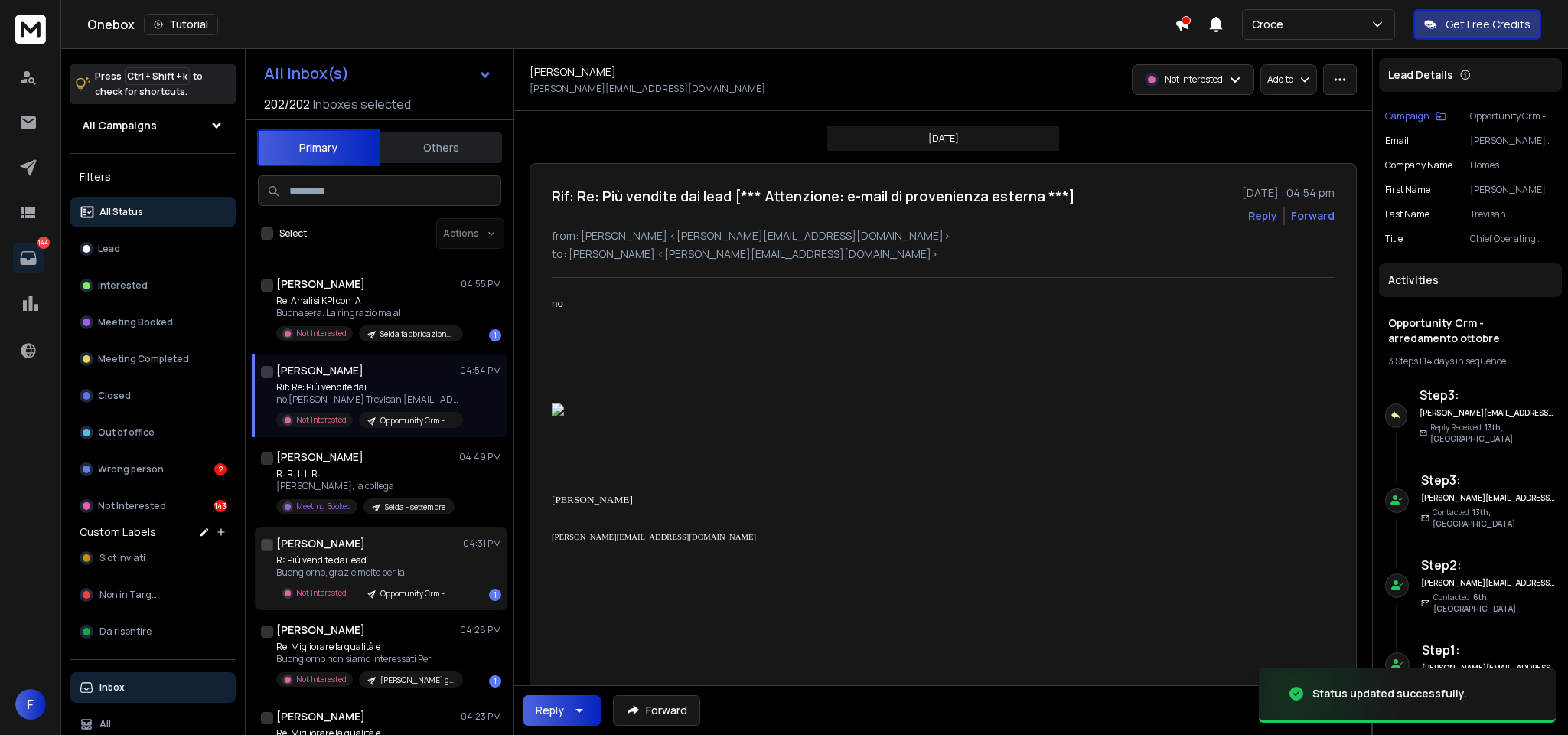
click at [437, 571] on p "Buongiorno, grazie molte per la" at bounding box center [368, 573] width 184 height 13
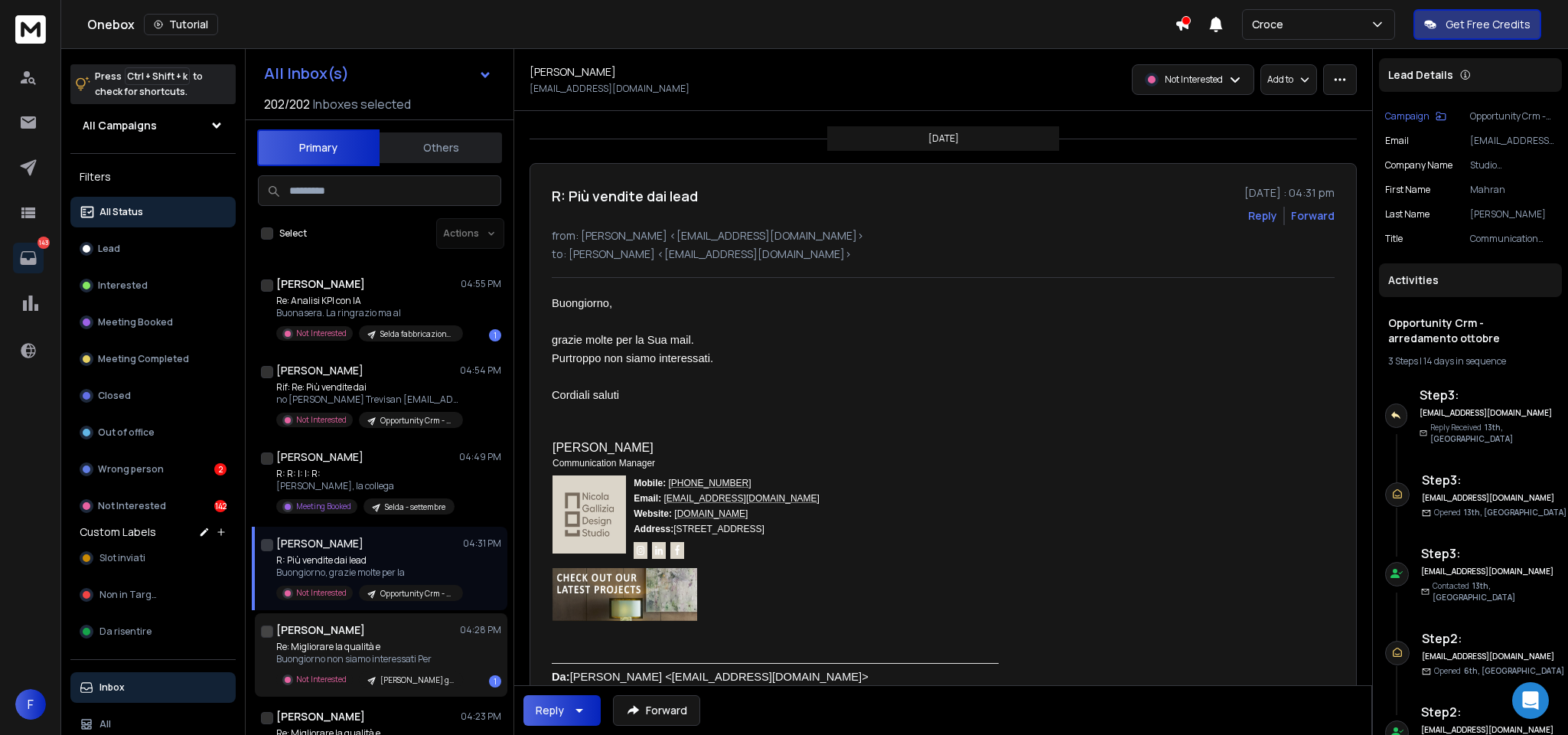
click at [424, 653] on p "Buongiorno non siamo interessati Per" at bounding box center [368, 660] width 184 height 13
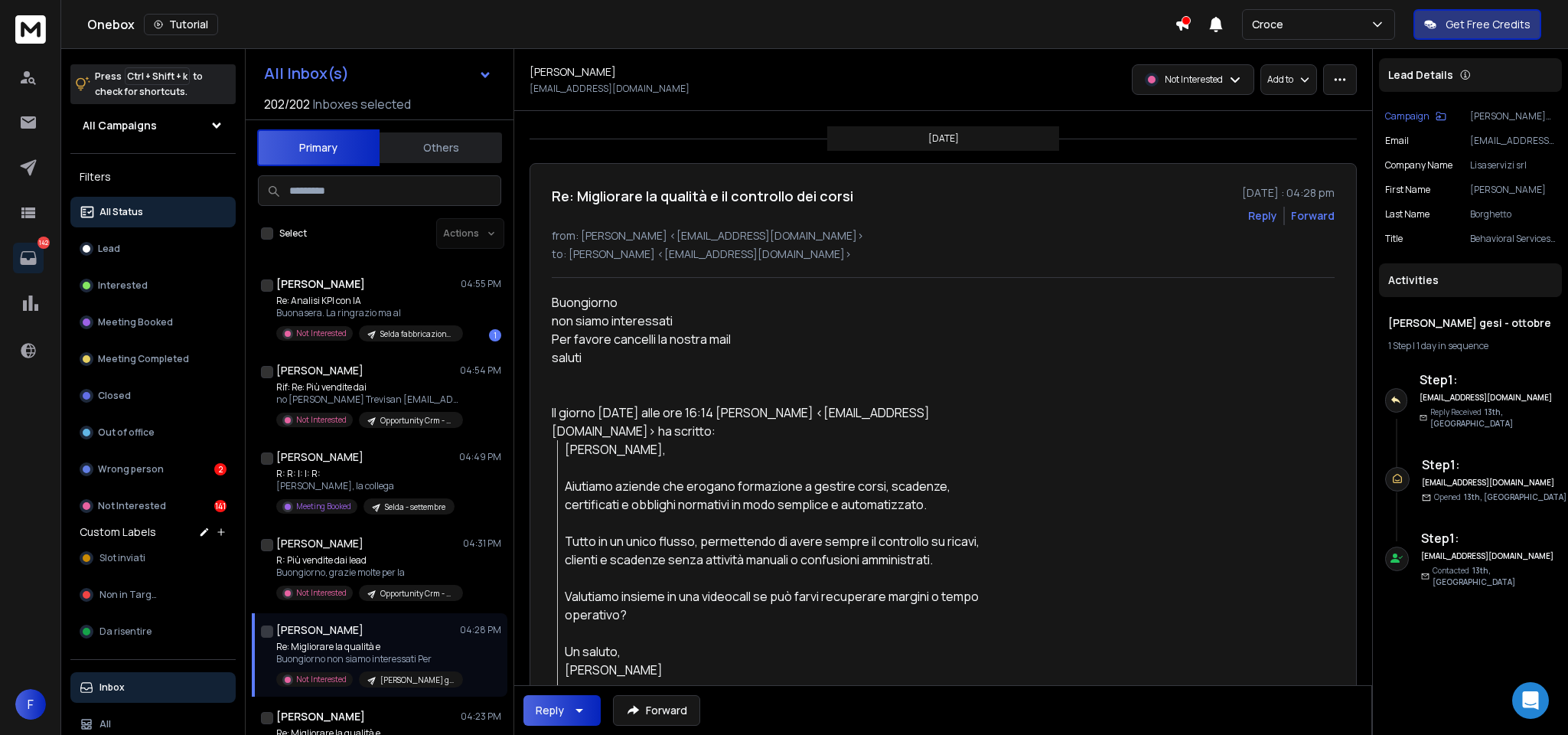
scroll to position [18, 0]
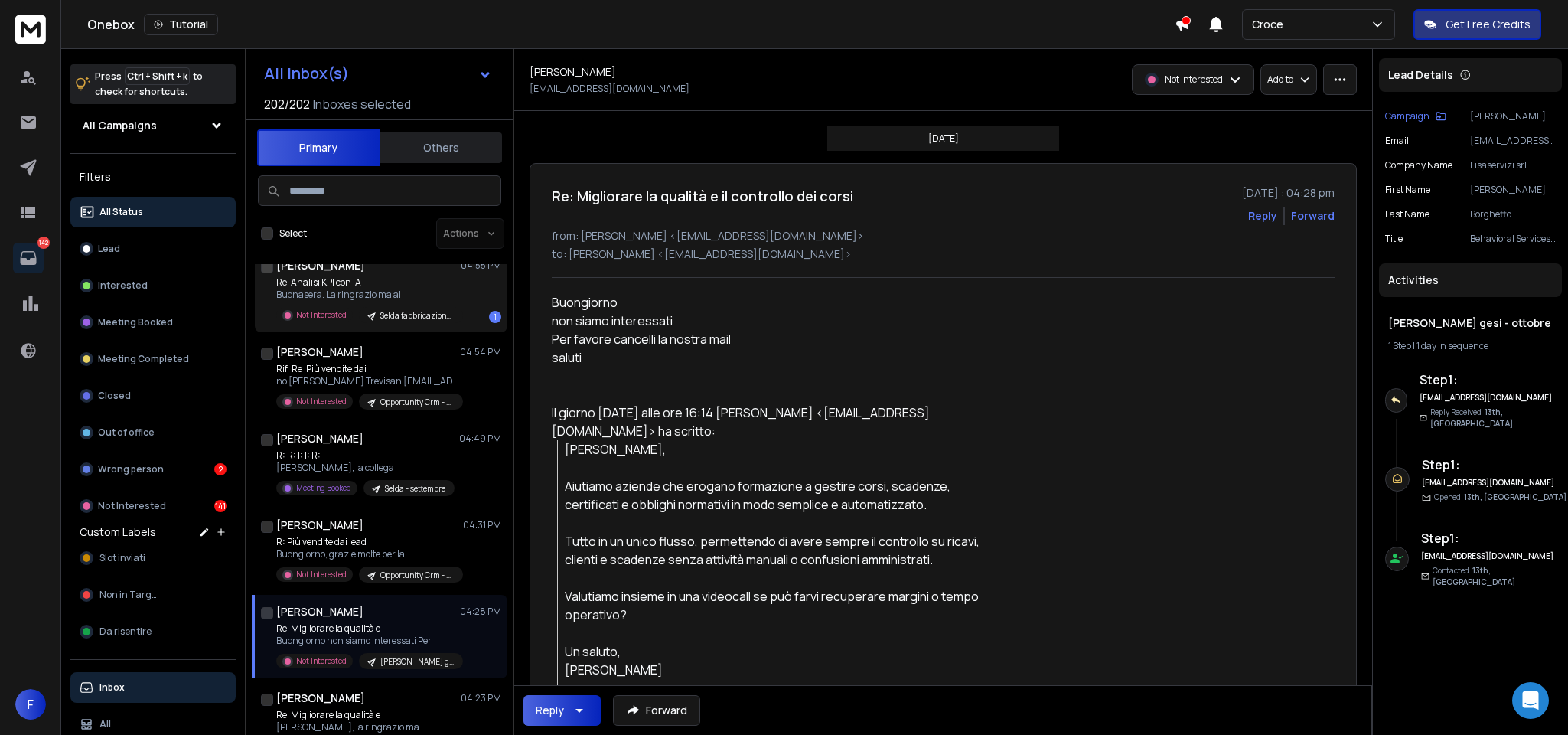
click at [489, 308] on div "Re: Analisi KPI con IA Buonasera. La ringrazio ma al Not Interested Selda fabbr…" at bounding box center [389, 299] width 225 height 46
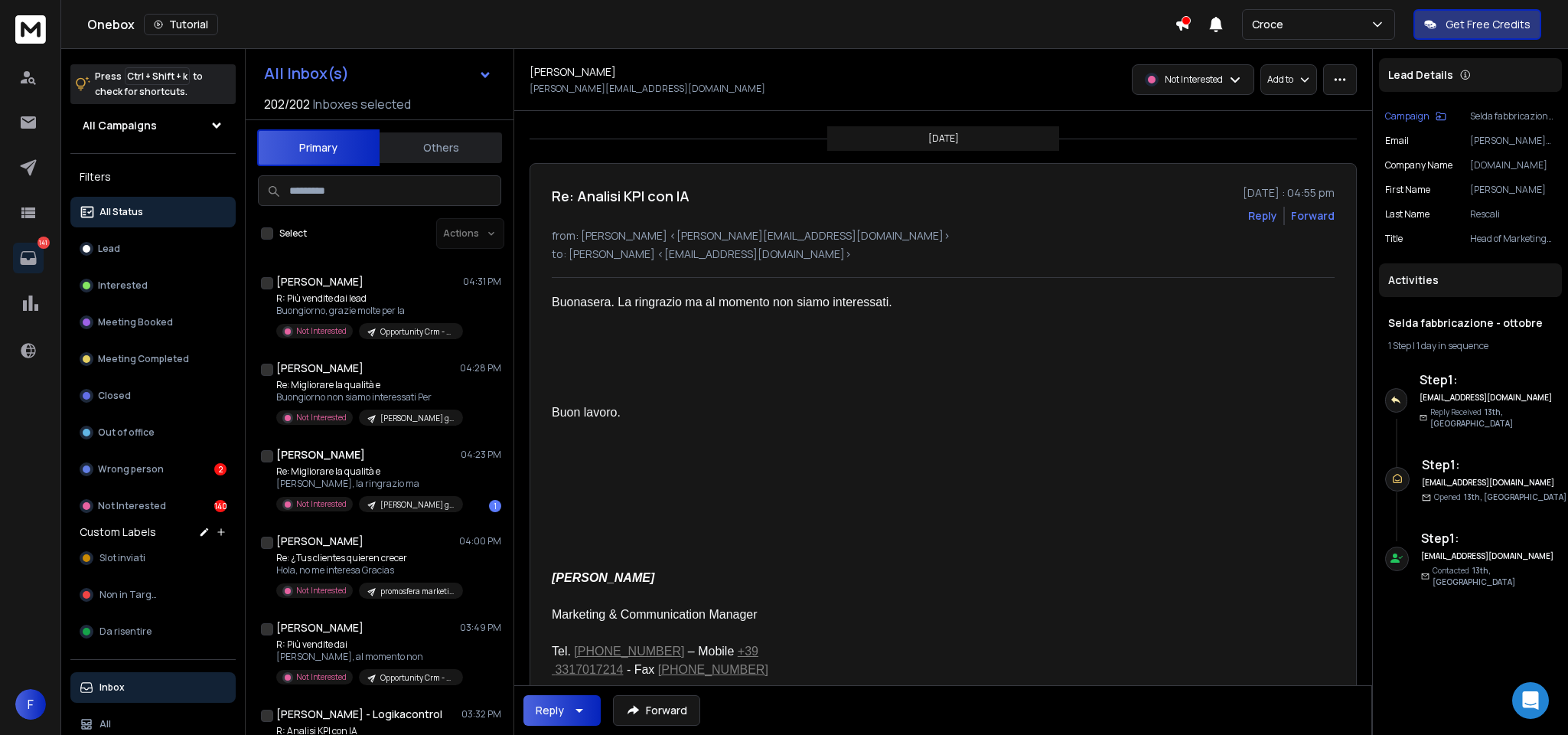
scroll to position [327, 0]
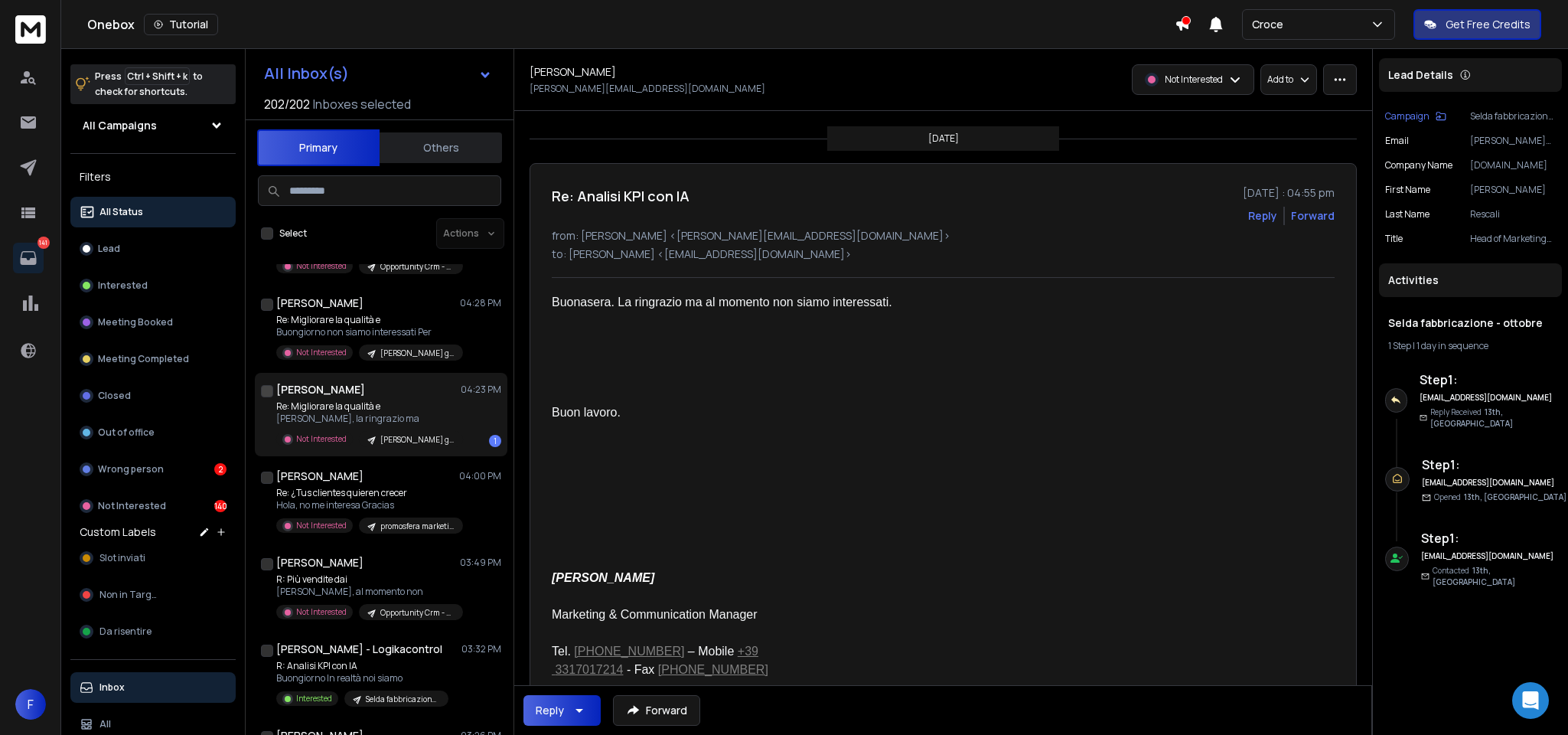
click at [425, 436] on p "[PERSON_NAME] gesi - ottobre" at bounding box center [416, 440] width 73 height 12
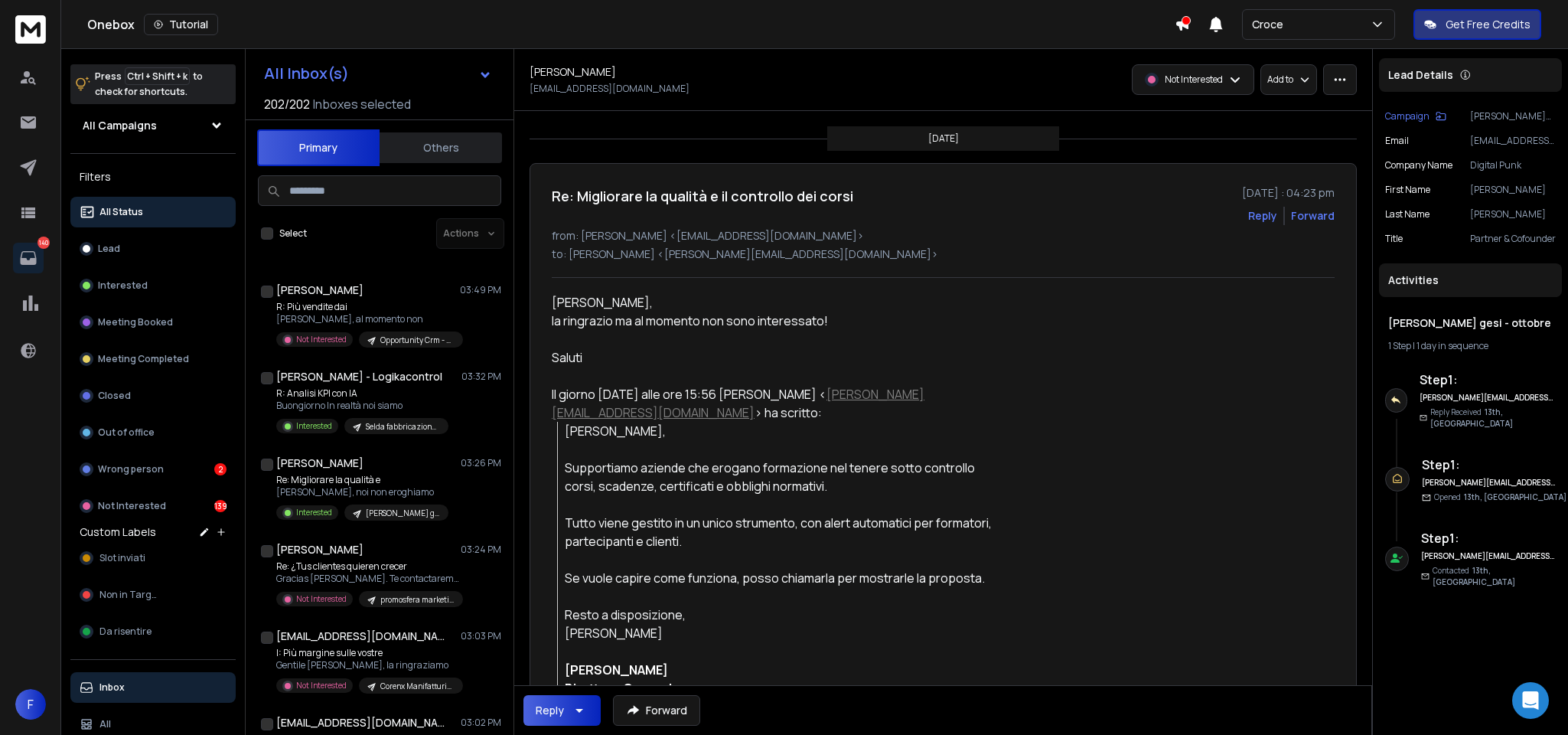
scroll to position [0, 0]
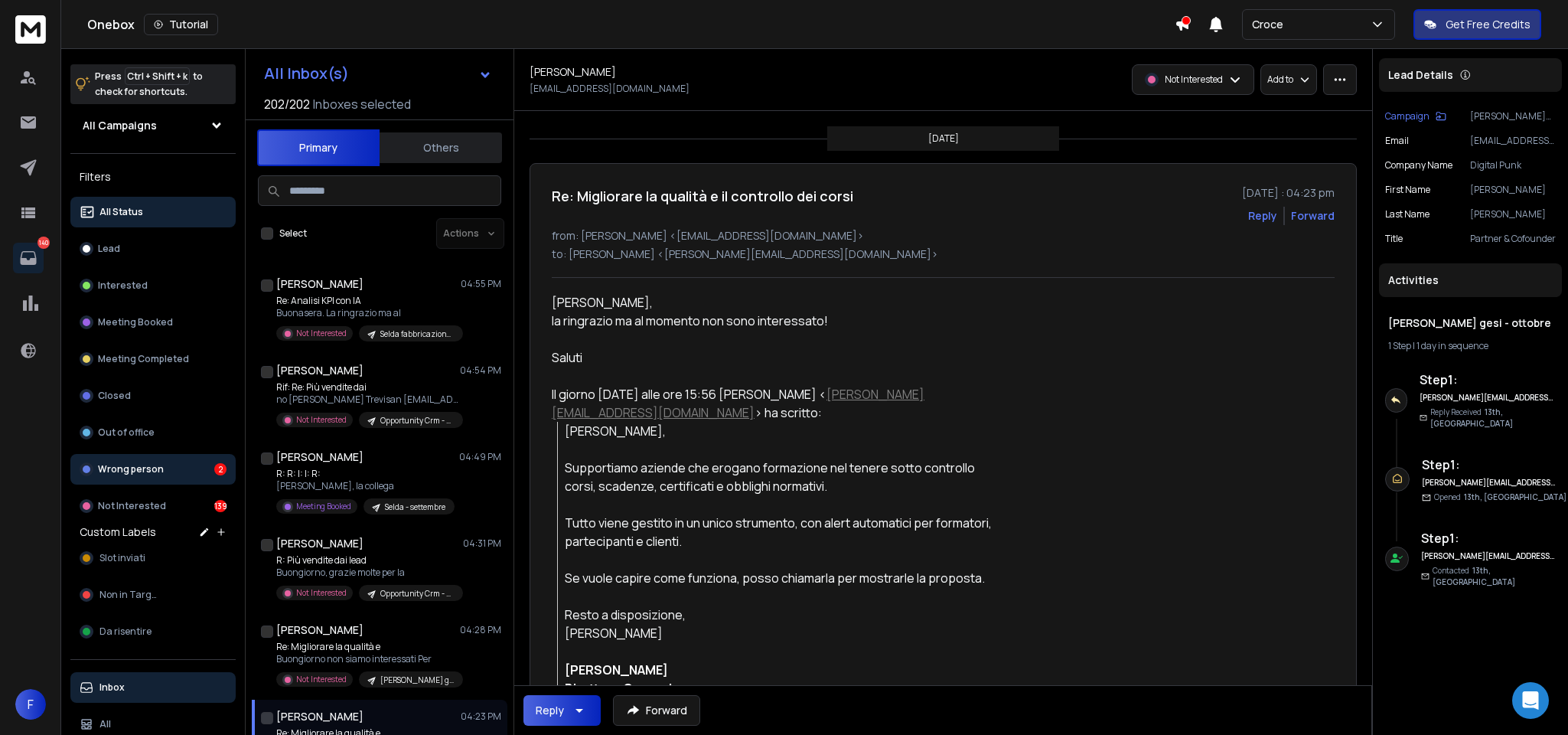
click at [181, 479] on button "Wrong person 2" at bounding box center [153, 470] width 165 height 31
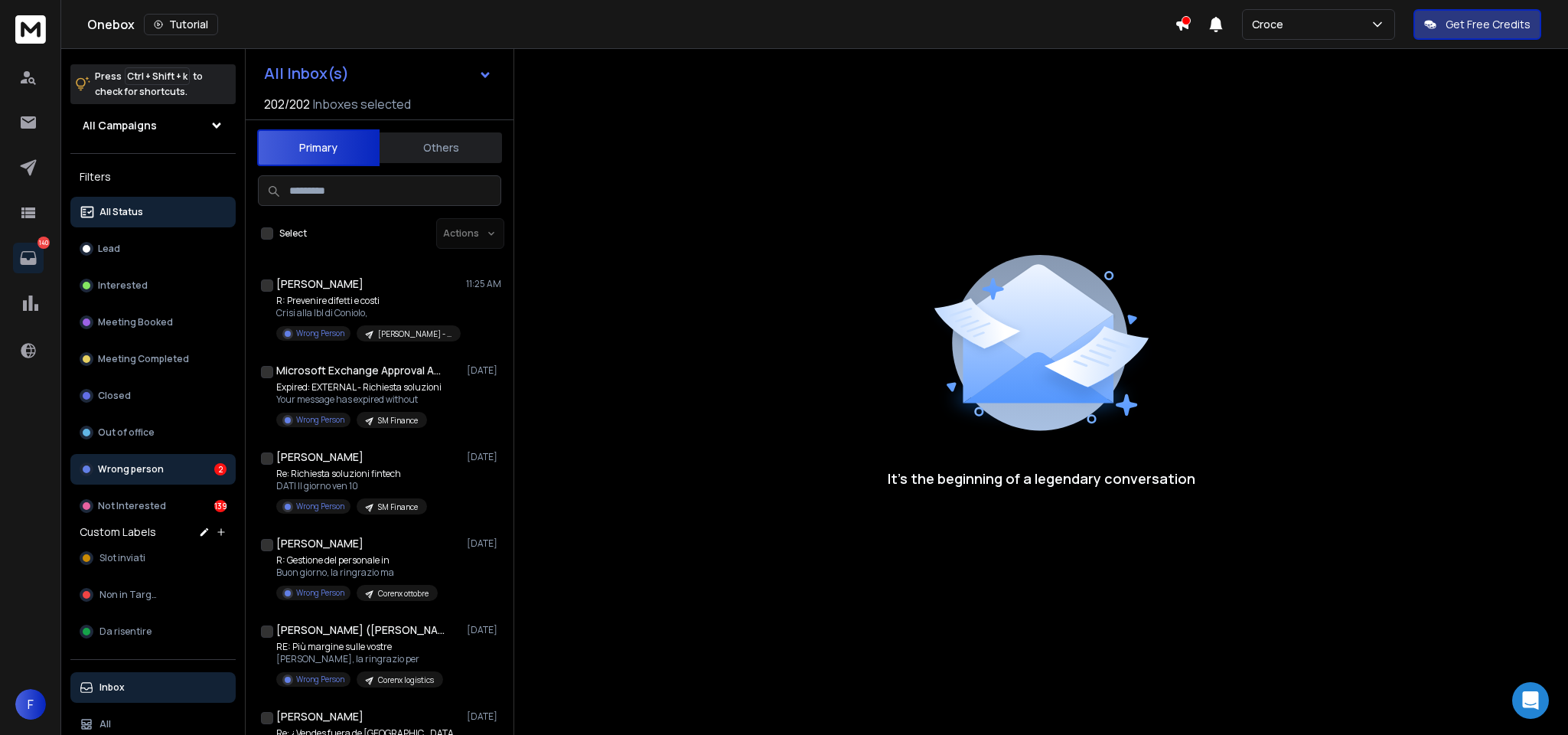
click at [130, 214] on p "All Status" at bounding box center [122, 212] width 44 height 13
